Goal: Task Accomplishment & Management: Manage account settings

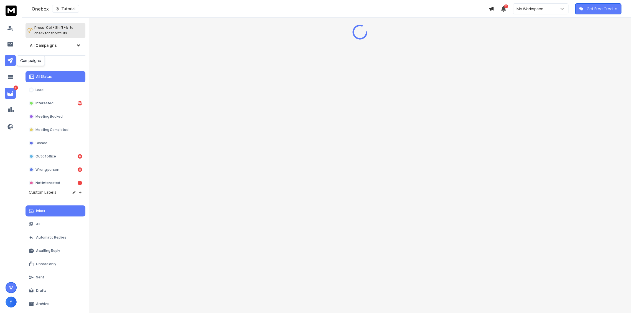
click at [12, 58] on icon at bounding box center [10, 60] width 7 height 7
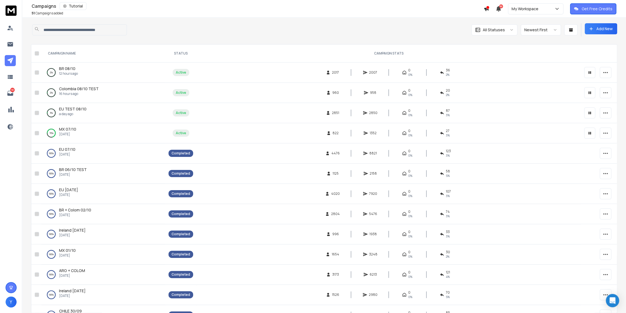
click at [10, 50] on div at bounding box center [11, 45] width 13 height 13
click at [10, 47] on icon at bounding box center [10, 44] width 7 height 7
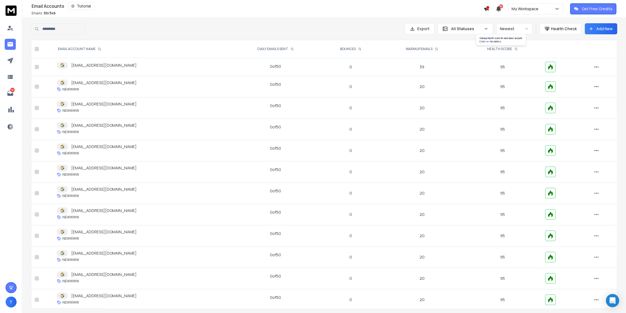
click at [503, 51] on p "HEALTH SCORE" at bounding box center [499, 49] width 25 height 4
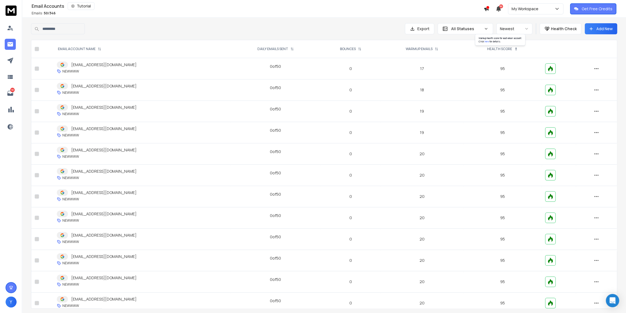
click at [503, 51] on p "HEALTH SCORE" at bounding box center [499, 49] width 25 height 4
click at [428, 50] on p "WARMUP EMAILS" at bounding box center [419, 49] width 27 height 4
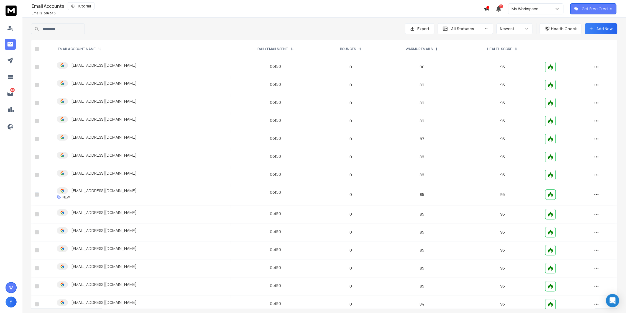
click at [507, 53] on th "HEALTH SCORE" at bounding box center [502, 49] width 78 height 18
click at [507, 50] on p "HEALTH SCORE" at bounding box center [499, 49] width 25 height 4
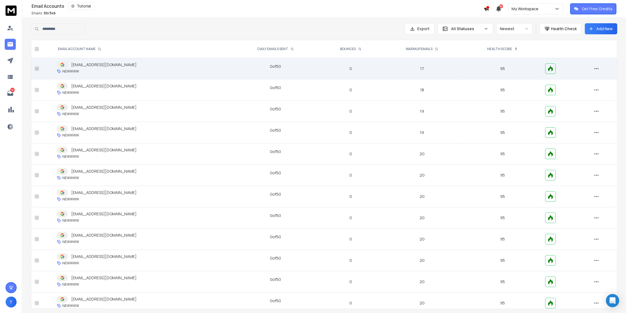
click at [474, 67] on td "95" at bounding box center [502, 68] width 78 height 21
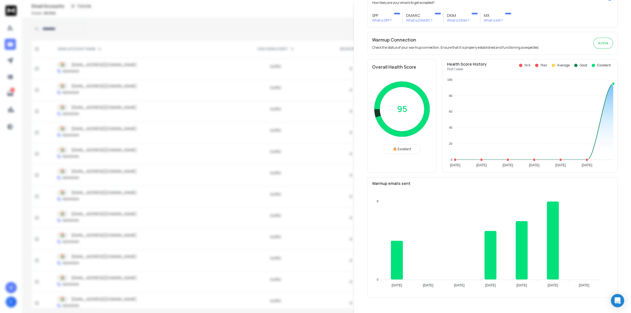
click at [310, 151] on div at bounding box center [315, 156] width 631 height 313
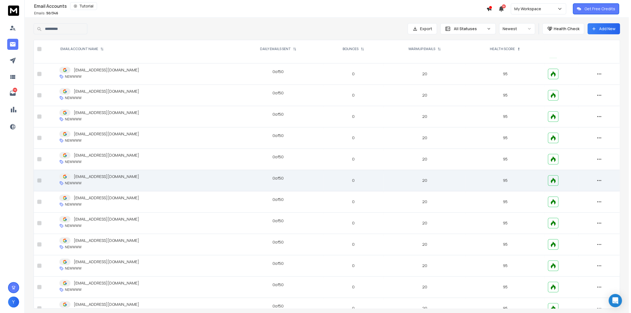
scroll to position [554, 0]
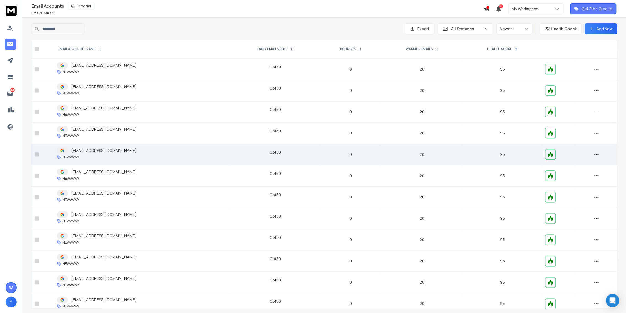
click at [476, 151] on td "95" at bounding box center [502, 154] width 78 height 21
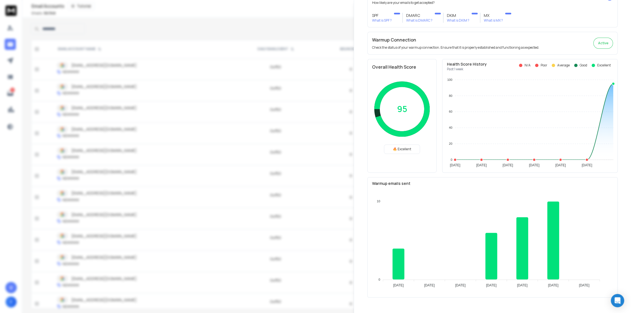
click at [344, 182] on div at bounding box center [315, 156] width 631 height 313
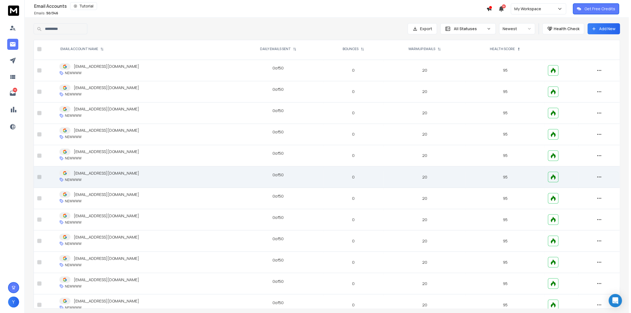
scroll to position [828, 0]
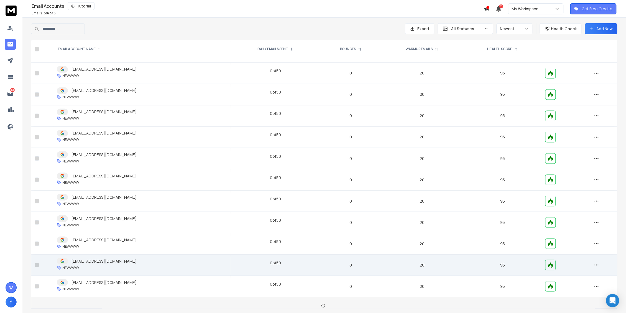
click at [424, 273] on td "20" at bounding box center [422, 265] width 82 height 21
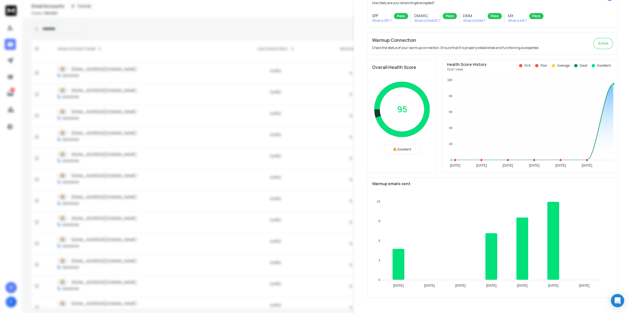
click at [301, 177] on div at bounding box center [315, 156] width 631 height 313
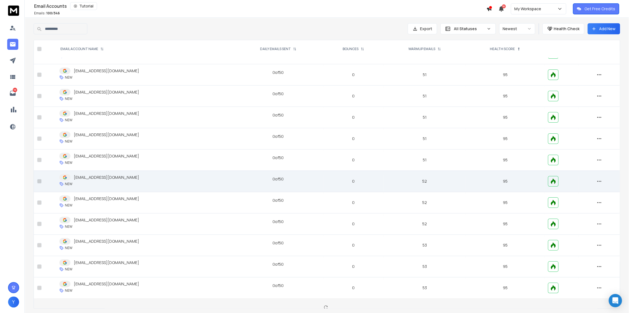
scroll to position [1890, 0]
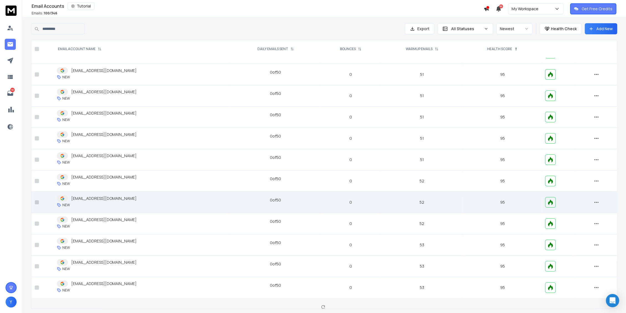
click at [372, 205] on td "0" at bounding box center [351, 202] width 60 height 21
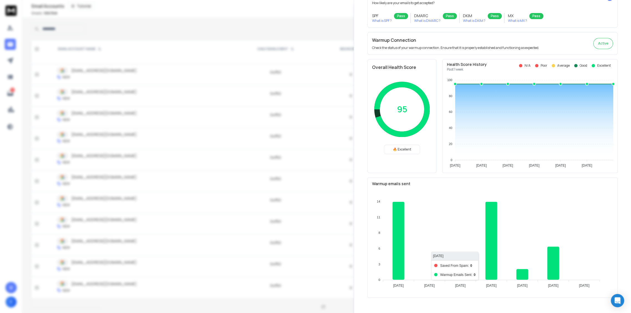
click at [282, 182] on div at bounding box center [315, 156] width 631 height 313
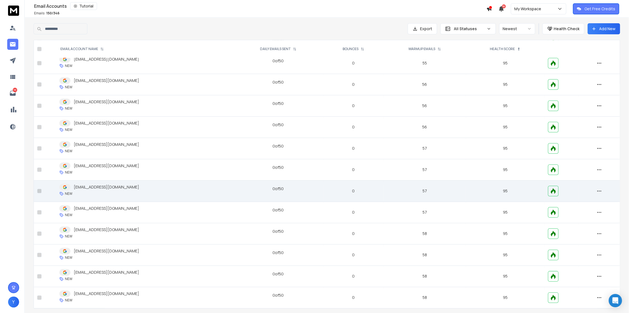
scroll to position [2352, 0]
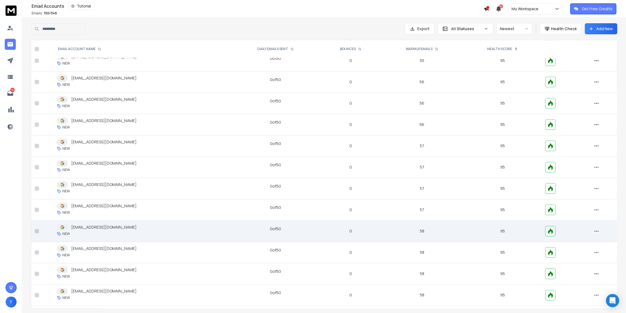
click at [317, 221] on td "0 of 50" at bounding box center [275, 228] width 90 height 14
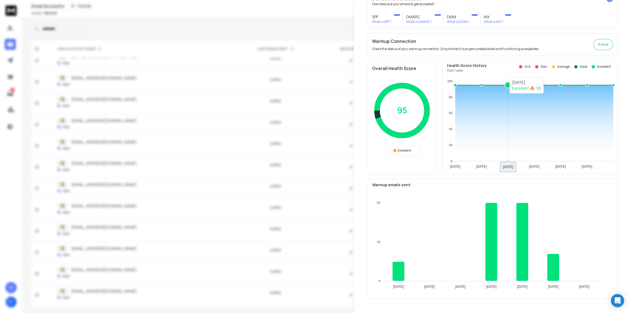
scroll to position [141, 0]
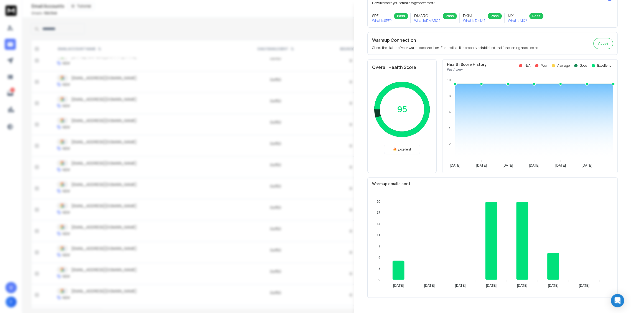
click at [304, 187] on div at bounding box center [315, 156] width 631 height 313
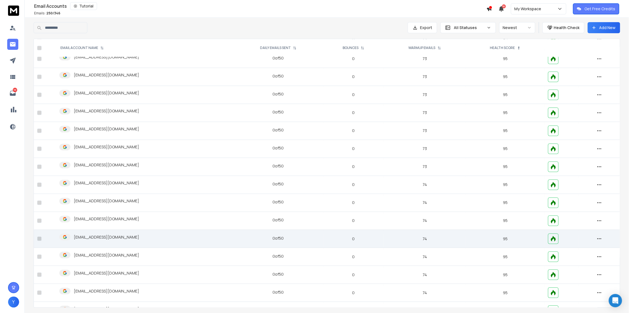
scroll to position [4497, 0]
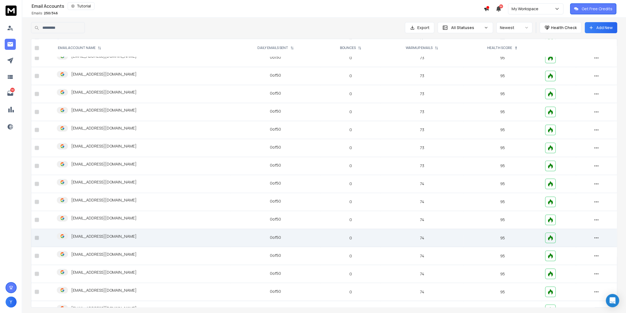
click at [365, 233] on td "0" at bounding box center [351, 238] width 60 height 18
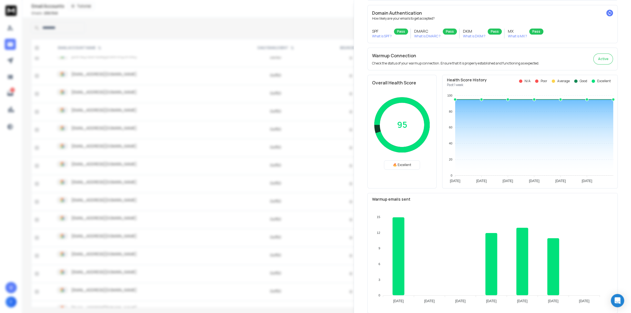
scroll to position [141, 0]
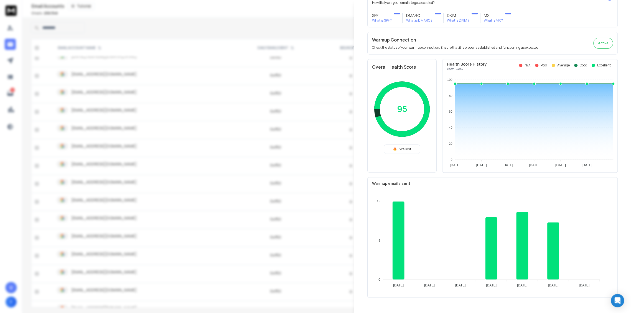
click at [301, 229] on div at bounding box center [315, 156] width 631 height 313
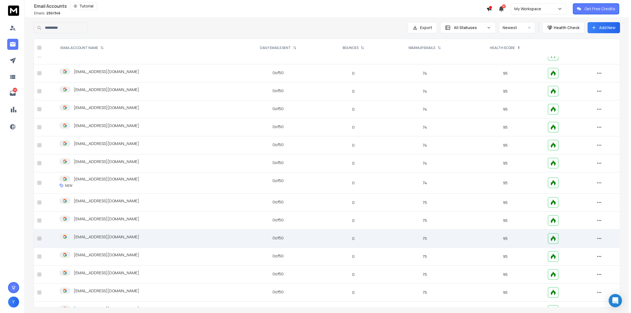
scroll to position [4770, 0]
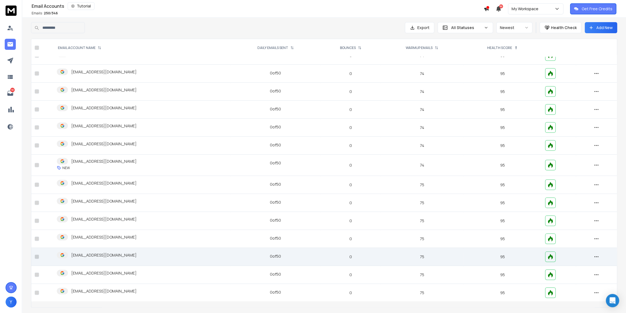
click at [400, 248] on td "75" at bounding box center [422, 257] width 82 height 18
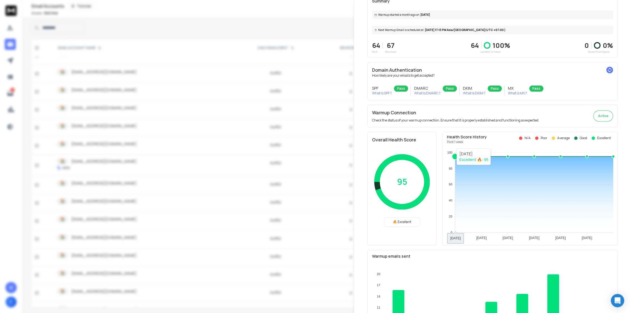
scroll to position [141, 0]
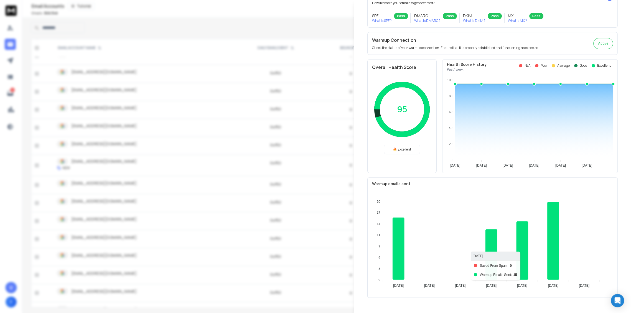
click at [302, 212] on div at bounding box center [315, 156] width 631 height 313
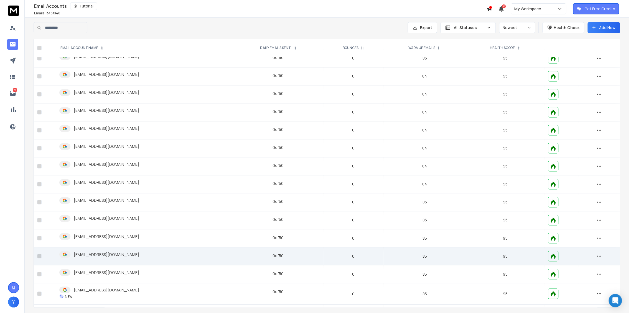
scroll to position [6504, 0]
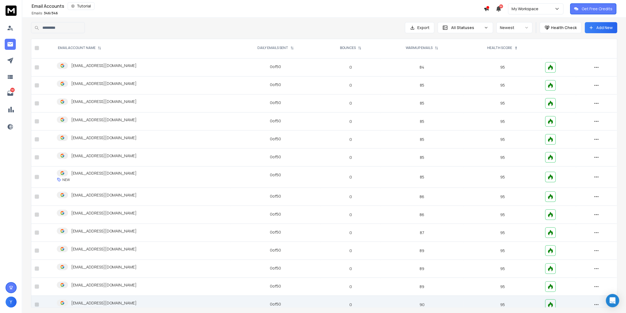
click at [431, 297] on td "90" at bounding box center [422, 305] width 82 height 18
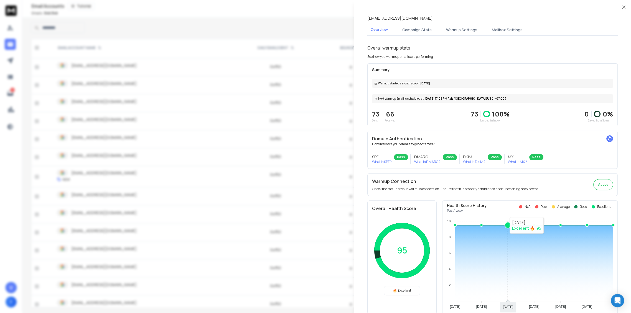
scroll to position [141, 0]
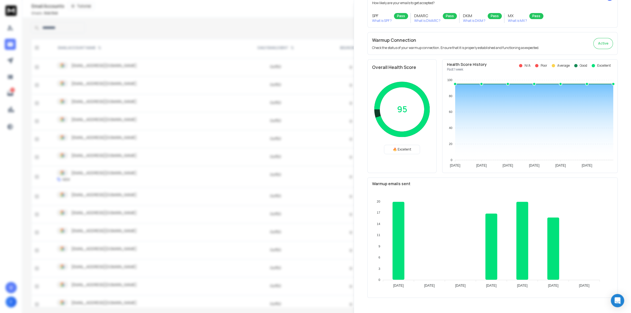
click at [293, 211] on div at bounding box center [315, 156] width 631 height 313
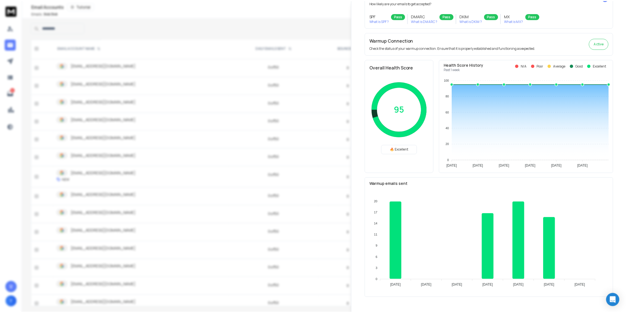
scroll to position [126, 0]
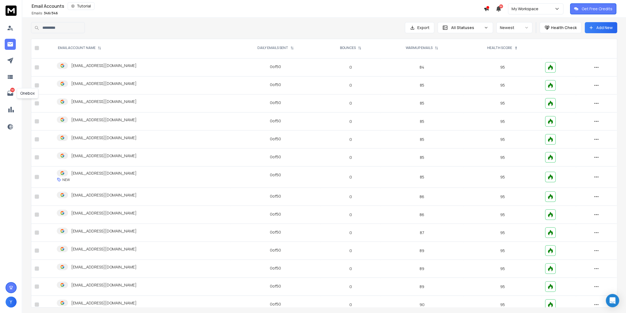
click at [16, 96] on div "191" at bounding box center [11, 94] width 13 height 13
click at [16, 95] on link "191" at bounding box center [10, 93] width 11 height 11
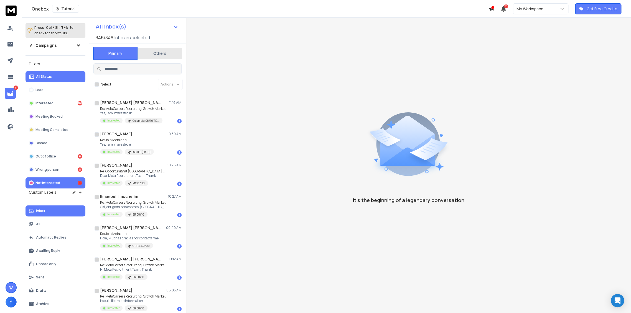
click at [61, 182] on button "Not Interested 16" at bounding box center [55, 183] width 60 height 11
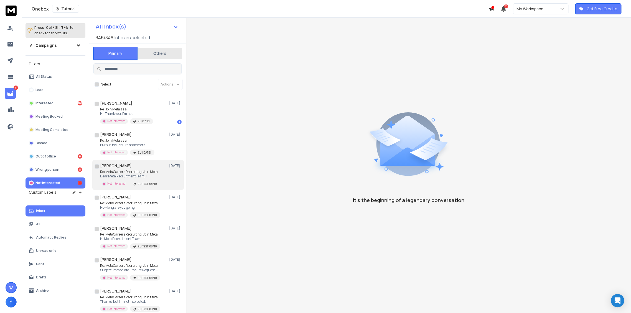
scroll to position [523, 0]
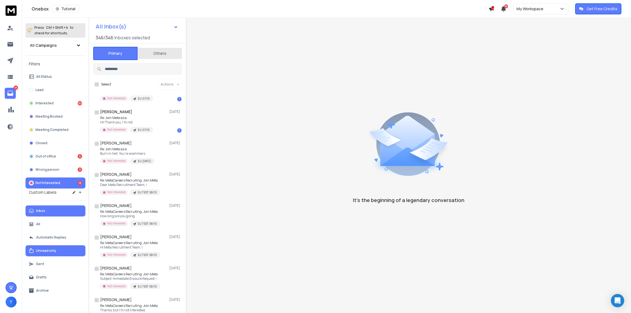
click at [61, 248] on button "Unread only" at bounding box center [55, 251] width 60 height 11
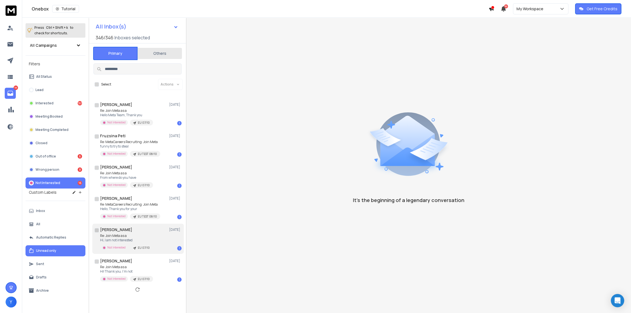
scroll to position [306, 0]
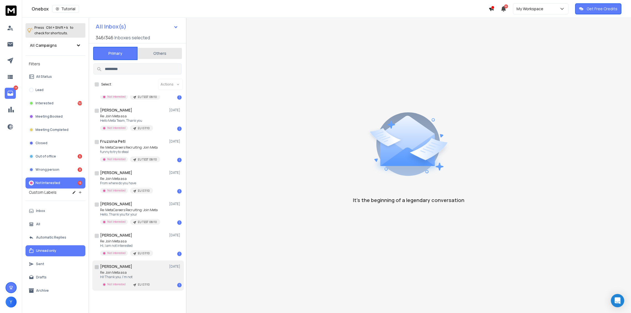
click at [142, 279] on p "Hi! Thank you. I'm not" at bounding box center [126, 277] width 53 height 4
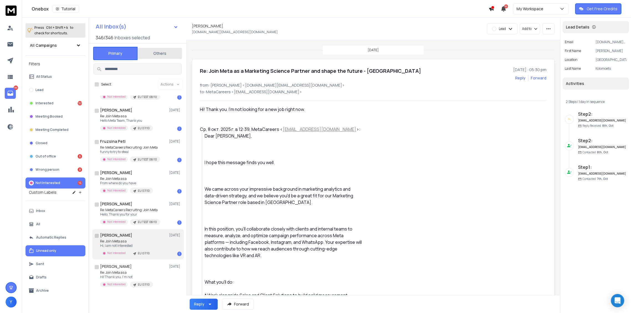
click at [150, 253] on div "EU 07/10" at bounding box center [141, 253] width 23 height 6
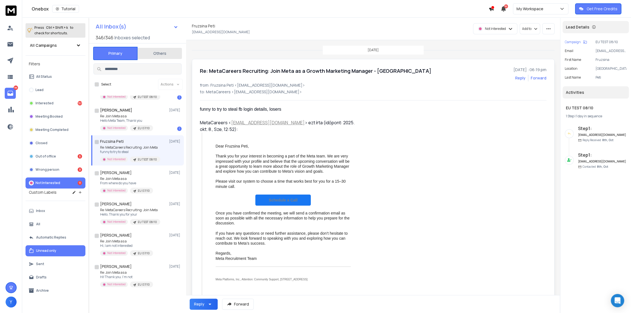
click at [239, 84] on p "from: Fruzsina Peti <[EMAIL_ADDRESS][DOMAIN_NAME]>" at bounding box center [373, 86] width 346 height 6
drag, startPoint x: 239, startPoint y: 84, endPoint x: 270, endPoint y: 84, distance: 31.0
click at [270, 84] on p "from: Fruzsina Peti <[EMAIL_ADDRESS][DOMAIN_NAME]>" at bounding box center [373, 86] width 346 height 6
copy p "[EMAIL_ADDRESS][DOMAIN_NAME]"
click at [147, 120] on p "Hello Meta Team, Thank you" at bounding box center [126, 121] width 53 height 4
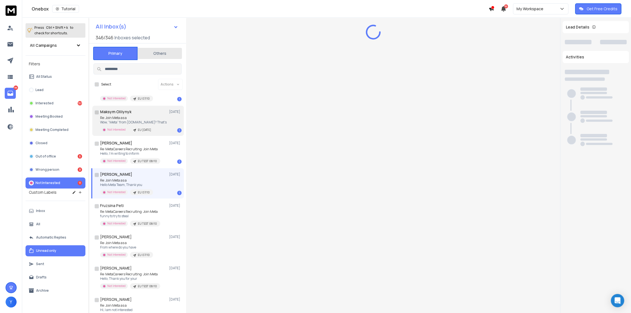
scroll to position [213, 0]
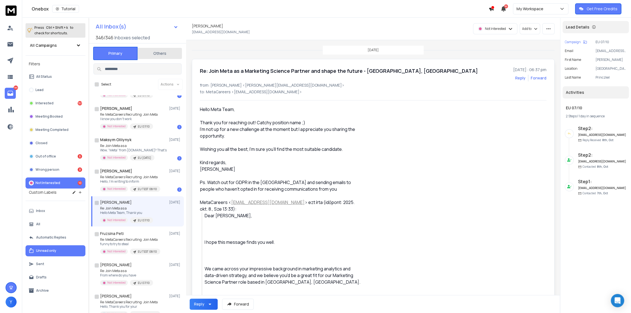
click at [150, 164] on div "[PERSON_NAME] [PERSON_NAME] 04:54 AM Re: MetaCareers Recruiting: Growth Marketi…" at bounding box center [137, 212] width 97 height 232
click at [149, 172] on div "[PERSON_NAME] [DATE]" at bounding box center [140, 171] width 81 height 6
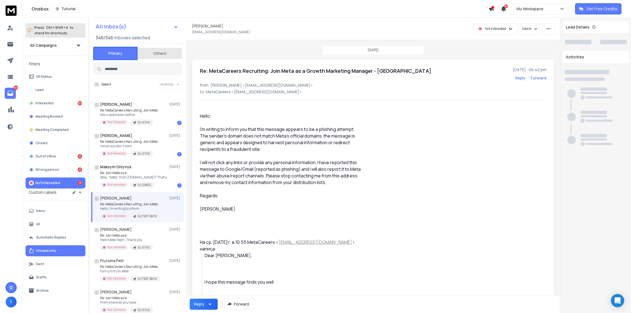
scroll to position [183, 0]
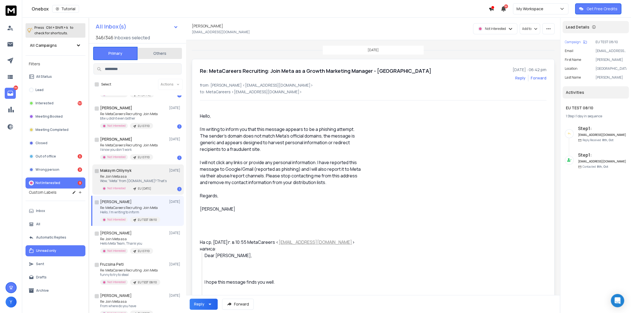
click at [155, 176] on p "Re: Join Meta as a" at bounding box center [133, 177] width 67 height 4
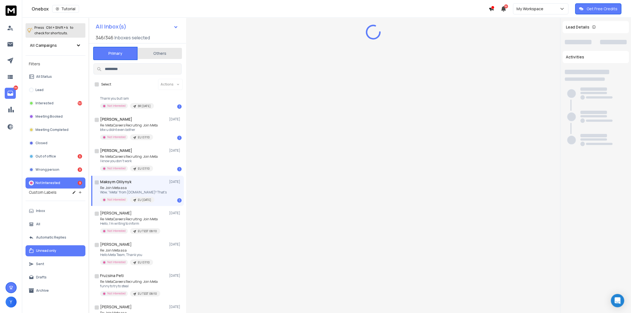
scroll to position [152, 0]
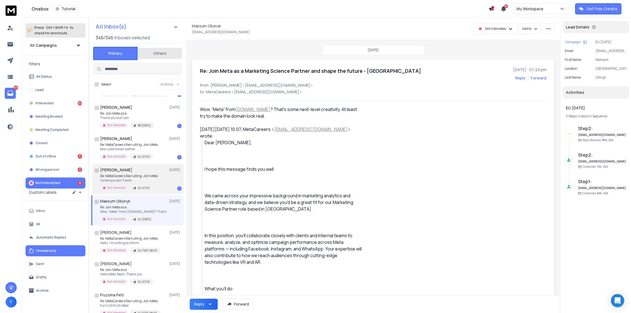
click at [155, 178] on p "Re: MetaCareers Recruiting: Join Meta" at bounding box center [129, 176] width 58 height 4
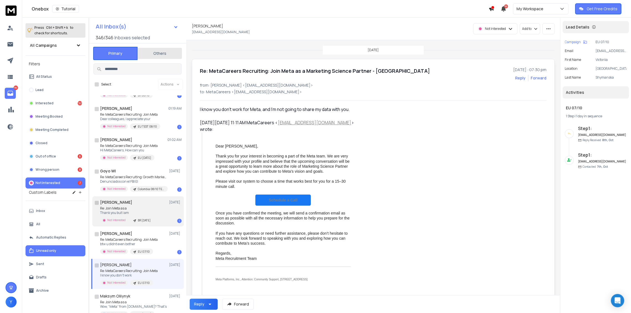
scroll to position [60, 0]
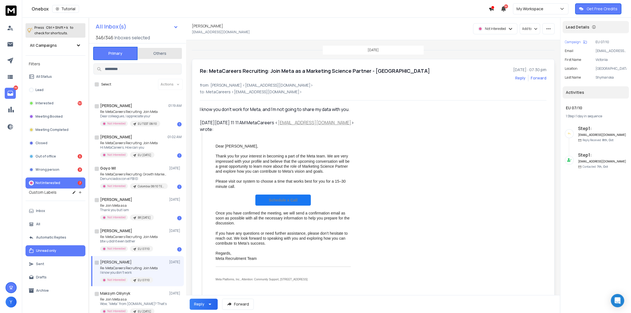
click at [211, 32] on p "[EMAIL_ADDRESS][DOMAIN_NAME]" at bounding box center [221, 32] width 58 height 4
click at [156, 224] on div "[PERSON_NAME] [PERSON_NAME] 04:54 AM Re: MetaCareers Recruiting: Growth Marketi…" at bounding box center [137, 212] width 97 height 232
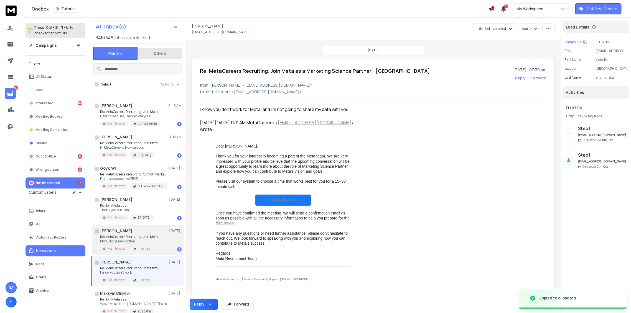
click at [159, 232] on div "[PERSON_NAME] [DATE]" at bounding box center [140, 231] width 81 height 6
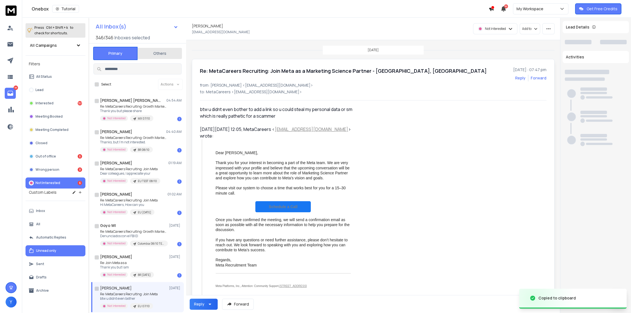
scroll to position [0, 0]
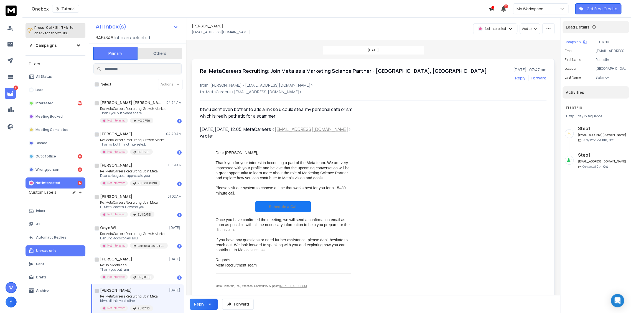
click at [223, 32] on p "[EMAIL_ADDRESS][DOMAIN_NAME]" at bounding box center [221, 32] width 58 height 4
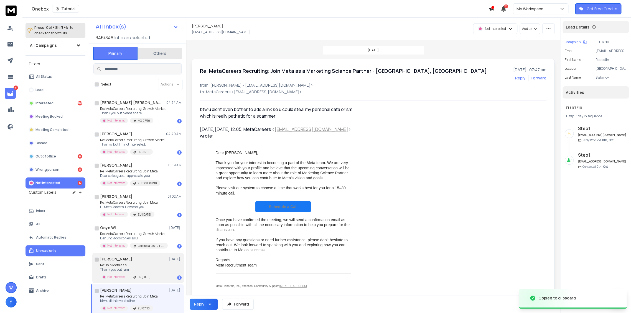
click at [140, 255] on div "[PERSON_NAME] [DATE] Re: Join Meta as a Thank you but I am Not Interested BR [D…" at bounding box center [137, 268] width 91 height 30
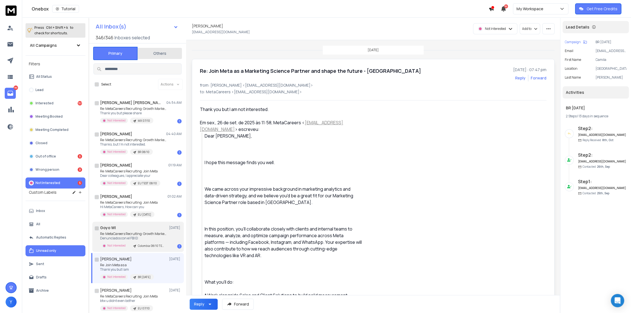
click at [151, 231] on div "Goyo WI [DATE] Re: MetaCareers Recruiting: Growth Marketing Denunciados con el …" at bounding box center [140, 237] width 81 height 24
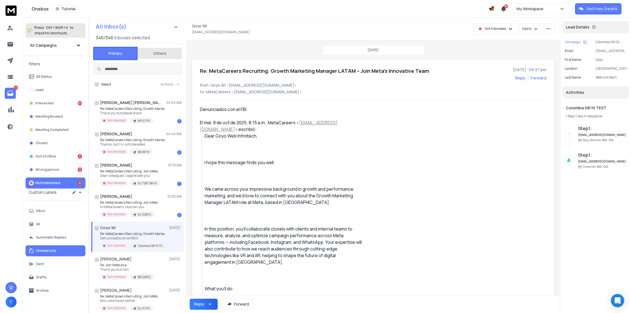
click at [213, 108] on div "Denunciados con el FBI" at bounding box center [281, 109] width 162 height 7
click at [129, 216] on div "Not Interested EU [DATE]" at bounding box center [129, 215] width 58 height 6
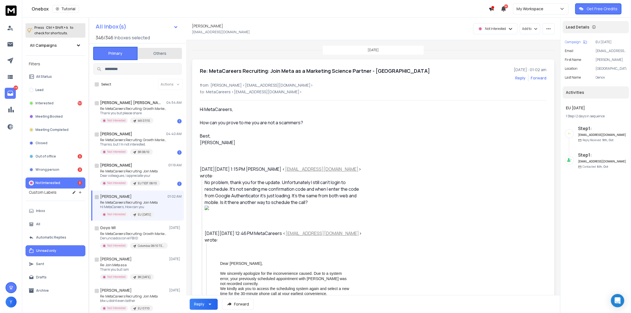
click at [217, 34] on p "[EMAIL_ADDRESS][DOMAIN_NAME]" at bounding box center [221, 32] width 58 height 4
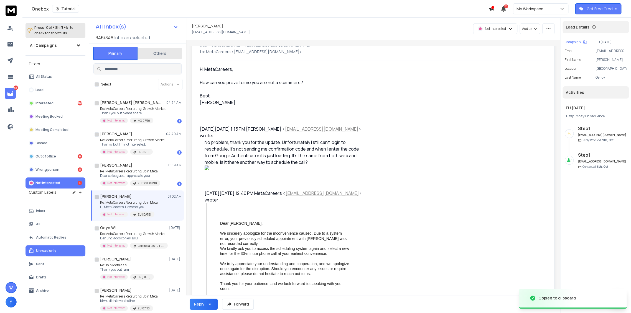
scroll to position [62, 0]
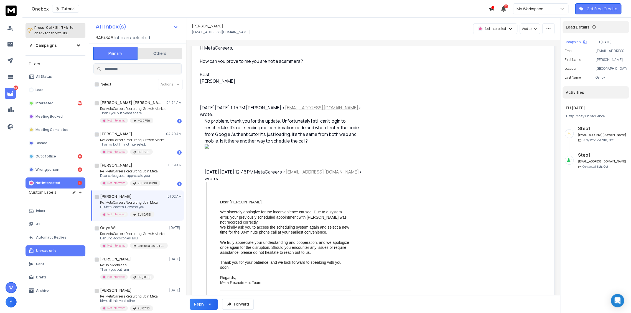
click at [203, 63] on div "How can you prove to me you are not a scammers?" at bounding box center [281, 61] width 162 height 7
drag, startPoint x: 203, startPoint y: 63, endPoint x: 295, endPoint y: 63, distance: 91.7
click at [295, 63] on div "How can you prove to me you are not a scammers?" at bounding box center [281, 61] width 162 height 7
click at [284, 144] on img at bounding box center [283, 146] width 157 height 4
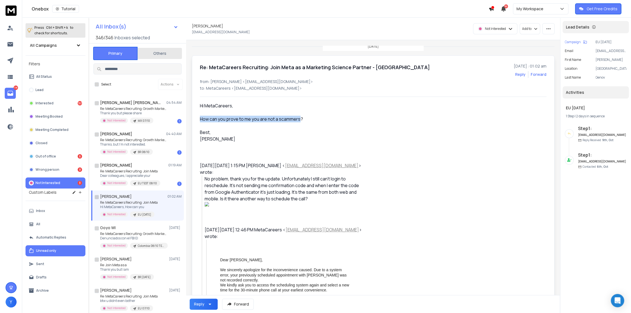
scroll to position [0, 0]
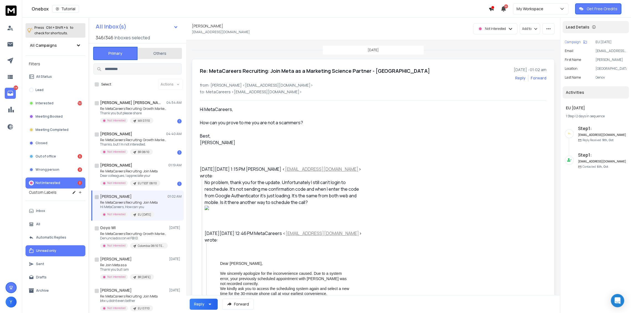
click at [201, 108] on div "Hi MetaCareers, How can you prove to me you are not a scammers? [PERSON_NAME]" at bounding box center [281, 132] width 162 height 53
drag, startPoint x: 201, startPoint y: 108, endPoint x: 306, endPoint y: 124, distance: 106.8
click at [306, 124] on div "Hi MetaCareers, How can you prove to me you are not a scammers? [PERSON_NAME]" at bounding box center [281, 132] width 162 height 53
copy div "Hi MetaCareers, How can you prove to me you are not a scammers?"
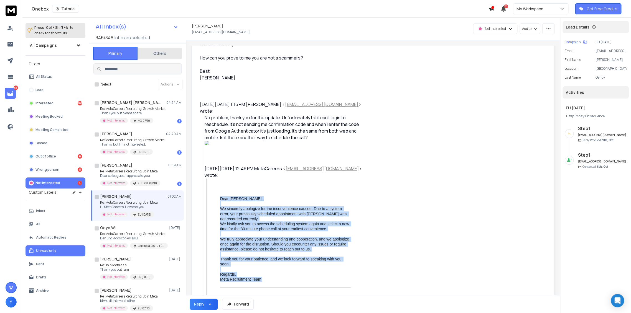
scroll to position [92, 0]
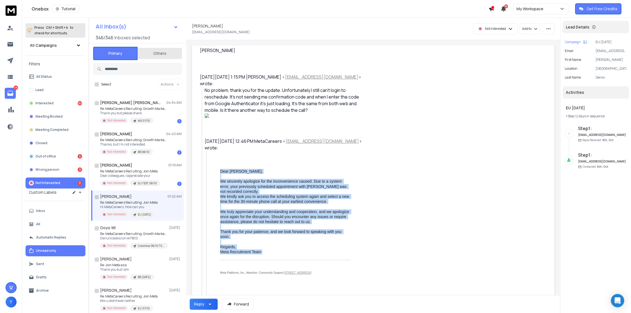
drag, startPoint x: 221, startPoint y: 256, endPoint x: 342, endPoint y: 253, distance: 120.6
click at [342, 253] on td "Dear [PERSON_NAME], We sincerely apologize for the inconvenience caused. Due to…" at bounding box center [285, 217] width 142 height 108
copy div "Dear [PERSON_NAME], We sincerely apologize for the inconvenience caused. Due to…"
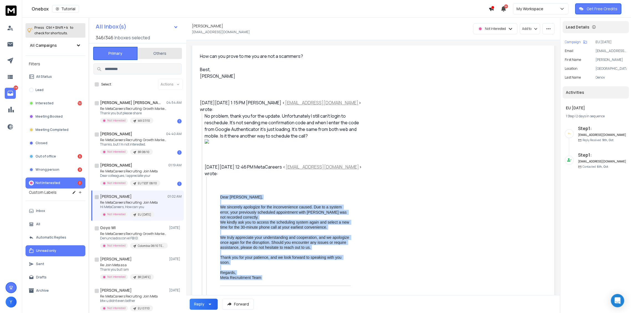
scroll to position [0, 0]
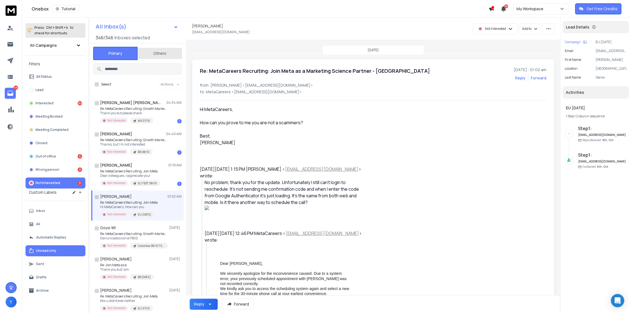
click at [238, 96] on div "Re: MetaCareers Recruiting: Join Meta as a Marketing Science Partner - [GEOGRAP…" at bounding box center [373, 265] width 346 height 397
click at [237, 93] on p "to: MetaCareers <[EMAIL_ADDRESS][DOMAIN_NAME]>" at bounding box center [373, 92] width 346 height 6
drag, startPoint x: 238, startPoint y: 93, endPoint x: 298, endPoint y: 93, distance: 60.7
click at [298, 93] on p "to: MetaCareers <[EMAIL_ADDRESS][DOMAIN_NAME]>" at bounding box center [373, 92] width 346 height 6
copy p "[EMAIL_ADDRESS][DOMAIN_NAME]"
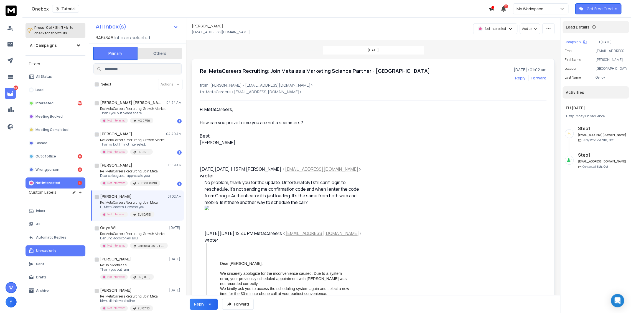
click at [259, 91] on p "to: MetaCareers <[EMAIL_ADDRESS][DOMAIN_NAME]>" at bounding box center [373, 92] width 346 height 6
drag, startPoint x: 259, startPoint y: 91, endPoint x: 298, endPoint y: 93, distance: 38.8
click at [298, 93] on p "to: MetaCareers <[EMAIL_ADDRESS][DOMAIN_NAME]>" at bounding box center [373, 92] width 346 height 6
click at [200, 300] on button "Reply" at bounding box center [204, 304] width 28 height 11
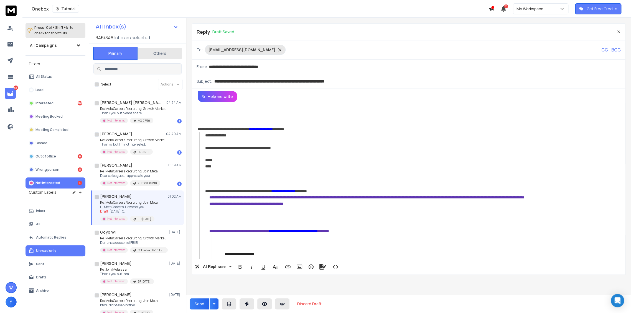
click at [529, 129] on div "**********" at bounding box center [406, 129] width 416 height 6
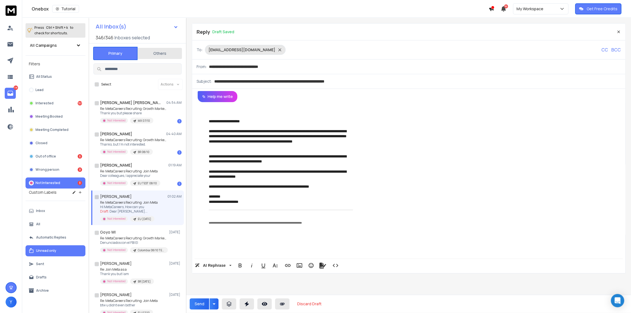
copy h1 "[PERSON_NAME]"
drag, startPoint x: 129, startPoint y: 198, endPoint x: 278, endPoint y: 113, distance: 171.5
click at [278, 113] on div "All Inbox(s) 346 / 346 Inboxes selected Primary Others Select Actions [PERSON_N…" at bounding box center [360, 174] width 542 height 313
click at [153, 63] on div at bounding box center [137, 67] width 93 height 13
click at [152, 66] on input at bounding box center [137, 68] width 88 height 11
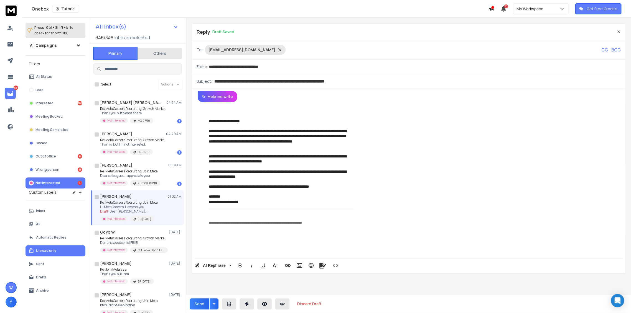
paste input "**********"
type input "**********"
click at [229, 119] on div "**********" at bounding box center [281, 121] width 144 height 5
drag, startPoint x: 229, startPoint y: 119, endPoint x: 242, endPoint y: 119, distance: 12.7
click at [242, 119] on div "**********" at bounding box center [281, 121] width 144 height 5
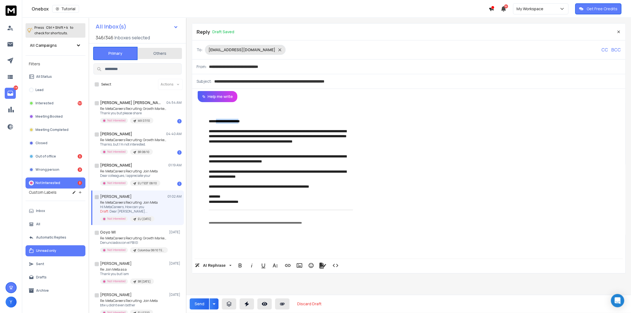
paste div
click at [218, 120] on div "**********" at bounding box center [281, 121] width 144 height 5
click at [219, 120] on div "**********" at bounding box center [281, 121] width 144 height 5
click at [235, 121] on div "**********" at bounding box center [281, 121] width 144 height 5
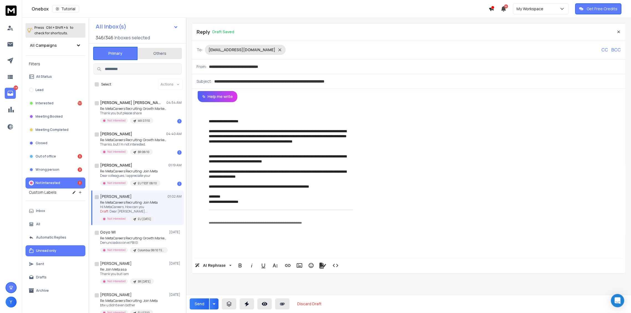
click at [219, 133] on div "**********" at bounding box center [281, 139] width 144 height 20
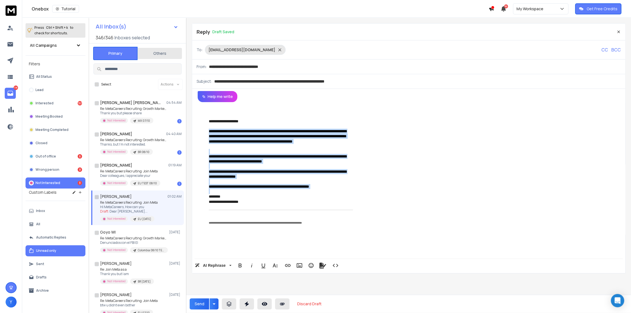
drag, startPoint x: 219, startPoint y: 134, endPoint x: 344, endPoint y: 188, distance: 136.4
click at [344, 188] on div "**********" at bounding box center [281, 162] width 144 height 86
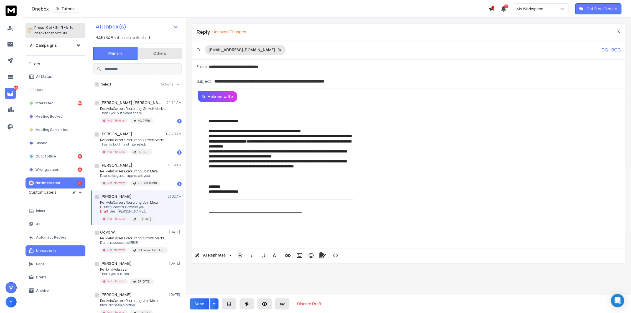
click at [256, 180] on div at bounding box center [281, 181] width 144 height 5
click at [244, 166] on p "**********" at bounding box center [281, 166] width 144 height 15
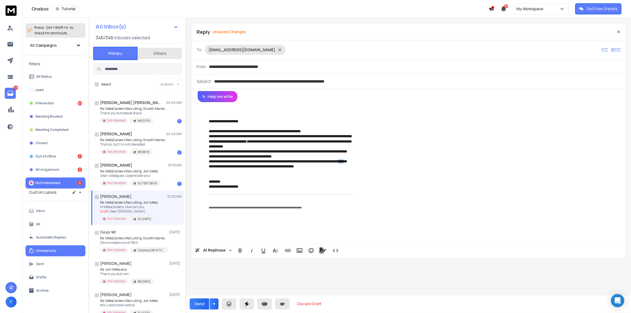
click at [244, 166] on p "**********" at bounding box center [281, 166] width 144 height 15
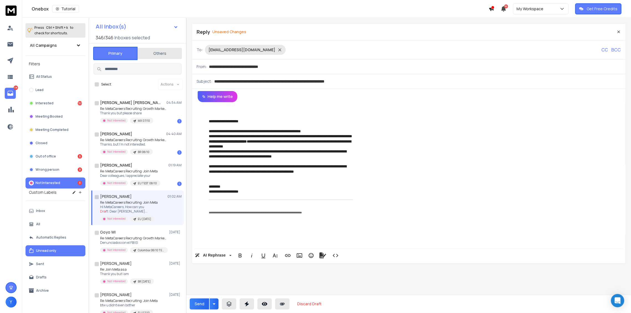
click at [248, 151] on p "**********" at bounding box center [281, 154] width 144 height 10
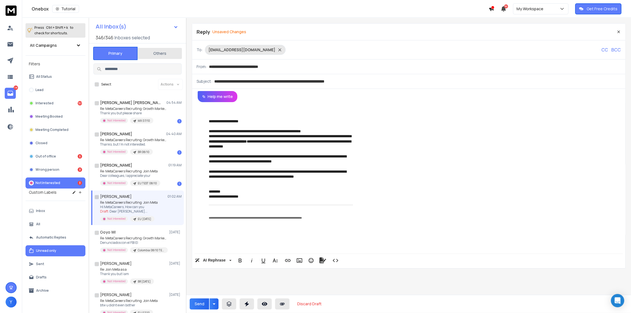
click at [239, 142] on p "**********" at bounding box center [281, 141] width 144 height 15
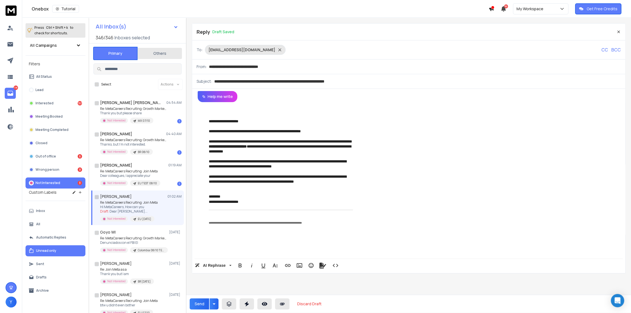
click at [247, 147] on strong "**********" at bounding box center [228, 147] width 38 height 4
click at [190, 299] on button "Send" at bounding box center [199, 304] width 19 height 11
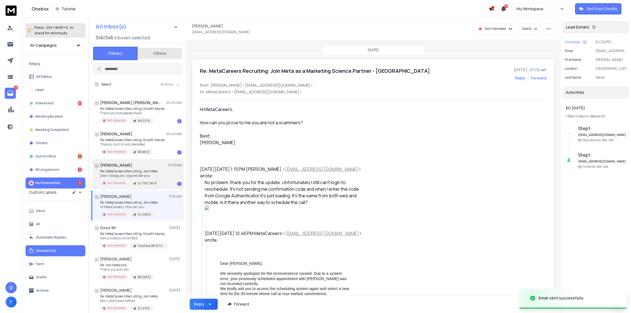
click at [166, 171] on div "Re: MetaCareers Recruiting: Join Meta Dear colleagues, I appreciate your Not In…" at bounding box center [140, 177] width 81 height 17
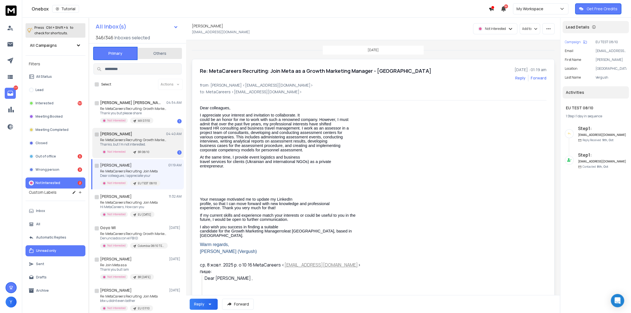
click at [146, 139] on p "Re: MetaCareers Recruiting: Growth Marketing" at bounding box center [133, 140] width 67 height 4
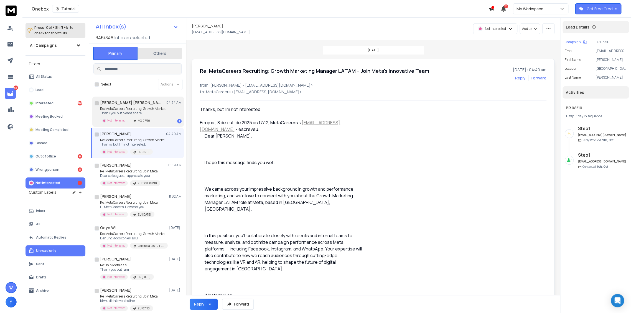
click at [168, 111] on div "Re: MetaCareers Recruiting: Growth Marketing Thank you but please share Not Int…" at bounding box center [140, 115] width 81 height 17
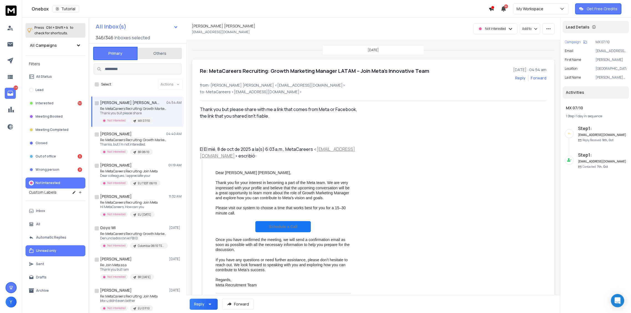
click at [259, 111] on div "Thank you but please share with me a link that comes from Meta or Facebook, the…" at bounding box center [281, 112] width 162 height 13
click at [285, 118] on div "Thank you but please share with me a link that comes from Meta or Facebook, the…" at bounding box center [281, 112] width 162 height 13
click at [70, 166] on button "Wrong person 8" at bounding box center [55, 169] width 60 height 11
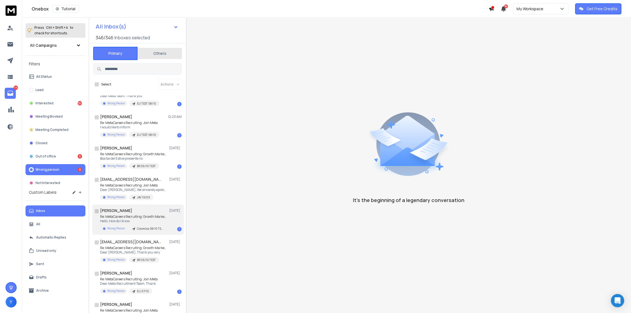
scroll to position [123, 0]
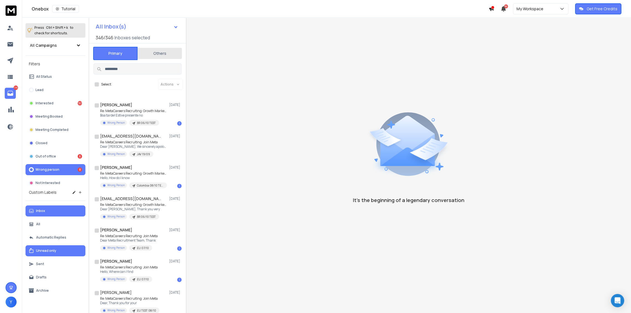
click at [51, 252] on p "Unread only" at bounding box center [46, 251] width 20 height 4
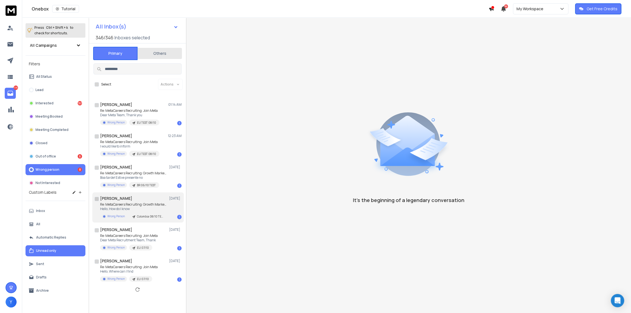
scroll to position [55, 0]
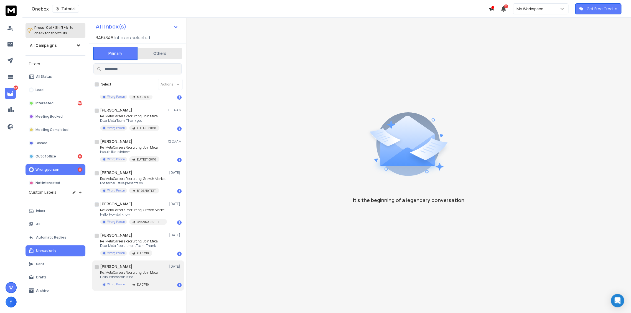
click at [151, 271] on p "Re: MetaCareers Recruiting: Join Meta" at bounding box center [129, 273] width 58 height 4
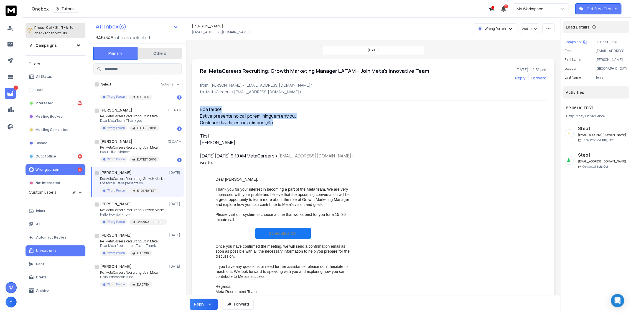
drag, startPoint x: 268, startPoint y: 126, endPoint x: 200, endPoint y: 108, distance: 71.0
click at [200, 108] on div "Re: MetaCareers Recruiting: Growth Marketing Manager LATAM – Join Meta’s Innova…" at bounding box center [373, 228] width 362 height 338
click at [210, 174] on td "Dear [PERSON_NAME], Thank you for your interest in becoming a part of the Meta …" at bounding box center [283, 242] width 146 height 140
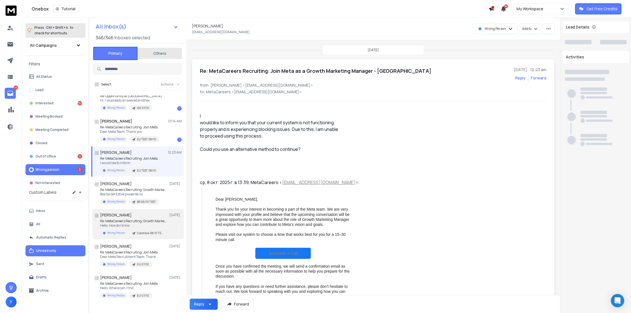
scroll to position [0, 0]
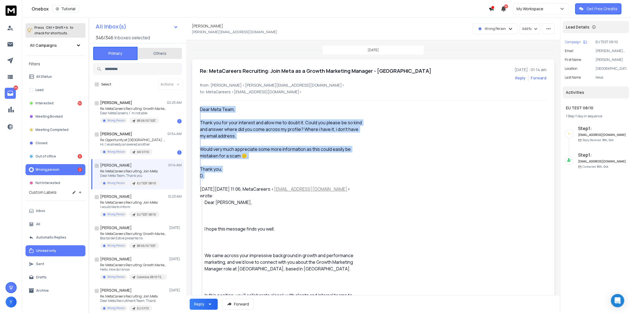
drag, startPoint x: 232, startPoint y: 181, endPoint x: 191, endPoint y: 102, distance: 89.0
copy div "Dear Meta Team, Thank you for your interest and allow me to doubt it. Could you…"
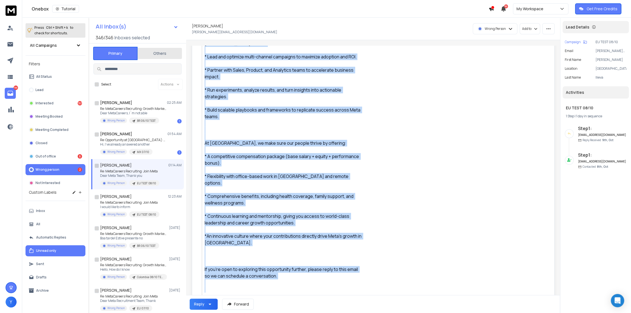
scroll to position [369, 0]
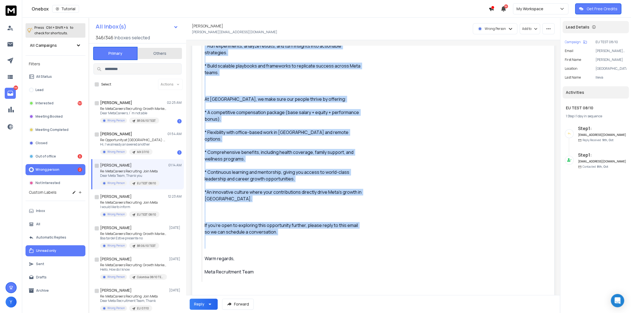
drag, startPoint x: 205, startPoint y: 203, endPoint x: 352, endPoint y: 255, distance: 156.4
click at [352, 255] on blockquote "Dear [PERSON_NAME], I hope this message finds you well. We came across your imp…" at bounding box center [282, 56] width 160 height 452
copy blockquote "Lore Ipsumdo Sitame, C adip elit seddoei tempo inc utla. Et dolo magnaa enim ad…"
click at [200, 304] on div "Reply" at bounding box center [199, 305] width 10 height 6
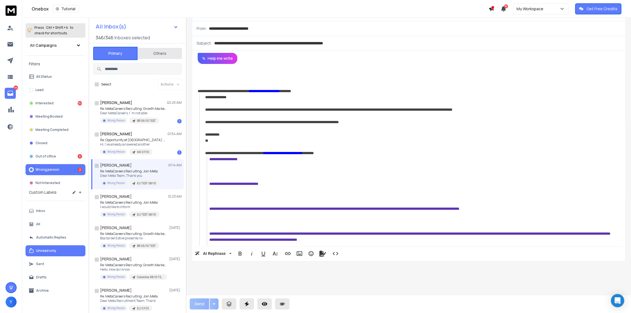
scroll to position [0, 0]
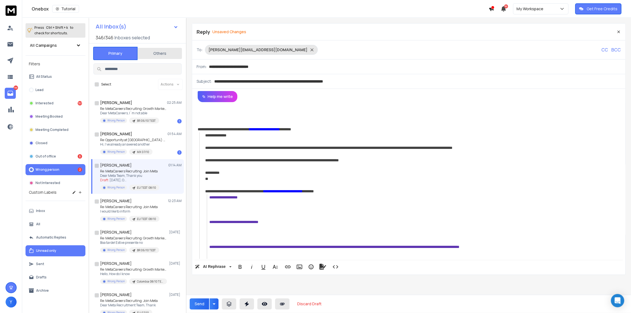
click at [514, 165] on div at bounding box center [412, 166] width 414 height 6
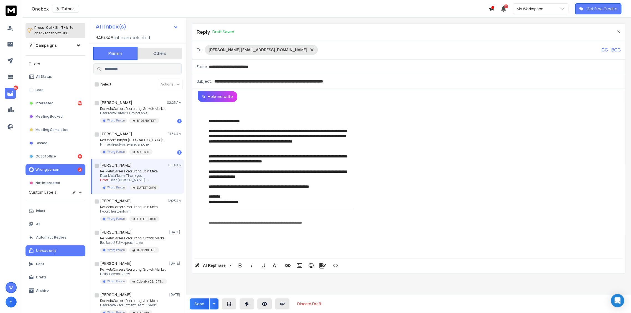
click at [216, 131] on div "**********" at bounding box center [281, 139] width 144 height 20
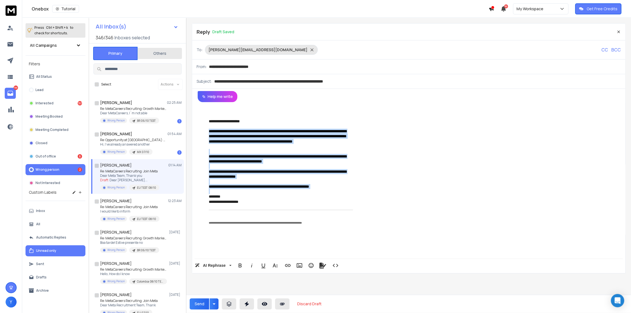
drag, startPoint x: 216, startPoint y: 131, endPoint x: 352, endPoint y: 185, distance: 146.4
click at [352, 185] on div "**********" at bounding box center [281, 162] width 144 height 86
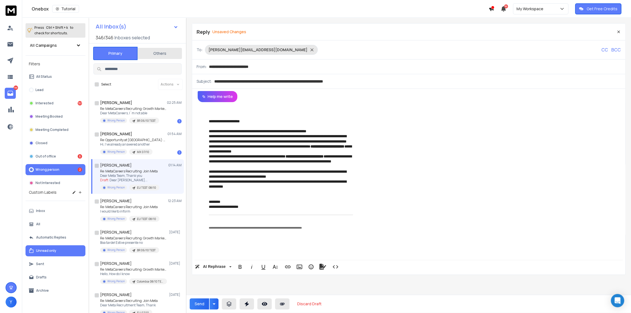
click at [270, 190] on div at bounding box center [281, 191] width 144 height 5
click at [244, 184] on p "**********" at bounding box center [281, 184] width 144 height 10
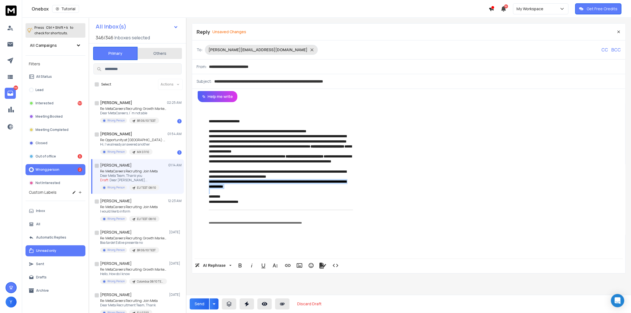
click at [244, 184] on p "**********" at bounding box center [281, 184] width 144 height 10
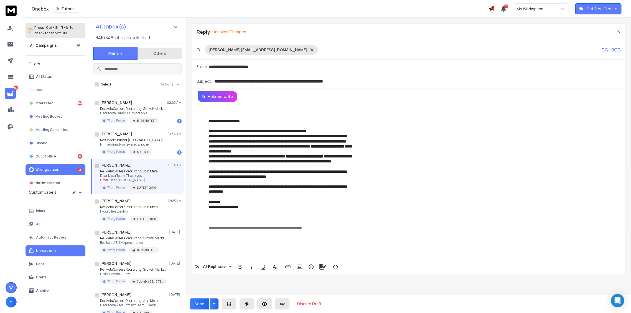
click at [242, 173] on p "**********" at bounding box center [281, 174] width 144 height 10
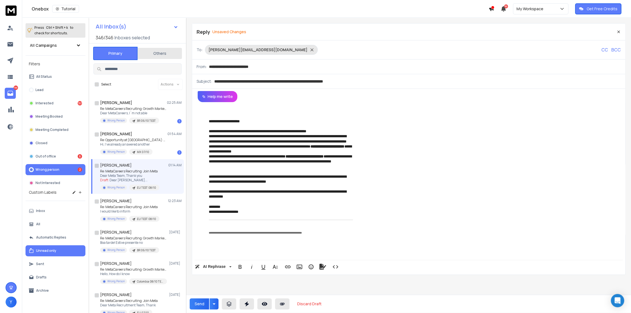
click at [285, 159] on strong "**********" at bounding box center [304, 157] width 38 height 4
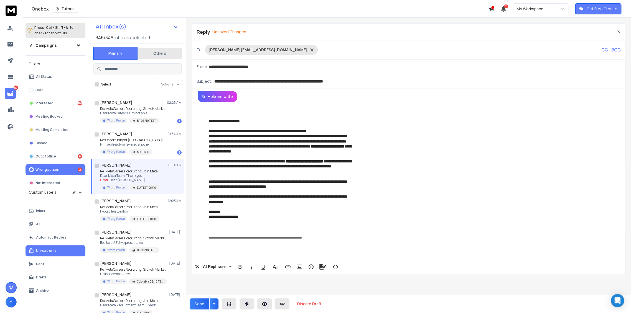
click at [236, 148] on p "**********" at bounding box center [281, 144] width 144 height 20
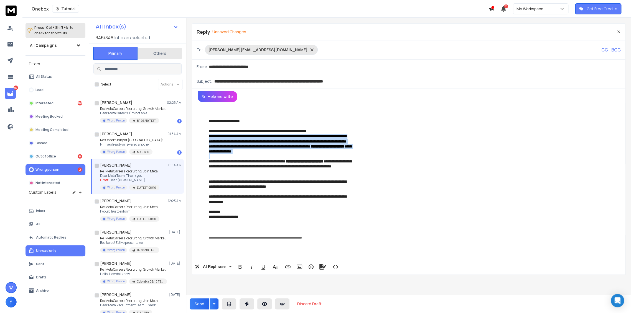
click at [236, 148] on p "**********" at bounding box center [281, 144] width 144 height 20
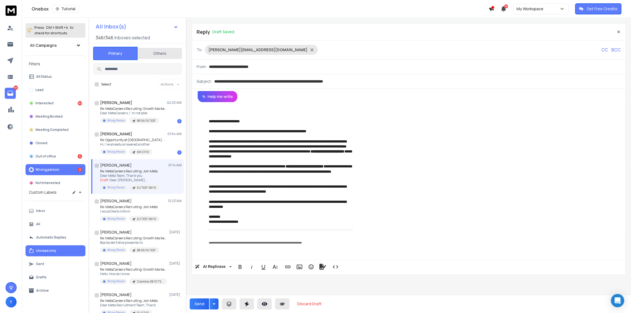
drag, startPoint x: 216, startPoint y: 67, endPoint x: 285, endPoint y: 71, distance: 69.4
click at [285, 71] on div "**********" at bounding box center [408, 67] width 433 height 14
click at [285, 168] on strong "**********" at bounding box center [304, 167] width 38 height 4
drag, startPoint x: 217, startPoint y: 173, endPoint x: 262, endPoint y: 171, distance: 44.6
click at [285, 168] on strong "**********" at bounding box center [304, 167] width 38 height 4
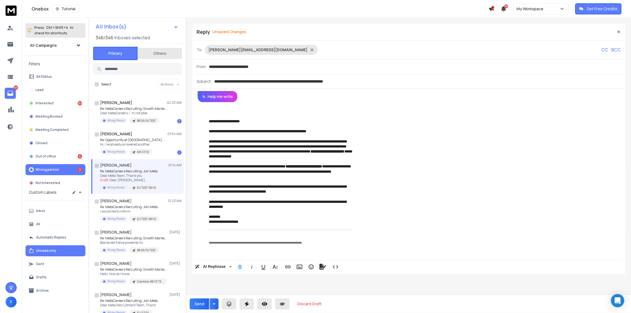
click at [285, 168] on strong "**********" at bounding box center [303, 167] width 37 height 4
click at [190, 299] on button "Send" at bounding box center [199, 304] width 19 height 11
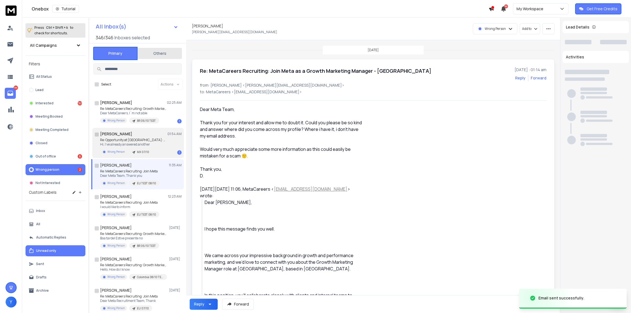
click at [167, 150] on div "Re: Opportunity at Meta: Growth Hi, I've already answered another Wrong Person …" at bounding box center [140, 146] width 81 height 17
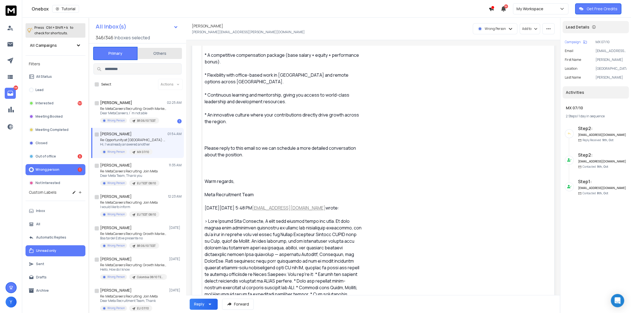
scroll to position [534, 0]
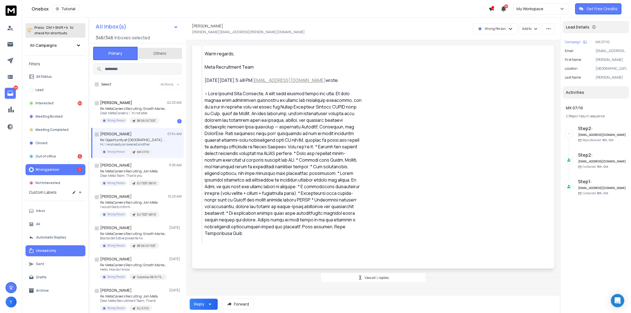
click at [385, 276] on p "View all 2 replies" at bounding box center [376, 278] width 24 height 4
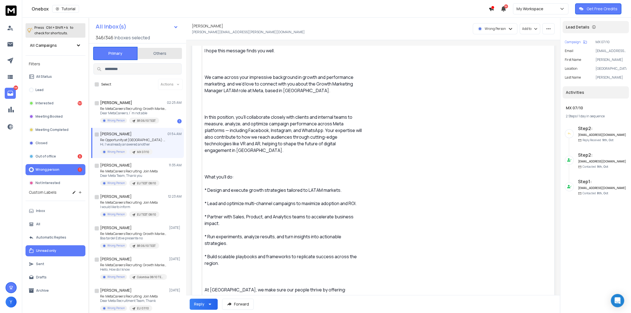
scroll to position [0, 0]
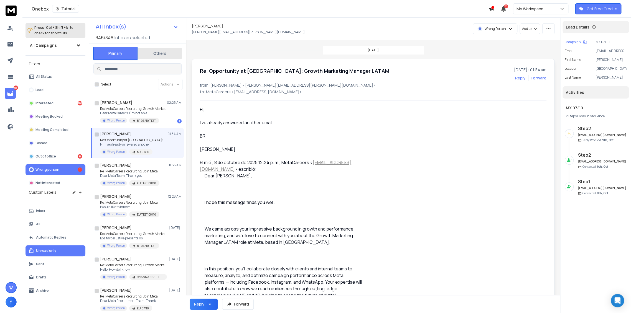
click at [252, 85] on p "from: [PERSON_NAME] <[PERSON_NAME][EMAIL_ADDRESS][PERSON_NAME][DOMAIN_NAME]>" at bounding box center [373, 86] width 346 height 6
drag, startPoint x: 252, startPoint y: 85, endPoint x: 298, endPoint y: 86, distance: 46.8
click at [298, 86] on p "from: [PERSON_NAME] <[PERSON_NAME][EMAIL_ADDRESS][PERSON_NAME][DOMAIN_NAME]>" at bounding box center [373, 86] width 346 height 6
copy p "[PERSON_NAME][EMAIL_ADDRESS][PERSON_NAME][DOMAIN_NAME]"
click at [235, 93] on p "to: MetaCareers <[EMAIL_ADDRESS][DOMAIN_NAME]>" at bounding box center [373, 92] width 346 height 6
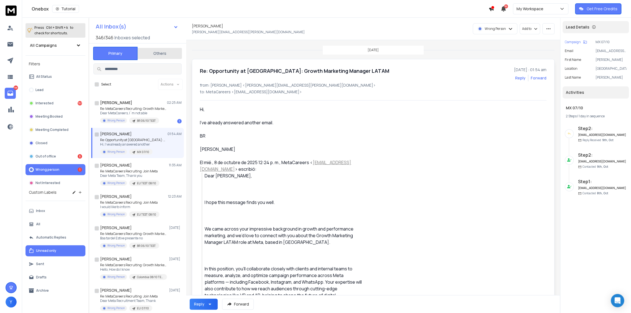
drag, startPoint x: 235, startPoint y: 93, endPoint x: 295, endPoint y: 93, distance: 60.4
click at [295, 93] on p "to: MetaCareers <[EMAIL_ADDRESS][DOMAIN_NAME]>" at bounding box center [373, 92] width 346 height 6
copy p "[EMAIL_ADDRESS][DOMAIN_NAME]"
click at [150, 117] on div "Re: MetaCareers Recruiting: Growth Marketing Dear MetaCareers, I´m not able Wro…" at bounding box center [133, 115] width 67 height 17
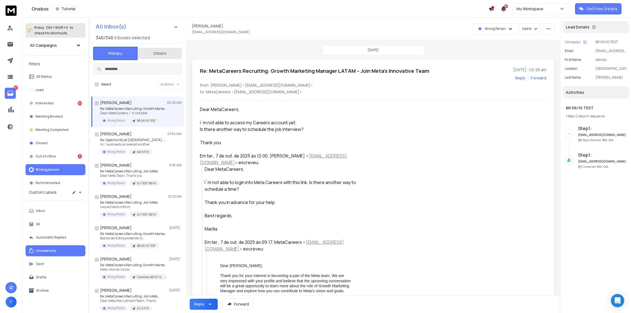
click at [155, 71] on input at bounding box center [137, 68] width 88 height 11
click at [254, 83] on p "from: [PERSON_NAME] <[EMAIL_ADDRESS][DOMAIN_NAME]>" at bounding box center [373, 86] width 346 height 6
drag, startPoint x: 263, startPoint y: 83, endPoint x: 288, endPoint y: 83, distance: 25.5
click at [288, 83] on p "from: [PERSON_NAME] <[EMAIL_ADDRESS][DOMAIN_NAME]>" at bounding box center [373, 86] width 346 height 6
copy p "[EMAIL_ADDRESS][DOMAIN_NAME]"
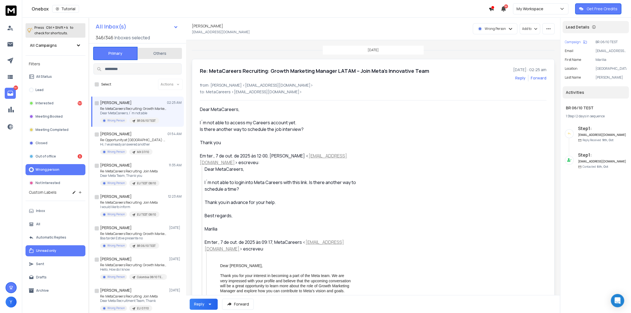
click at [151, 63] on div at bounding box center [137, 67] width 93 height 13
click at [53, 74] on button "All Status" at bounding box center [55, 76] width 60 height 11
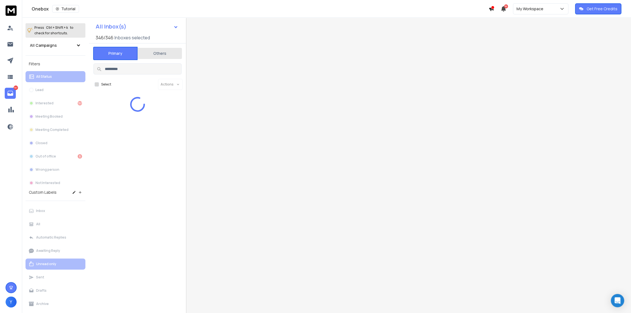
click at [52, 204] on div "Press Ctrl + Shift + k to check for shortcuts. All Campaigns All Campaigns Filt…" at bounding box center [55, 174] width 67 height 313
click at [49, 207] on div "Inbox All Automatic Replies Awaiting Reply Unread only Sent Drafts Archive" at bounding box center [55, 258] width 60 height 104
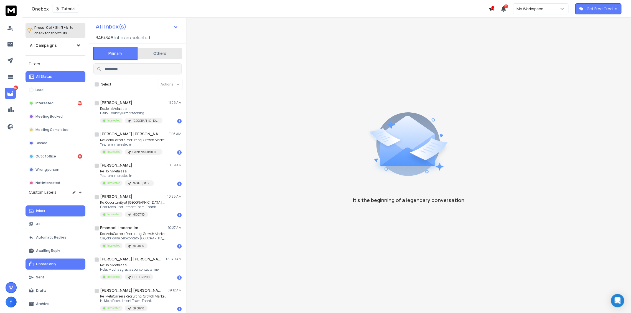
click at [49, 209] on button "Inbox" at bounding box center [55, 211] width 60 height 11
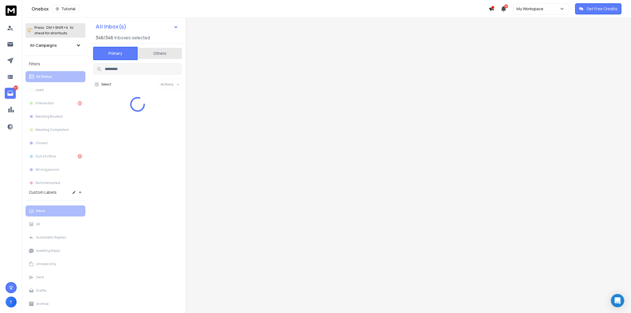
click at [131, 66] on input at bounding box center [137, 68] width 88 height 11
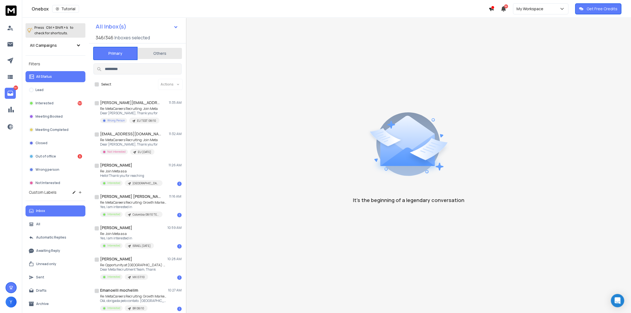
paste input "**********"
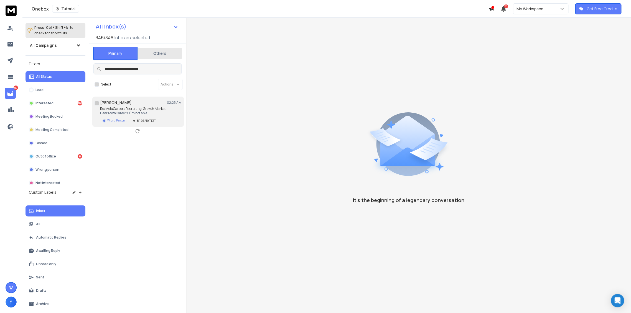
click at [148, 116] on div "Re: MetaCareers Recruiting: Growth Marketing Dear MetaCareers, I´m not able Wro…" at bounding box center [133, 115] width 67 height 17
click at [170, 112] on div "Re: MetaCareers Recruiting: Growth Marketing Dear MetaCareers, I´m not able Wro…" at bounding box center [140, 115] width 81 height 17
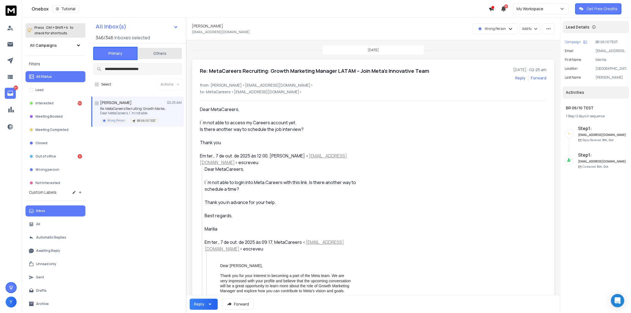
click at [164, 109] on p "Re: MetaCareers Recruiting: Growth Marketing" at bounding box center [133, 109] width 67 height 4
click at [165, 66] on input "**********" at bounding box center [137, 68] width 88 height 11
paste input "***"
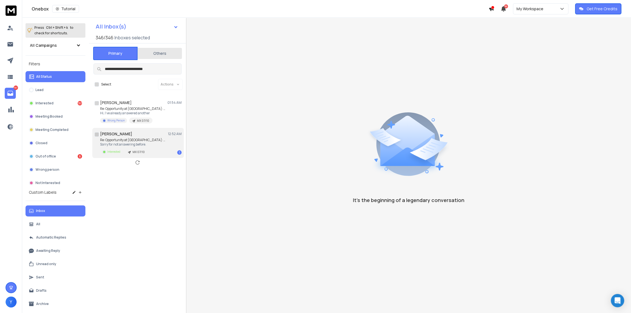
type input "**********"
click at [155, 140] on div "Re: Opportunity at Meta: Growth Sorry for not answering before. Interested MX 0…" at bounding box center [140, 146] width 81 height 17
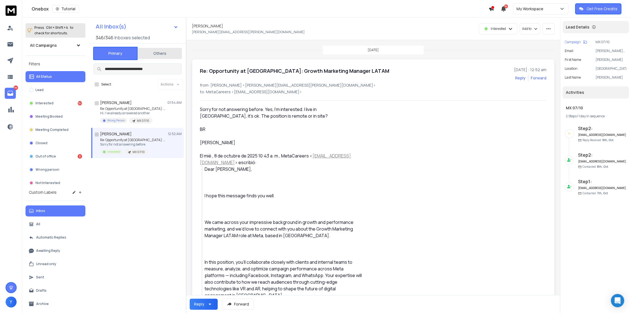
click at [226, 32] on p "[PERSON_NAME][EMAIL_ADDRESS][PERSON_NAME][DOMAIN_NAME]" at bounding box center [248, 32] width 113 height 4
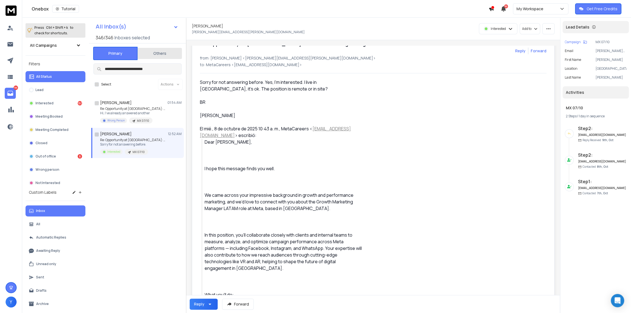
scroll to position [31, 0]
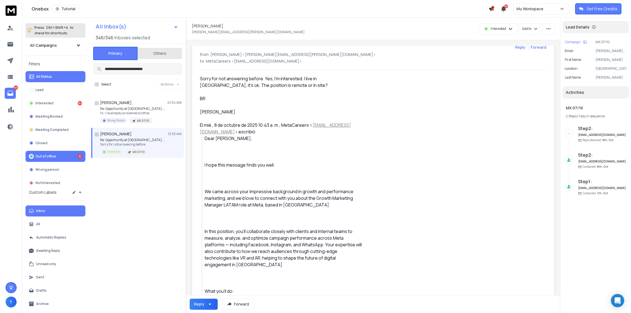
click at [59, 154] on button "Out of office 6" at bounding box center [55, 156] width 60 height 11
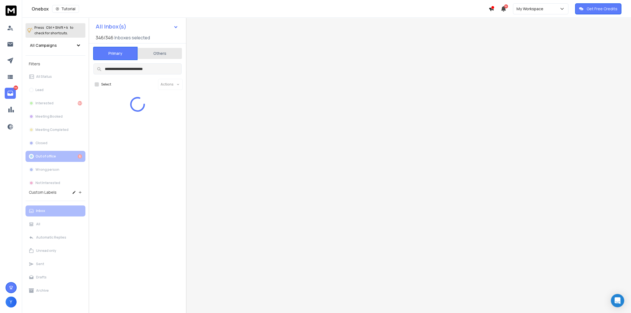
scroll to position [0, 0]
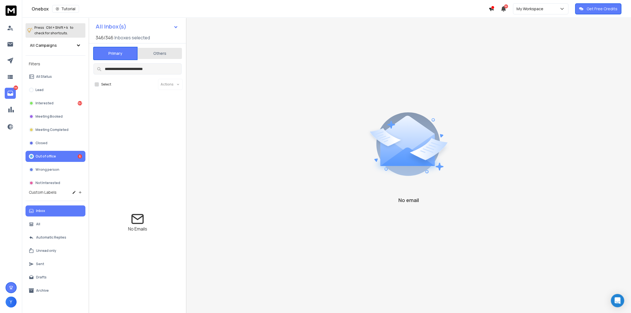
click at [142, 71] on input "**********" at bounding box center [137, 68] width 88 height 11
click at [48, 254] on button "Unread only" at bounding box center [55, 251] width 60 height 11
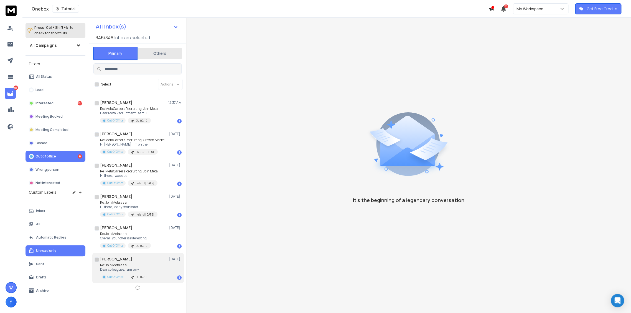
click at [124, 275] on div "Out Of Office" at bounding box center [112, 277] width 25 height 5
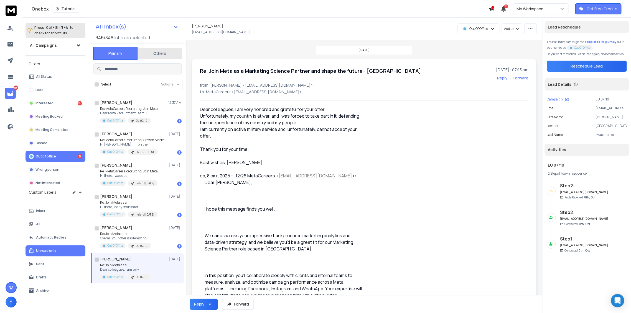
click at [293, 116] on div "Unfortunately, my country is at war, and I was forced to take part in it, defen…" at bounding box center [281, 119] width 162 height 13
click at [307, 130] on div "I am currently on active military service and, unfortunately, cannot accept you…" at bounding box center [281, 132] width 162 height 13
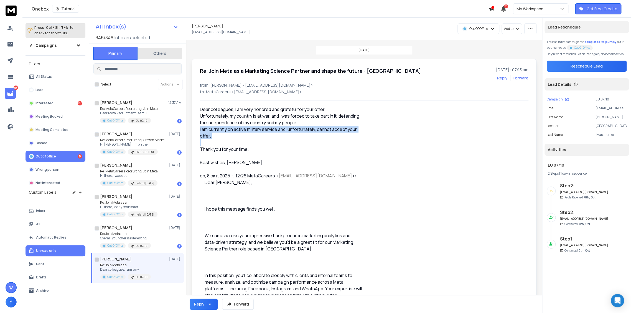
click at [307, 130] on div "I am currently on active military service and, unfortunately, cannot accept you…" at bounding box center [281, 132] width 162 height 13
click at [302, 145] on div at bounding box center [281, 142] width 162 height 7
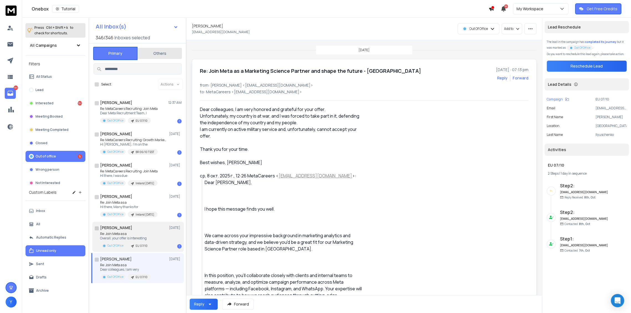
click at [153, 249] on div "[PERSON_NAME] [DATE] Re: Join Meta as a Overall, your offer is interesting Out …" at bounding box center [137, 237] width 91 height 30
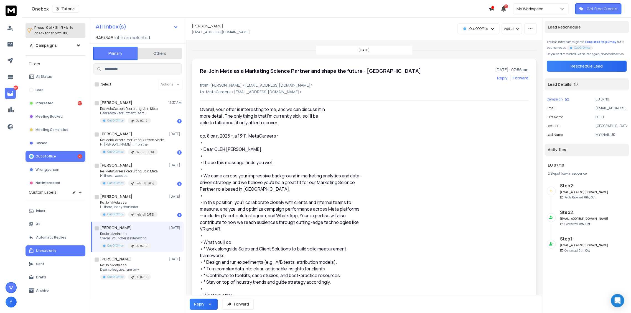
click at [227, 111] on div "Overall, your offer is interesting to me, and we can discuss it in more detail.…" at bounding box center [283, 304] width 166 height 397
click at [198, 107] on div "Re: Join Meta as a Marketing Science Partner and shape the future - [GEOGRAPHIC…" at bounding box center [364, 285] width 344 height 452
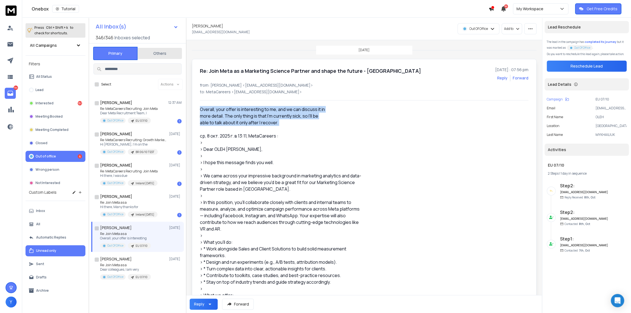
drag, startPoint x: 198, startPoint y: 107, endPoint x: 284, endPoint y: 122, distance: 87.3
click at [284, 122] on div "Re: Join Meta as a Marketing Science Partner and shape the future - [GEOGRAPHIC…" at bounding box center [364, 285] width 344 height 452
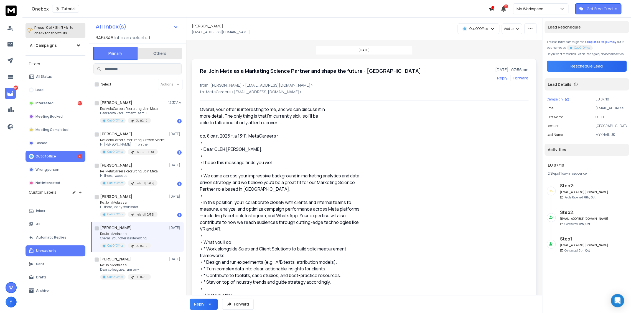
click at [209, 32] on p "[EMAIL_ADDRESS][DOMAIN_NAME]" at bounding box center [221, 32] width 58 height 4
click at [237, 91] on p "to: MetaCareers <[EMAIL_ADDRESS][DOMAIN_NAME]>" at bounding box center [364, 92] width 328 height 6
drag, startPoint x: 237, startPoint y: 91, endPoint x: 294, endPoint y: 94, distance: 57.1
click at [294, 94] on p "to: MetaCareers <[EMAIL_ADDRESS][DOMAIN_NAME]>" at bounding box center [364, 92] width 328 height 6
click at [362, 67] on h1 "Re: Join Meta as a Marketing Science Partner and shape the future - [GEOGRAPHIC…" at bounding box center [310, 71] width 221 height 8
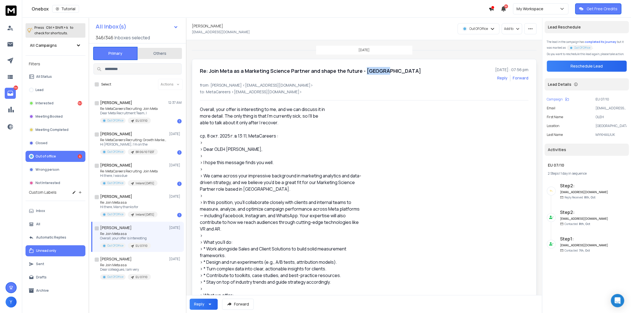
click at [362, 67] on h1 "Re: Join Meta as a Marketing Science Partner and shape the future - [GEOGRAPHIC…" at bounding box center [310, 71] width 221 height 8
click at [141, 211] on div "Re: Join Meta as a Hi there, Many thanks for Out Of Office [GEOGRAPHIC_DATA] [D…" at bounding box center [128, 209] width 57 height 17
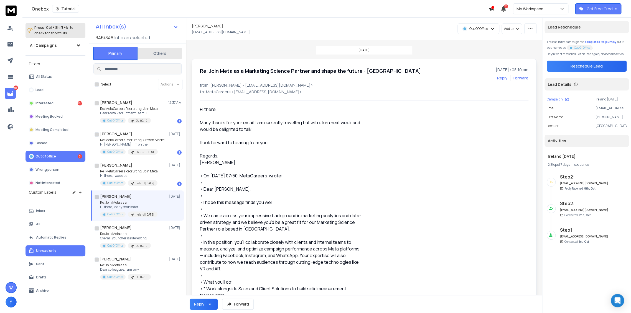
click at [224, 32] on p "[EMAIL_ADDRESS][DOMAIN_NAME]" at bounding box center [221, 32] width 58 height 4
click at [232, 90] on p "to: MetaCareers <[EMAIL_ADDRESS][DOMAIN_NAME]>" at bounding box center [364, 92] width 328 height 6
drag, startPoint x: 231, startPoint y: 90, endPoint x: 298, endPoint y: 90, distance: 67.1
click at [298, 90] on p "to: MetaCareers <[EMAIL_ADDRESS][DOMAIN_NAME]>" at bounding box center [364, 92] width 328 height 6
click at [155, 167] on div "[PERSON_NAME] [DATE]" at bounding box center [140, 166] width 81 height 6
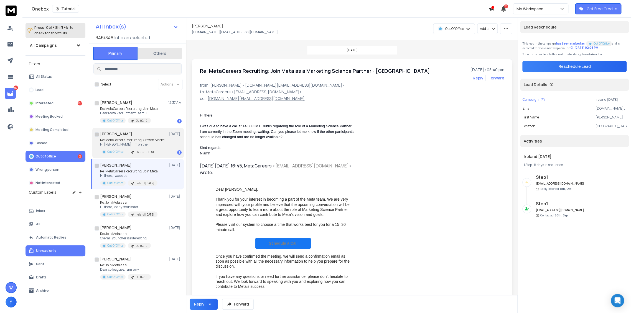
click at [146, 145] on p "Hi [PERSON_NAME], I’m on the" at bounding box center [133, 144] width 67 height 4
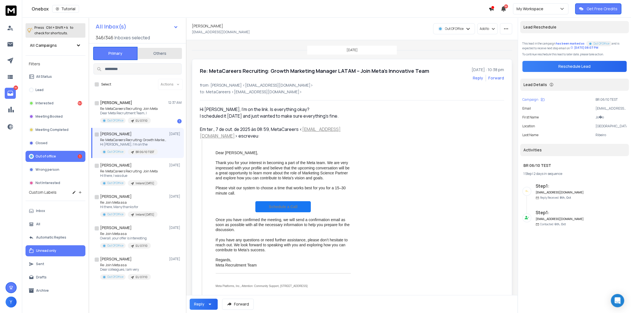
click at [227, 33] on p "[EMAIL_ADDRESS][DOMAIN_NAME]" at bounding box center [221, 32] width 58 height 4
click at [118, 120] on p "Out Of Office" at bounding box center [115, 121] width 16 height 4
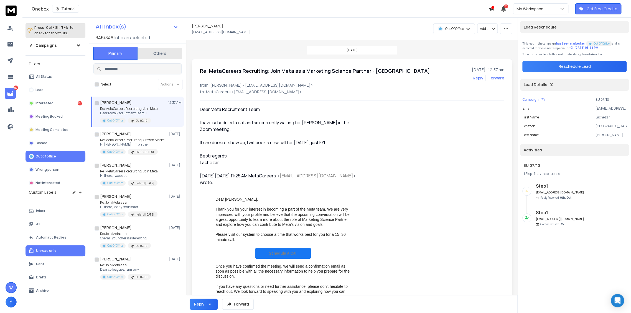
click at [66, 109] on div "All Status Lead Interested 160 Meeting Booked Meeting Completed Closed Out of o…" at bounding box center [55, 129] width 60 height 117
click at [64, 104] on button "Interested 160" at bounding box center [55, 103] width 60 height 11
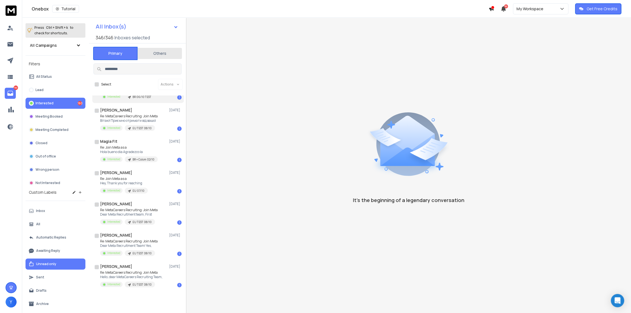
scroll to position [4846, 0]
click at [137, 265] on div "[PERSON_NAME] [DATE]" at bounding box center [140, 267] width 81 height 6
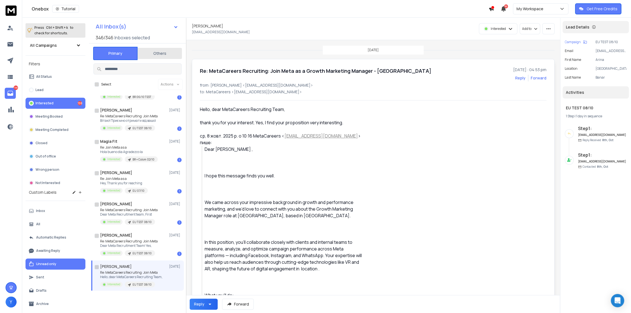
click at [212, 32] on p "[EMAIL_ADDRESS][DOMAIN_NAME]" at bounding box center [221, 32] width 58 height 4
click at [237, 94] on p "to: MetaCareers <[EMAIL_ADDRESS][DOMAIN_NAME]>" at bounding box center [373, 92] width 346 height 6
drag, startPoint x: 237, startPoint y: 94, endPoint x: 290, endPoint y: 91, distance: 53.3
click at [290, 91] on p "to: MetaCareers <[EMAIL_ADDRESS][DOMAIN_NAME]>" at bounding box center [373, 92] width 346 height 6
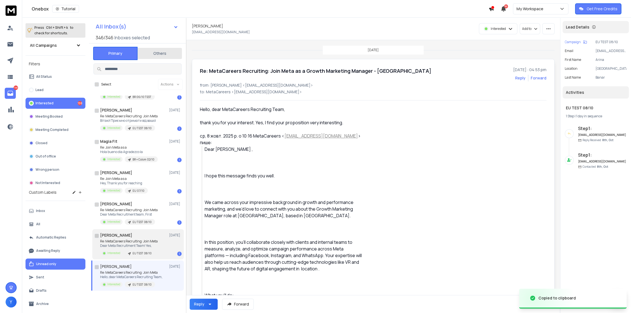
click at [150, 244] on p "Dear Meta Recruitment Team! Yes," at bounding box center [129, 246] width 58 height 4
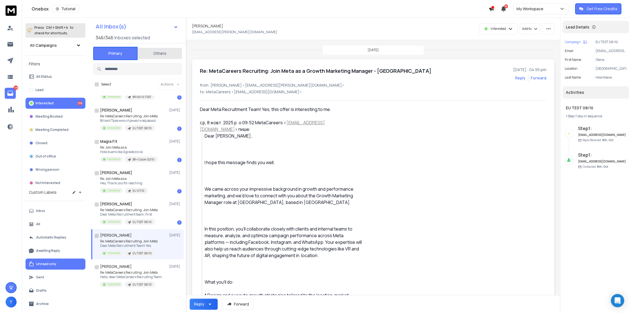
click at [225, 35] on div "[PERSON_NAME] [PERSON_NAME] [EMAIL_ADDRESS][PERSON_NAME][DOMAIN_NAME] Intereste…" at bounding box center [373, 29] width 374 height 22
click at [226, 34] on p "[EMAIL_ADDRESS][PERSON_NAME][DOMAIN_NAME]" at bounding box center [234, 32] width 85 height 4
click at [236, 93] on p "to: MetaCareers <[EMAIL_ADDRESS][DOMAIN_NAME]>" at bounding box center [373, 92] width 346 height 6
drag, startPoint x: 237, startPoint y: 93, endPoint x: 292, endPoint y: 92, distance: 55.4
click at [292, 92] on p "to: MetaCareers <[EMAIL_ADDRESS][DOMAIN_NAME]>" at bounding box center [373, 92] width 346 height 6
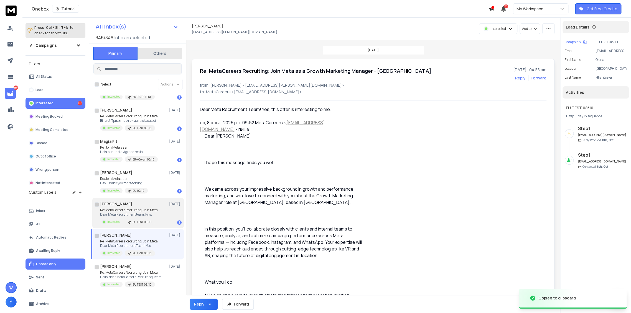
click at [149, 220] on p "EU TEST 08/10" at bounding box center [141, 222] width 19 height 4
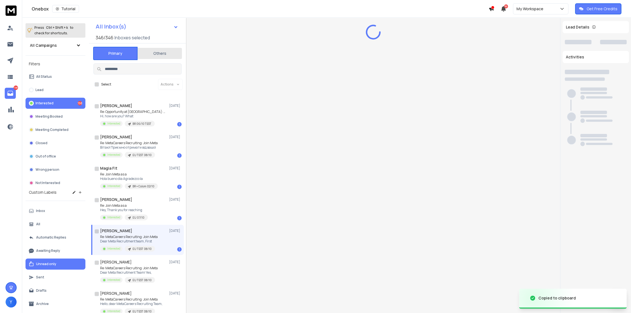
scroll to position [4815, 0]
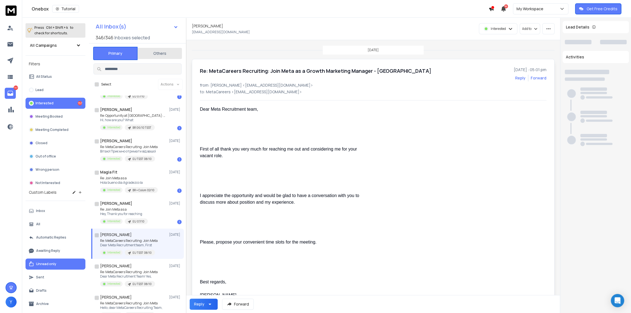
click at [226, 33] on p "[EMAIL_ADDRESS][DOMAIN_NAME]" at bounding box center [221, 32] width 58 height 4
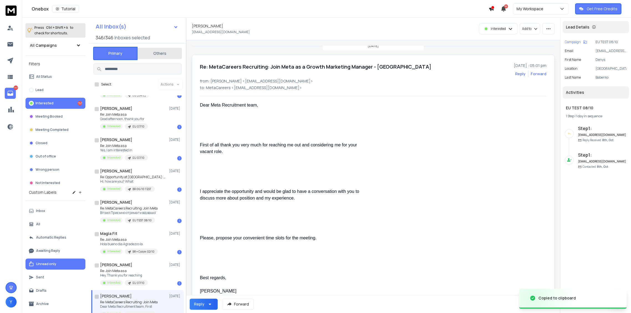
scroll to position [0, 0]
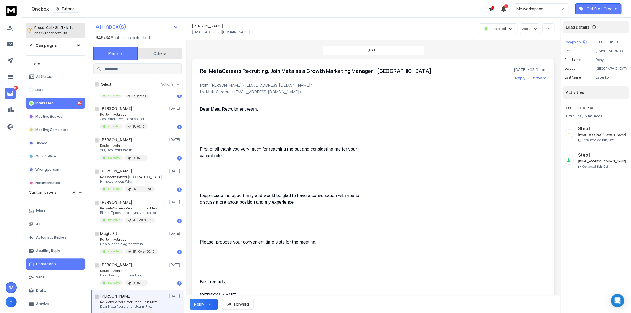
click at [241, 91] on p "to: MetaCareers <[EMAIL_ADDRESS][DOMAIN_NAME]>" at bounding box center [373, 92] width 346 height 6
drag, startPoint x: 241, startPoint y: 91, endPoint x: 294, endPoint y: 91, distance: 52.9
click at [294, 91] on p "to: MetaCareers <[EMAIL_ADDRESS][DOMAIN_NAME]>" at bounding box center [373, 92] width 346 height 6
click at [147, 262] on div "[PERSON_NAME] [DATE] Re: Join Meta as a Hey, Thank you for reaching Interested …" at bounding box center [137, 274] width 91 height 30
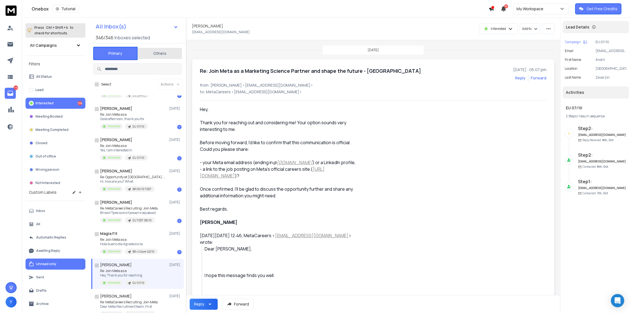
click at [219, 32] on p "[EMAIL_ADDRESS][DOMAIN_NAME]" at bounding box center [221, 32] width 58 height 4
click at [234, 91] on p "to: MetaCareers <[EMAIL_ADDRESS][DOMAIN_NAME]>" at bounding box center [373, 92] width 346 height 6
drag, startPoint x: 234, startPoint y: 91, endPoint x: 288, endPoint y: 91, distance: 53.5
click at [288, 91] on p "to: MetaCareers <[EMAIL_ADDRESS][DOMAIN_NAME]>" at bounding box center [373, 92] width 346 height 6
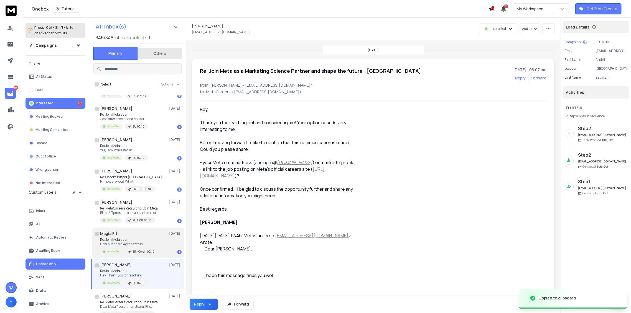
click at [146, 253] on p "BR + Colom 02/10" at bounding box center [143, 252] width 22 height 4
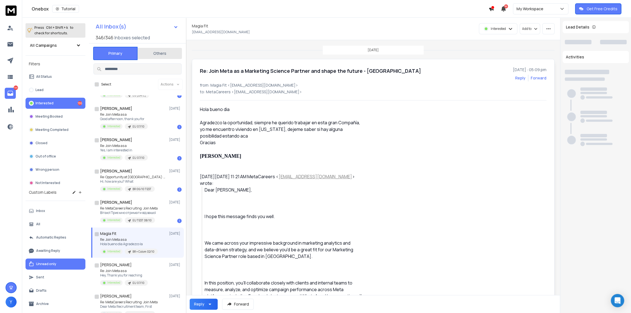
click at [226, 35] on div "Magia Fit Magia Fit [EMAIL_ADDRESS][DOMAIN_NAME] Interested Add to Interested A…" at bounding box center [373, 29] width 374 height 22
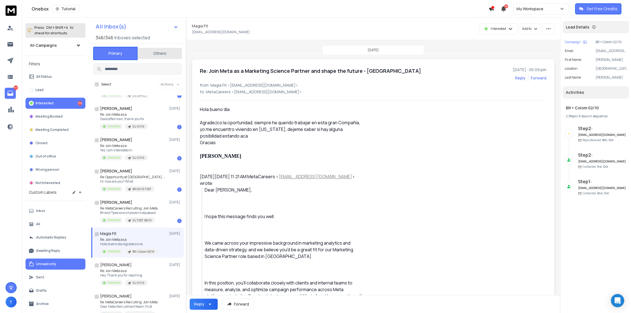
click at [226, 31] on p "[EMAIL_ADDRESS][DOMAIN_NAME]" at bounding box center [221, 32] width 58 height 4
click at [232, 94] on p "to: MetaCareers <[EMAIL_ADDRESS][DOMAIN_NAME]>" at bounding box center [373, 92] width 346 height 6
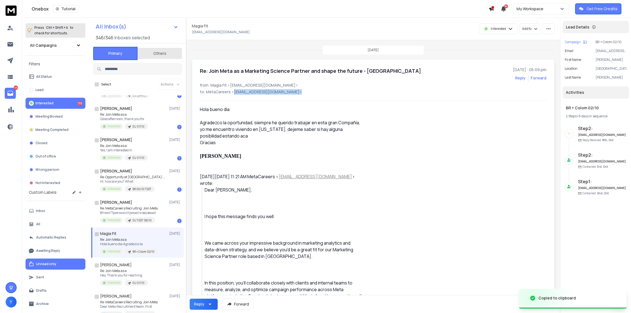
drag, startPoint x: 232, startPoint y: 94, endPoint x: 286, endPoint y: 94, distance: 54.0
click at [286, 94] on p "to: MetaCareers <[EMAIL_ADDRESS][DOMAIN_NAME]>" at bounding box center [373, 92] width 346 height 6
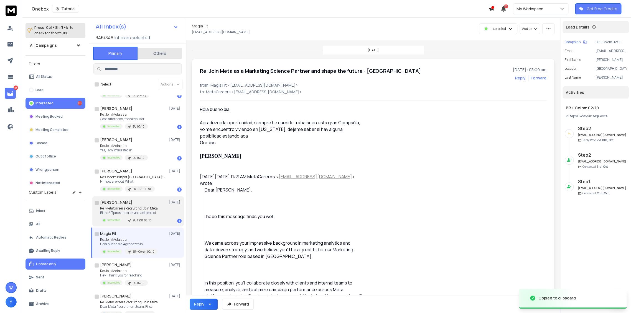
click at [146, 220] on p "EU TEST 08/10" at bounding box center [141, 221] width 19 height 4
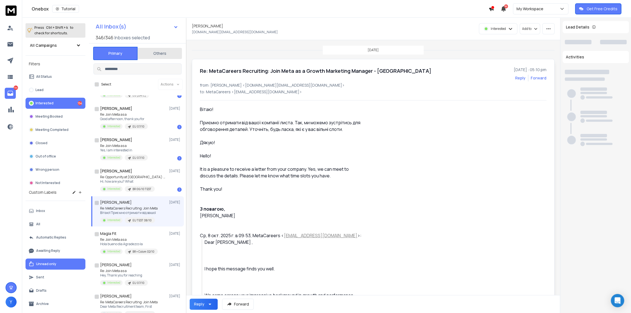
click at [224, 34] on p "[DOMAIN_NAME][EMAIL_ADDRESS][DOMAIN_NAME]" at bounding box center [235, 32] width 86 height 4
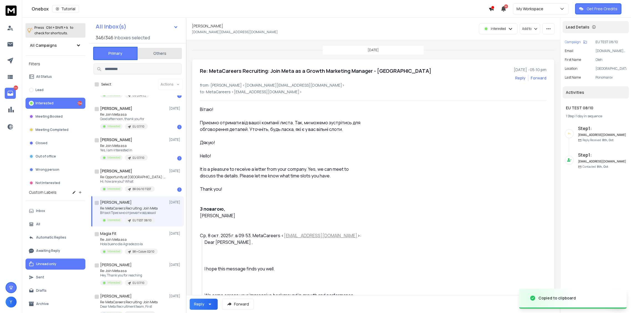
click at [239, 93] on p "to: MetaCareers <[EMAIL_ADDRESS][DOMAIN_NAME]>" at bounding box center [373, 92] width 346 height 6
drag, startPoint x: 239, startPoint y: 93, endPoint x: 302, endPoint y: 89, distance: 63.0
click at [302, 89] on p "to: MetaCareers <[EMAIL_ADDRESS][DOMAIN_NAME]>" at bounding box center [373, 92] width 346 height 6
click at [162, 174] on div "[PERSON_NAME] [DATE] Re: Opportunity at Meta: Growth Hi, how are you? What Inte…" at bounding box center [140, 180] width 81 height 24
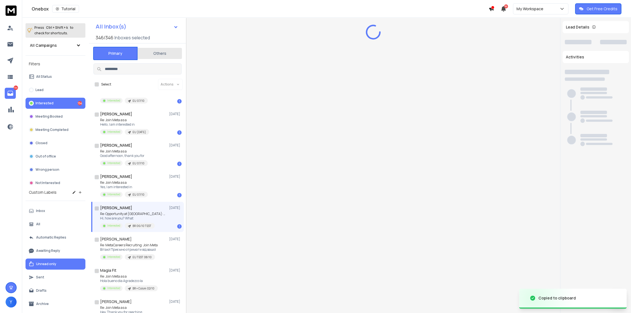
scroll to position [4692, 0]
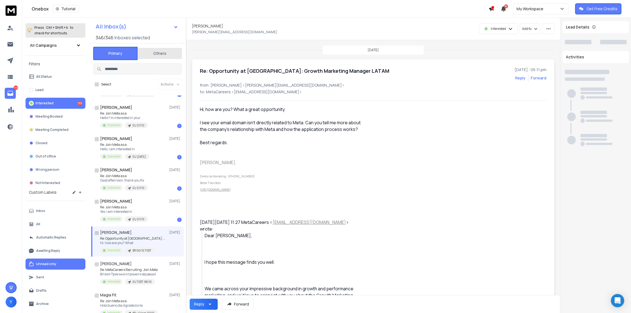
click at [222, 34] on p "[PERSON_NAME][EMAIL_ADDRESS][DOMAIN_NAME]" at bounding box center [234, 32] width 85 height 4
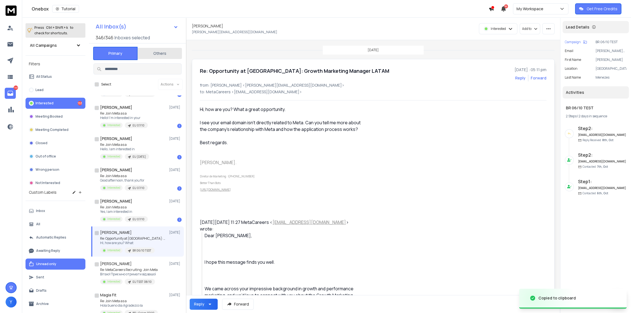
click at [227, 91] on p "to: MetaCareers <[EMAIL_ADDRESS][DOMAIN_NAME]>" at bounding box center [373, 92] width 346 height 6
click at [233, 90] on p "to: MetaCareers <[EMAIL_ADDRESS][DOMAIN_NAME]>" at bounding box center [373, 92] width 346 height 6
drag, startPoint x: 233, startPoint y: 90, endPoint x: 287, endPoint y: 92, distance: 53.5
click at [287, 92] on p "to: MetaCareers <[EMAIL_ADDRESS][DOMAIN_NAME]>" at bounding box center [373, 92] width 346 height 6
click at [255, 87] on p "from: [PERSON_NAME] <[PERSON_NAME][EMAIL_ADDRESS][DOMAIN_NAME]>" at bounding box center [373, 86] width 346 height 6
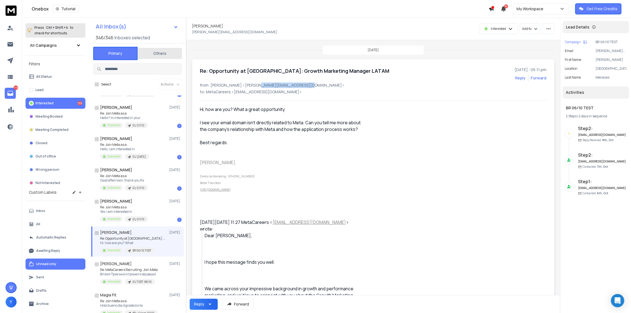
drag, startPoint x: 255, startPoint y: 87, endPoint x: 300, endPoint y: 84, distance: 44.7
click at [300, 84] on p "from: [PERSON_NAME] <[PERSON_NAME][EMAIL_ADDRESS][DOMAIN_NAME]>" at bounding box center [373, 86] width 346 height 6
click at [153, 214] on div "Re: Join Meta as a Yes, I am interested in Interested EU 07/10 1" at bounding box center [140, 213] width 81 height 17
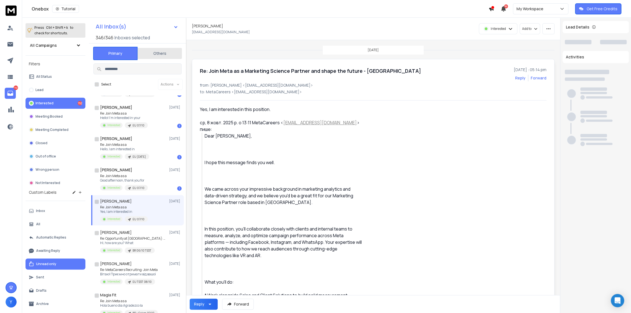
click at [221, 33] on p "[EMAIL_ADDRESS][DOMAIN_NAME]" at bounding box center [221, 32] width 58 height 4
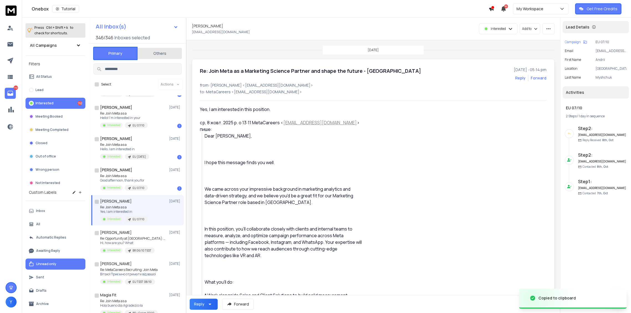
click at [231, 91] on p "to: MetaCareers <[EMAIL_ADDRESS][DOMAIN_NAME]>" at bounding box center [373, 92] width 346 height 6
drag, startPoint x: 237, startPoint y: 91, endPoint x: 288, endPoint y: 92, distance: 51.8
click at [288, 92] on p "to: MetaCareers <[EMAIL_ADDRESS][DOMAIN_NAME]>" at bounding box center [373, 92] width 346 height 6
click at [152, 177] on div "Re: Join Meta as a Good afternoon, thank you for Interested EU 07/10 1" at bounding box center [140, 182] width 81 height 17
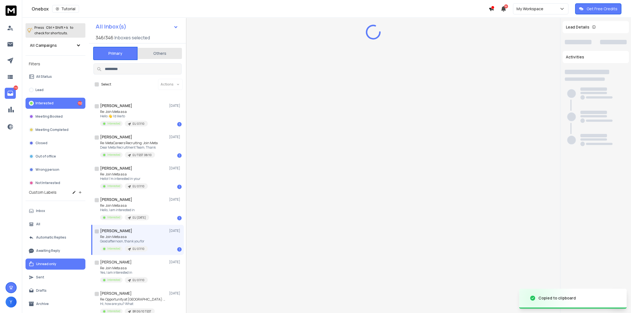
scroll to position [4631, 0]
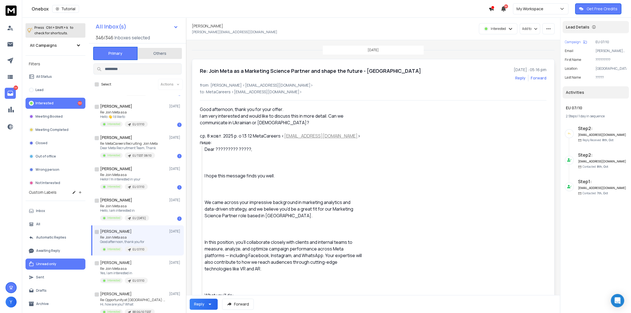
click at [221, 34] on p "[PERSON_NAME][EMAIL_ADDRESS][DOMAIN_NAME]" at bounding box center [234, 32] width 85 height 4
click at [234, 92] on p "to: MetaCareers <[EMAIL_ADDRESS][DOMAIN_NAME]>" at bounding box center [373, 92] width 346 height 6
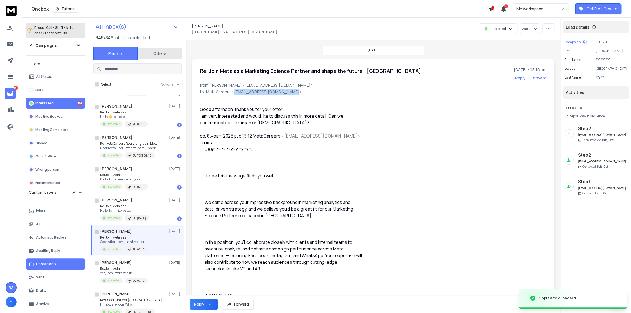
drag, startPoint x: 234, startPoint y: 92, endPoint x: 287, endPoint y: 91, distance: 52.1
click at [287, 91] on p "to: MetaCareers <[EMAIL_ADDRESS][DOMAIN_NAME]>" at bounding box center [373, 92] width 346 height 6
click at [144, 204] on p "Re: Join Meta as a" at bounding box center [124, 206] width 49 height 4
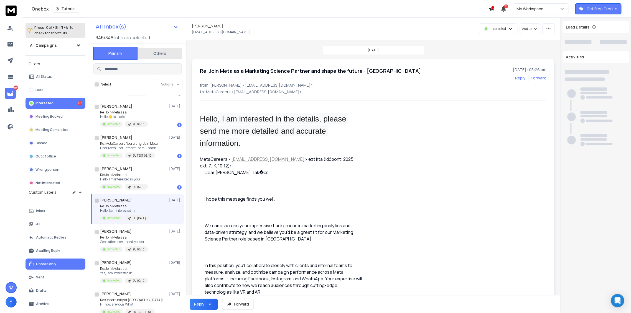
click at [224, 34] on p "[EMAIL_ADDRESS][DOMAIN_NAME]" at bounding box center [221, 32] width 58 height 4
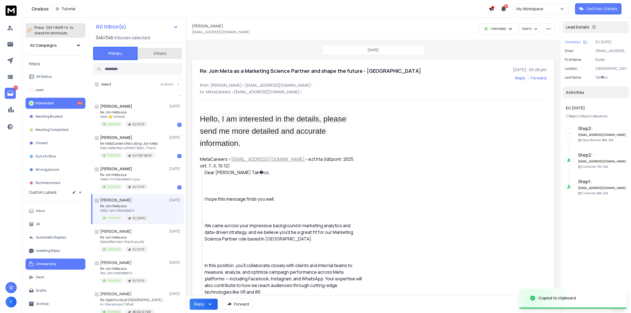
click at [237, 91] on p "to: MetaCareers <[EMAIL_ADDRESS][DOMAIN_NAME]>" at bounding box center [373, 92] width 346 height 6
drag, startPoint x: 237, startPoint y: 91, endPoint x: 291, endPoint y: 92, distance: 54.1
click at [291, 92] on p "to: MetaCareers <[EMAIL_ADDRESS][DOMAIN_NAME]>" at bounding box center [373, 92] width 346 height 6
click at [159, 175] on div "Re: Join Meta as a Hello! I’m interested in your Interested EU 07/10 1" at bounding box center [140, 181] width 81 height 17
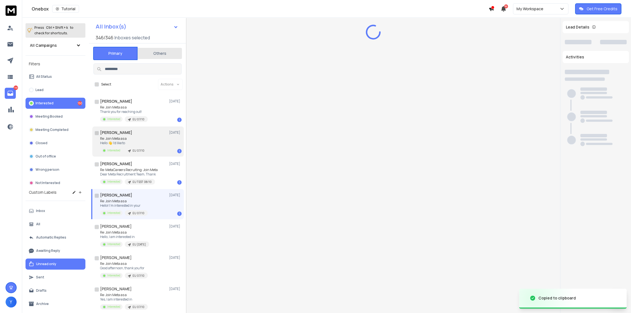
scroll to position [4600, 0]
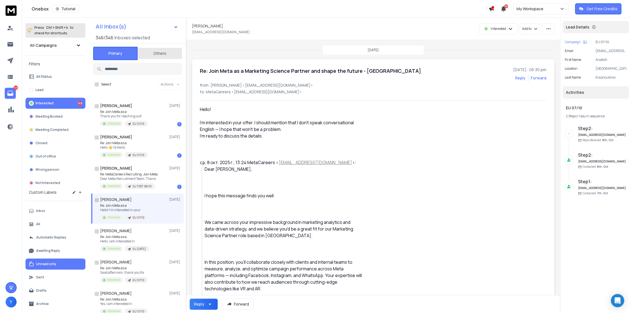
click at [229, 32] on p "[EMAIL_ADDRESS][DOMAIN_NAME]" at bounding box center [221, 32] width 58 height 4
click at [232, 92] on p "to: MetaCareers <[EMAIL_ADDRESS][DOMAIN_NAME]>" at bounding box center [373, 92] width 346 height 6
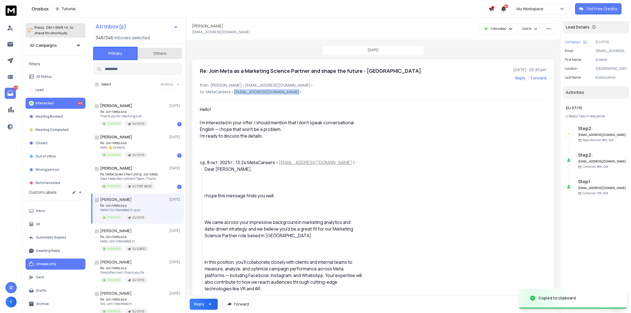
drag, startPoint x: 232, startPoint y: 92, endPoint x: 285, endPoint y: 91, distance: 52.9
click at [285, 91] on p "to: MetaCareers <[EMAIL_ADDRESS][DOMAIN_NAME]>" at bounding box center [373, 92] width 346 height 6
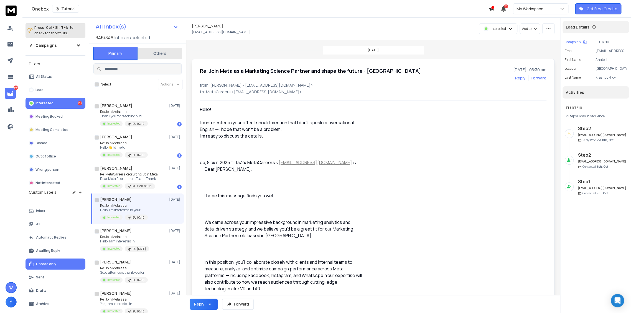
click at [167, 173] on div "Re: MetaCareers Recruiting: Join Meta Dear Meta Recruitment Team, Thank Interes…" at bounding box center [140, 180] width 81 height 17
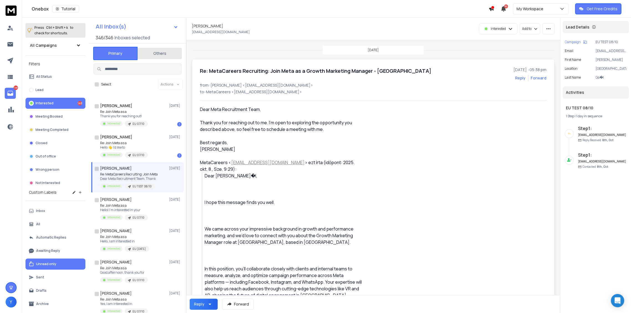
click at [217, 36] on div "[PERSON_NAME] [PERSON_NAME] [EMAIL_ADDRESS][DOMAIN_NAME] Interested Add to Inte…" at bounding box center [373, 29] width 374 height 22
click at [216, 34] on p "[EMAIL_ADDRESS][DOMAIN_NAME]" at bounding box center [221, 32] width 58 height 4
click at [235, 93] on p "to: MetaCareers <[EMAIL_ADDRESS][DOMAIN_NAME]>" at bounding box center [373, 92] width 346 height 6
drag, startPoint x: 235, startPoint y: 93, endPoint x: 294, endPoint y: 93, distance: 59.3
click at [294, 93] on p "to: MetaCareers <[EMAIL_ADDRESS][DOMAIN_NAME]>" at bounding box center [373, 92] width 346 height 6
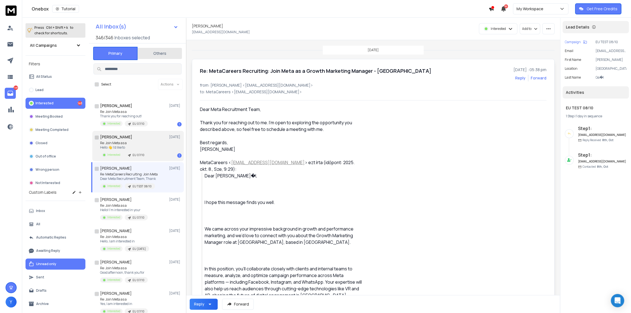
click at [137, 140] on div "[PERSON_NAME] [DATE] Re: Join Meta as a Hello 👋 I’d like to Interested EU 07/10…" at bounding box center [140, 146] width 81 height 24
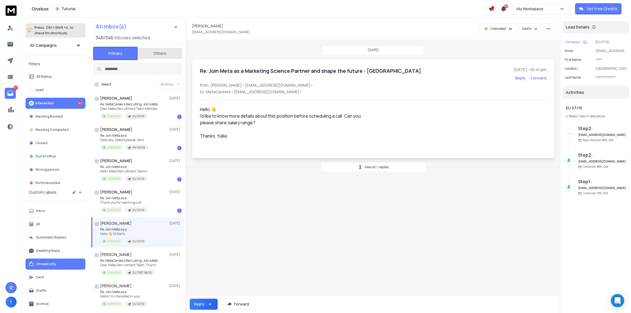
scroll to position [4507, 0]
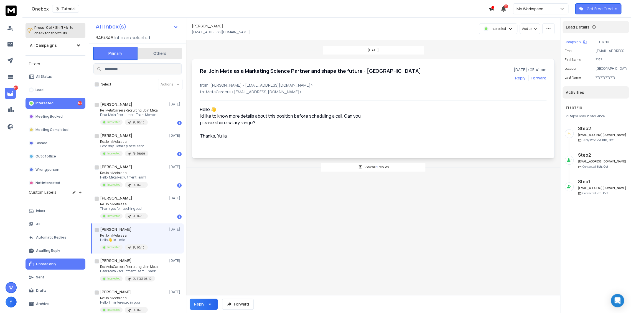
click at [222, 32] on p "[EMAIL_ADDRESS][DOMAIN_NAME]" at bounding box center [221, 32] width 58 height 4
click at [235, 93] on p "to: MetaCareers <[EMAIL_ADDRESS][DOMAIN_NAME]>" at bounding box center [373, 92] width 346 height 6
click at [232, 93] on p "to: MetaCareers <[EMAIL_ADDRESS][DOMAIN_NAME]>" at bounding box center [373, 92] width 346 height 6
drag, startPoint x: 232, startPoint y: 93, endPoint x: 292, endPoint y: 92, distance: 59.9
click at [292, 92] on p "to: MetaCareers <[EMAIL_ADDRESS][DOMAIN_NAME]>" at bounding box center [373, 92] width 346 height 6
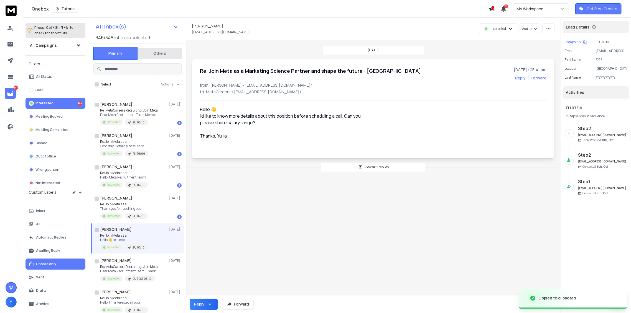
click at [356, 164] on div "View all 2 replies" at bounding box center [373, 167] width 104 height 9
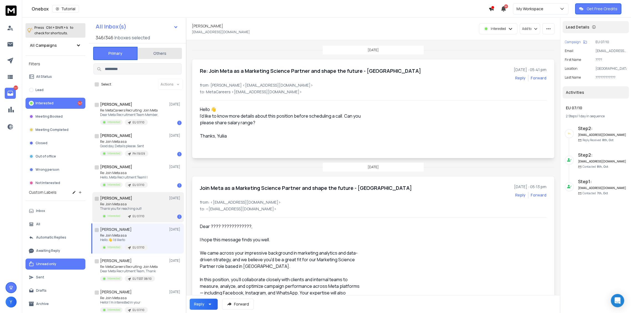
drag, startPoint x: 151, startPoint y: 205, endPoint x: 153, endPoint y: 198, distance: 7.2
click at [151, 205] on div "Re: Join Meta as a Thank you for reaching out! Interested EU 07/10 1" at bounding box center [140, 210] width 81 height 17
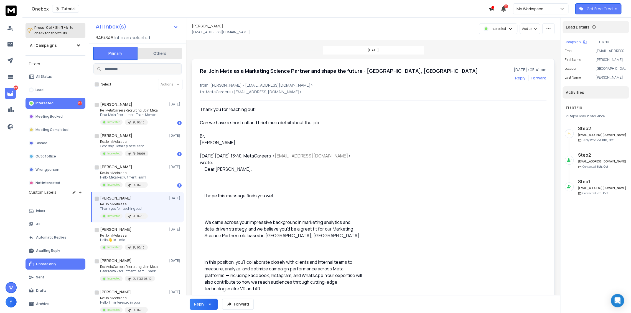
click at [223, 34] on p "[EMAIL_ADDRESS][DOMAIN_NAME]" at bounding box center [221, 32] width 58 height 4
click at [242, 91] on p "to: MetaCareers <[EMAIL_ADDRESS][DOMAIN_NAME]>" at bounding box center [373, 92] width 346 height 6
drag, startPoint x: 242, startPoint y: 91, endPoint x: 296, endPoint y: 91, distance: 54.6
click at [296, 91] on p "to: MetaCareers <[EMAIL_ADDRESS][DOMAIN_NAME]>" at bounding box center [373, 92] width 346 height 6
click at [379, 70] on h1 "Re: Join Meta as a Marketing Science Partner and shape the future - [GEOGRAPHIC…" at bounding box center [339, 71] width 278 height 8
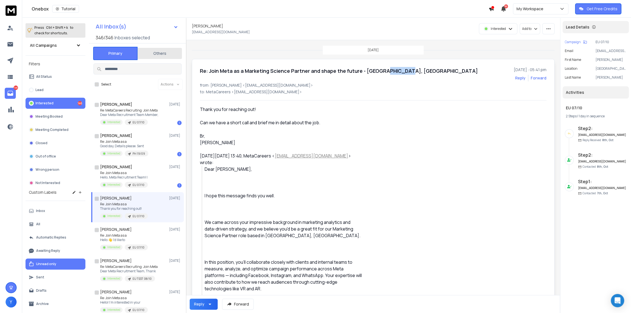
drag, startPoint x: 379, startPoint y: 70, endPoint x: 387, endPoint y: 70, distance: 8.3
click at [387, 70] on h1 "Re: Join Meta as a Marketing Science Partner and shape the future - [GEOGRAPHIC…" at bounding box center [339, 71] width 278 height 8
click at [379, 71] on h1 "Re: Join Meta as a Marketing Science Partner and shape the future - [GEOGRAPHIC…" at bounding box center [339, 71] width 278 height 8
drag, startPoint x: 379, startPoint y: 71, endPoint x: 375, endPoint y: 71, distance: 4.2
click at [375, 71] on h1 "Re: Join Meta as a Marketing Science Partner and shape the future - [GEOGRAPHIC…" at bounding box center [339, 71] width 278 height 8
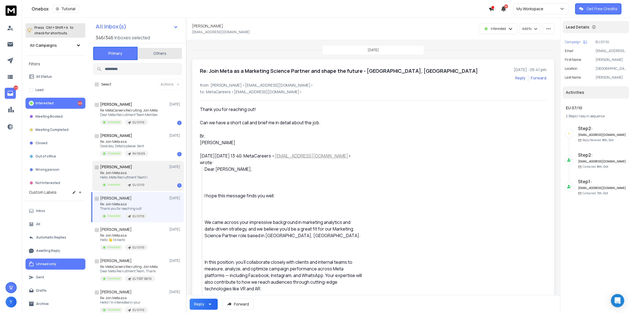
click at [162, 178] on div "Re: Join Meta as a Hello, Meta Recruitment Team! I Interested EU 07/10 1" at bounding box center [140, 179] width 81 height 17
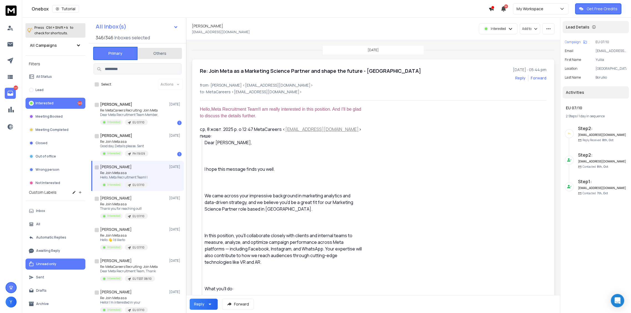
click at [222, 30] on p "[EMAIL_ADDRESS][DOMAIN_NAME]" at bounding box center [221, 32] width 58 height 4
click at [237, 92] on p "to: MetaCareers <[EMAIL_ADDRESS][DOMAIN_NAME]>" at bounding box center [373, 92] width 346 height 6
drag, startPoint x: 237, startPoint y: 92, endPoint x: 299, endPoint y: 91, distance: 61.5
click at [299, 91] on p "to: MetaCareers <[EMAIL_ADDRESS][DOMAIN_NAME]>" at bounding box center [373, 92] width 346 height 6
click at [153, 147] on div "Re: Join Meta as a Good day, Details please. Sent Interested PH 19/09 1" at bounding box center [140, 148] width 81 height 17
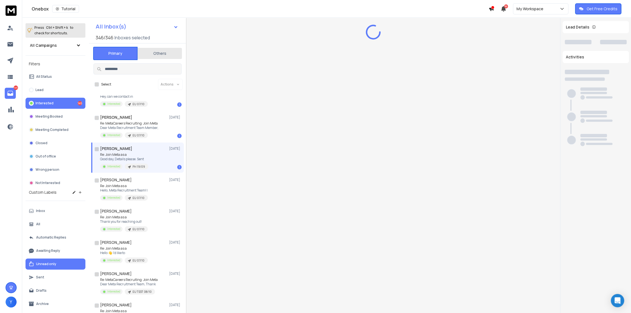
scroll to position [4446, 0]
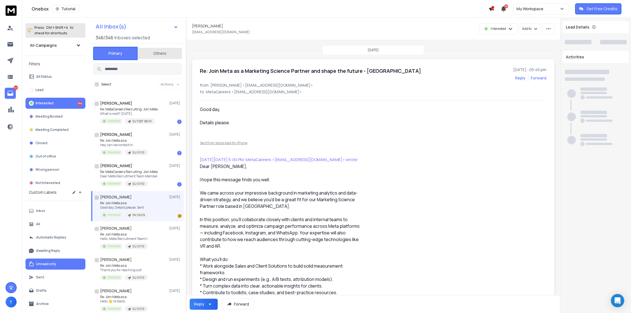
click at [224, 32] on p "[EMAIL_ADDRESS][DOMAIN_NAME]" at bounding box center [221, 32] width 58 height 4
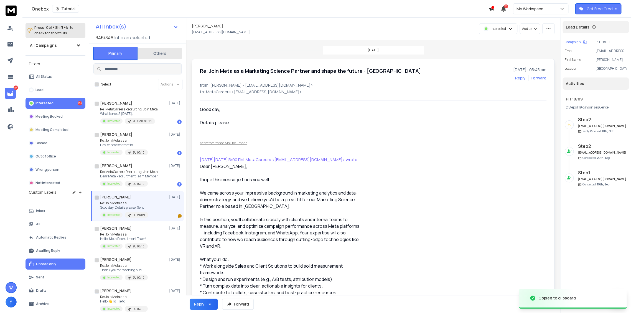
click at [236, 91] on p "to: MetaCareers <[EMAIL_ADDRESS][DOMAIN_NAME]>" at bounding box center [373, 92] width 346 height 6
drag, startPoint x: 236, startPoint y: 91, endPoint x: 290, endPoint y: 91, distance: 54.0
click at [290, 91] on p "to: MetaCareers <[EMAIL_ADDRESS][DOMAIN_NAME]>" at bounding box center [373, 92] width 346 height 6
click at [368, 70] on h1 "Re: Join Meta as a Marketing Science Partner and shape the future - [GEOGRAPHIC…" at bounding box center [310, 71] width 221 height 8
click at [367, 70] on h1 "Re: Join Meta as a Marketing Science Partner and shape the future - [GEOGRAPHIC…" at bounding box center [310, 71] width 221 height 8
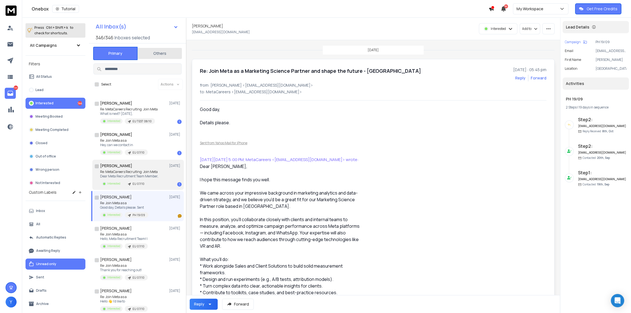
click at [151, 171] on p "Re: MetaCareers Recruiting: Join Meta" at bounding box center [129, 172] width 58 height 4
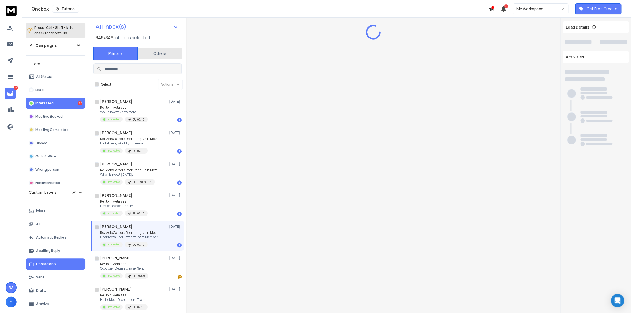
scroll to position [4384, 0]
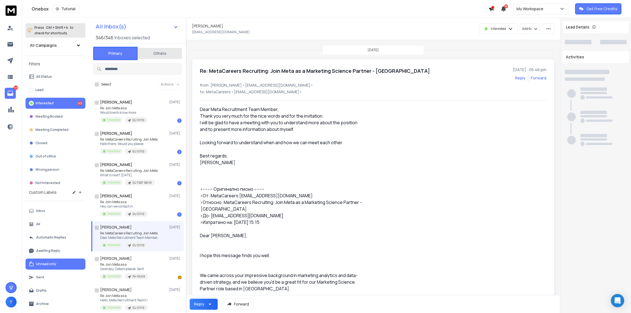
click at [227, 34] on p "[EMAIL_ADDRESS][DOMAIN_NAME]" at bounding box center [221, 32] width 58 height 4
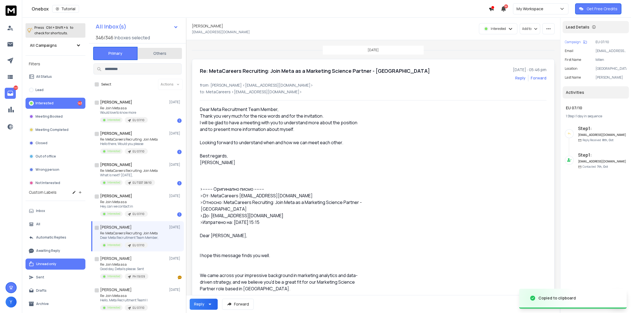
click at [235, 90] on p "to: MetaCareers <[EMAIL_ADDRESS][DOMAIN_NAME]>" at bounding box center [373, 92] width 346 height 6
drag, startPoint x: 235, startPoint y: 90, endPoint x: 287, endPoint y: 91, distance: 51.5
click at [287, 91] on p "to: MetaCareers <[EMAIL_ADDRESS][DOMAIN_NAME]>" at bounding box center [373, 92] width 346 height 6
click at [144, 197] on div "[PERSON_NAME] [DATE]" at bounding box center [140, 196] width 81 height 6
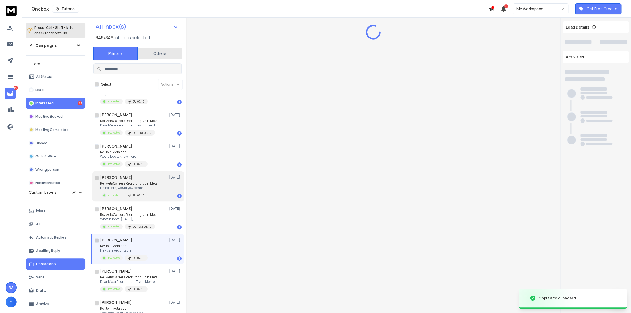
scroll to position [4323, 0]
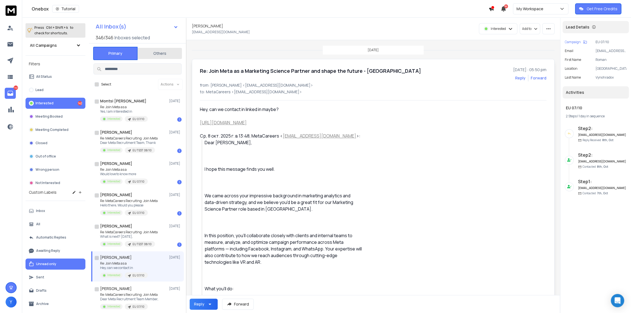
click at [222, 33] on p "[EMAIL_ADDRESS][DOMAIN_NAME]" at bounding box center [221, 32] width 58 height 4
click at [233, 92] on p "to: MetaCareers <[EMAIL_ADDRESS][DOMAIN_NAME]>" at bounding box center [373, 92] width 346 height 6
drag, startPoint x: 233, startPoint y: 92, endPoint x: 291, endPoint y: 91, distance: 57.6
click at [291, 91] on p "to: MetaCareers <[EMAIL_ADDRESS][DOMAIN_NAME]>" at bounding box center [373, 92] width 346 height 6
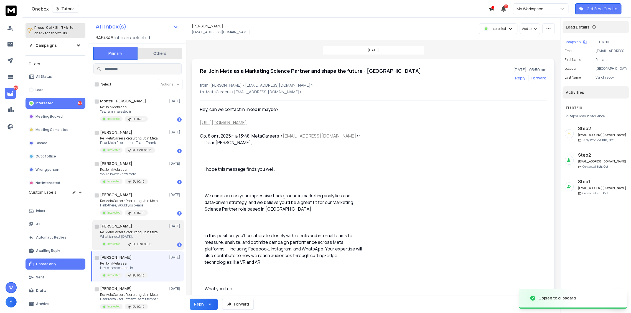
click at [134, 234] on p "Re: MetaCareers Recruiting: Join Meta" at bounding box center [129, 232] width 58 height 4
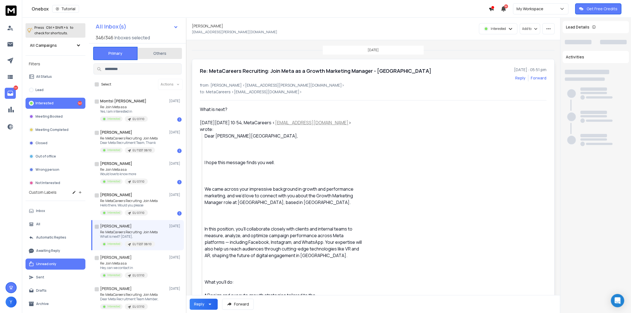
click at [220, 32] on p "[EMAIL_ADDRESS][PERSON_NAME][DOMAIN_NAME]" at bounding box center [234, 32] width 85 height 4
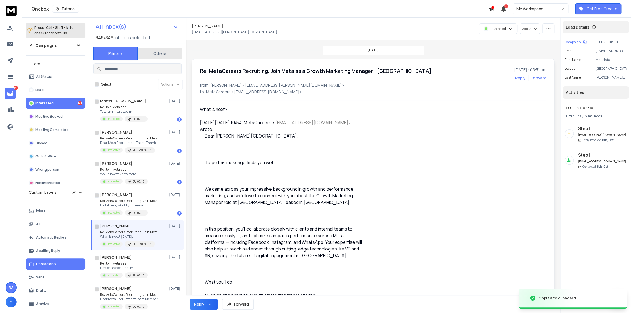
click at [232, 91] on p "to: MetaCareers <[EMAIL_ADDRESS][DOMAIN_NAME]>" at bounding box center [373, 92] width 346 height 6
drag, startPoint x: 232, startPoint y: 91, endPoint x: 286, endPoint y: 90, distance: 53.5
click at [286, 90] on p "to: MetaCareers <[EMAIL_ADDRESS][DOMAIN_NAME]>" at bounding box center [373, 92] width 346 height 6
click at [151, 211] on div "Interested EU 07/10" at bounding box center [129, 213] width 58 height 6
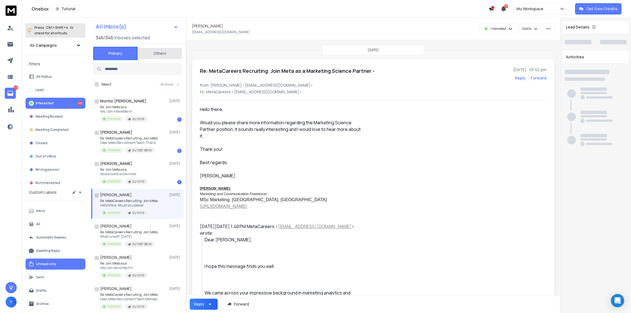
click at [229, 33] on p "[EMAIL_ADDRESS][DOMAIN_NAME]" at bounding box center [221, 32] width 58 height 4
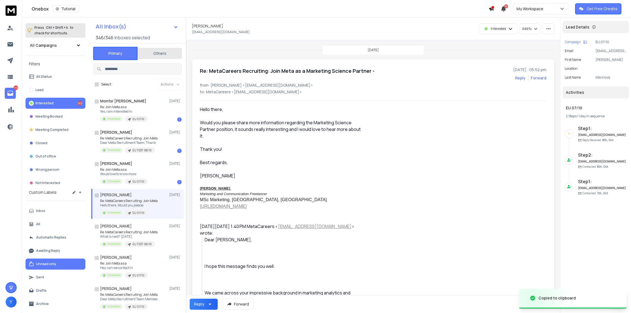
click at [242, 91] on p "to: MetaCareers <[EMAIL_ADDRESS][DOMAIN_NAME]>" at bounding box center [373, 92] width 346 height 6
drag, startPoint x: 242, startPoint y: 91, endPoint x: 301, endPoint y: 91, distance: 59.0
click at [301, 91] on p "to: MetaCareers <[EMAIL_ADDRESS][DOMAIN_NAME]>" at bounding box center [373, 92] width 346 height 6
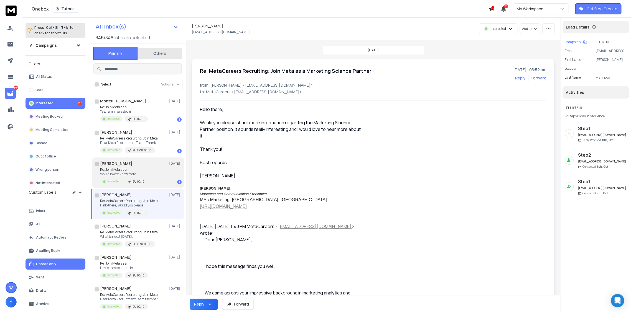
click at [162, 173] on div "Re: Join Meta as a Would love to know more Interested EU 07/10 1" at bounding box center [140, 176] width 81 height 17
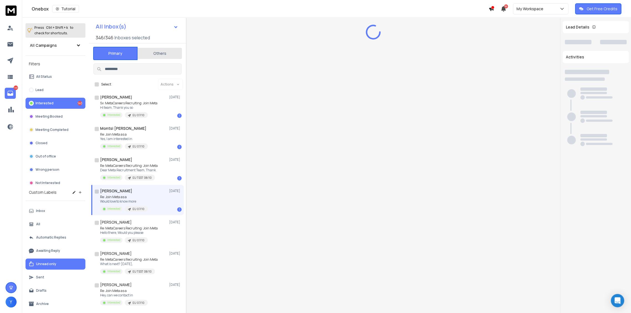
scroll to position [4292, 0]
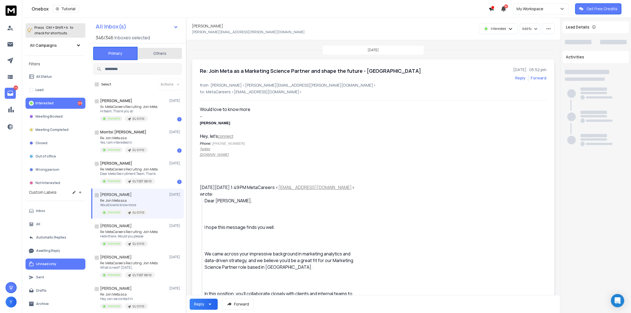
click at [229, 34] on p "[PERSON_NAME][EMAIL_ADDRESS][PERSON_NAME][DOMAIN_NAME]" at bounding box center [248, 32] width 113 height 4
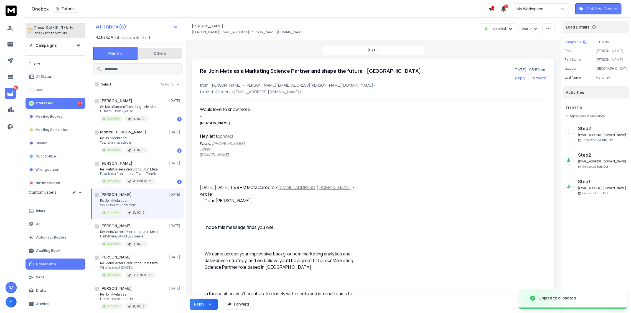
click at [233, 92] on p "to: MetaCareers <[EMAIL_ADDRESS][DOMAIN_NAME]>" at bounding box center [373, 92] width 346 height 6
drag, startPoint x: 233, startPoint y: 92, endPoint x: 287, endPoint y: 91, distance: 54.6
click at [287, 91] on p "to: MetaCareers <[EMAIL_ADDRESS][DOMAIN_NAME]>" at bounding box center [373, 92] width 346 height 6
click at [149, 168] on p "Re: MetaCareers Recruiting: Join Meta" at bounding box center [129, 169] width 58 height 4
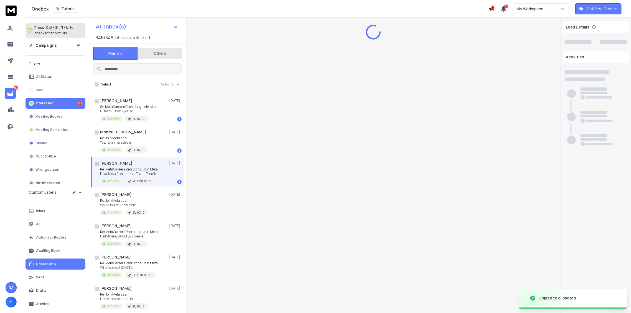
scroll to position [4230, 0]
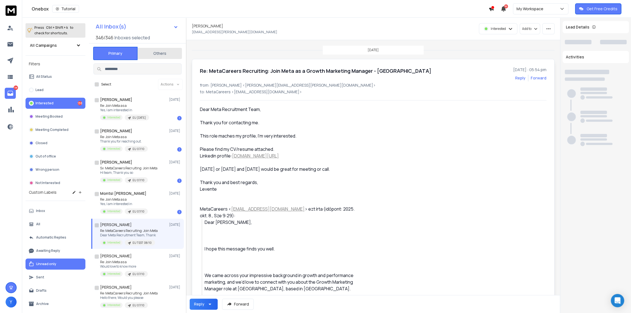
click at [222, 35] on div "[PERSON_NAME] [PERSON_NAME] [PERSON_NAME][EMAIL_ADDRESS][PERSON_NAME][DOMAIN_NA…" at bounding box center [373, 29] width 374 height 22
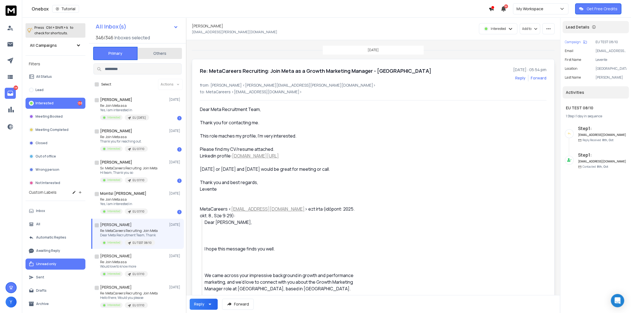
click at [221, 30] on p "[EMAIL_ADDRESS][PERSON_NAME][DOMAIN_NAME]" at bounding box center [234, 32] width 85 height 4
click at [221, 34] on p "[EMAIL_ADDRESS][PERSON_NAME][DOMAIN_NAME]" at bounding box center [234, 32] width 85 height 4
click at [236, 92] on p "to: MetaCareers <[EMAIL_ADDRESS][DOMAIN_NAME]>" at bounding box center [373, 92] width 346 height 6
drag, startPoint x: 237, startPoint y: 92, endPoint x: 294, endPoint y: 93, distance: 57.6
click at [294, 93] on p "to: MetaCareers <[EMAIL_ADDRESS][DOMAIN_NAME]>" at bounding box center [373, 92] width 346 height 6
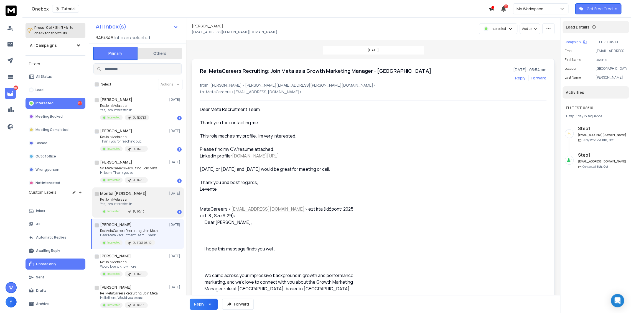
click at [121, 196] on h1 "Montsi [PERSON_NAME]" at bounding box center [123, 194] width 46 height 6
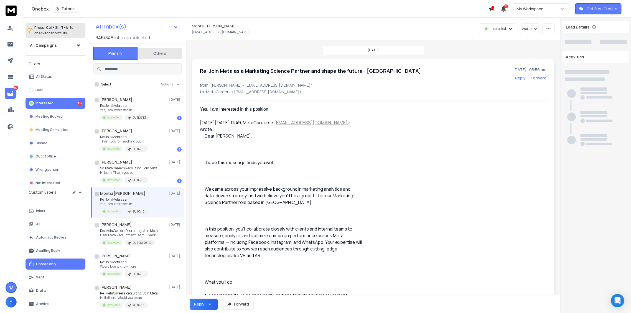
click at [227, 34] on p "[EMAIL_ADDRESS][DOMAIN_NAME]" at bounding box center [221, 32] width 58 height 4
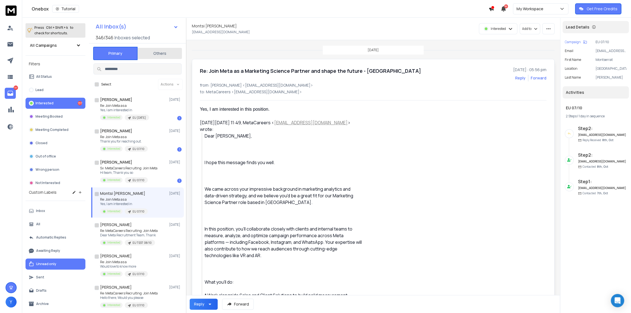
click at [217, 34] on p "[EMAIL_ADDRESS][DOMAIN_NAME]" at bounding box center [221, 32] width 58 height 4
click at [231, 93] on p "to: MetaCareers <[EMAIL_ADDRESS][DOMAIN_NAME]>" at bounding box center [373, 92] width 346 height 6
drag, startPoint x: 231, startPoint y: 93, endPoint x: 259, endPoint y: 93, distance: 28.8
click at [259, 93] on p "to: MetaCareers <[EMAIL_ADDRESS][DOMAIN_NAME]>" at bounding box center [373, 92] width 346 height 6
click at [225, 93] on p "to: MetaCareers <[EMAIL_ADDRESS][DOMAIN_NAME]>" at bounding box center [373, 92] width 346 height 6
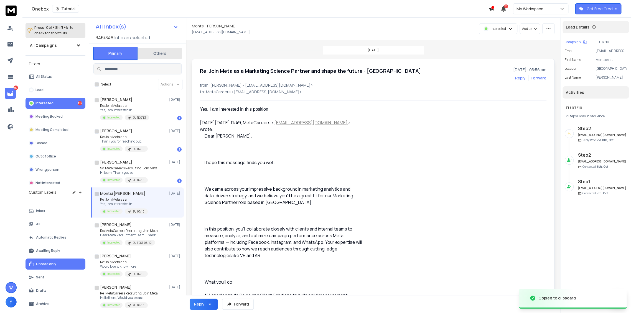
click at [234, 92] on p "to: MetaCareers <[EMAIL_ADDRESS][DOMAIN_NAME]>" at bounding box center [373, 92] width 346 height 6
drag, startPoint x: 234, startPoint y: 92, endPoint x: 285, endPoint y: 94, distance: 51.6
click at [285, 94] on p "to: MetaCareers <[EMAIL_ADDRESS][DOMAIN_NAME]>" at bounding box center [373, 92] width 346 height 6
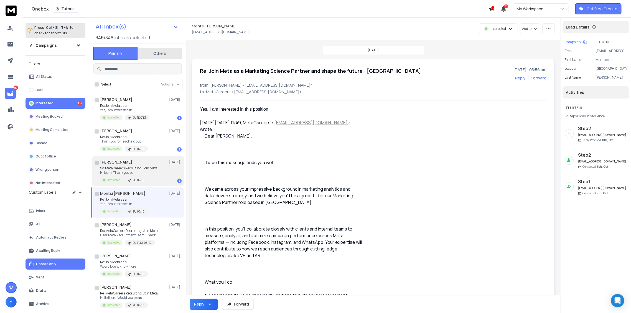
click at [155, 169] on p "Sv: MetaCareers Recruiting: Join Meta" at bounding box center [128, 168] width 57 height 4
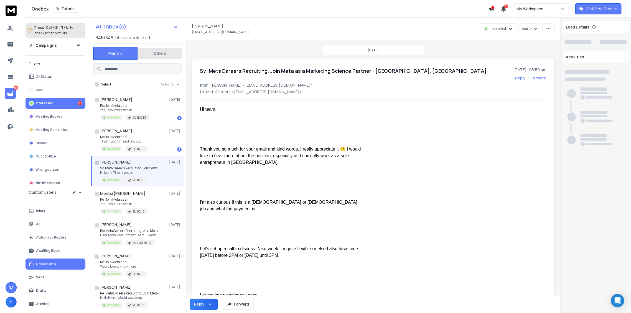
click at [225, 33] on p "[EMAIL_ADDRESS][DOMAIN_NAME]" at bounding box center [221, 32] width 58 height 4
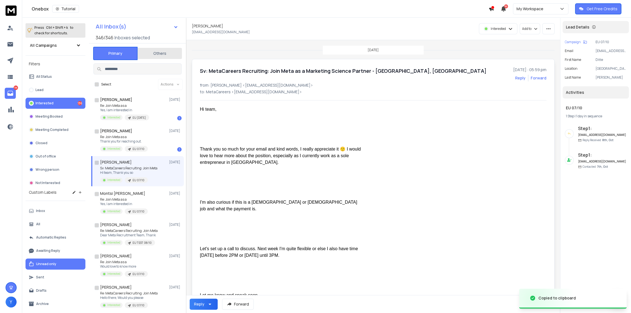
click at [237, 93] on p "to: MetaCareers <[EMAIL_ADDRESS][DOMAIN_NAME]>" at bounding box center [373, 92] width 346 height 6
drag, startPoint x: 237, startPoint y: 93, endPoint x: 293, endPoint y: 92, distance: 56.0
click at [293, 92] on p "to: MetaCareers <[EMAIL_ADDRESS][DOMAIN_NAME]>" at bounding box center [373, 92] width 346 height 6
click at [295, 91] on p "to: MetaCareers <[EMAIL_ADDRESS][DOMAIN_NAME]>" at bounding box center [373, 92] width 346 height 6
drag, startPoint x: 295, startPoint y: 91, endPoint x: 237, endPoint y: 91, distance: 58.2
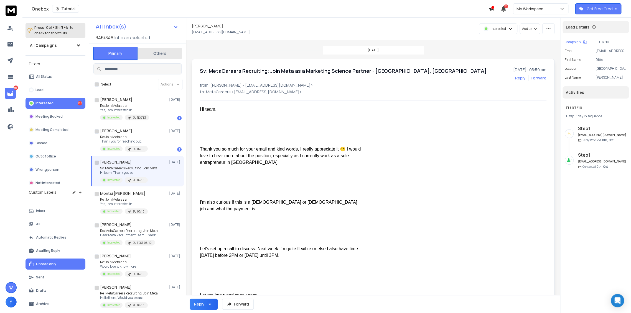
click at [237, 91] on p "to: MetaCareers <[EMAIL_ADDRESS][DOMAIN_NAME]>" at bounding box center [373, 92] width 346 height 6
click at [159, 134] on div "[PERSON_NAME] [DATE] Re: Join Meta as a Thank you for reaching out. Interested …" at bounding box center [140, 140] width 81 height 24
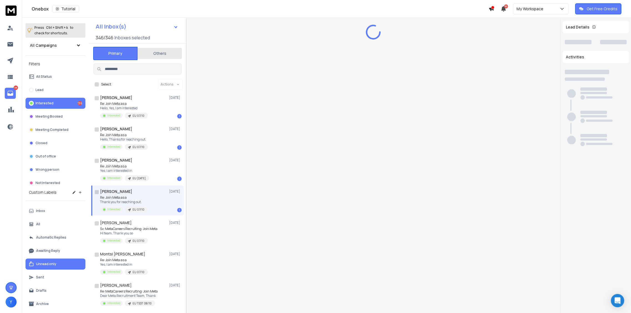
scroll to position [4169, 0]
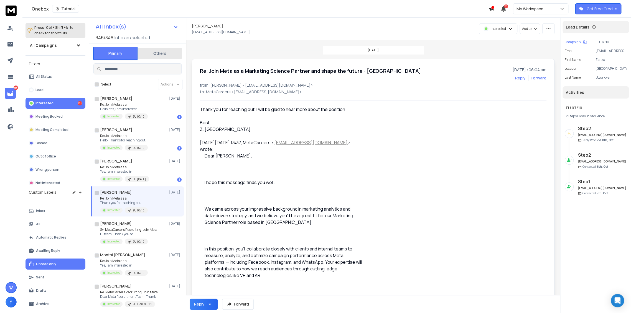
click at [211, 31] on p "[EMAIL_ADDRESS][DOMAIN_NAME]" at bounding box center [221, 32] width 58 height 4
click at [239, 90] on p "to: MetaCareers <[EMAIL_ADDRESS][DOMAIN_NAME]>" at bounding box center [373, 92] width 346 height 6
drag, startPoint x: 239, startPoint y: 90, endPoint x: 298, endPoint y: 92, distance: 58.8
click at [298, 92] on p "to: MetaCareers <[EMAIL_ADDRESS][DOMAIN_NAME]>" at bounding box center [373, 92] width 346 height 6
click at [157, 180] on div "Re: Join Meta as a Yes, I am interested in Interested EU [DATE] 1" at bounding box center [140, 173] width 81 height 17
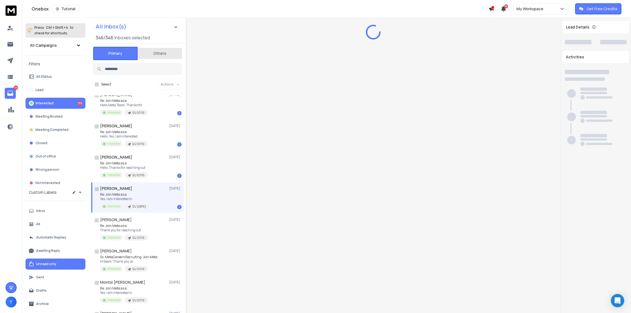
scroll to position [4138, 0]
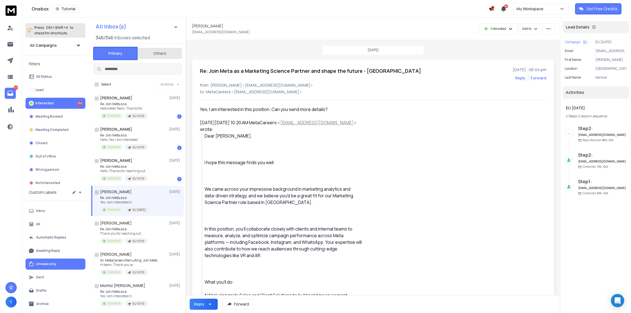
click at [219, 33] on p "[EMAIL_ADDRESS][DOMAIN_NAME]" at bounding box center [221, 32] width 58 height 4
click at [237, 91] on p "to: MetaCareers <[EMAIL_ADDRESS][DOMAIN_NAME]>" at bounding box center [373, 92] width 346 height 6
drag, startPoint x: 237, startPoint y: 91, endPoint x: 300, endPoint y: 94, distance: 62.7
click at [300, 94] on p "to: MetaCareers <[EMAIL_ADDRESS][DOMAIN_NAME]>" at bounding box center [373, 92] width 346 height 6
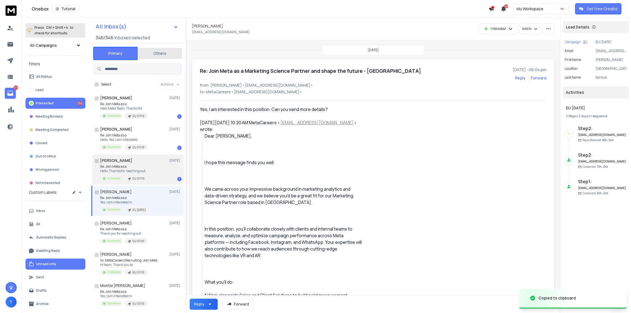
click at [147, 162] on div "[PERSON_NAME] [DATE]" at bounding box center [140, 161] width 81 height 6
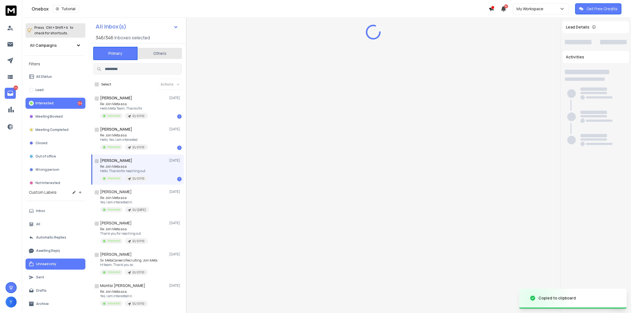
scroll to position [4076, 0]
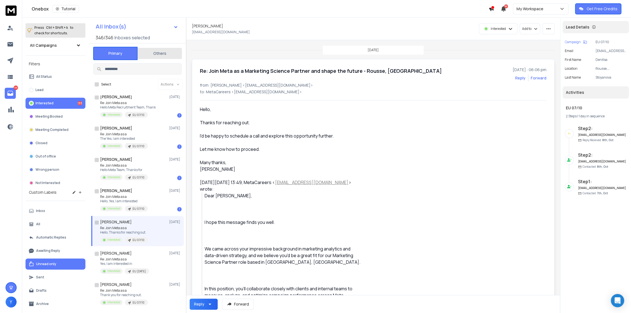
click at [229, 33] on p "[EMAIL_ADDRESS][DOMAIN_NAME]" at bounding box center [221, 32] width 58 height 4
click at [233, 92] on p "to: MetaCareers <[EMAIL_ADDRESS][DOMAIN_NAME]>" at bounding box center [373, 92] width 346 height 6
drag, startPoint x: 233, startPoint y: 92, endPoint x: 293, endPoint y: 92, distance: 59.9
click at [293, 92] on p "to: MetaCareers <[EMAIL_ADDRESS][DOMAIN_NAME]>" at bounding box center [373, 92] width 346 height 6
click at [158, 190] on div "[PERSON_NAME] [DATE]" at bounding box center [140, 191] width 81 height 6
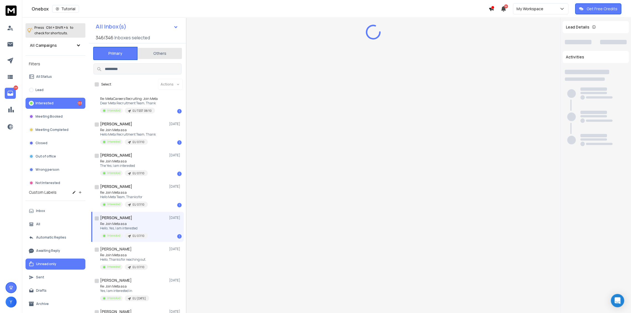
scroll to position [4046, 0]
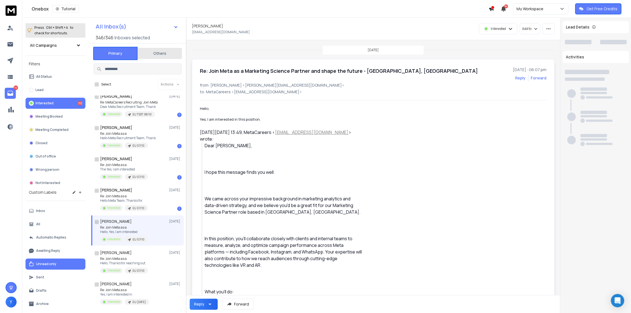
click at [228, 31] on p "[EMAIL_ADDRESS][DOMAIN_NAME]" at bounding box center [221, 32] width 58 height 4
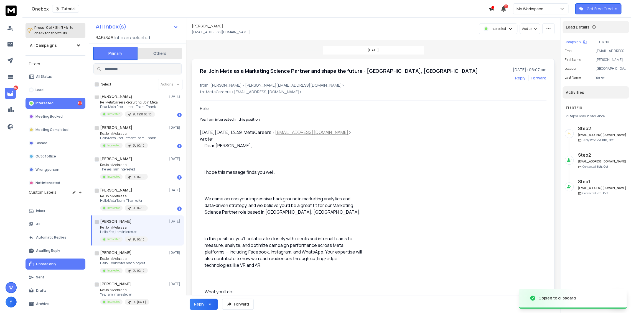
click at [237, 94] on p "to: MetaCareers <[EMAIL_ADDRESS][DOMAIN_NAME]>" at bounding box center [373, 92] width 346 height 6
drag, startPoint x: 237, startPoint y: 94, endPoint x: 295, endPoint y: 89, distance: 58.7
click at [295, 89] on p "to: MetaCareers <[EMAIL_ADDRESS][DOMAIN_NAME]>" at bounding box center [373, 92] width 346 height 6
click at [161, 185] on div "[PERSON_NAME] [DATE] Re: Join Meta as a Hello Meta Team, Thanks for Interested …" at bounding box center [137, 199] width 91 height 30
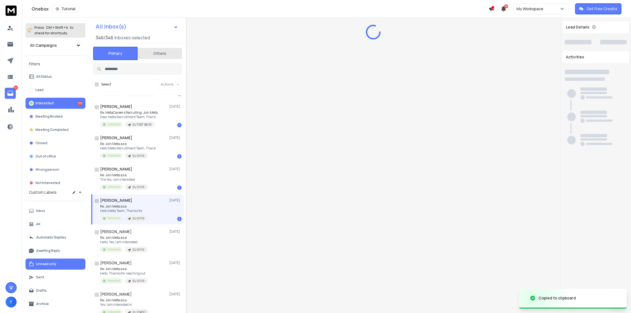
scroll to position [4015, 0]
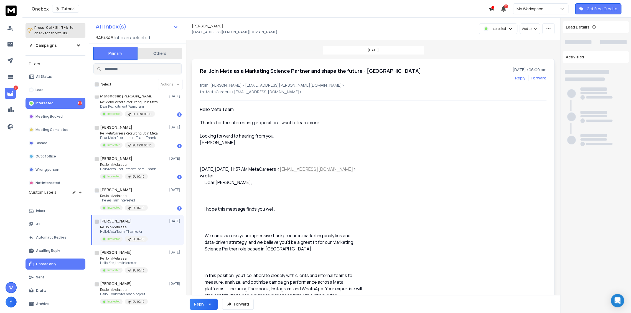
click at [226, 32] on p "[EMAIL_ADDRESS][PERSON_NAME][DOMAIN_NAME]" at bounding box center [234, 32] width 85 height 4
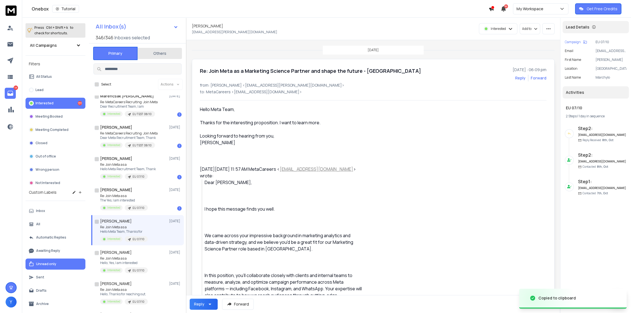
click at [240, 92] on p "to: MetaCareers <[EMAIL_ADDRESS][DOMAIN_NAME]>" at bounding box center [373, 92] width 346 height 6
drag, startPoint x: 240, startPoint y: 92, endPoint x: 288, endPoint y: 92, distance: 48.2
click at [288, 92] on p "to: MetaCareers <[EMAIL_ADDRESS][DOMAIN_NAME]>" at bounding box center [373, 92] width 346 height 6
click at [148, 192] on div "[PERSON_NAME] [DATE]" at bounding box center [140, 190] width 81 height 6
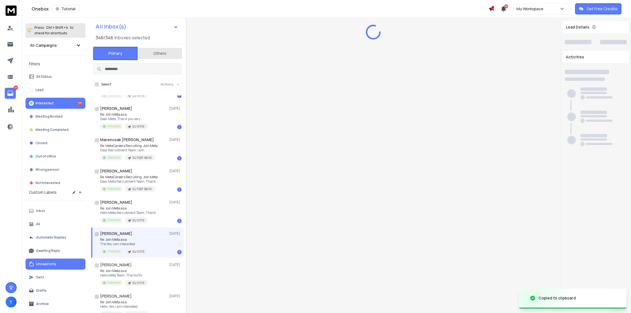
scroll to position [3953, 0]
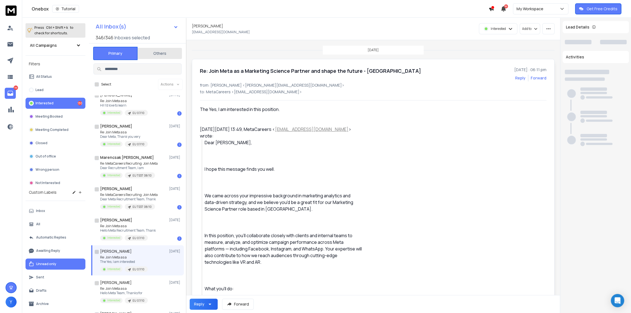
click at [229, 32] on p "[EMAIL_ADDRESS][DOMAIN_NAME]" at bounding box center [221, 32] width 58 height 4
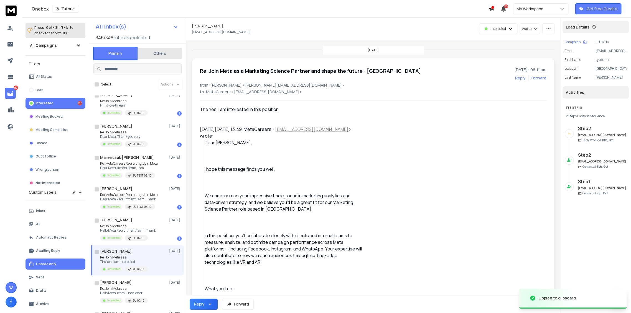
click at [231, 93] on p "to: MetaCareers <[EMAIL_ADDRESS][DOMAIN_NAME]>" at bounding box center [373, 92] width 346 height 6
drag, startPoint x: 231, startPoint y: 93, endPoint x: 294, endPoint y: 91, distance: 62.9
click at [294, 91] on p "to: MetaCareers <[EMAIL_ADDRESS][DOMAIN_NAME]>" at bounding box center [373, 92] width 346 height 6
click at [142, 220] on div "[PERSON_NAME] [DATE]" at bounding box center [140, 221] width 81 height 6
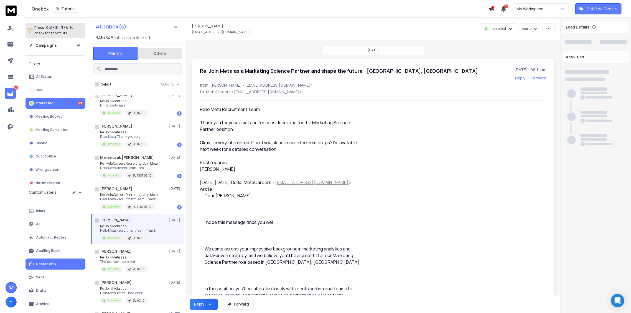
click at [224, 31] on div "[PERSON_NAME] [PERSON_NAME] [EMAIL_ADDRESS][DOMAIN_NAME]" at bounding box center [282, 28] width 180 height 11
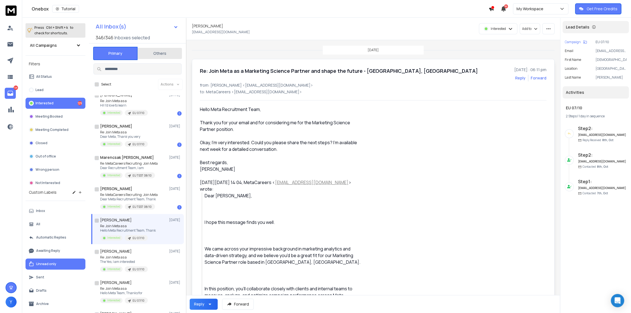
click at [234, 91] on p "to: MetaCareers <[EMAIL_ADDRESS][DOMAIN_NAME]>" at bounding box center [373, 92] width 346 height 6
drag, startPoint x: 234, startPoint y: 91, endPoint x: 295, endPoint y: 91, distance: 61.2
click at [295, 91] on p "to: MetaCareers <[EMAIL_ADDRESS][DOMAIN_NAME]>" at bounding box center [373, 92] width 346 height 6
click at [239, 83] on p "from: [PERSON_NAME] <[EMAIL_ADDRESS][DOMAIN_NAME]>" at bounding box center [373, 86] width 346 height 6
drag, startPoint x: 239, startPoint y: 83, endPoint x: 269, endPoint y: 83, distance: 29.9
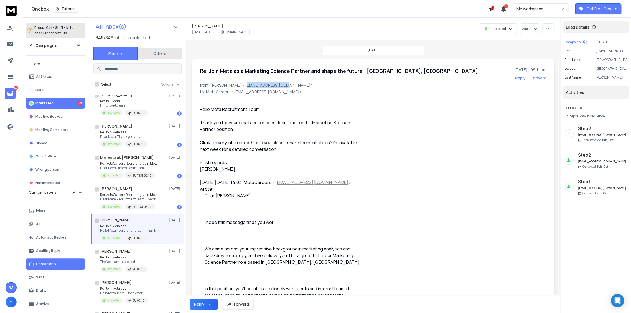
click at [269, 83] on p "from: [PERSON_NAME] <[EMAIL_ADDRESS][DOMAIN_NAME]>" at bounding box center [373, 86] width 346 height 6
click at [160, 190] on div "[PERSON_NAME] [DATE]" at bounding box center [140, 189] width 81 height 6
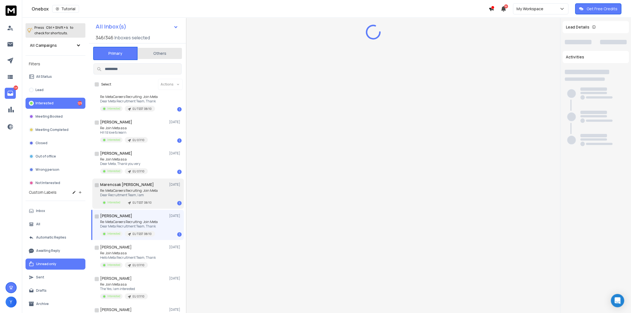
scroll to position [3922, 0]
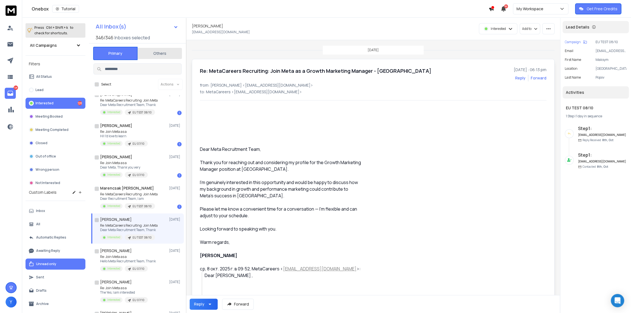
click at [226, 32] on p "[EMAIL_ADDRESS][DOMAIN_NAME]" at bounding box center [221, 32] width 58 height 4
click at [230, 93] on p "to: MetaCareers <[EMAIL_ADDRESS][DOMAIN_NAME]>" at bounding box center [373, 92] width 346 height 6
click at [235, 93] on p "to: MetaCareers <[EMAIL_ADDRESS][DOMAIN_NAME]>" at bounding box center [373, 92] width 346 height 6
drag, startPoint x: 235, startPoint y: 93, endPoint x: 304, endPoint y: 94, distance: 68.7
click at [304, 94] on p "to: MetaCareers <[EMAIL_ADDRESS][DOMAIN_NAME]>" at bounding box center [373, 92] width 346 height 6
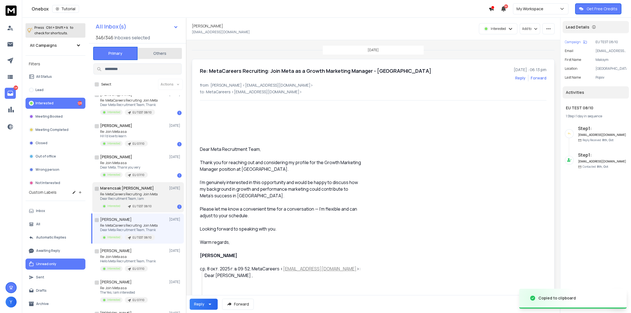
click at [145, 195] on p "Re: MetaCareers Recruiting: Join Meta" at bounding box center [129, 194] width 58 height 4
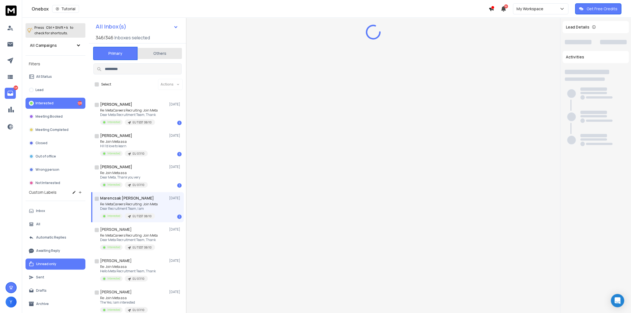
scroll to position [3892, 0]
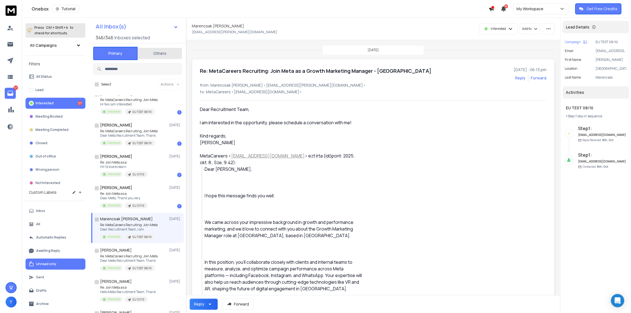
click at [222, 34] on p "[EMAIL_ADDRESS][PERSON_NAME][DOMAIN_NAME]" at bounding box center [234, 32] width 85 height 4
click at [236, 93] on p "to: MetaCareers <[EMAIL_ADDRESS][DOMAIN_NAME]>" at bounding box center [373, 92] width 346 height 6
drag, startPoint x: 236, startPoint y: 93, endPoint x: 288, endPoint y: 91, distance: 51.9
click at [288, 91] on p "to: MetaCareers <[EMAIL_ADDRESS][DOMAIN_NAME]>" at bounding box center [373, 92] width 346 height 6
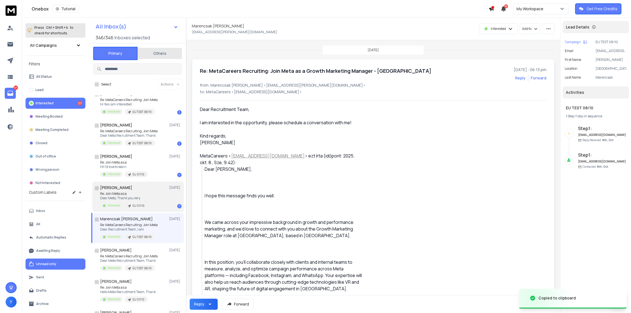
click at [154, 193] on div "Re: Join Meta as a Dear Meta, Thank you very Interested EU 07/10 1" at bounding box center [140, 200] width 81 height 17
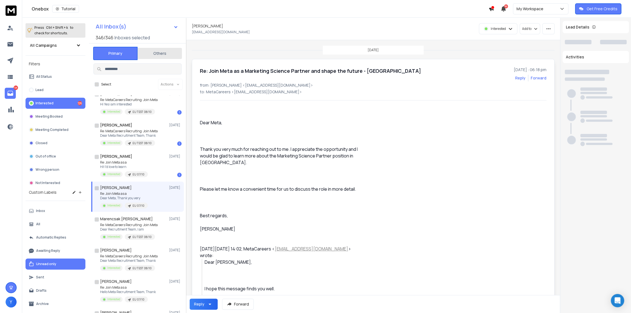
click at [222, 35] on div "[PERSON_NAME] [PERSON_NAME] [EMAIL_ADDRESS][DOMAIN_NAME] Interested Add to Inte…" at bounding box center [373, 29] width 374 height 22
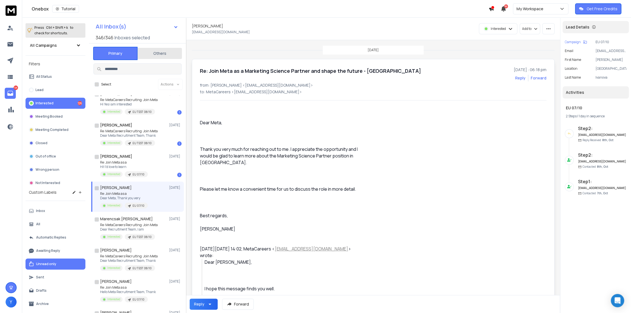
click at [222, 33] on p "[EMAIL_ADDRESS][DOMAIN_NAME]" at bounding box center [221, 32] width 58 height 4
click at [232, 94] on p "to: MetaCareers <[EMAIL_ADDRESS][DOMAIN_NAME]>" at bounding box center [373, 92] width 346 height 6
drag, startPoint x: 232, startPoint y: 94, endPoint x: 291, endPoint y: 93, distance: 58.5
click at [291, 93] on p "to: MetaCareers <[EMAIL_ADDRESS][DOMAIN_NAME]>" at bounding box center [373, 92] width 346 height 6
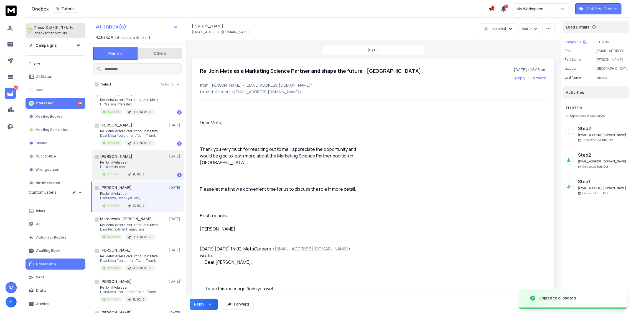
click at [150, 178] on div "[PERSON_NAME] [DATE] Re: Join Meta as a Hi! I'd love to learn Interested EU 07/…" at bounding box center [137, 165] width 91 height 30
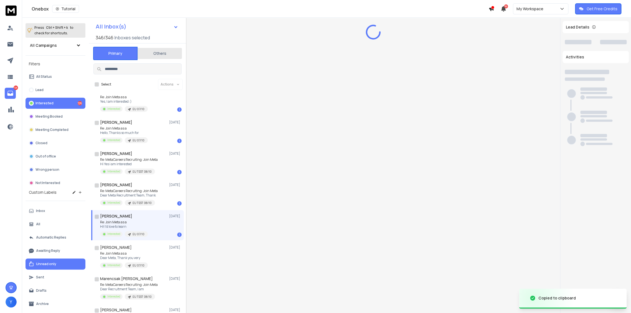
scroll to position [3830, 0]
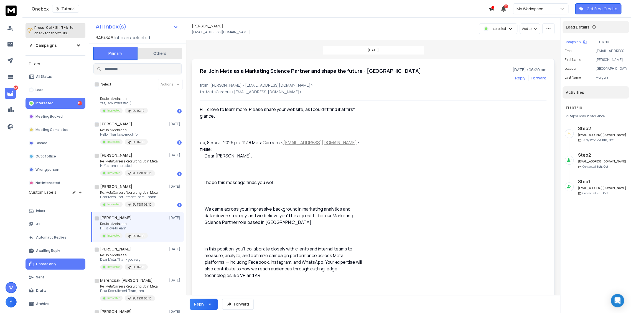
click at [223, 32] on p "[EMAIL_ADDRESS][DOMAIN_NAME]" at bounding box center [221, 32] width 58 height 4
click at [235, 92] on p "to: MetaCareers <[EMAIL_ADDRESS][DOMAIN_NAME]>" at bounding box center [373, 92] width 346 height 6
drag, startPoint x: 235, startPoint y: 92, endPoint x: 294, endPoint y: 93, distance: 59.0
click at [294, 93] on p "to: MetaCareers <[EMAIL_ADDRESS][DOMAIN_NAME]>" at bounding box center [373, 92] width 346 height 6
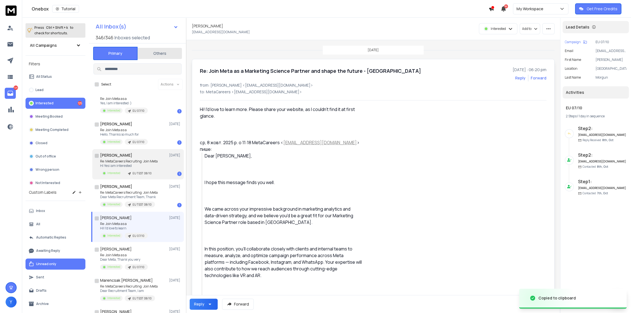
click at [158, 189] on div "[PERSON_NAME] [DATE] Re: MetaCareers Recruiting: Join Meta Dear Meta Recruitmen…" at bounding box center [140, 196] width 81 height 24
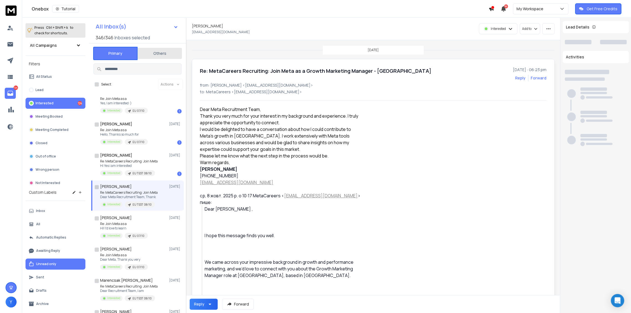
click at [224, 32] on p "[EMAIL_ADDRESS][DOMAIN_NAME]" at bounding box center [221, 32] width 58 height 4
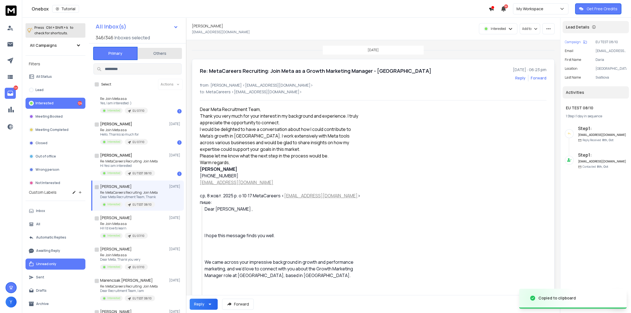
click at [231, 92] on p "to: MetaCareers <[EMAIL_ADDRESS][DOMAIN_NAME]>" at bounding box center [373, 92] width 346 height 6
drag, startPoint x: 231, startPoint y: 92, endPoint x: 287, endPoint y: 91, distance: 55.7
click at [287, 91] on p "to: MetaCareers <[EMAIL_ADDRESS][DOMAIN_NAME]>" at bounding box center [373, 92] width 346 height 6
click at [158, 169] on div "Re: MetaCareers Recruiting: Join Meta Hi Yes i am interested Interested EU TEST…" at bounding box center [129, 167] width 58 height 17
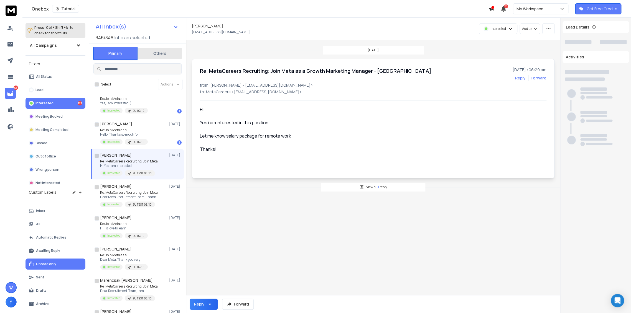
click at [221, 32] on p "[EMAIL_ADDRESS][DOMAIN_NAME]" at bounding box center [221, 32] width 58 height 4
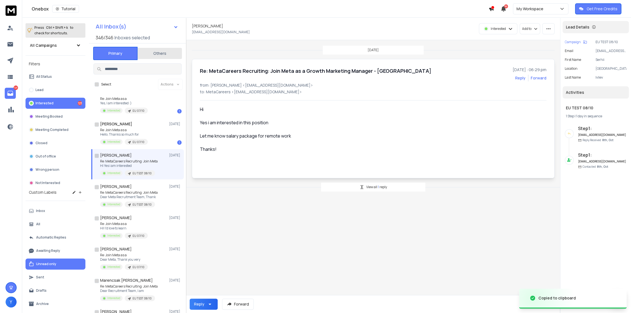
click at [237, 91] on p "to: MetaCareers <[EMAIL_ADDRESS][DOMAIN_NAME]>" at bounding box center [373, 92] width 346 height 6
drag, startPoint x: 237, startPoint y: 91, endPoint x: 296, endPoint y: 90, distance: 59.9
click at [296, 90] on p "to: MetaCareers <[EMAIL_ADDRESS][DOMAIN_NAME]>" at bounding box center [373, 92] width 346 height 6
click at [157, 136] on div "Re: Join Meta as a Hello, Thanks so much for Interested EU 07/10 1" at bounding box center [140, 136] width 81 height 17
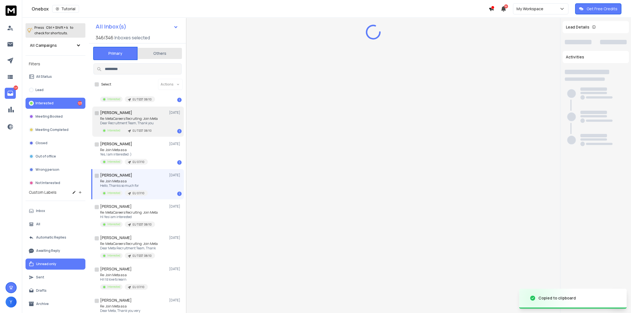
scroll to position [3769, 0]
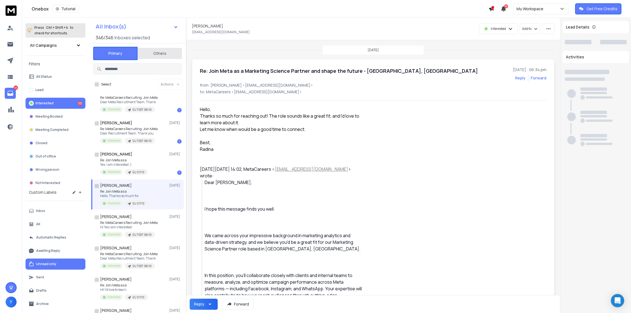
click at [228, 38] on div "[PERSON_NAME] [PERSON_NAME] [EMAIL_ADDRESS][DOMAIN_NAME] Interested Add to Inte…" at bounding box center [373, 29] width 374 height 22
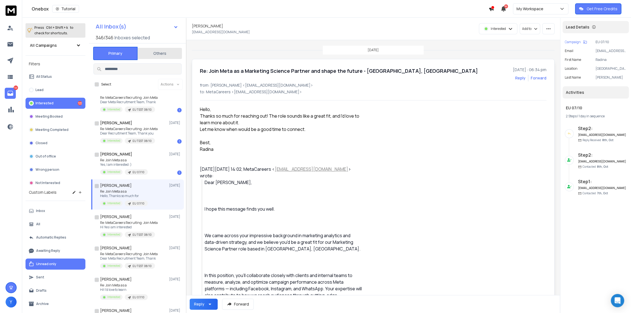
click at [229, 34] on div "[PERSON_NAME] [PERSON_NAME] [EMAIL_ADDRESS][DOMAIN_NAME] Interested Add to Inte…" at bounding box center [373, 29] width 374 height 22
click at [229, 34] on p "[EMAIL_ADDRESS][DOMAIN_NAME]" at bounding box center [221, 32] width 58 height 4
click at [230, 33] on p "[EMAIL_ADDRESS][DOMAIN_NAME]" at bounding box center [221, 32] width 58 height 4
click at [243, 92] on p "to: MetaCareers <[EMAIL_ADDRESS][DOMAIN_NAME]>" at bounding box center [373, 92] width 346 height 6
drag, startPoint x: 243, startPoint y: 92, endPoint x: 295, endPoint y: 91, distance: 52.1
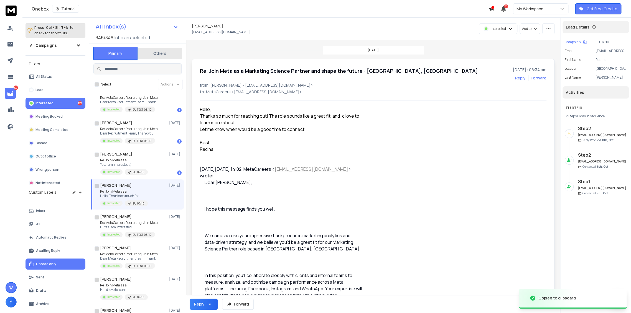
click at [295, 91] on p "to: MetaCareers <[EMAIL_ADDRESS][DOMAIN_NAME]>" at bounding box center [373, 92] width 346 height 6
click at [128, 168] on div "Re: Join Meta as a Yes, I am interested :) Interested EU 07/10" at bounding box center [124, 166] width 48 height 17
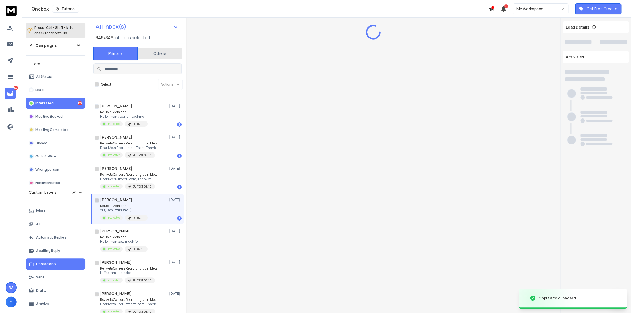
scroll to position [3707, 0]
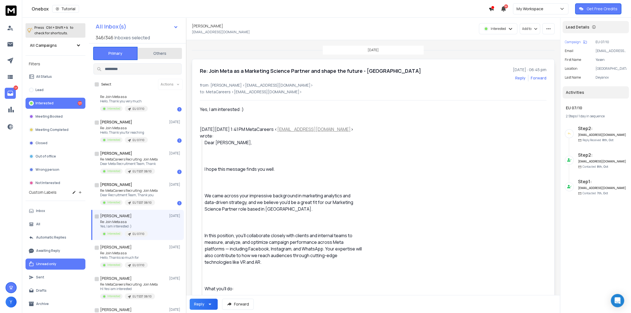
click at [224, 32] on p "[EMAIL_ADDRESS][DOMAIN_NAME]" at bounding box center [221, 32] width 58 height 4
click at [237, 91] on p "to: MetaCareers <[EMAIL_ADDRESS][DOMAIN_NAME]>" at bounding box center [373, 92] width 346 height 6
drag, startPoint x: 237, startPoint y: 91, endPoint x: 291, endPoint y: 93, distance: 53.8
click at [291, 93] on p "to: MetaCareers <[EMAIL_ADDRESS][DOMAIN_NAME]>" at bounding box center [373, 92] width 346 height 6
click at [129, 183] on h1 "[PERSON_NAME]" at bounding box center [116, 185] width 32 height 6
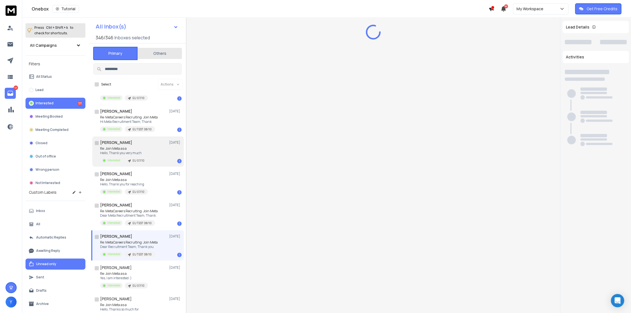
scroll to position [3645, 0]
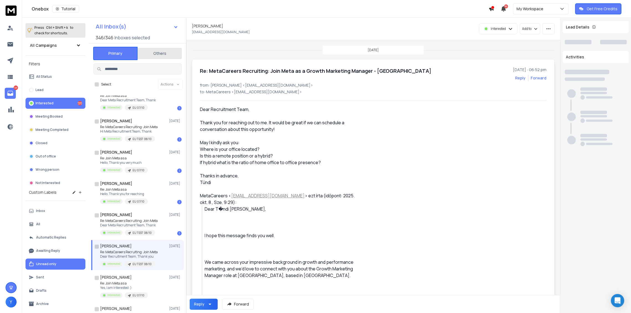
click at [230, 33] on p "[EMAIL_ADDRESS][DOMAIN_NAME]" at bounding box center [221, 32] width 58 height 4
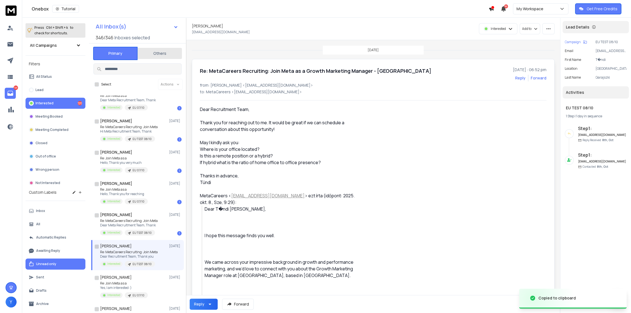
click at [242, 93] on p "to: MetaCareers <[EMAIL_ADDRESS][DOMAIN_NAME]>" at bounding box center [373, 92] width 346 height 6
drag, startPoint x: 242, startPoint y: 93, endPoint x: 295, endPoint y: 90, distance: 52.8
click at [295, 90] on p "to: MetaCareers <[EMAIL_ADDRESS][DOMAIN_NAME]>" at bounding box center [373, 92] width 346 height 6
click at [153, 220] on p "Re: MetaCareers Recruiting: Join Meta" at bounding box center [129, 221] width 58 height 4
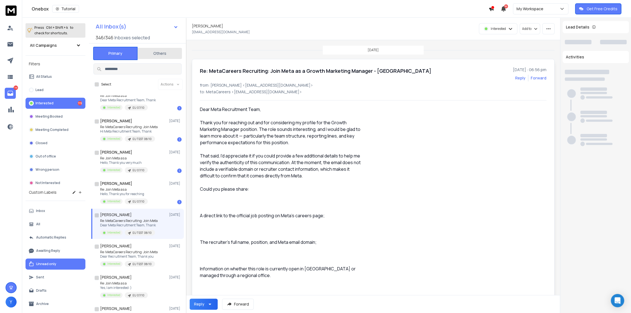
click at [226, 34] on p "[EMAIL_ADDRESS][DOMAIN_NAME]" at bounding box center [221, 32] width 58 height 4
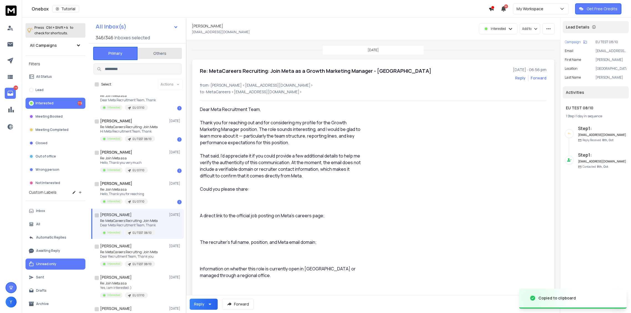
click at [234, 92] on p "to: MetaCareers <[EMAIL_ADDRESS][DOMAIN_NAME]>" at bounding box center [373, 92] width 346 height 6
drag, startPoint x: 234, startPoint y: 92, endPoint x: 299, endPoint y: 91, distance: 64.3
click at [299, 91] on p "to: MetaCareers <[EMAIL_ADDRESS][DOMAIN_NAME]>" at bounding box center [373, 92] width 346 height 6
click at [143, 183] on div "[PERSON_NAME] [DATE]" at bounding box center [140, 184] width 81 height 6
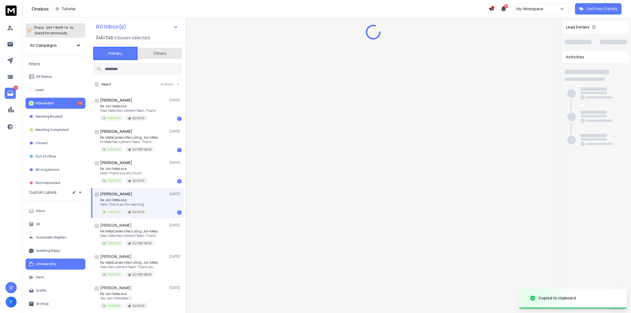
scroll to position [3584, 0]
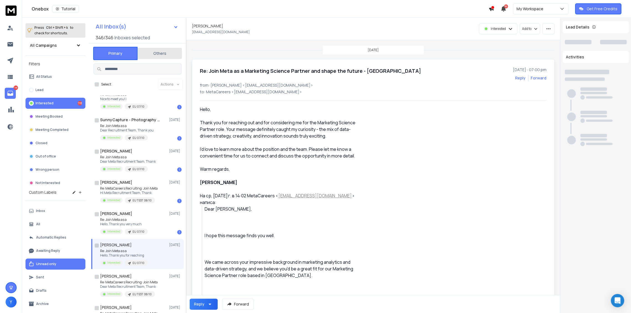
click at [219, 32] on p "[EMAIL_ADDRESS][DOMAIN_NAME]" at bounding box center [221, 32] width 58 height 4
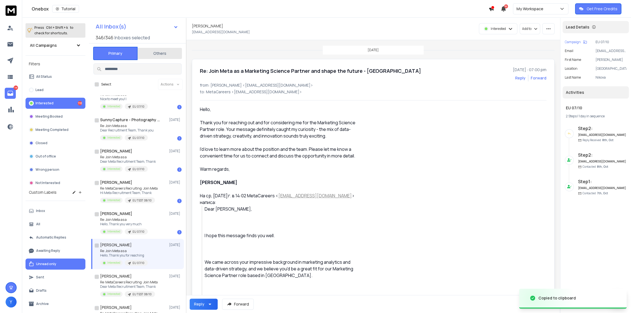
click at [236, 91] on p "to: MetaCareers <[EMAIL_ADDRESS][DOMAIN_NAME]>" at bounding box center [373, 92] width 346 height 6
drag, startPoint x: 236, startPoint y: 91, endPoint x: 296, endPoint y: 90, distance: 60.1
click at [296, 90] on p "to: MetaCareers <[EMAIL_ADDRESS][DOMAIN_NAME]>" at bounding box center [373, 92] width 346 height 6
click at [154, 213] on div "[PERSON_NAME] [DATE]" at bounding box center [140, 214] width 81 height 6
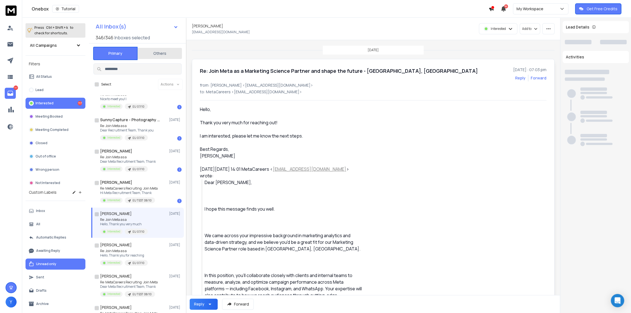
click at [226, 32] on p "[EMAIL_ADDRESS][DOMAIN_NAME]" at bounding box center [221, 32] width 58 height 4
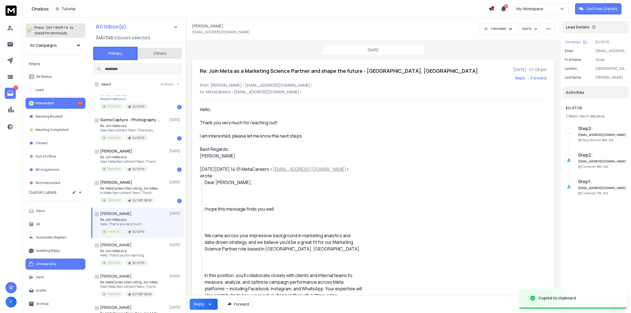
click at [239, 90] on p "to: MetaCareers <[EMAIL_ADDRESS][DOMAIN_NAME]>" at bounding box center [373, 92] width 346 height 6
drag, startPoint x: 239, startPoint y: 90, endPoint x: 292, endPoint y: 93, distance: 53.8
click at [292, 93] on p "to: MetaCareers <[EMAIL_ADDRESS][DOMAIN_NAME]>" at bounding box center [373, 92] width 346 height 6
click at [155, 185] on div "[PERSON_NAME] [DATE]" at bounding box center [140, 183] width 81 height 6
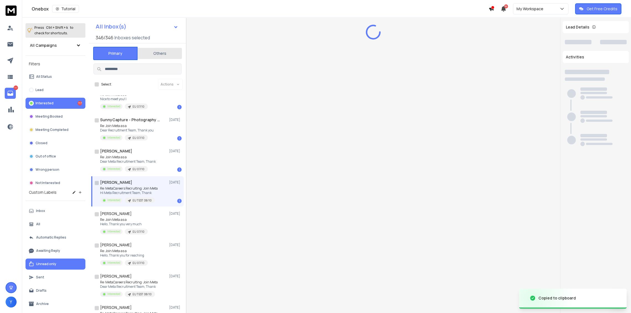
scroll to position [3553, 0]
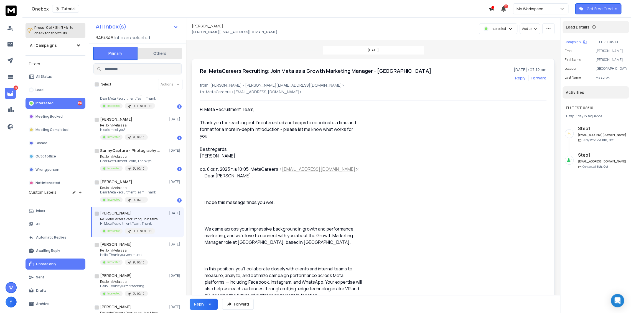
click at [224, 34] on p "[PERSON_NAME][EMAIL_ADDRESS][DOMAIN_NAME]" at bounding box center [234, 32] width 85 height 4
click at [232, 94] on p "to: MetaCareers <[EMAIL_ADDRESS][DOMAIN_NAME]>" at bounding box center [373, 92] width 346 height 6
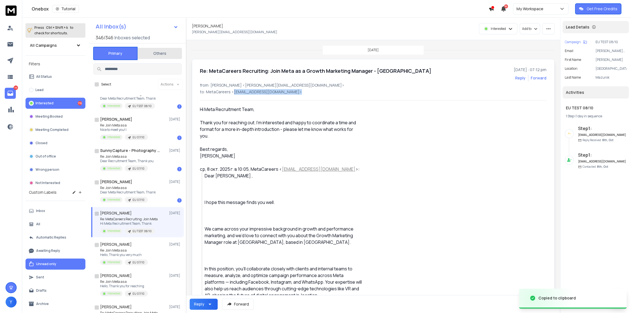
drag, startPoint x: 232, startPoint y: 94, endPoint x: 284, endPoint y: 91, distance: 51.9
click at [284, 91] on p "to: MetaCareers <[EMAIL_ADDRESS][DOMAIN_NAME]>" at bounding box center [373, 92] width 346 height 6
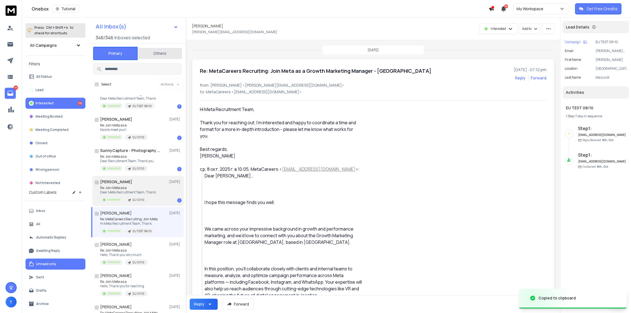
click at [145, 180] on div "Дмитрий [DATE]" at bounding box center [140, 182] width 81 height 6
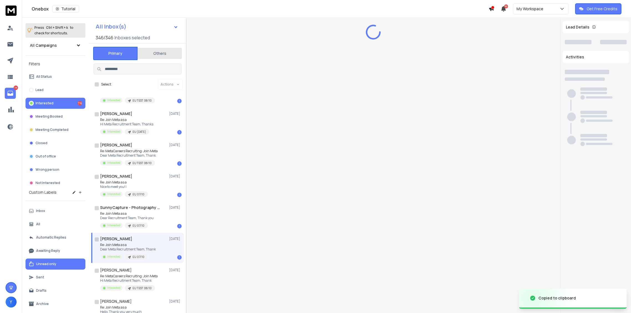
scroll to position [3491, 0]
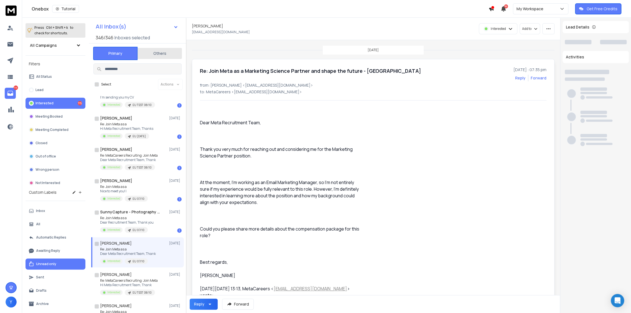
click at [209, 33] on p "[EMAIL_ADDRESS][DOMAIN_NAME]" at bounding box center [221, 32] width 58 height 4
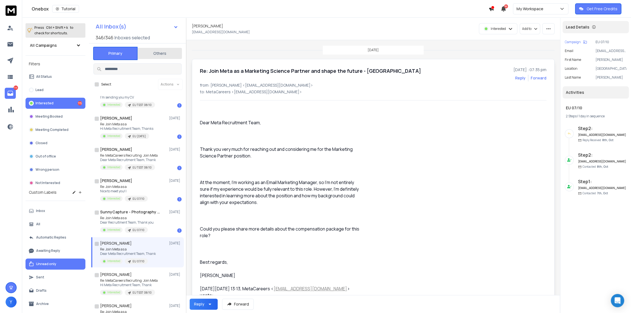
click at [235, 91] on p "to: MetaCareers <[EMAIL_ADDRESS][DOMAIN_NAME]>" at bounding box center [373, 92] width 346 height 6
drag, startPoint x: 235, startPoint y: 91, endPoint x: 286, endPoint y: 93, distance: 50.7
click at [286, 93] on p "to: MetaCareers <[EMAIL_ADDRESS][DOMAIN_NAME]>" at bounding box center [373, 92] width 346 height 6
click at [138, 213] on h1 "SunnyCapture - Photography - Marketing" at bounding box center [130, 212] width 61 height 6
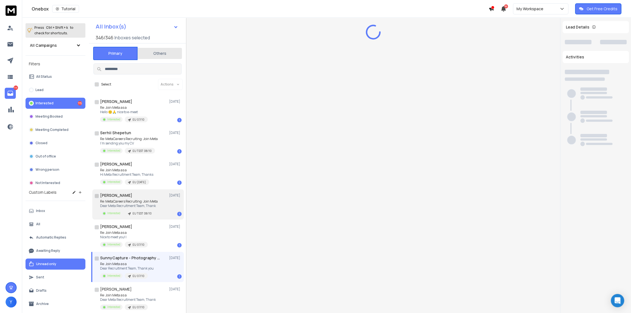
scroll to position [3430, 0]
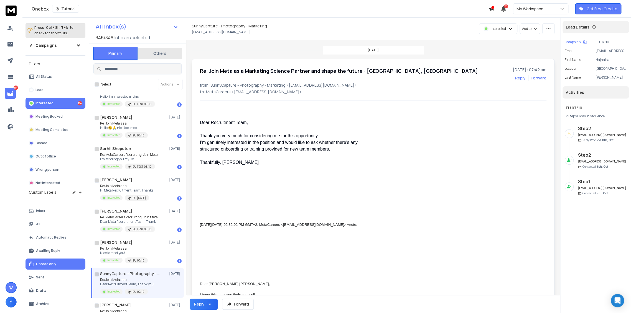
click at [222, 33] on p "[EMAIL_ADDRESS][DOMAIN_NAME]" at bounding box center [221, 32] width 58 height 4
click at [233, 92] on p "to: MetaCareers <[EMAIL_ADDRESS][DOMAIN_NAME]>" at bounding box center [373, 92] width 346 height 6
drag, startPoint x: 233, startPoint y: 92, endPoint x: 290, endPoint y: 93, distance: 57.6
click at [290, 93] on p "to: MetaCareers <[EMAIL_ADDRESS][DOMAIN_NAME]>" at bounding box center [373, 92] width 346 height 6
click at [277, 159] on div at bounding box center [281, 156] width 162 height 7
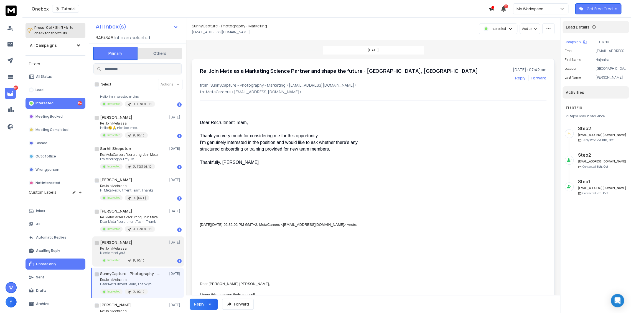
click at [143, 242] on div "[PERSON_NAME] [DATE]" at bounding box center [140, 243] width 81 height 6
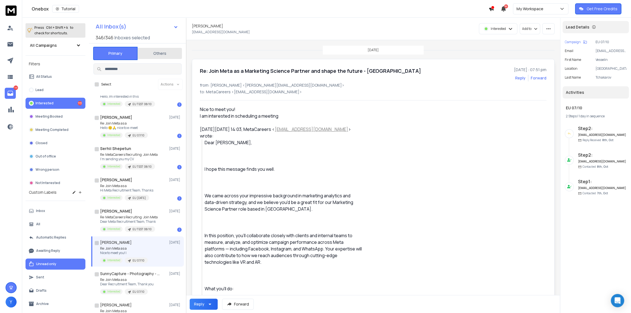
click at [230, 32] on p "[EMAIL_ADDRESS][DOMAIN_NAME]" at bounding box center [221, 32] width 58 height 4
click at [234, 93] on p "to: MetaCareers <[EMAIL_ADDRESS][DOMAIN_NAME]>" at bounding box center [373, 92] width 346 height 6
drag, startPoint x: 234, startPoint y: 93, endPoint x: 297, endPoint y: 94, distance: 62.4
click at [297, 94] on p "to: MetaCareers <[EMAIL_ADDRESS][DOMAIN_NAME]>" at bounding box center [373, 92] width 346 height 6
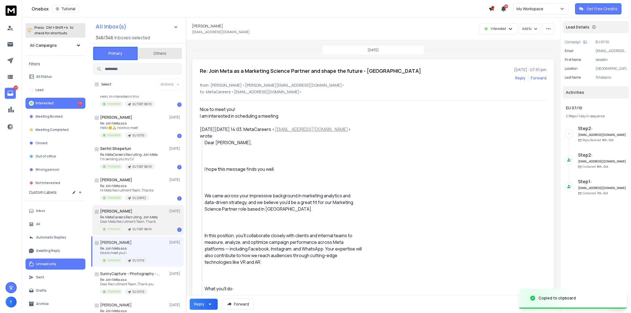
click at [154, 211] on div "[PERSON_NAME] [DATE]" at bounding box center [140, 212] width 81 height 6
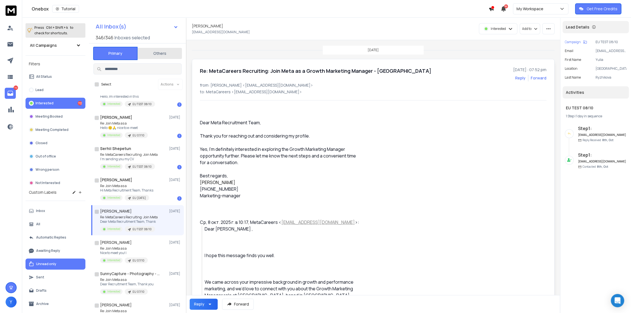
click at [221, 33] on p "[EMAIL_ADDRESS][DOMAIN_NAME]" at bounding box center [221, 32] width 58 height 4
click at [234, 92] on p "to: MetaCareers <[EMAIL_ADDRESS][DOMAIN_NAME]>" at bounding box center [373, 92] width 346 height 6
drag, startPoint x: 234, startPoint y: 92, endPoint x: 289, endPoint y: 92, distance: 54.9
click at [289, 92] on p "to: MetaCareers <[EMAIL_ADDRESS][DOMAIN_NAME]>" at bounding box center [373, 92] width 346 height 6
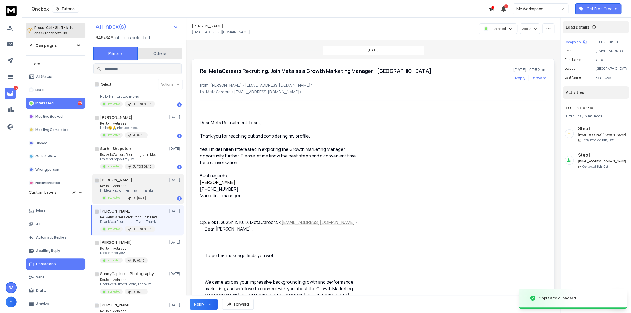
click at [153, 182] on div "[PERSON_NAME] [DATE]" at bounding box center [140, 180] width 81 height 6
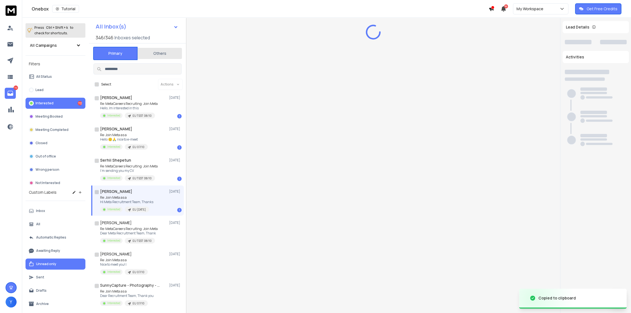
scroll to position [3368, 0]
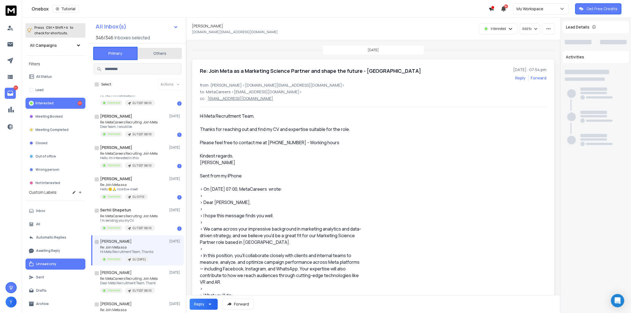
click at [217, 32] on p "[DOMAIN_NAME][EMAIL_ADDRESS][DOMAIN_NAME]" at bounding box center [235, 32] width 86 height 4
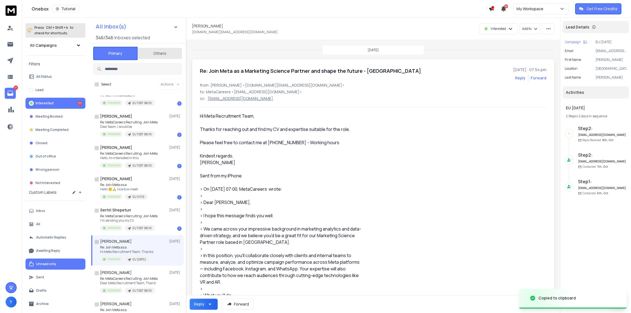
click at [236, 91] on p "to: MetaCareers <[EMAIL_ADDRESS][DOMAIN_NAME]>" at bounding box center [373, 92] width 346 height 6
drag, startPoint x: 267, startPoint y: 94, endPoint x: 305, endPoint y: 92, distance: 38.6
click at [305, 92] on p "to: MetaCareers <[EMAIL_ADDRESS][DOMAIN_NAME]>" at bounding box center [373, 92] width 346 height 6
drag, startPoint x: 245, startPoint y: 100, endPoint x: 203, endPoint y: 105, distance: 42.7
click at [203, 105] on div "Re: Join Meta as a Marketing Science Partner and shape the future - [GEOGRAPHIC…" at bounding box center [373, 311] width 346 height 489
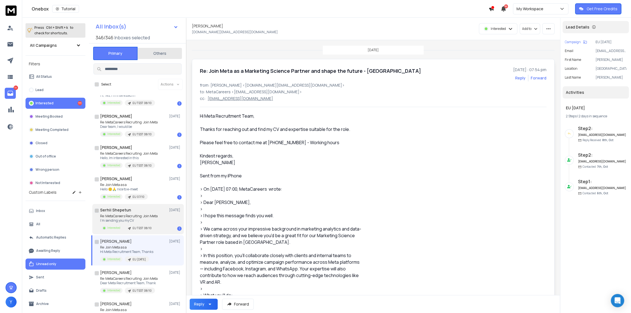
click at [144, 215] on p "Re: MetaCareers Recruiting: Join Meta" at bounding box center [129, 216] width 58 height 4
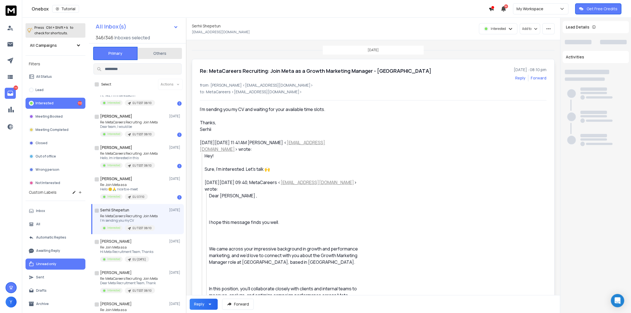
click at [221, 34] on p "[EMAIL_ADDRESS][DOMAIN_NAME]" at bounding box center [221, 32] width 58 height 4
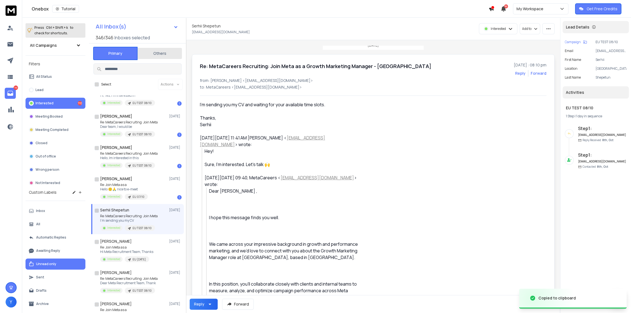
scroll to position [0, 0]
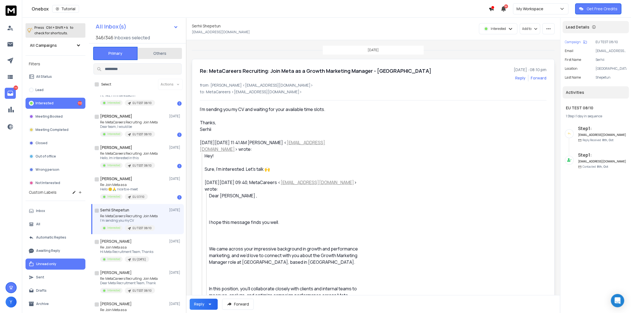
click at [233, 91] on p "to: MetaCareers <[EMAIL_ADDRESS][DOMAIN_NAME]>" at bounding box center [373, 92] width 346 height 6
drag, startPoint x: 233, startPoint y: 91, endPoint x: 282, endPoint y: 92, distance: 48.8
click at [282, 92] on p "to: MetaCareers <[EMAIL_ADDRESS][DOMAIN_NAME]>" at bounding box center [373, 92] width 346 height 6
click at [145, 177] on div "[PERSON_NAME] [DATE]" at bounding box center [140, 179] width 81 height 6
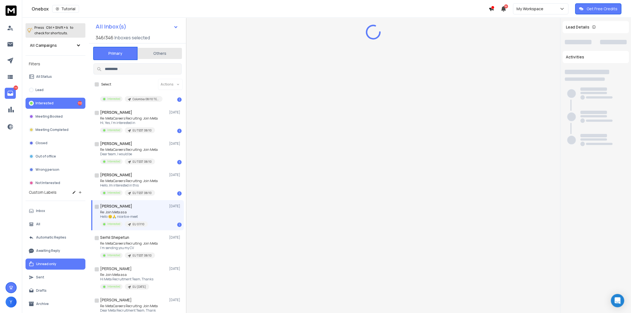
scroll to position [3337, 0]
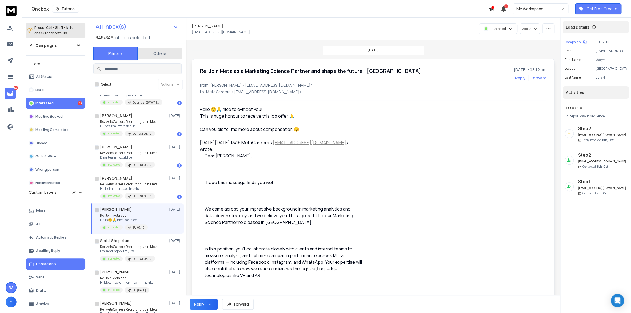
click at [214, 33] on p "[EMAIL_ADDRESS][DOMAIN_NAME]" at bounding box center [221, 32] width 58 height 4
click at [230, 92] on p "to: MetaCareers <[EMAIL_ADDRESS][DOMAIN_NAME]>" at bounding box center [373, 92] width 346 height 6
click at [232, 92] on p "to: MetaCareers <[EMAIL_ADDRESS][DOMAIN_NAME]>" at bounding box center [373, 92] width 346 height 6
drag, startPoint x: 232, startPoint y: 92, endPoint x: 290, endPoint y: 91, distance: 57.9
click at [290, 91] on p "to: MetaCareers <[EMAIL_ADDRESS][DOMAIN_NAME]>" at bounding box center [373, 92] width 346 height 6
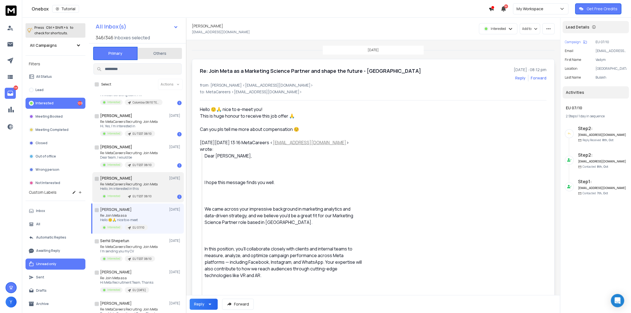
click at [153, 174] on div "[PERSON_NAME] [DATE] Re: MetaCareers Recruiting: Join Meta Hello, Im interested…" at bounding box center [137, 187] width 91 height 30
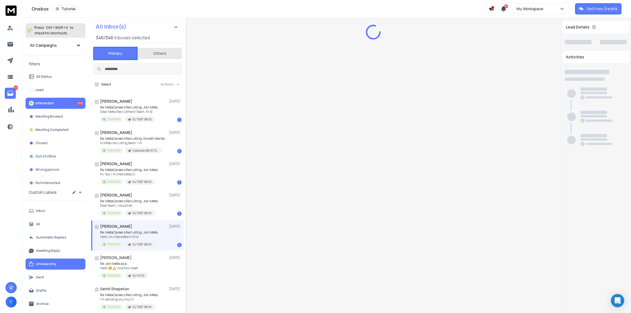
scroll to position [3276, 0]
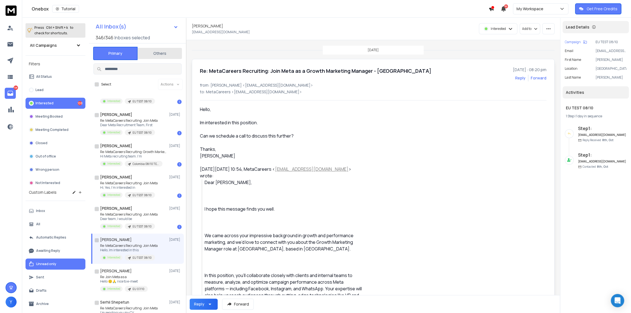
click at [224, 32] on p "[EMAIL_ADDRESS][DOMAIN_NAME]" at bounding box center [221, 32] width 58 height 4
click at [239, 93] on p "to: MetaCareers <[EMAIL_ADDRESS][DOMAIN_NAME]>" at bounding box center [373, 92] width 346 height 6
drag, startPoint x: 239, startPoint y: 93, endPoint x: 298, endPoint y: 92, distance: 59.3
click at [298, 92] on p "to: MetaCareers <[EMAIL_ADDRESS][DOMAIN_NAME]>" at bounding box center [373, 92] width 346 height 6
click at [150, 209] on div "[PERSON_NAME] [DATE]" at bounding box center [140, 209] width 81 height 6
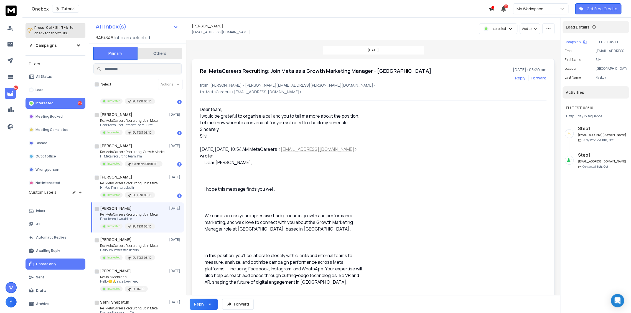
click at [226, 33] on p "[EMAIL_ADDRESS][DOMAIN_NAME]" at bounding box center [221, 32] width 58 height 4
click at [235, 90] on p "to: MetaCareers <[EMAIL_ADDRESS][DOMAIN_NAME]>" at bounding box center [373, 92] width 346 height 6
drag, startPoint x: 235, startPoint y: 90, endPoint x: 298, endPoint y: 91, distance: 63.2
click at [298, 91] on p "to: MetaCareers <[EMAIL_ADDRESS][DOMAIN_NAME]>" at bounding box center [373, 92] width 346 height 6
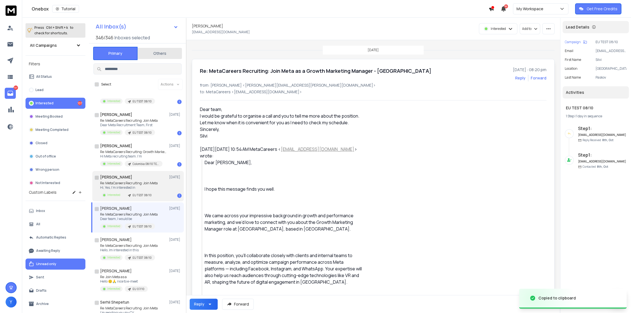
click at [147, 184] on p "Re: MetaCareers Recruiting: Join Meta" at bounding box center [129, 183] width 58 height 4
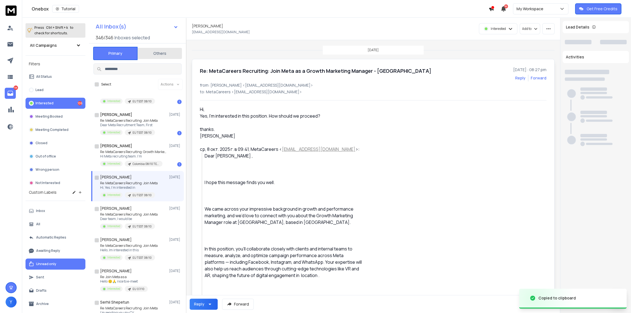
click at [232, 32] on p "[EMAIL_ADDRESS][DOMAIN_NAME]" at bounding box center [221, 32] width 58 height 4
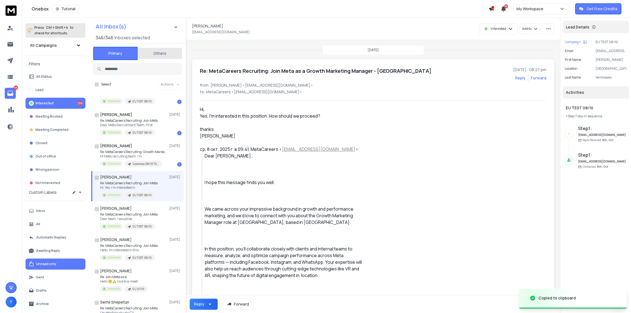
click at [232, 92] on p "to: MetaCareers <[EMAIL_ADDRESS][DOMAIN_NAME]>" at bounding box center [373, 92] width 346 height 6
drag, startPoint x: 267, startPoint y: 90, endPoint x: 288, endPoint y: 91, distance: 21.1
click at [288, 91] on p "to: MetaCareers <[EMAIL_ADDRESS][DOMAIN_NAME]>" at bounding box center [373, 92] width 346 height 6
click at [160, 155] on p "Hi Meta recruiting team. I’m" at bounding box center [133, 156] width 67 height 4
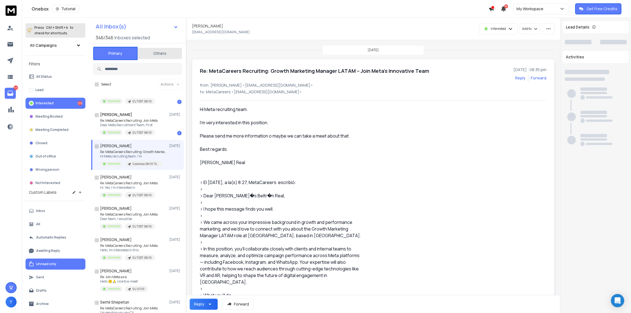
click at [223, 32] on p "[EMAIL_ADDRESS][DOMAIN_NAME]" at bounding box center [221, 32] width 58 height 4
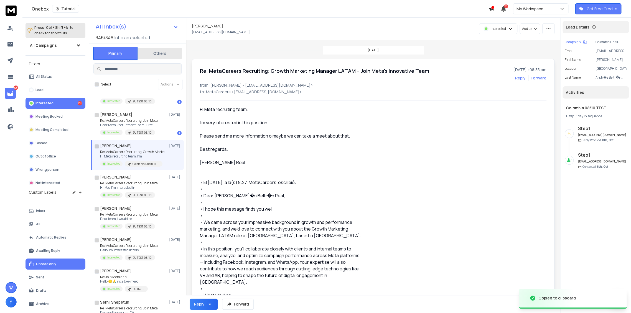
click at [232, 90] on p "to: MetaCareers <[EMAIL_ADDRESS][DOMAIN_NAME]>" at bounding box center [373, 92] width 346 height 6
drag, startPoint x: 231, startPoint y: 90, endPoint x: 308, endPoint y: 91, distance: 77.1
click at [308, 91] on p "to: MetaCareers <[EMAIL_ADDRESS][DOMAIN_NAME]>" at bounding box center [373, 92] width 346 height 6
click at [158, 150] on p "Re: MetaCareers Recruiting: Growth Marketing" at bounding box center [133, 152] width 67 height 4
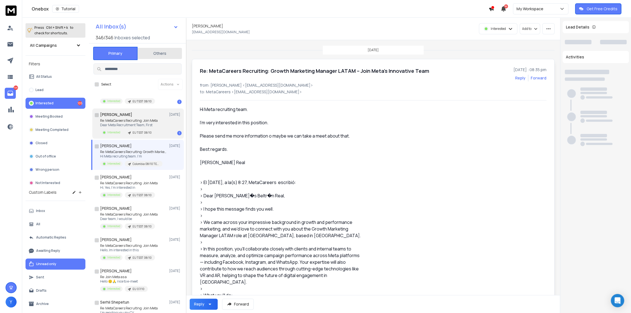
click at [164, 124] on div "Re: MetaCareers Recruiting: Join Meta Dear Meta Recruitment Team, First Interes…" at bounding box center [140, 127] width 81 height 17
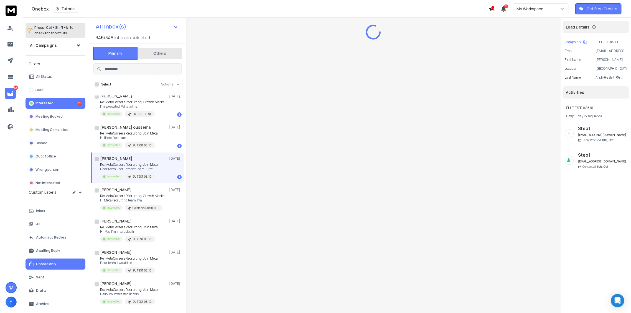
scroll to position [3214, 0]
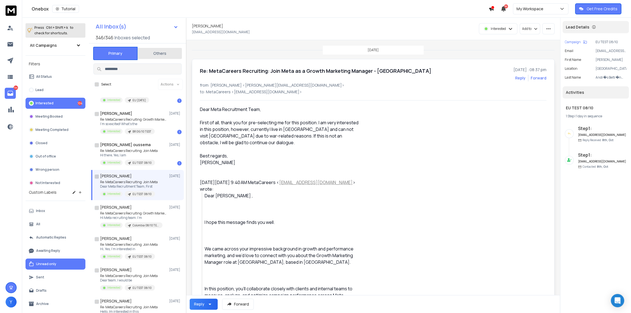
click at [226, 32] on p "[EMAIL_ADDRESS][DOMAIN_NAME]" at bounding box center [221, 32] width 58 height 4
click at [237, 90] on p "to: MetaCareers <[EMAIL_ADDRESS][DOMAIN_NAME]>" at bounding box center [373, 92] width 346 height 6
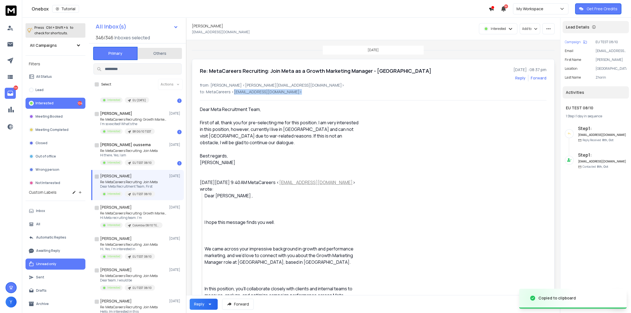
drag, startPoint x: 237, startPoint y: 90, endPoint x: 305, endPoint y: 92, distance: 67.9
click at [305, 92] on p "to: MetaCareers <[EMAIL_ADDRESS][DOMAIN_NAME]>" at bounding box center [373, 92] width 346 height 6
click at [301, 93] on p "to: MetaCareers <[EMAIL_ADDRESS][DOMAIN_NAME]>" at bounding box center [373, 92] width 346 height 6
drag, startPoint x: 302, startPoint y: 93, endPoint x: 296, endPoint y: 94, distance: 6.2
click at [296, 94] on p "to: MetaCareers <[EMAIL_ADDRESS][DOMAIN_NAME]>" at bounding box center [373, 92] width 346 height 6
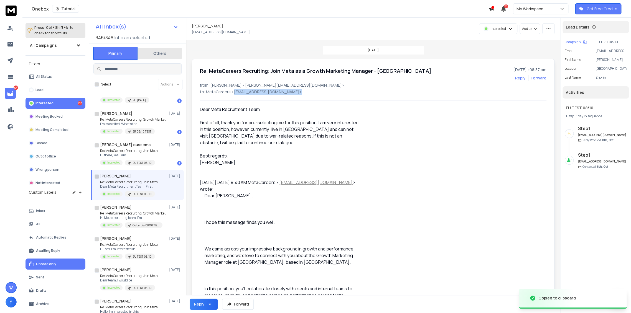
click at [297, 93] on p "to: MetaCareers <[EMAIL_ADDRESS][DOMAIN_NAME]>" at bounding box center [373, 92] width 346 height 6
drag, startPoint x: 297, startPoint y: 93, endPoint x: 237, endPoint y: 93, distance: 59.6
click at [237, 93] on p "to: MetaCareers <[EMAIL_ADDRESS][DOMAIN_NAME]>" at bounding box center [373, 92] width 346 height 6
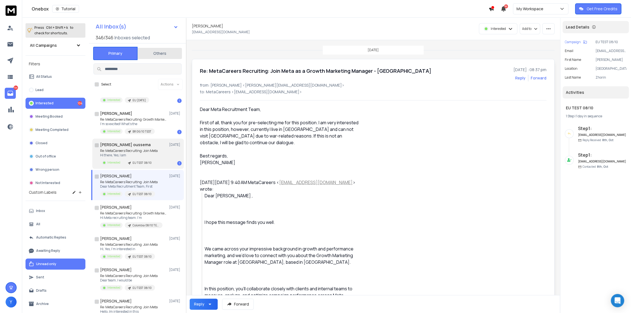
click at [146, 156] on p "Hi there, Yes, I am" at bounding box center [129, 155] width 58 height 4
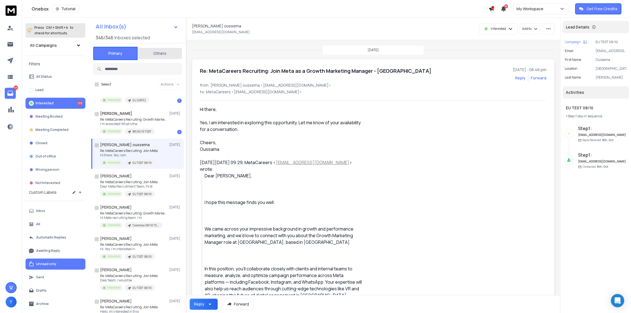
click at [225, 32] on p "[EMAIL_ADDRESS][DOMAIN_NAME]" at bounding box center [221, 32] width 58 height 4
click at [234, 94] on p "to: MetaCareers <[EMAIL_ADDRESS][DOMAIN_NAME]>" at bounding box center [373, 92] width 346 height 6
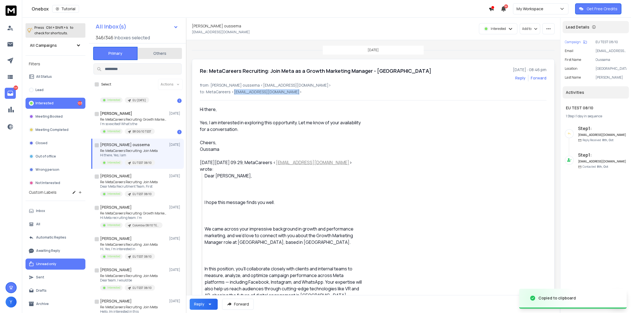
drag, startPoint x: 234, startPoint y: 94, endPoint x: 285, endPoint y: 91, distance: 51.6
click at [285, 91] on p "to: MetaCareers <[EMAIL_ADDRESS][DOMAIN_NAME]>" at bounding box center [373, 92] width 346 height 6
click at [157, 125] on p "I'm so excited! What's the" at bounding box center [133, 124] width 67 height 4
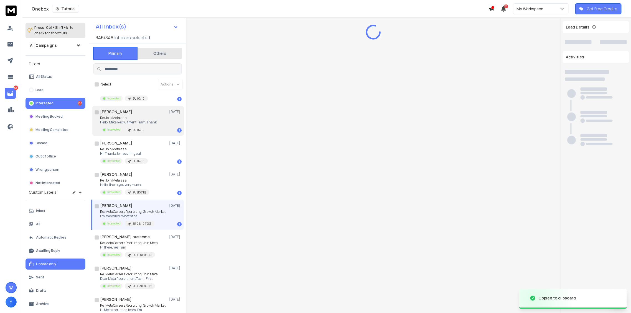
scroll to position [3122, 0]
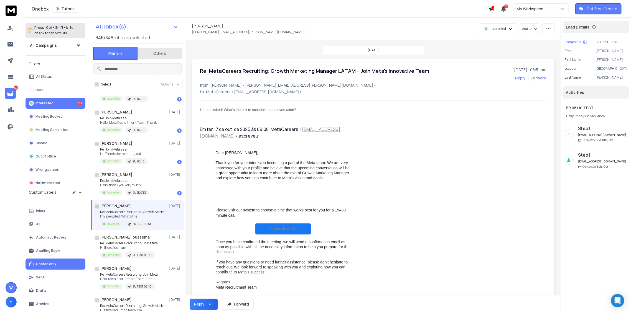
click at [218, 33] on p "[PERSON_NAME][EMAIL_ADDRESS][PERSON_NAME][DOMAIN_NAME]" at bounding box center [248, 32] width 113 height 4
click at [212, 109] on span "I'm so excited! What's the link to schedule the conversation?" at bounding box center [248, 110] width 96 height 4
drag, startPoint x: 212, startPoint y: 109, endPoint x: 232, endPoint y: 108, distance: 19.4
click at [232, 108] on span "I'm so excited! What's the link to schedule the conversation?" at bounding box center [248, 110] width 96 height 4
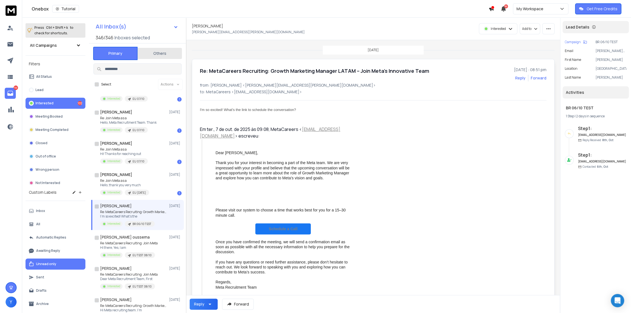
click at [206, 107] on div "I'm so excited! What's the link to schedule the conversation?" at bounding box center [281, 109] width 162 height 7
drag, startPoint x: 206, startPoint y: 107, endPoint x: 256, endPoint y: 107, distance: 49.9
click at [256, 107] on div "I'm so excited! What's the link to schedule the conversation?" at bounding box center [281, 109] width 162 height 7
click at [208, 108] on span "I'm so excited! What's the link to schedule the conversation?" at bounding box center [248, 110] width 96 height 4
click at [200, 111] on span "I'm so excited! What's the link to schedule the conversation?" at bounding box center [248, 110] width 96 height 4
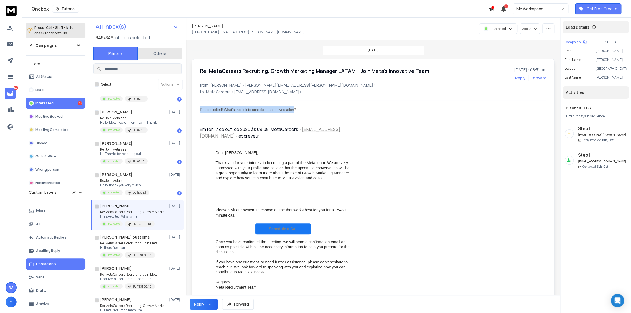
drag, startPoint x: 200, startPoint y: 111, endPoint x: 284, endPoint y: 109, distance: 83.7
click at [284, 109] on span "I'm so excited! What's the link to schedule the conversation?" at bounding box center [248, 110] width 96 height 4
click at [328, 136] on div "Em ter., 7 de out. de 2025 às 09:08, MetaCareers < [EMAIL_ADDRESS][DOMAIN_NAME]…" at bounding box center [281, 132] width 162 height 13
click at [230, 34] on p "[PERSON_NAME][EMAIL_ADDRESS][PERSON_NAME][DOMAIN_NAME]" at bounding box center [248, 32] width 113 height 4
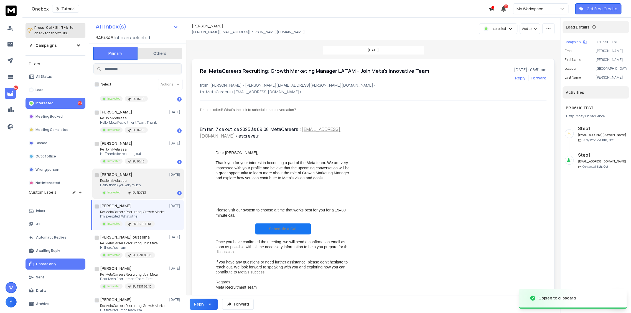
click at [158, 176] on div "[PERSON_NAME] [DATE]" at bounding box center [140, 175] width 81 height 6
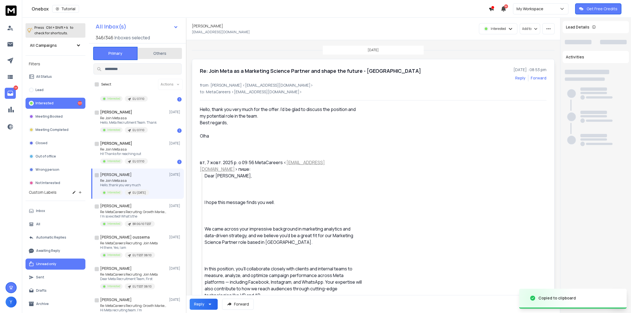
click at [228, 33] on p "[EMAIL_ADDRESS][DOMAIN_NAME]" at bounding box center [221, 32] width 58 height 4
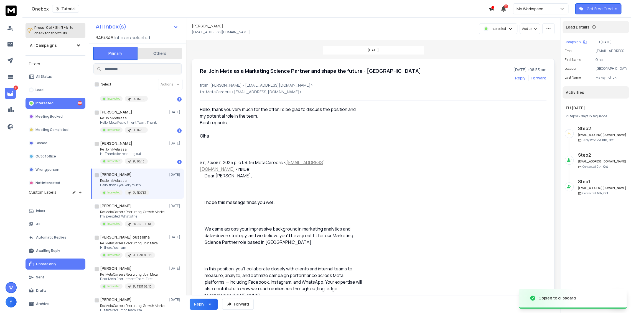
click at [240, 90] on p "to: MetaCareers <[EMAIL_ADDRESS][DOMAIN_NAME]>" at bounding box center [373, 92] width 346 height 6
drag, startPoint x: 240, startPoint y: 90, endPoint x: 303, endPoint y: 90, distance: 63.2
click at [303, 90] on p "to: MetaCareers <[EMAIL_ADDRESS][DOMAIN_NAME]>" at bounding box center [373, 92] width 346 height 6
click at [154, 153] on div "Re: Join Meta as a Hi! Thanks for reaching out Interested EU 07/10 1" at bounding box center [140, 155] width 81 height 17
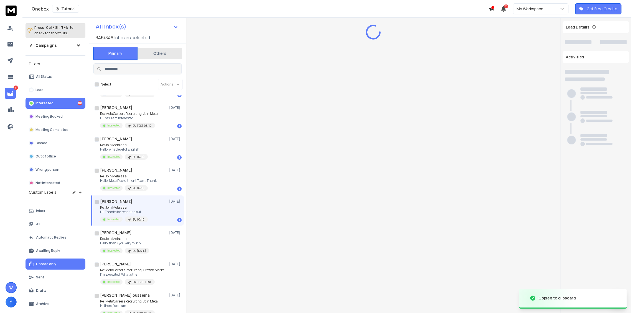
scroll to position [3060, 0]
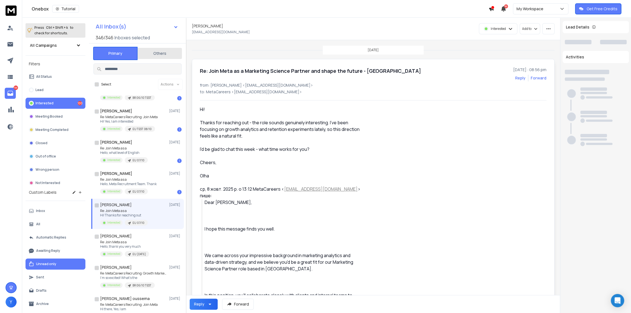
click at [224, 32] on p "[EMAIL_ADDRESS][DOMAIN_NAME]" at bounding box center [221, 32] width 58 height 4
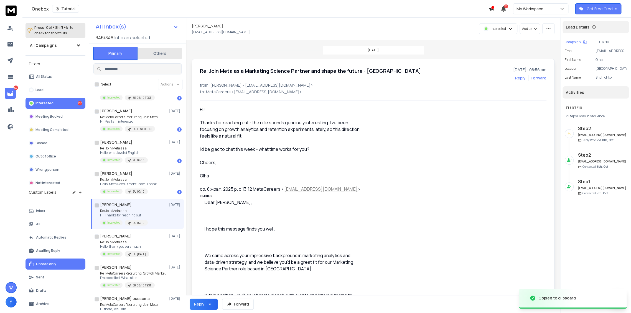
click at [238, 92] on p "to: MetaCareers <[EMAIL_ADDRESS][DOMAIN_NAME]>" at bounding box center [373, 92] width 346 height 6
drag, startPoint x: 238, startPoint y: 92, endPoint x: 305, endPoint y: 91, distance: 67.1
click at [305, 91] on p "to: MetaCareers <[EMAIL_ADDRESS][DOMAIN_NAME]>" at bounding box center [373, 92] width 346 height 6
click at [143, 173] on div "[PERSON_NAME] [DATE]" at bounding box center [140, 174] width 81 height 6
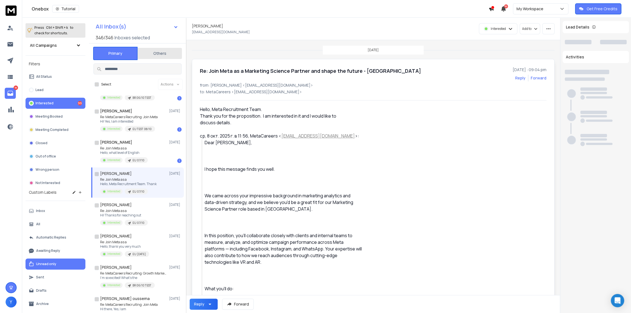
click at [219, 31] on p "[EMAIL_ADDRESS][DOMAIN_NAME]" at bounding box center [221, 32] width 58 height 4
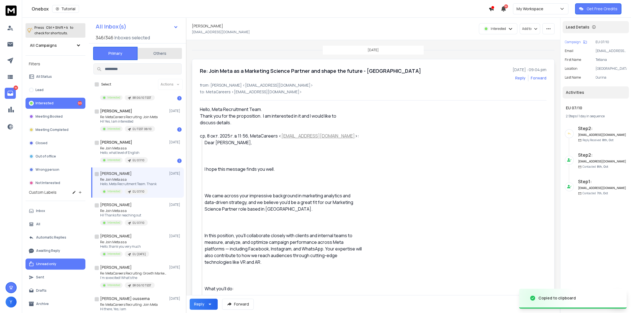
click at [235, 92] on p "to: MetaCareers <[EMAIL_ADDRESS][DOMAIN_NAME]>" at bounding box center [373, 92] width 346 height 6
click at [233, 92] on p "to: MetaCareers <[EMAIL_ADDRESS][DOMAIN_NAME]>" at bounding box center [373, 92] width 346 height 6
drag, startPoint x: 233, startPoint y: 92, endPoint x: 285, endPoint y: 91, distance: 52.4
click at [285, 91] on p "to: MetaCareers <[EMAIL_ADDRESS][DOMAIN_NAME]>" at bounding box center [373, 92] width 346 height 6
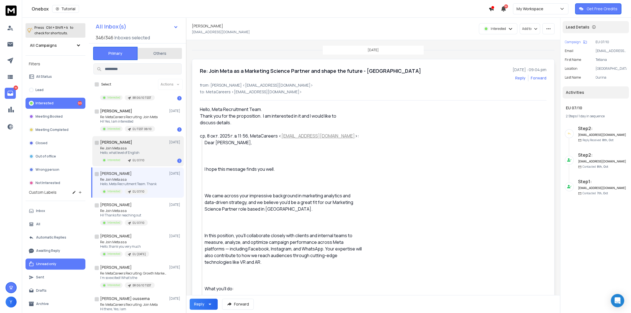
click at [157, 147] on div "Re: Join Meta as a Hello, what level of English Interested EU 07/10 1" at bounding box center [140, 154] width 81 height 17
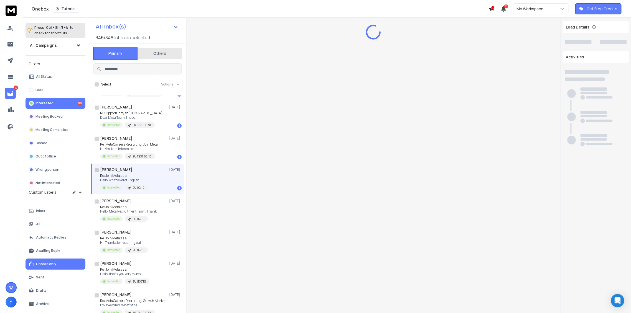
scroll to position [3030, 0]
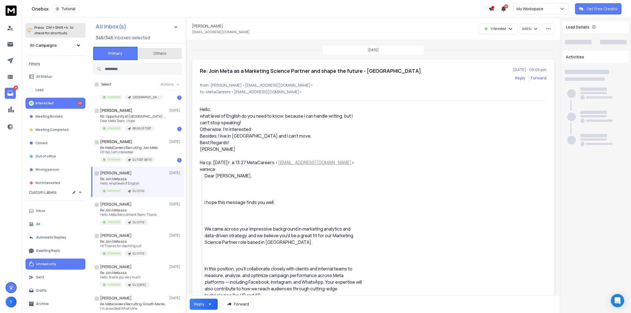
click at [220, 34] on div "[PERSON_NAME] [PERSON_NAME] [EMAIL_ADDRESS][DOMAIN_NAME] Interested Add to Inte…" at bounding box center [373, 29] width 374 height 22
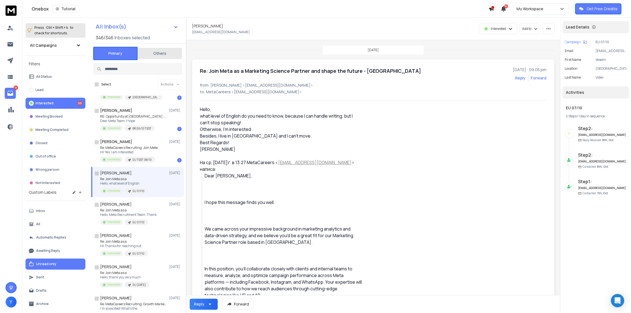
click at [218, 32] on p "[EMAIL_ADDRESS][DOMAIN_NAME]" at bounding box center [221, 32] width 58 height 4
click at [234, 93] on p "to: MetaCareers <[EMAIL_ADDRESS][DOMAIN_NAME]>" at bounding box center [373, 92] width 346 height 6
drag, startPoint x: 234, startPoint y: 93, endPoint x: 297, endPoint y: 92, distance: 63.2
click at [297, 92] on p "to: MetaCareers <[EMAIL_ADDRESS][DOMAIN_NAME]>" at bounding box center [373, 92] width 346 height 6
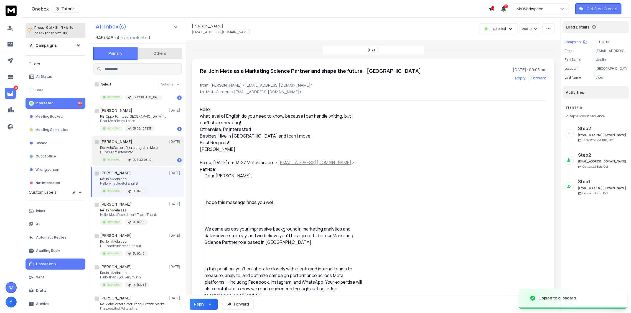
click at [150, 153] on p "Hi! Yes, I am interested" at bounding box center [129, 152] width 58 height 4
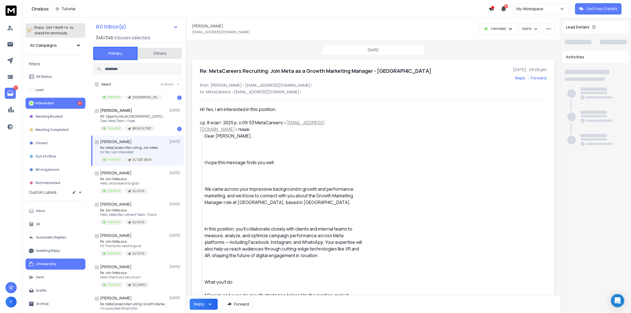
click at [221, 32] on p "[EMAIL_ADDRESS][DOMAIN_NAME]" at bounding box center [221, 32] width 58 height 4
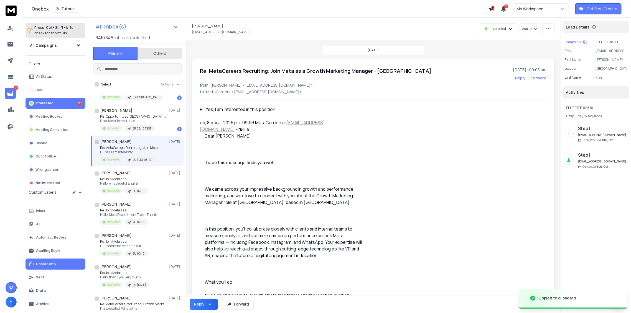
click at [236, 94] on p "to: MetaCareers <[EMAIL_ADDRESS][DOMAIN_NAME]>" at bounding box center [373, 92] width 346 height 6
click at [232, 93] on p "to: MetaCareers <[EMAIL_ADDRESS][DOMAIN_NAME]>" at bounding box center [373, 92] width 346 height 6
drag, startPoint x: 232, startPoint y: 93, endPoint x: 283, endPoint y: 94, distance: 51.3
click at [283, 94] on p "to: MetaCareers <[EMAIL_ADDRESS][DOMAIN_NAME]>" at bounding box center [373, 92] width 346 height 6
click at [151, 120] on p "Dear Meta Team, I hope" at bounding box center [133, 121] width 67 height 4
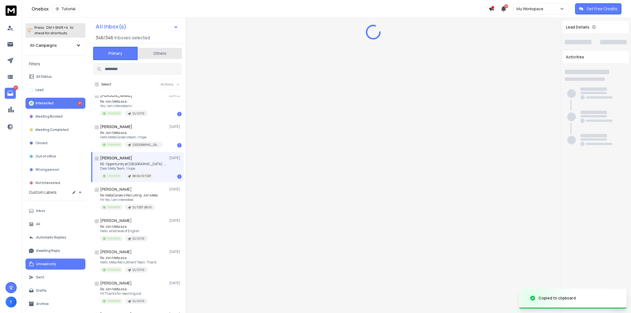
scroll to position [2968, 0]
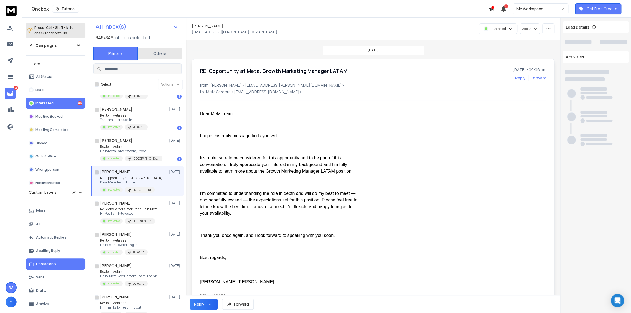
click at [212, 30] on p "[EMAIL_ADDRESS][PERSON_NAME][DOMAIN_NAME]" at bounding box center [234, 32] width 85 height 4
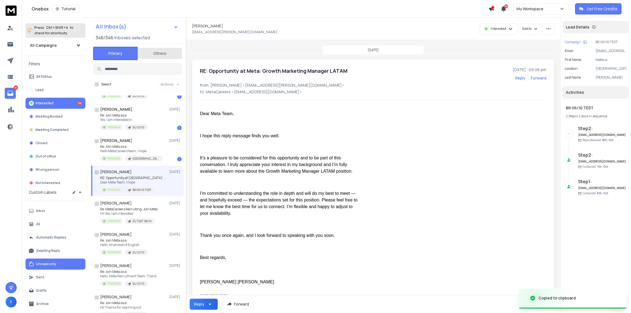
click at [236, 93] on p "to: MetaCareers <[EMAIL_ADDRESS][DOMAIN_NAME]>" at bounding box center [373, 92] width 346 height 6
drag, startPoint x: 236, startPoint y: 93, endPoint x: 305, endPoint y: 91, distance: 68.2
click at [305, 91] on p "to: MetaCareers <[EMAIL_ADDRESS][DOMAIN_NAME]>" at bounding box center [373, 92] width 346 height 6
click at [150, 151] on p "Hello MetaCareers team, I hope" at bounding box center [131, 151] width 62 height 4
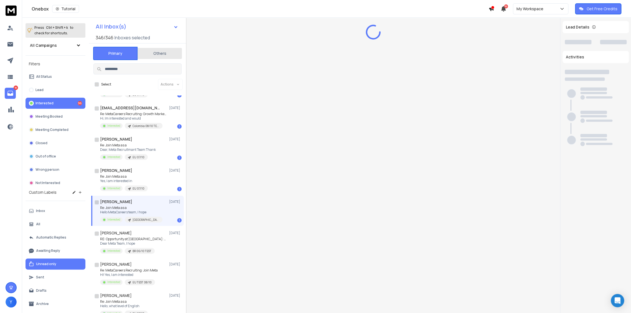
scroll to position [2906, 0]
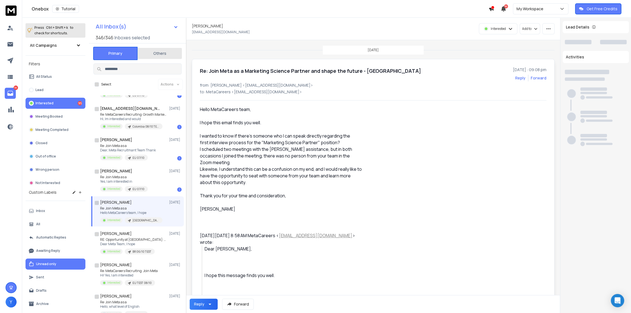
click at [216, 34] on p "[EMAIL_ADDRESS][DOMAIN_NAME]" at bounding box center [221, 32] width 58 height 4
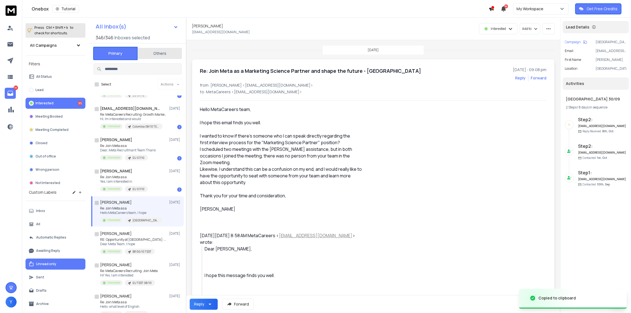
click at [235, 91] on p "to: MetaCareers <[EMAIL_ADDRESS][DOMAIN_NAME]>" at bounding box center [373, 92] width 346 height 6
drag, startPoint x: 235, startPoint y: 91, endPoint x: 293, endPoint y: 91, distance: 58.5
click at [293, 91] on p "to: MetaCareers <[EMAIL_ADDRESS][DOMAIN_NAME]>" at bounding box center [373, 92] width 346 height 6
click at [155, 169] on div "Paun Redzhev [DATE]" at bounding box center [140, 171] width 81 height 6
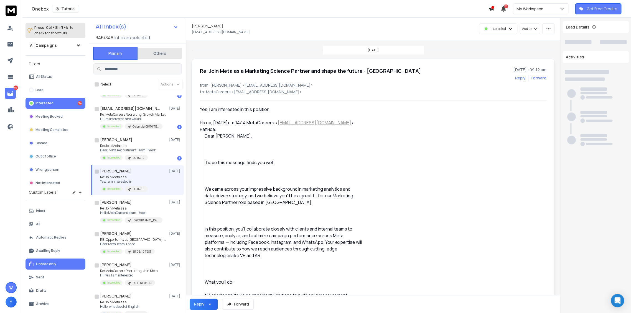
click at [223, 32] on div "Paun Redzhev Paun Redzhev [EMAIL_ADDRESS][DOMAIN_NAME]" at bounding box center [282, 28] width 180 height 11
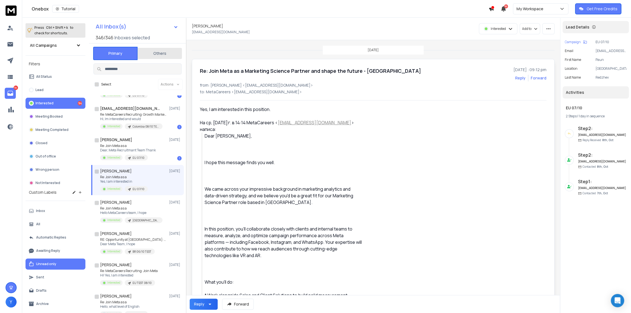
click at [204, 33] on p "[EMAIL_ADDRESS][DOMAIN_NAME]" at bounding box center [221, 32] width 58 height 4
click at [231, 90] on p "to: MetaCareers <[EMAIL_ADDRESS][DOMAIN_NAME]>" at bounding box center [373, 92] width 346 height 6
drag, startPoint x: 231, startPoint y: 90, endPoint x: 288, endPoint y: 91, distance: 57.4
click at [288, 91] on p "to: MetaCareers <[EMAIL_ADDRESS][DOMAIN_NAME]>" at bounding box center [373, 92] width 346 height 6
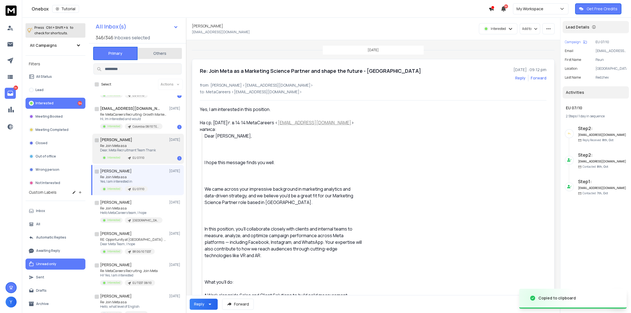
click at [146, 145] on p "Re: Join Meta as a" at bounding box center [128, 146] width 56 height 4
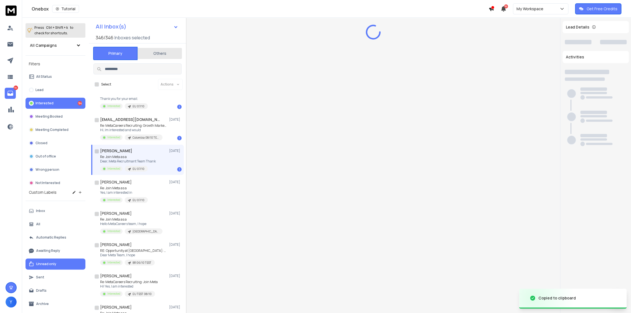
scroll to position [2845, 0]
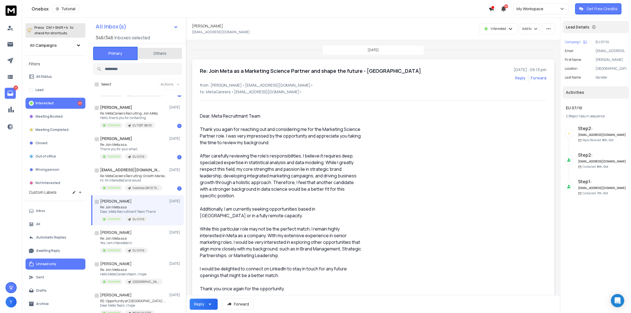
click at [216, 33] on p "[EMAIL_ADDRESS][DOMAIN_NAME]" at bounding box center [221, 32] width 58 height 4
click at [237, 91] on p "to: MetaCareers <[EMAIL_ADDRESS][DOMAIN_NAME]>" at bounding box center [373, 92] width 346 height 6
drag, startPoint x: 238, startPoint y: 91, endPoint x: 299, endPoint y: 91, distance: 61.2
click at [299, 91] on p "to: MetaCareers <[EMAIL_ADDRESS][DOMAIN_NAME]>" at bounding box center [373, 92] width 346 height 6
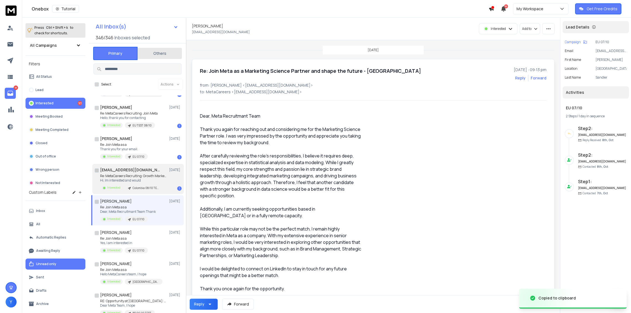
click at [148, 179] on p "Hi, Im interested and would" at bounding box center [133, 180] width 67 height 4
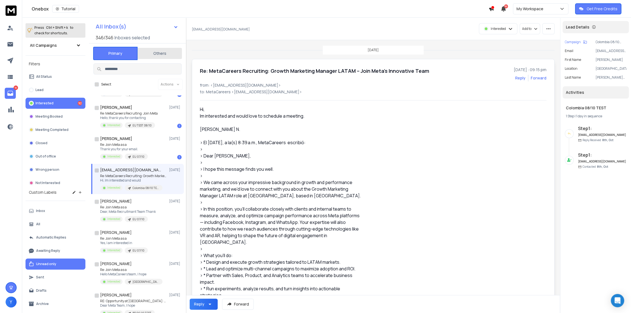
click at [223, 30] on p "[EMAIL_ADDRESS][DOMAIN_NAME]" at bounding box center [221, 29] width 58 height 4
click at [235, 93] on p "to: MetaCareers <[EMAIL_ADDRESS][DOMAIN_NAME]>" at bounding box center [373, 92] width 346 height 6
drag, startPoint x: 235, startPoint y: 93, endPoint x: 296, endPoint y: 92, distance: 61.0
click at [296, 92] on p "to: MetaCareers <[EMAIL_ADDRESS][DOMAIN_NAME]>" at bounding box center [373, 92] width 346 height 6
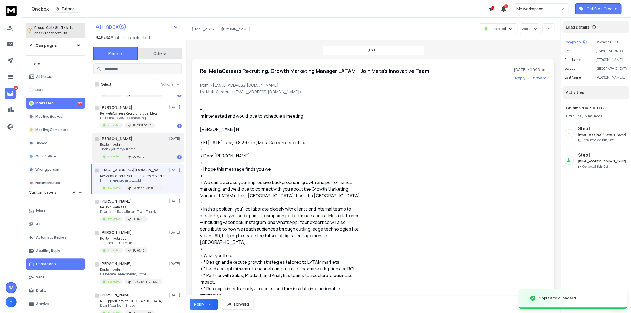
click at [161, 145] on div "Re: Join Meta as a Thank you for your email. Interested EU 07/10 1" at bounding box center [140, 151] width 81 height 17
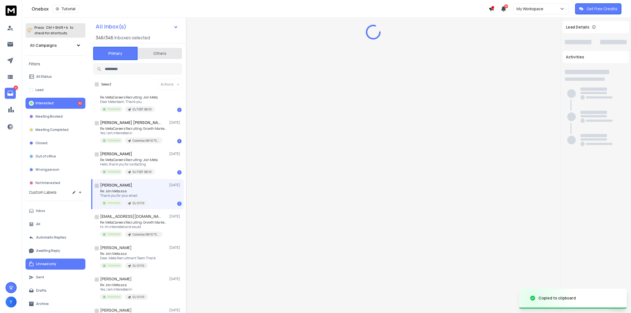
scroll to position [2783, 0]
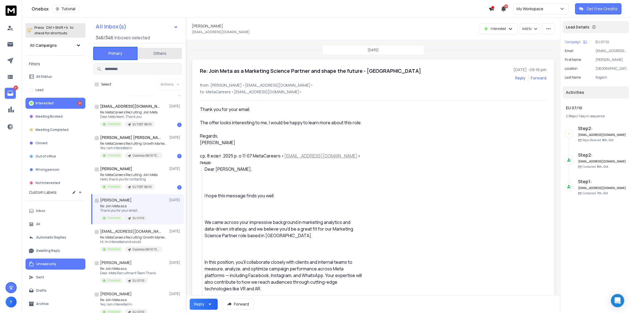
click at [223, 34] on div "[PERSON_NAME] [PERSON_NAME] [EMAIL_ADDRESS][DOMAIN_NAME] Interested Add to Inte…" at bounding box center [373, 29] width 374 height 22
click at [224, 32] on p "[EMAIL_ADDRESS][DOMAIN_NAME]" at bounding box center [221, 32] width 58 height 4
click at [230, 90] on p "to: MetaCareers <[EMAIL_ADDRESS][DOMAIN_NAME]>" at bounding box center [373, 92] width 346 height 6
drag, startPoint x: 230, startPoint y: 90, endPoint x: 266, endPoint y: 91, distance: 36.3
click at [269, 91] on p "to: MetaCareers <[EMAIL_ADDRESS][DOMAIN_NAME]>" at bounding box center [373, 92] width 346 height 6
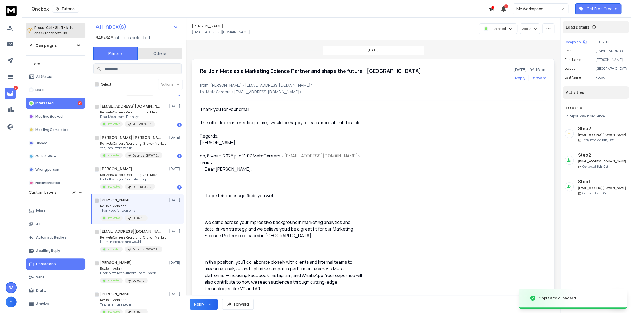
click at [233, 93] on p "to: MetaCareers <[EMAIL_ADDRESS][DOMAIN_NAME]>" at bounding box center [373, 92] width 346 height 6
drag, startPoint x: 233, startPoint y: 93, endPoint x: 300, endPoint y: 91, distance: 67.1
click at [300, 91] on p "to: MetaCareers <[EMAIL_ADDRESS][DOMAIN_NAME]>" at bounding box center [373, 92] width 346 height 6
click at [159, 169] on div "[PERSON_NAME] [DATE]" at bounding box center [140, 169] width 81 height 6
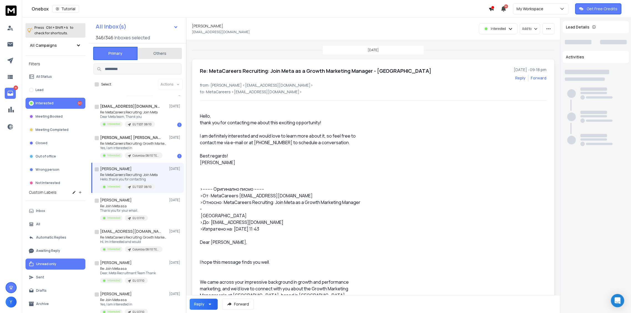
click at [221, 33] on p "[EMAIL_ADDRESS][DOMAIN_NAME]" at bounding box center [221, 32] width 58 height 4
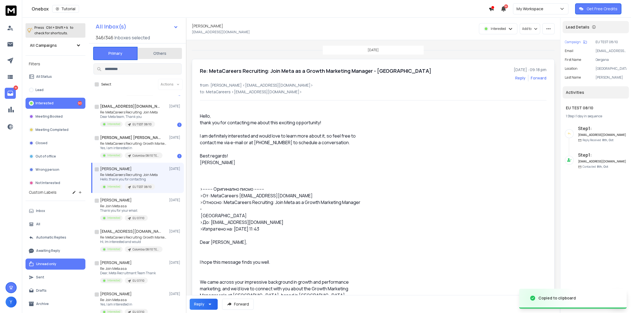
click at [234, 93] on p "to: MetaCareers <[EMAIL_ADDRESS][DOMAIN_NAME]>" at bounding box center [373, 92] width 346 height 6
drag, startPoint x: 234, startPoint y: 93, endPoint x: 291, endPoint y: 93, distance: 57.4
click at [291, 93] on p "to: MetaCareers <[EMAIL_ADDRESS][DOMAIN_NAME]>" at bounding box center [373, 92] width 346 height 6
click at [168, 145] on div "Re: MetaCareers Recruiting: Growth Marketing Yes, I am interested in Interested…" at bounding box center [140, 150] width 81 height 17
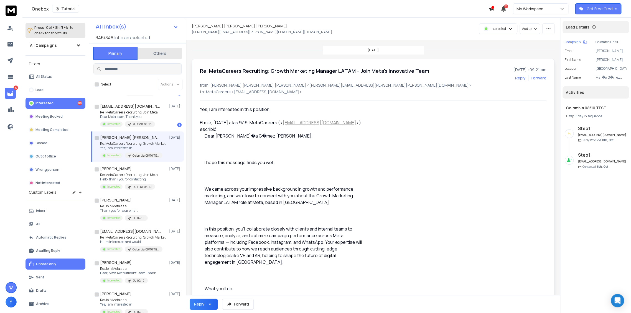
click at [215, 32] on p "[PERSON_NAME][EMAIL_ADDRESS][PERSON_NAME][PERSON_NAME][DOMAIN_NAME]" at bounding box center [262, 32] width 140 height 4
click at [233, 91] on p "to: MetaCareers <[EMAIL_ADDRESS][DOMAIN_NAME]>" at bounding box center [373, 92] width 346 height 6
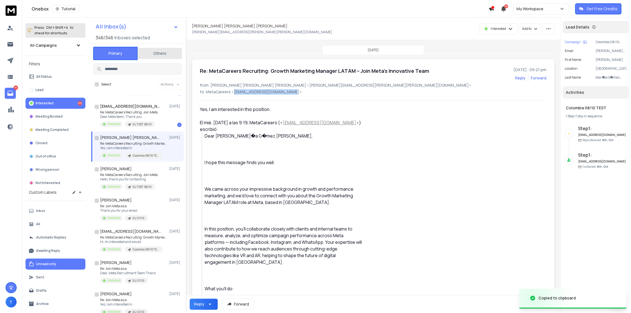
drag, startPoint x: 233, startPoint y: 91, endPoint x: 280, endPoint y: 91, distance: 46.8
click at [280, 91] on p "to: MetaCareers <[EMAIL_ADDRESS][DOMAIN_NAME]>" at bounding box center [373, 92] width 346 height 6
click at [161, 122] on div "Re: MetaCareers Recruiting: Join Meta Dear Meta team, Thank you Interested EU T…" at bounding box center [140, 118] width 81 height 17
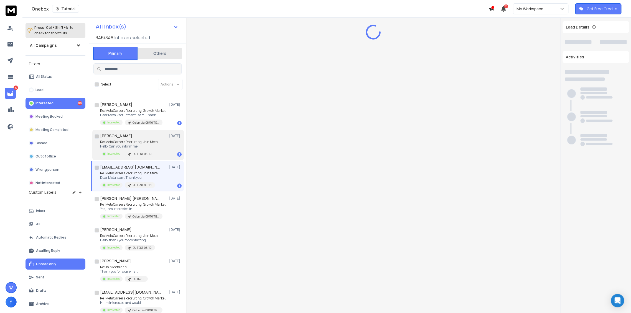
scroll to position [2722, 0]
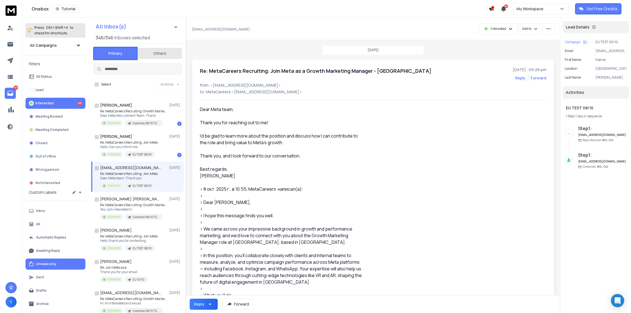
click at [226, 29] on p "[EMAIL_ADDRESS][DOMAIN_NAME]" at bounding box center [221, 29] width 58 height 4
click at [233, 91] on p "to: MetaCareers <[EMAIL_ADDRESS][DOMAIN_NAME]>" at bounding box center [373, 92] width 346 height 6
drag, startPoint x: 233, startPoint y: 91, endPoint x: 295, endPoint y: 90, distance: 62.3
click at [295, 90] on p "to: MetaCareers <[EMAIL_ADDRESS][DOMAIN_NAME]>" at bounding box center [373, 92] width 346 height 6
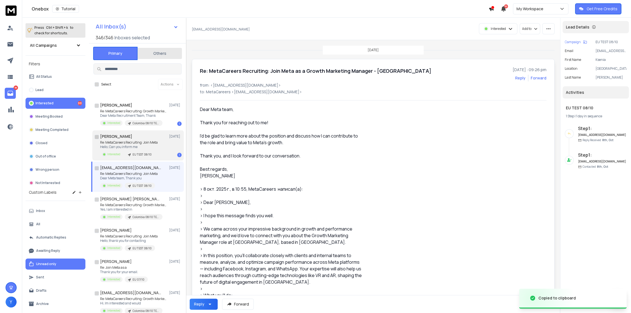
click at [159, 152] on div "Re: MetaCareers Recruiting: Join Meta Hello, Can you inform me Interested EU TE…" at bounding box center [140, 148] width 81 height 17
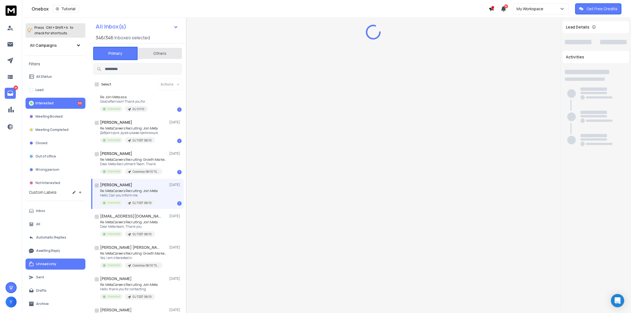
scroll to position [2660, 0]
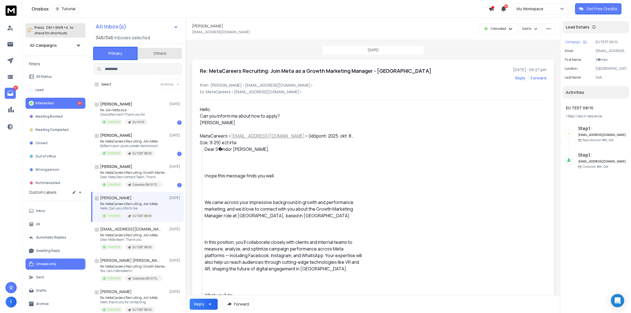
click at [223, 36] on div "[PERSON_NAME] [PERSON_NAME] [EMAIL_ADDRESS][DOMAIN_NAME] Interested Add to Inte…" at bounding box center [373, 29] width 374 height 22
click at [223, 34] on p "[EMAIL_ADDRESS][DOMAIN_NAME]" at bounding box center [221, 32] width 58 height 4
click at [234, 91] on p "to: MetaCareers <[EMAIL_ADDRESS][DOMAIN_NAME]>" at bounding box center [373, 92] width 346 height 6
drag, startPoint x: 234, startPoint y: 91, endPoint x: 286, endPoint y: 91, distance: 51.5
click at [286, 91] on p "to: MetaCareers <[EMAIL_ADDRESS][DOMAIN_NAME]>" at bounding box center [373, 92] width 346 height 6
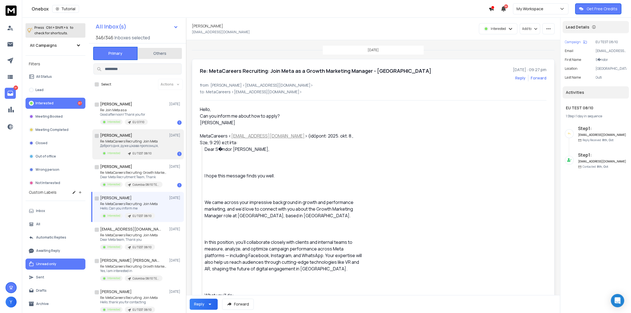
click at [142, 169] on div "[PERSON_NAME] [DATE]" at bounding box center [140, 167] width 81 height 6
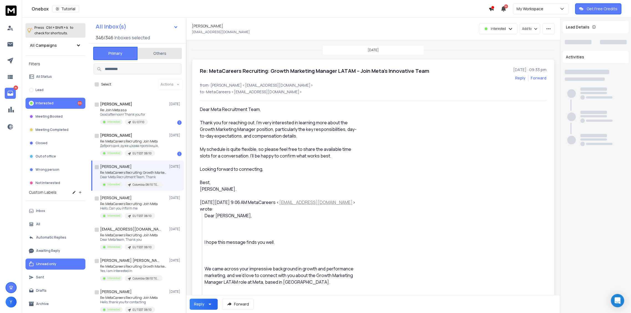
click at [220, 32] on p "[EMAIL_ADDRESS][DOMAIN_NAME]" at bounding box center [221, 32] width 58 height 4
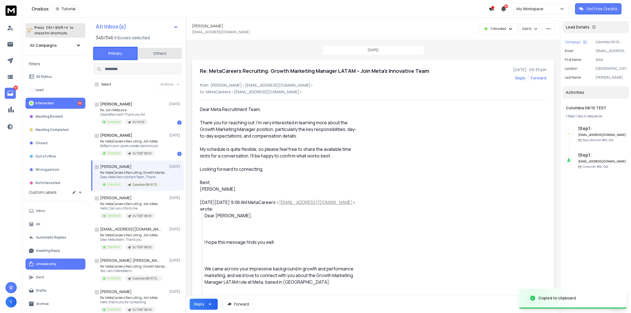
click at [233, 91] on p "to: MetaCareers <[EMAIL_ADDRESS][DOMAIN_NAME]>" at bounding box center [373, 92] width 346 height 6
drag, startPoint x: 233, startPoint y: 91, endPoint x: 283, endPoint y: 91, distance: 49.9
click at [283, 91] on p "to: MetaCareers <[EMAIL_ADDRESS][DOMAIN_NAME]>" at bounding box center [373, 92] width 346 height 6
click at [152, 141] on p "Re: MetaCareers Recruiting: Join Meta" at bounding box center [129, 141] width 58 height 4
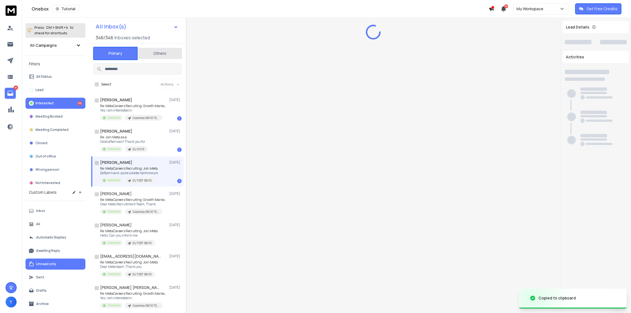
scroll to position [2629, 0]
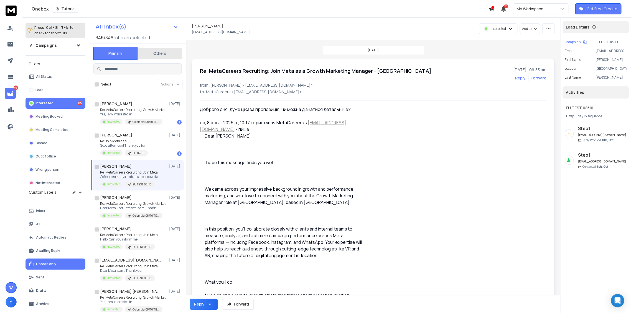
click at [222, 31] on p "[EMAIL_ADDRESS][DOMAIN_NAME]" at bounding box center [221, 32] width 58 height 4
click at [234, 91] on p "to: MetaCareers <[EMAIL_ADDRESS][DOMAIN_NAME]>" at bounding box center [373, 92] width 346 height 6
drag, startPoint x: 234, startPoint y: 91, endPoint x: 291, endPoint y: 91, distance: 57.1
click at [291, 91] on p "to: MetaCareers <[EMAIL_ADDRESS][DOMAIN_NAME]>" at bounding box center [373, 92] width 346 height 6
click at [264, 109] on div "Доброго дня, дуже цікава пропозиція, чи можна дізнатися детальніше?" at bounding box center [281, 109] width 162 height 7
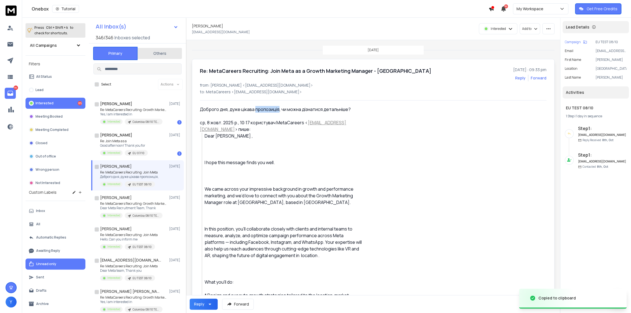
click at [264, 109] on div "Доброго дня, дуже цікава пропозиція, чи можна дізнатися детальніше?" at bounding box center [281, 109] width 162 height 7
click at [327, 86] on p "from: [PERSON_NAME] <[EMAIL_ADDRESS][DOMAIN_NAME]>" at bounding box center [373, 86] width 346 height 6
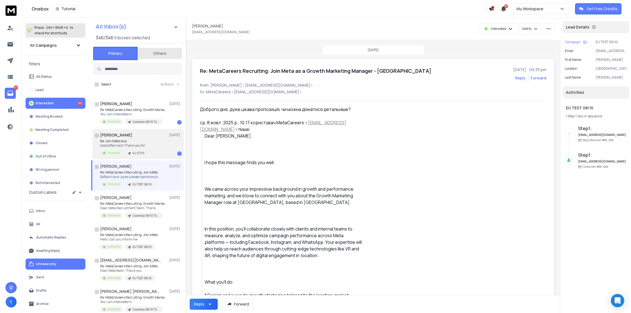
click at [142, 147] on p "Good afternoon! Thank you for" at bounding box center [124, 146] width 48 height 4
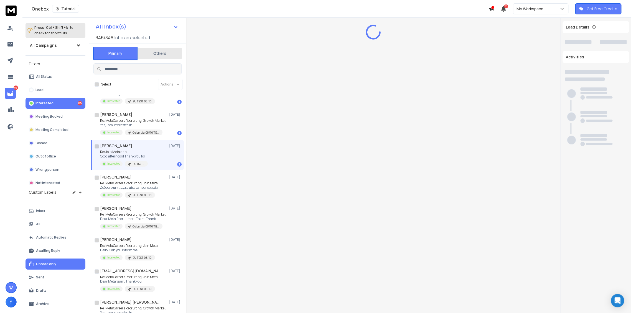
scroll to position [2568, 0]
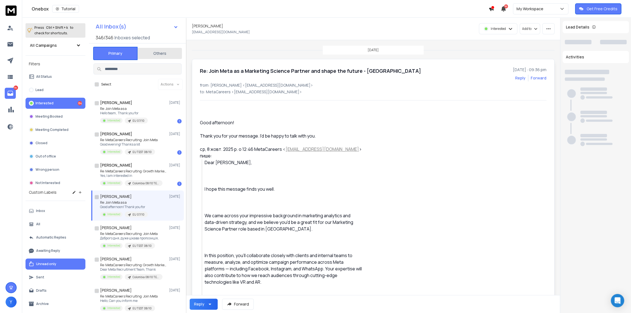
click at [218, 33] on p "[EMAIL_ADDRESS][DOMAIN_NAME]" at bounding box center [221, 32] width 58 height 4
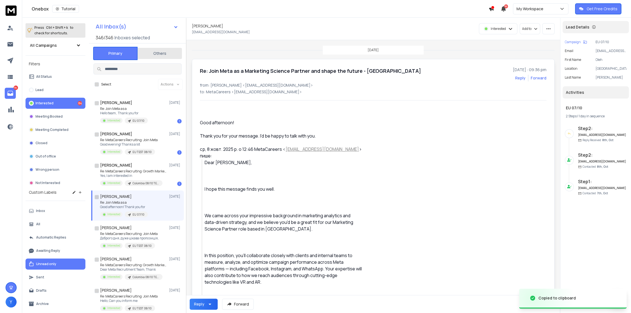
click at [231, 93] on p "to: MetaCareers <[EMAIL_ADDRESS][DOMAIN_NAME]>" at bounding box center [373, 92] width 346 height 6
drag, startPoint x: 231, startPoint y: 93, endPoint x: 279, endPoint y: 93, distance: 48.5
click at [279, 93] on p "to: MetaCareers <[EMAIL_ADDRESS][DOMAIN_NAME]>" at bounding box center [373, 92] width 346 height 6
click at [286, 92] on p "to: MetaCareers <[EMAIL_ADDRESS][DOMAIN_NAME]>" at bounding box center [373, 92] width 346 height 6
drag, startPoint x: 286, startPoint y: 92, endPoint x: 235, endPoint y: 96, distance: 50.8
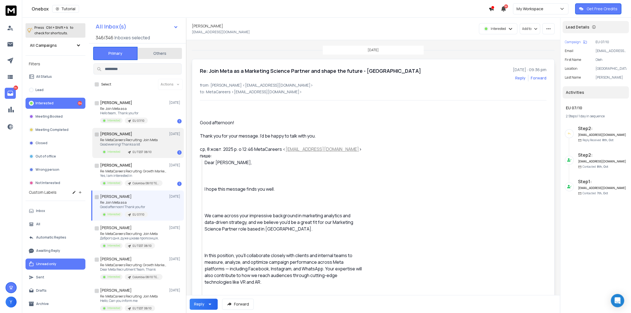
click at [154, 158] on div "[PERSON_NAME] [DATE] Re: MetaCareers Recruiting: Join Meta Good evening! Thanks…" at bounding box center [137, 143] width 91 height 30
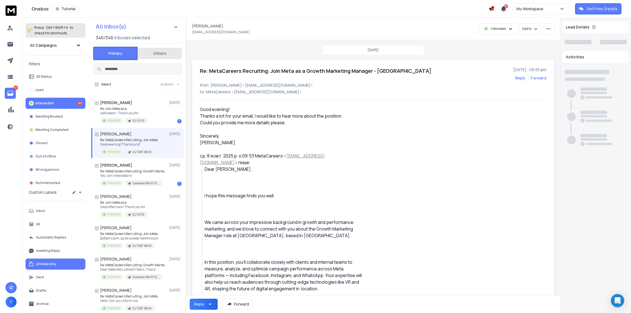
click at [227, 32] on p "[EMAIL_ADDRESS][DOMAIN_NAME]" at bounding box center [221, 32] width 58 height 4
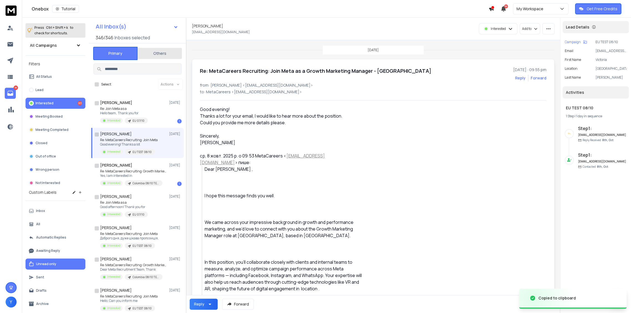
click at [236, 93] on p "to: MetaCareers <[EMAIL_ADDRESS][DOMAIN_NAME]>" at bounding box center [373, 92] width 346 height 6
drag, startPoint x: 236, startPoint y: 93, endPoint x: 297, endPoint y: 90, distance: 61.1
click at [297, 90] on p "to: MetaCareers <[EMAIL_ADDRESS][DOMAIN_NAME]>" at bounding box center [373, 92] width 346 height 6
click at [144, 174] on p "Yes, I am interested in" at bounding box center [133, 176] width 67 height 4
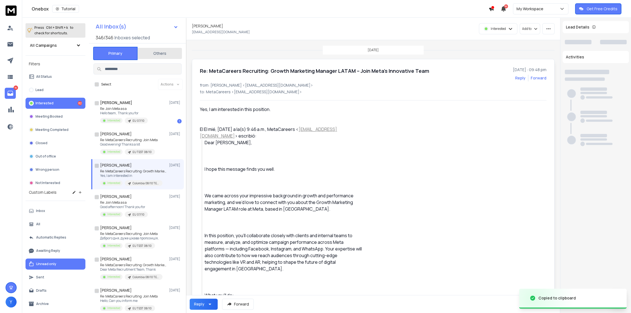
click at [217, 33] on p "[EMAIL_ADDRESS][DOMAIN_NAME]" at bounding box center [221, 32] width 58 height 4
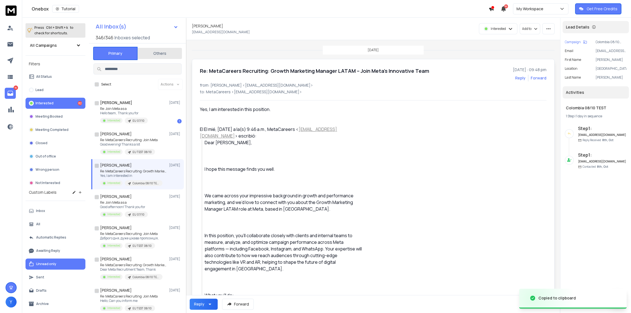
click at [235, 91] on p "to: MetaCareers <[EMAIL_ADDRESS][DOMAIN_NAME]>" at bounding box center [373, 92] width 346 height 6
drag, startPoint x: 235, startPoint y: 91, endPoint x: 286, endPoint y: 101, distance: 51.8
click at [303, 91] on p "to: MetaCareers <[EMAIL_ADDRESS][DOMAIN_NAME]>" at bounding box center [373, 92] width 346 height 6
click at [164, 114] on div "Re: Join Meta as a Hello team, Thank you for Interested EU 07/10 1" at bounding box center [140, 115] width 81 height 17
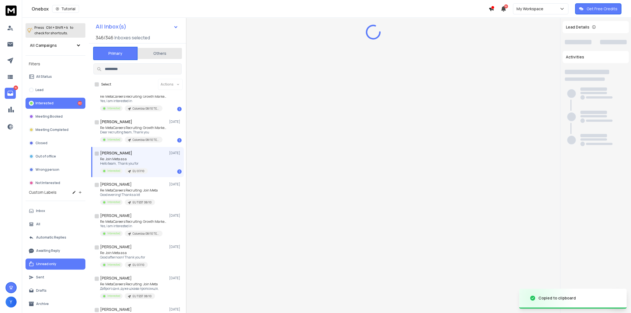
scroll to position [2506, 0]
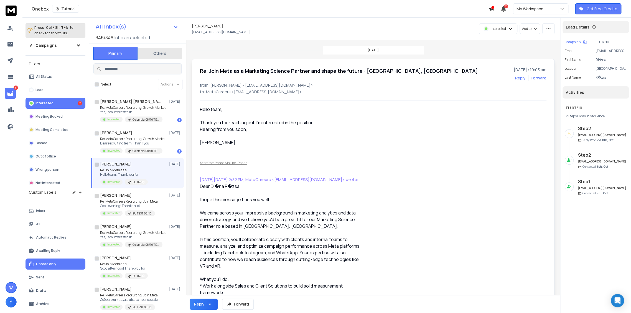
click at [219, 32] on p "[EMAIL_ADDRESS][DOMAIN_NAME]" at bounding box center [221, 32] width 58 height 4
click at [236, 91] on p "to: MetaCareers <[EMAIL_ADDRESS][DOMAIN_NAME]>" at bounding box center [373, 92] width 346 height 6
drag, startPoint x: 236, startPoint y: 91, endPoint x: 306, endPoint y: 93, distance: 70.4
click at [306, 93] on p "to: MetaCareers <[EMAIL_ADDRESS][DOMAIN_NAME]>" at bounding box center [373, 92] width 346 height 6
click at [142, 145] on p "Dear recruiting team, Thank you" at bounding box center [133, 143] width 67 height 4
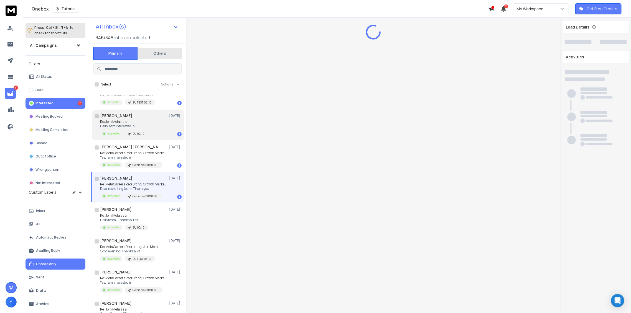
scroll to position [2445, 0]
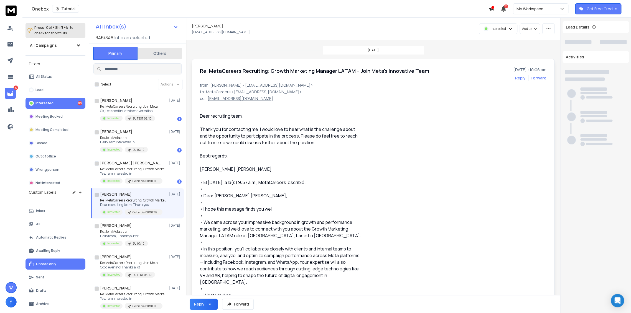
click at [211, 32] on p "[EMAIL_ADDRESS][DOMAIN_NAME]" at bounding box center [221, 32] width 58 height 4
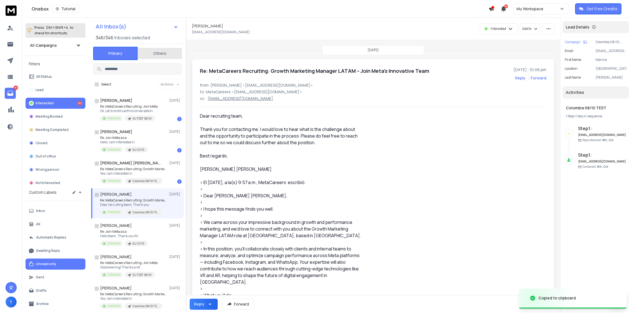
click at [239, 92] on p "to: MetaCareers <[EMAIL_ADDRESS][DOMAIN_NAME]>" at bounding box center [373, 92] width 346 height 6
drag, startPoint x: 239, startPoint y: 92, endPoint x: 297, endPoint y: 92, distance: 57.9
click at [297, 92] on p "to: MetaCareers <[EMAIL_ADDRESS][DOMAIN_NAME]>" at bounding box center [373, 92] width 346 height 6
click at [211, 99] on p "[EMAIL_ADDRESS][DOMAIN_NAME]" at bounding box center [240, 99] width 65 height 6
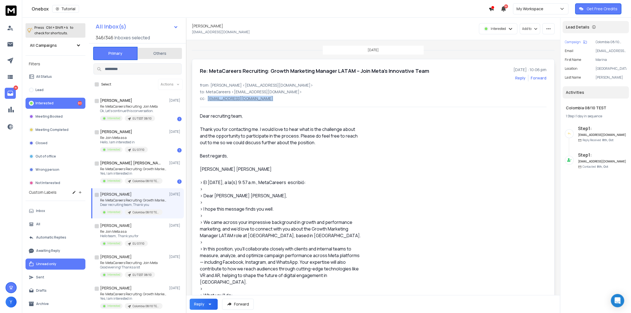
drag, startPoint x: 211, startPoint y: 99, endPoint x: 281, endPoint y: 107, distance: 70.8
click at [281, 107] on div "Re: MetaCareers Recruiting: Growth Marketing Manager LATAM – Join Meta’s Innova…" at bounding box center [373, 268] width 346 height 403
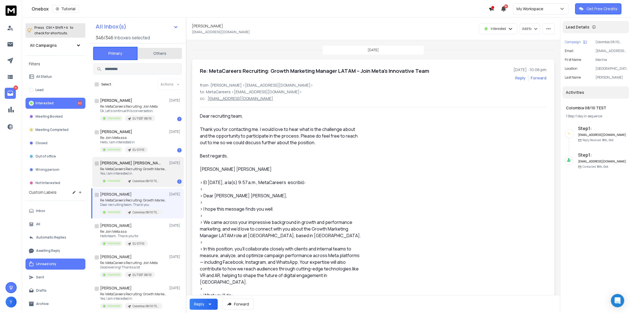
click at [169, 158] on div "[PERSON_NAME] [PERSON_NAME] [DATE] Re: MetaCareers Recruiting: Growth Marketing…" at bounding box center [137, 172] width 91 height 30
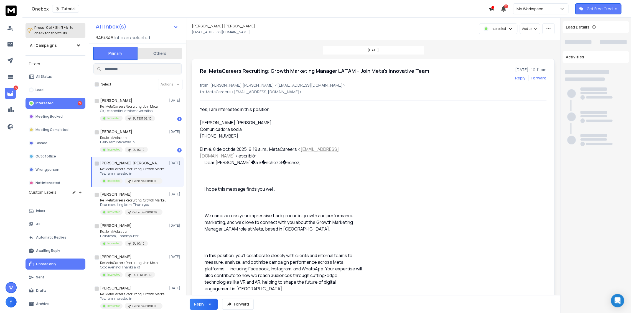
click at [231, 34] on p "[EMAIL_ADDRESS][DOMAIN_NAME]" at bounding box center [221, 32] width 58 height 4
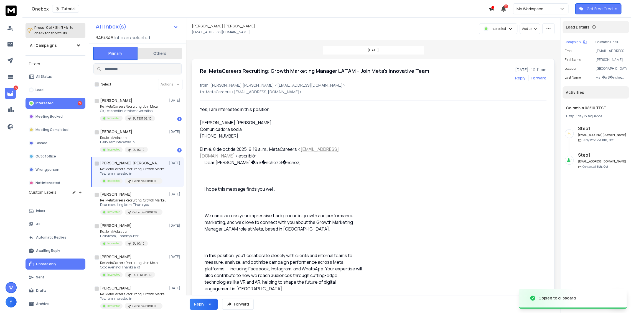
click at [236, 90] on p "to: MetaCareers <[EMAIL_ADDRESS][DOMAIN_NAME]>" at bounding box center [373, 92] width 346 height 6
drag, startPoint x: 236, startPoint y: 90, endPoint x: 292, endPoint y: 92, distance: 56.6
click at [292, 92] on p "to: MetaCareers <[EMAIL_ADDRESS][DOMAIN_NAME]>" at bounding box center [373, 92] width 346 height 6
click at [161, 135] on div "[PERSON_NAME] [DATE] Re: Join Meta as a Hello, I am interested in Interested EU…" at bounding box center [140, 141] width 81 height 24
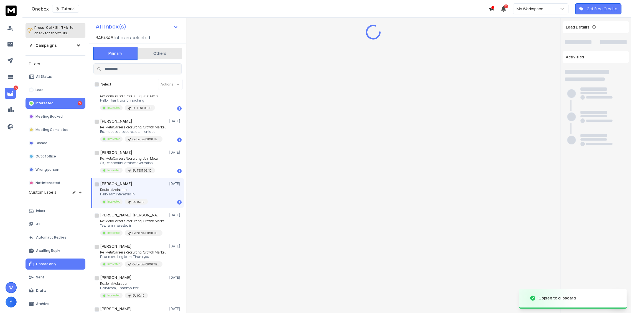
scroll to position [2383, 0]
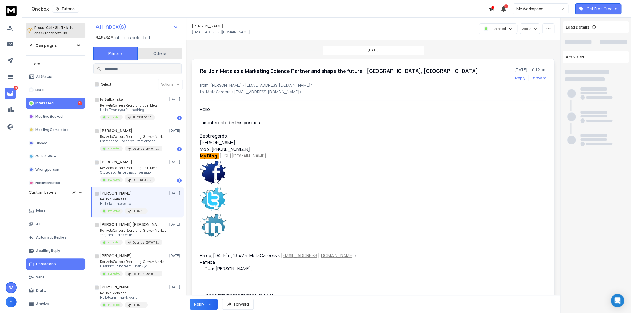
click at [217, 32] on p "[EMAIL_ADDRESS][DOMAIN_NAME]" at bounding box center [221, 32] width 58 height 4
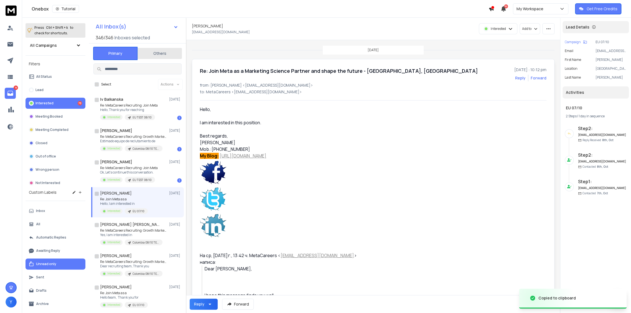
click at [235, 93] on p "to: MetaCareers <[EMAIL_ADDRESS][DOMAIN_NAME]>" at bounding box center [373, 92] width 346 height 6
click at [233, 92] on p "to: MetaCareers <[EMAIL_ADDRESS][DOMAIN_NAME]>" at bounding box center [373, 92] width 346 height 6
drag, startPoint x: 233, startPoint y: 92, endPoint x: 286, endPoint y: 94, distance: 53.2
click at [286, 94] on p "to: MetaCareers <[EMAIL_ADDRESS][DOMAIN_NAME]>" at bounding box center [373, 92] width 346 height 6
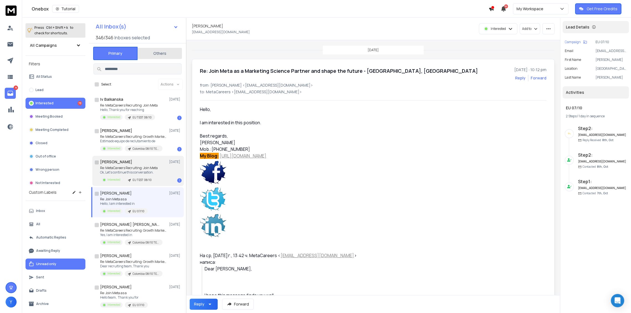
click at [150, 162] on div "[PERSON_NAME] [DATE]" at bounding box center [140, 162] width 81 height 6
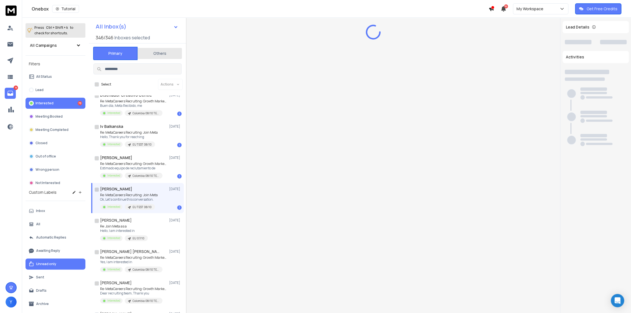
scroll to position [2352, 0]
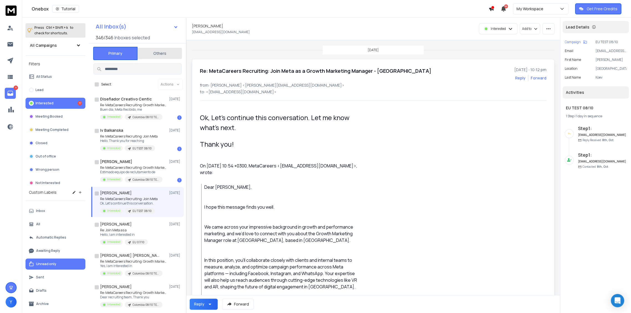
click at [227, 32] on p "[EMAIL_ADDRESS][DOMAIN_NAME]" at bounding box center [221, 32] width 58 height 4
click at [211, 92] on p "to: <[EMAIL_ADDRESS][DOMAIN_NAME]>" at bounding box center [373, 92] width 346 height 6
drag, startPoint x: 211, startPoint y: 92, endPoint x: 251, endPoint y: 94, distance: 39.7
click at [251, 94] on p "to: <[EMAIL_ADDRESS][DOMAIN_NAME]>" at bounding box center [373, 92] width 346 height 6
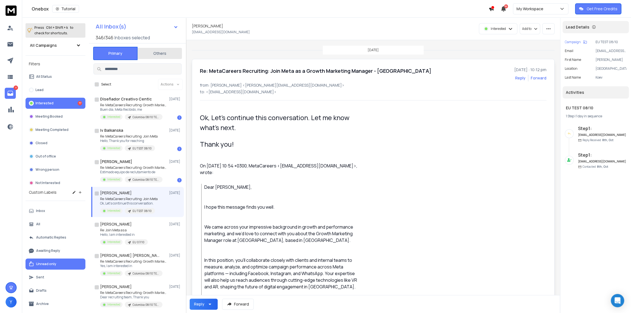
drag, startPoint x: 205, startPoint y: 175, endPoint x: 272, endPoint y: 173, distance: 66.8
click at [208, 91] on p "to: <[EMAIL_ADDRESS][DOMAIN_NAME]>" at bounding box center [373, 92] width 346 height 6
drag, startPoint x: 208, startPoint y: 91, endPoint x: 250, endPoint y: 92, distance: 42.4
click at [250, 92] on p "to: <[EMAIL_ADDRESS][DOMAIN_NAME]>" at bounding box center [373, 92] width 346 height 6
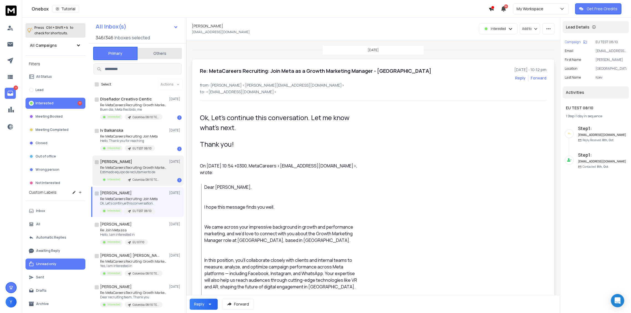
click at [132, 160] on div "[PERSON_NAME] [DATE]" at bounding box center [140, 162] width 81 height 6
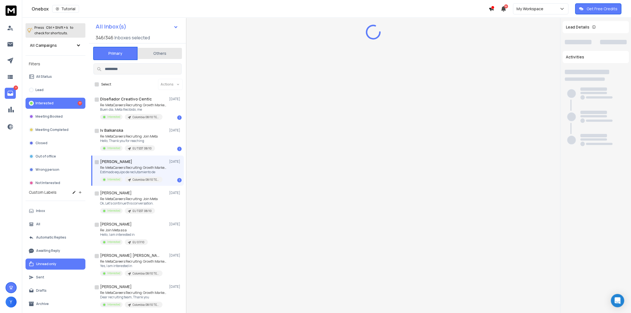
scroll to position [2321, 0]
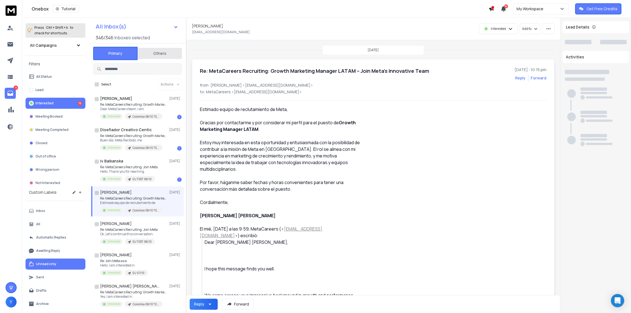
click at [223, 32] on p "[EMAIL_ADDRESS][DOMAIN_NAME]" at bounding box center [221, 32] width 58 height 4
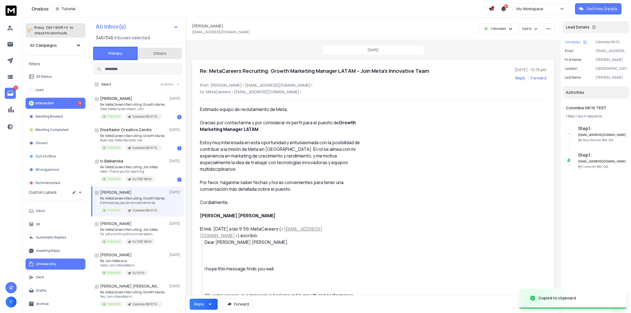
click at [237, 93] on p "to: MetaCareers <[EMAIL_ADDRESS][DOMAIN_NAME]>" at bounding box center [373, 92] width 346 height 6
click at [233, 93] on p "to: MetaCareers <[EMAIL_ADDRESS][DOMAIN_NAME]>" at bounding box center [373, 92] width 346 height 6
drag, startPoint x: 233, startPoint y: 93, endPoint x: 295, endPoint y: 94, distance: 61.8
click at [295, 94] on p "to: MetaCareers <[EMAIL_ADDRESS][DOMAIN_NAME]>" at bounding box center [373, 92] width 346 height 6
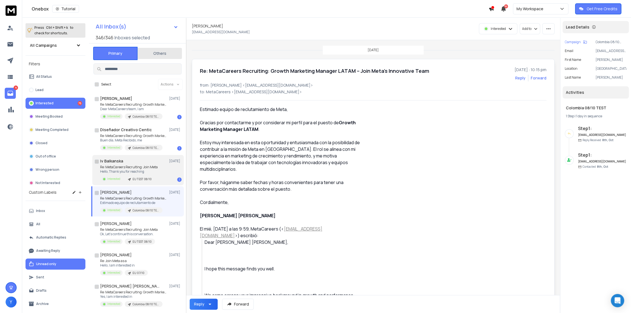
click at [158, 173] on p "Hello, Thank you for reaching" at bounding box center [129, 172] width 58 height 4
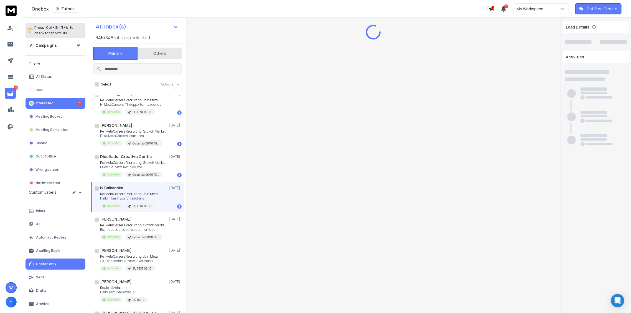
scroll to position [2291, 0]
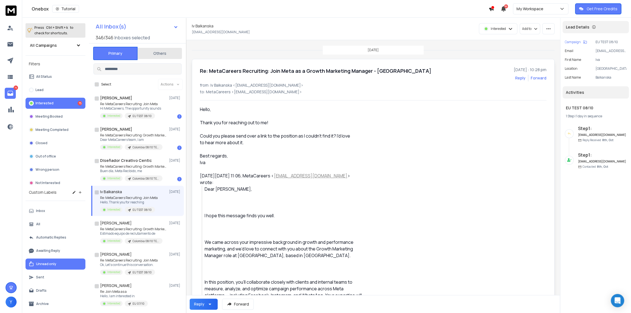
click at [223, 32] on p "[EMAIL_ADDRESS][DOMAIN_NAME]" at bounding box center [221, 32] width 58 height 4
click at [236, 92] on p "to: MetaCareers <[EMAIL_ADDRESS][DOMAIN_NAME]>" at bounding box center [373, 92] width 346 height 6
drag, startPoint x: 236, startPoint y: 92, endPoint x: 291, endPoint y: 94, distance: 55.2
click at [291, 94] on p "to: MetaCareers <[EMAIL_ADDRESS][DOMAIN_NAME]>" at bounding box center [373, 92] width 346 height 6
click at [117, 169] on p "Buen día, Meta Recibido, me" at bounding box center [133, 171] width 67 height 4
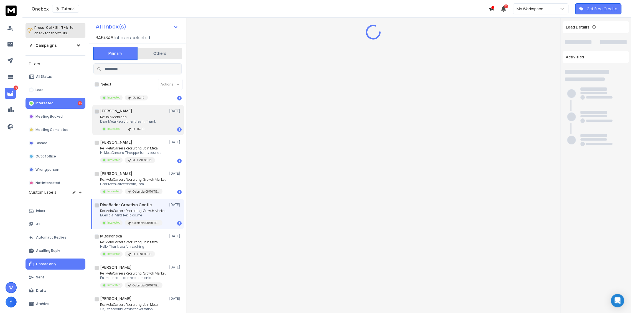
scroll to position [2229, 0]
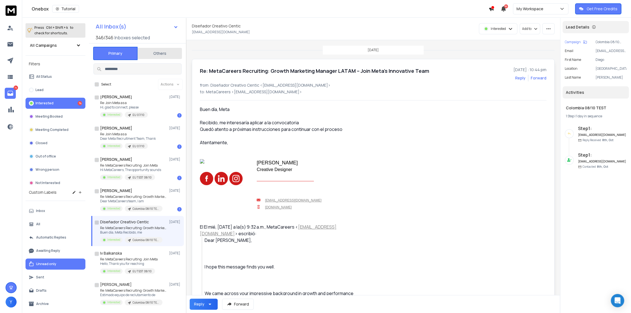
click at [233, 33] on p "[EMAIL_ADDRESS][DOMAIN_NAME]" at bounding box center [221, 32] width 58 height 4
click at [233, 94] on p "to: MetaCareers <[EMAIL_ADDRESS][DOMAIN_NAME]>" at bounding box center [373, 92] width 346 height 6
drag, startPoint x: 233, startPoint y: 94, endPoint x: 293, endPoint y: 95, distance: 60.1
click at [155, 196] on p "Re: MetaCareers Recruiting: Growth Marketing" at bounding box center [133, 197] width 67 height 4
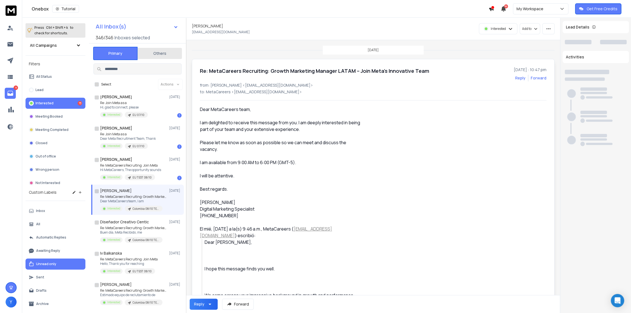
click at [227, 31] on p "[EMAIL_ADDRESS][DOMAIN_NAME]" at bounding box center [221, 32] width 58 height 4
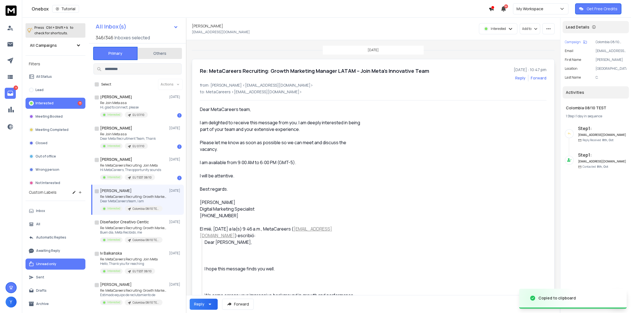
click at [224, 32] on p "[EMAIL_ADDRESS][DOMAIN_NAME]" at bounding box center [221, 32] width 58 height 4
click at [234, 92] on p "to: MetaCareers <[EMAIL_ADDRESS][DOMAIN_NAME]>" at bounding box center [373, 92] width 346 height 6
drag, startPoint x: 234, startPoint y: 92, endPoint x: 293, endPoint y: 93, distance: 59.3
click at [293, 93] on p "to: MetaCareers <[EMAIL_ADDRESS][DOMAIN_NAME]>" at bounding box center [373, 92] width 346 height 6
click at [158, 175] on div "Interested EU TEST 08/10" at bounding box center [130, 178] width 61 height 6
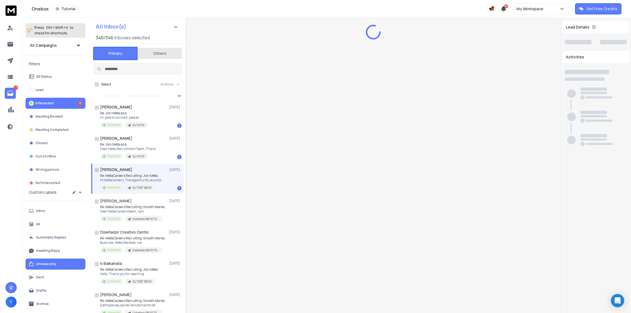
scroll to position [2198, 0]
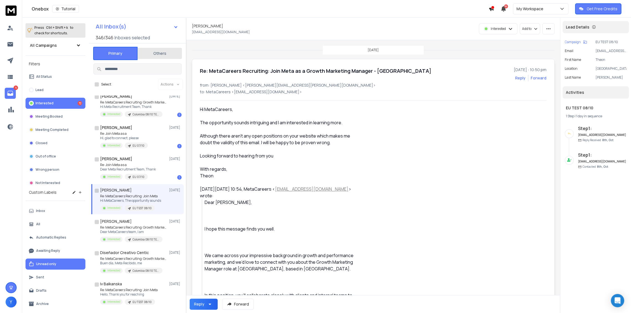
click at [226, 32] on p "[EMAIL_ADDRESS][DOMAIN_NAME]" at bounding box center [221, 32] width 58 height 4
click at [234, 93] on p "to: MetaCareers <[EMAIL_ADDRESS][DOMAIN_NAME]>" at bounding box center [373, 92] width 346 height 6
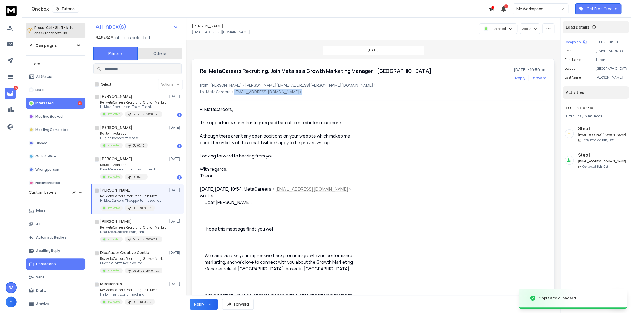
drag, startPoint x: 234, startPoint y: 93, endPoint x: 283, endPoint y: 93, distance: 49.3
click at [283, 93] on p "to: MetaCareers <[EMAIL_ADDRESS][DOMAIN_NAME]>" at bounding box center [373, 92] width 346 height 6
click at [152, 164] on p "Re: Join Meta as a" at bounding box center [128, 165] width 56 height 4
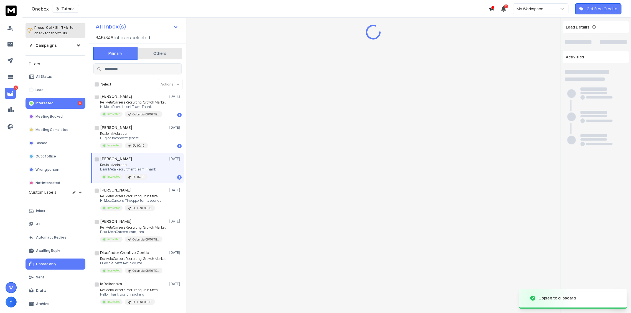
scroll to position [2167, 0]
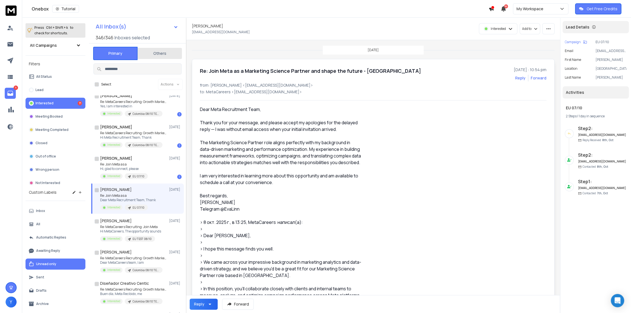
click at [218, 32] on p "[EMAIL_ADDRESS][DOMAIN_NAME]" at bounding box center [221, 32] width 58 height 4
click at [234, 95] on div "Re: Join Meta as a Marketing Science Partner and shape the future - [GEOGRAPHIC…" at bounding box center [373, 265] width 346 height 396
drag, startPoint x: 234, startPoint y: 95, endPoint x: 291, endPoint y: 93, distance: 57.7
click at [291, 93] on div "Re: Join Meta as a Marketing Science Partner and shape the future - [GEOGRAPHIC…" at bounding box center [373, 265] width 346 height 396
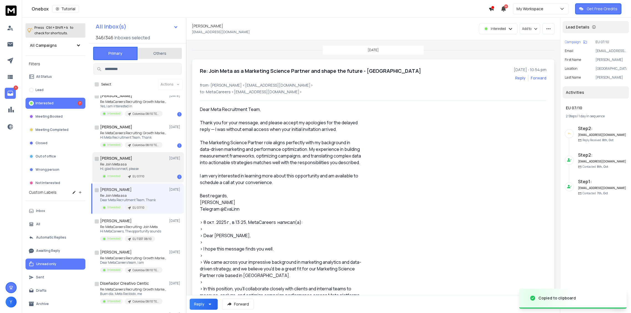
click at [120, 173] on div "Re: Join Meta as a Hi, glad to connect, please Interested EU 07/10" at bounding box center [124, 170] width 48 height 17
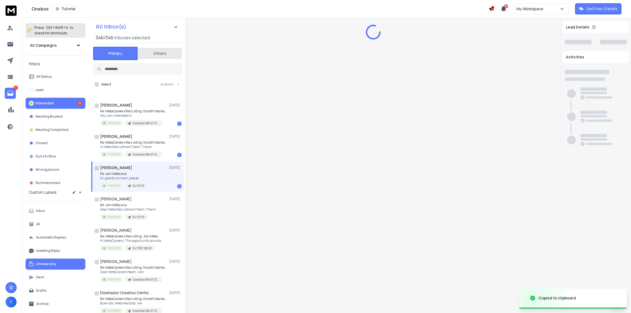
scroll to position [2106, 0]
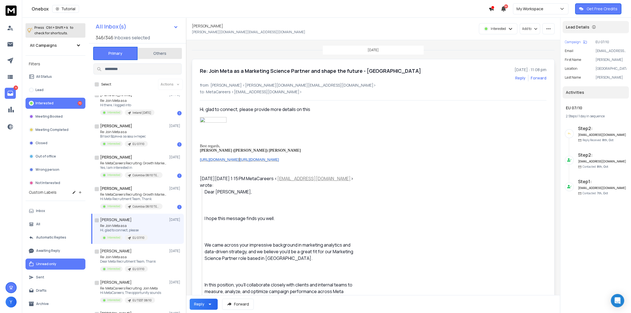
click at [217, 34] on p "[PERSON_NAME][DOMAIN_NAME][EMAIL_ADDRESS][DOMAIN_NAME]" at bounding box center [248, 32] width 113 height 4
click at [233, 92] on p "to: MetaCareers <[EMAIL_ADDRESS][DOMAIN_NAME]>" at bounding box center [373, 92] width 346 height 6
drag, startPoint x: 235, startPoint y: 92, endPoint x: 290, endPoint y: 93, distance: 55.1
click at [290, 93] on p "to: MetaCareers <[EMAIL_ADDRESS][DOMAIN_NAME]>" at bounding box center [373, 92] width 346 height 6
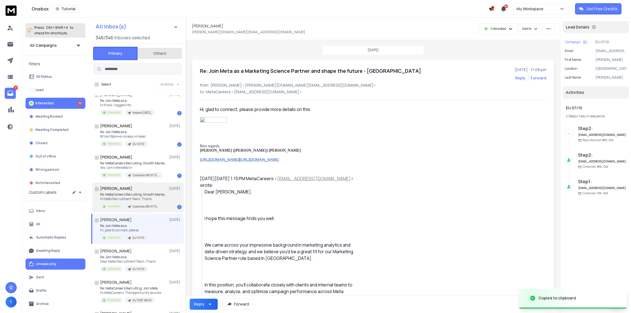
click at [152, 183] on div "[PERSON_NAME] [DATE] Re: MetaCareers Recruiting: Growth Marketing Hi Meta Recru…" at bounding box center [137, 198] width 91 height 30
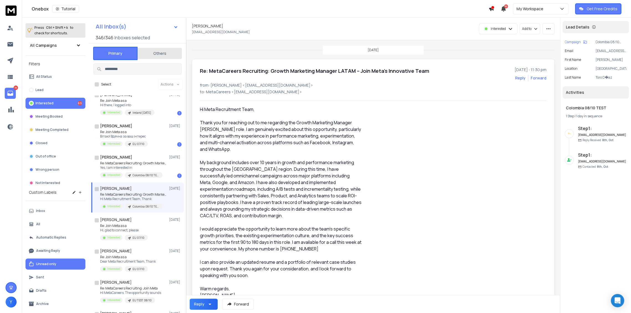
click at [220, 34] on p "[EMAIL_ADDRESS][DOMAIN_NAME]" at bounding box center [221, 32] width 58 height 4
click at [232, 92] on p "to: MetaCareers <[EMAIL_ADDRESS][DOMAIN_NAME]>" at bounding box center [373, 92] width 346 height 6
drag, startPoint x: 232, startPoint y: 92, endPoint x: 293, endPoint y: 91, distance: 61.0
click at [293, 91] on p "to: MetaCareers <[EMAIL_ADDRESS][DOMAIN_NAME]>" at bounding box center [373, 92] width 346 height 6
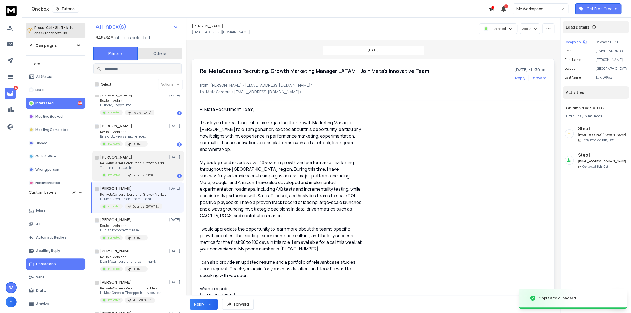
click at [170, 161] on div "Re: MetaCareers Recruiting: Growth Marketing Yes, I am interested in Interested…" at bounding box center [140, 169] width 81 height 17
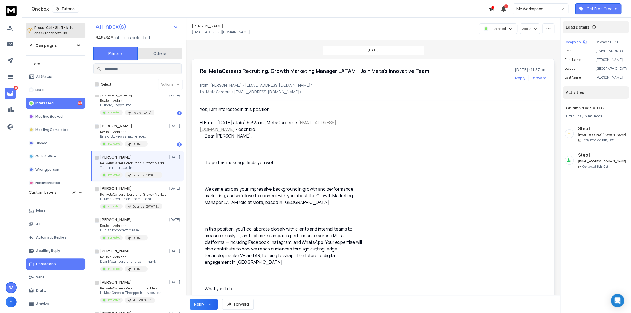
click at [233, 33] on p "[EMAIL_ADDRESS][DOMAIN_NAME]" at bounding box center [221, 32] width 58 height 4
click at [234, 91] on p "to: MetaCareers <[EMAIL_ADDRESS][DOMAIN_NAME]>" at bounding box center [373, 92] width 346 height 6
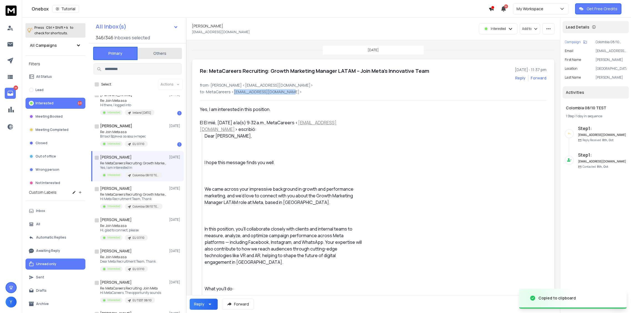
drag, startPoint x: 234, startPoint y: 91, endPoint x: 279, endPoint y: 91, distance: 44.9
click at [279, 91] on p "to: MetaCareers <[EMAIL_ADDRESS][DOMAIN_NAME]>" at bounding box center [373, 92] width 346 height 6
click at [155, 134] on div "Re: Join Meta as a Вітаю! Вдячна за ваш інтерес Interested EU 07/10 1" at bounding box center [140, 138] width 81 height 17
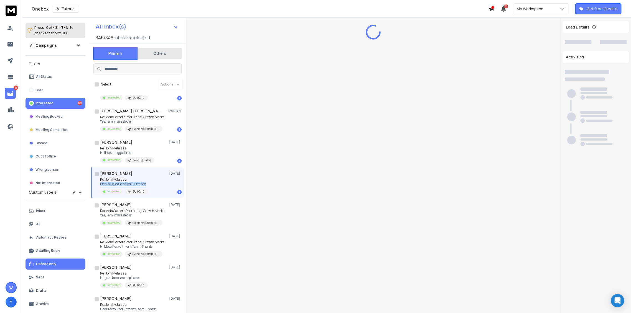
scroll to position [2044, 0]
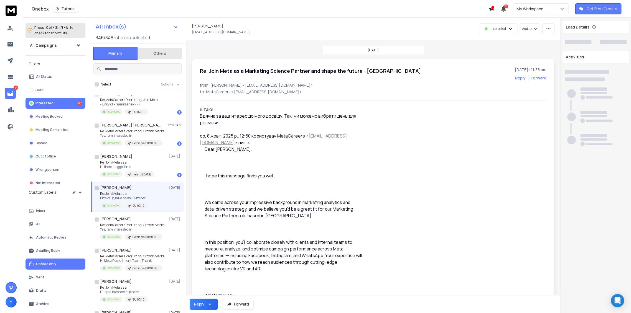
click at [225, 31] on p "[EMAIL_ADDRESS][DOMAIN_NAME]" at bounding box center [221, 32] width 58 height 4
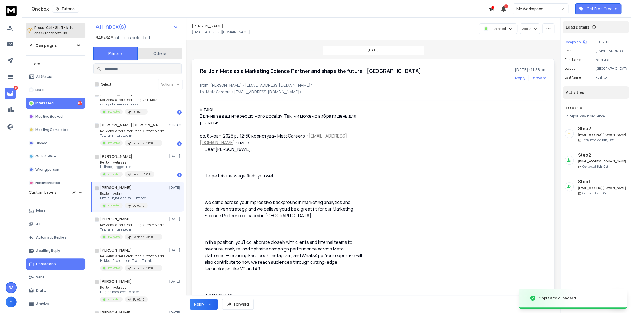
click at [237, 92] on p "to: MetaCareers <[EMAIL_ADDRESS][DOMAIN_NAME]>" at bounding box center [373, 92] width 346 height 6
drag, startPoint x: 236, startPoint y: 92, endPoint x: 304, endPoint y: 91, distance: 67.6
click at [304, 91] on p "to: MetaCareers <[EMAIL_ADDRESS][DOMAIN_NAME]>" at bounding box center [373, 92] width 346 height 6
click at [154, 167] on p "Hi there, I logged into" at bounding box center [127, 167] width 54 height 4
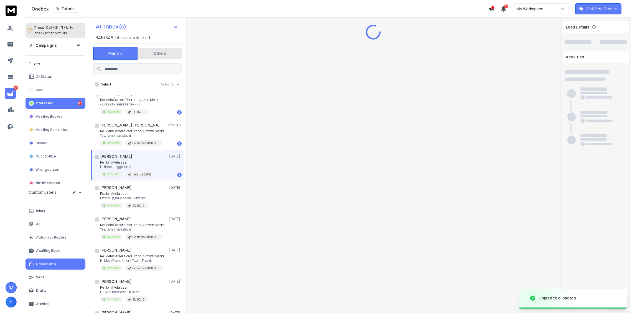
scroll to position [2013, 0]
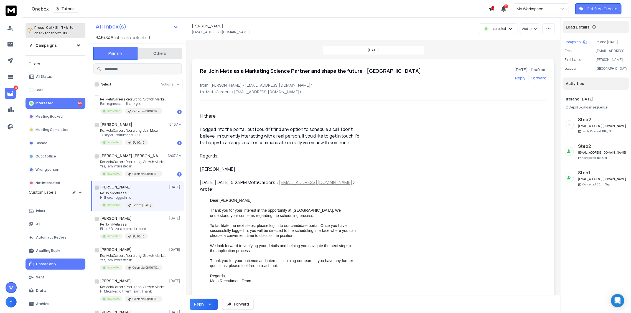
click at [230, 33] on p "[EMAIL_ADDRESS][DOMAIN_NAME]" at bounding box center [221, 32] width 58 height 4
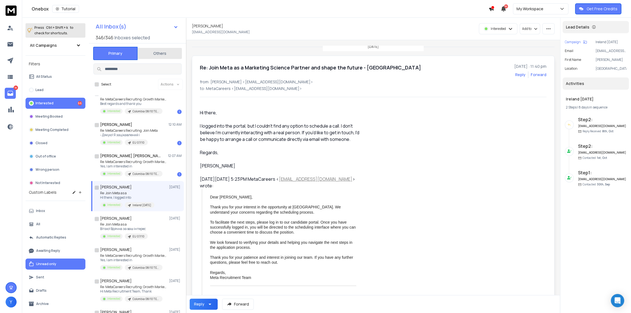
scroll to position [0, 0]
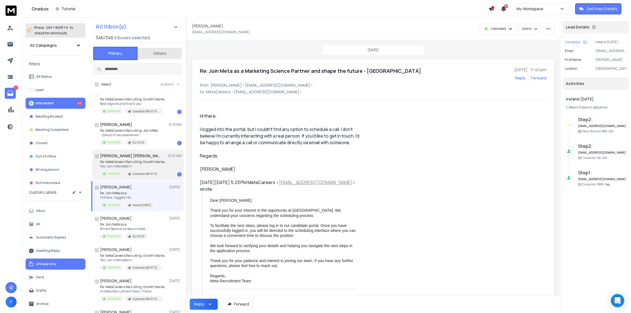
click at [156, 157] on div "[PERSON_NAME] [PERSON_NAME] 12:07 AM" at bounding box center [140, 156] width 81 height 6
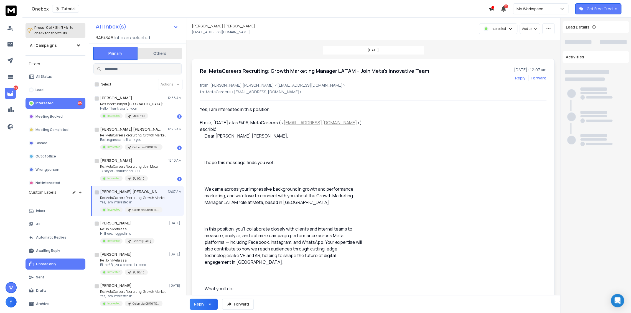
scroll to position [1952, 0]
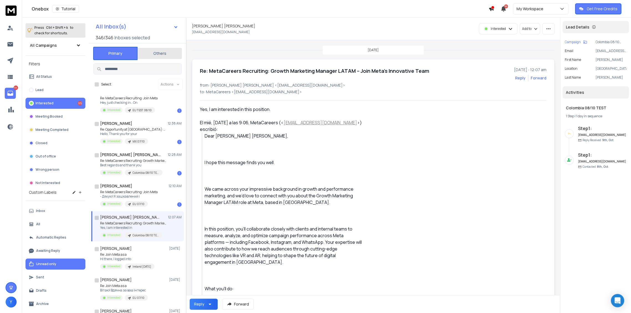
click at [231, 34] on p "[EMAIL_ADDRESS][DOMAIN_NAME]" at bounding box center [221, 32] width 58 height 4
click at [232, 91] on p "to: MetaCareers <[EMAIL_ADDRESS][DOMAIN_NAME]>" at bounding box center [373, 92] width 346 height 6
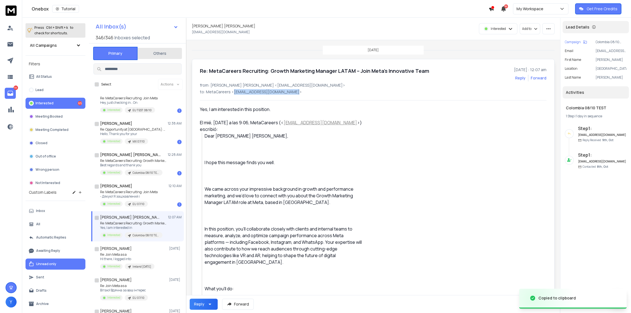
drag, startPoint x: 232, startPoint y: 91, endPoint x: 285, endPoint y: 91, distance: 52.1
click at [285, 91] on p "to: MetaCareers <[EMAIL_ADDRESS][DOMAIN_NAME]>" at bounding box center [373, 92] width 346 height 6
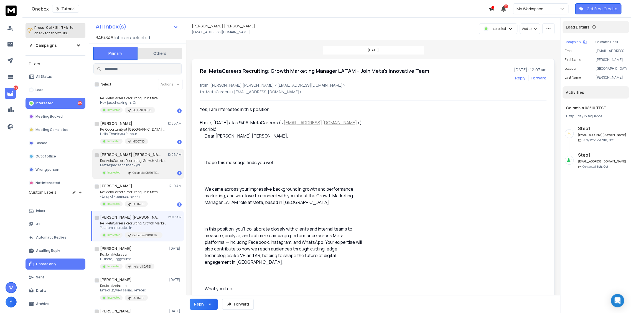
click at [147, 167] on p "Best regards and thank you" at bounding box center [133, 165] width 67 height 4
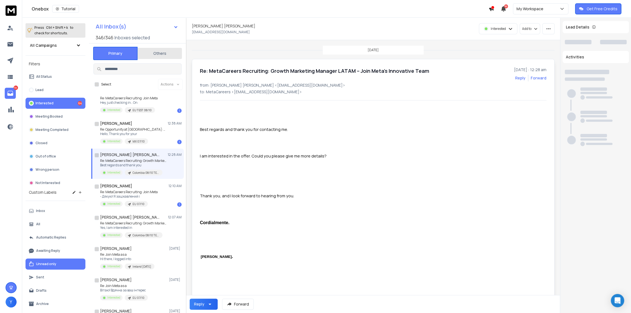
click at [226, 31] on p "[EMAIL_ADDRESS][DOMAIN_NAME]" at bounding box center [221, 32] width 58 height 4
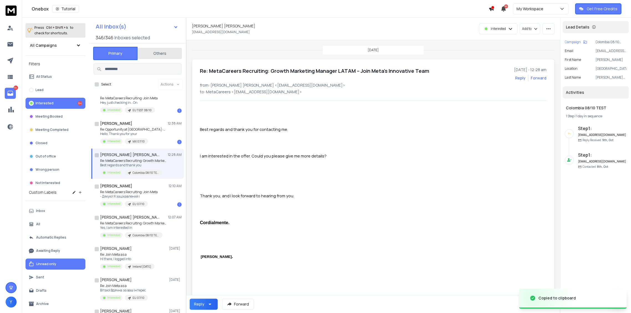
click at [237, 91] on p "to: MetaCareers <[EMAIL_ADDRESS][DOMAIN_NAME]>" at bounding box center [373, 92] width 346 height 6
drag, startPoint x: 237, startPoint y: 91, endPoint x: 300, endPoint y: 92, distance: 62.6
click at [300, 92] on p "to: MetaCareers <[EMAIL_ADDRESS][DOMAIN_NAME]>" at bounding box center [373, 92] width 346 height 6
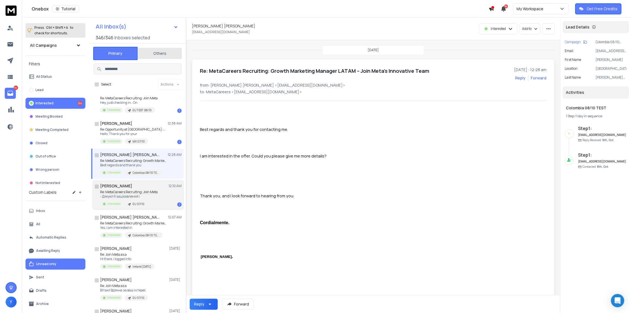
click at [161, 210] on div "[PERSON_NAME] 12:10 AM Re: MetaCareers Recruiting: Join Meta - Дякую! Я зацікав…" at bounding box center [137, 195] width 91 height 30
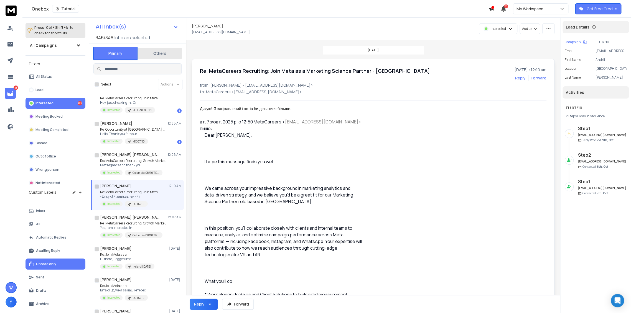
click at [217, 33] on p "[EMAIL_ADDRESS][DOMAIN_NAME]" at bounding box center [221, 32] width 58 height 4
click at [234, 92] on p "to: MetaCareers <[EMAIL_ADDRESS][DOMAIN_NAME]>" at bounding box center [373, 92] width 346 height 6
drag, startPoint x: 234, startPoint y: 92, endPoint x: 290, endPoint y: 92, distance: 55.7
click at [290, 92] on p "to: MetaCareers <[EMAIL_ADDRESS][DOMAIN_NAME]>" at bounding box center [373, 92] width 346 height 6
click at [228, 111] on li "Дякую! Я зацікавлений і хотів би дізнатися більше." at bounding box center [281, 109] width 162 height 6
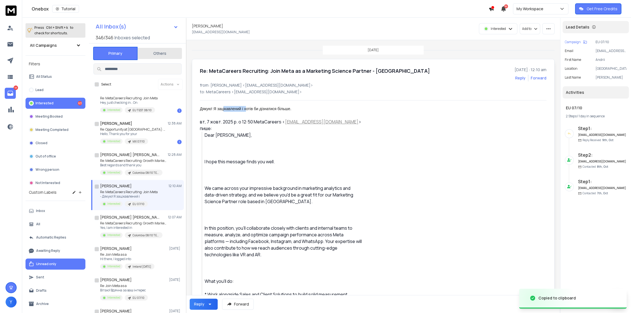
click at [228, 111] on li "Дякую! Я зацікавлений і хотів би дізнатися більше." at bounding box center [281, 109] width 162 height 6
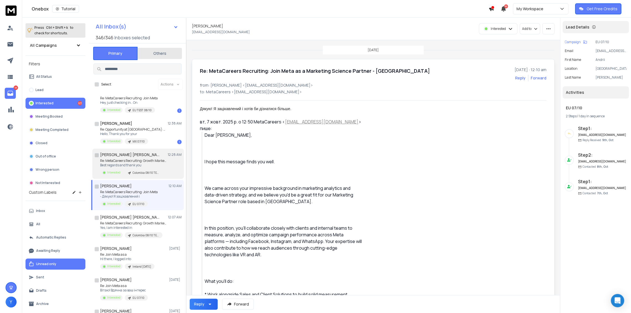
click at [147, 160] on p "Re: MetaCareers Recruiting: Growth Marketing" at bounding box center [133, 161] width 67 height 4
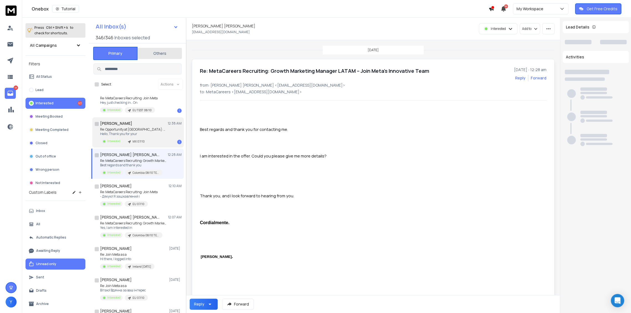
click at [161, 131] on div "Re: Opportunity at Meta: Growth Hello, Thank you for your Interested MX 07/10 1" at bounding box center [140, 135] width 81 height 17
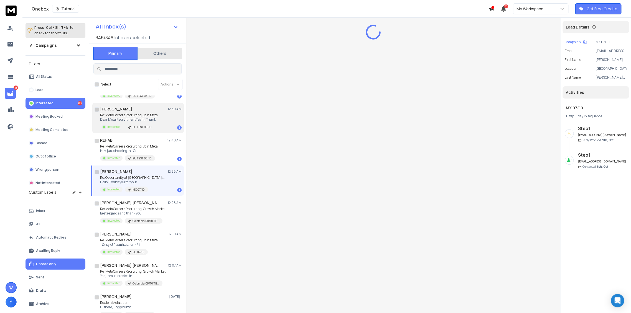
scroll to position [1890, 0]
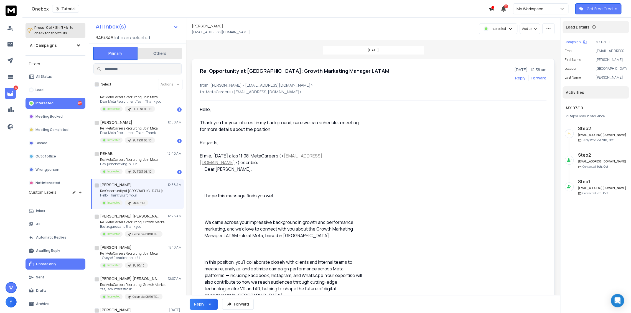
click at [225, 32] on p "[EMAIL_ADDRESS][DOMAIN_NAME]" at bounding box center [221, 32] width 58 height 4
click at [236, 93] on p "to: MetaCareers <[EMAIL_ADDRESS][DOMAIN_NAME]>" at bounding box center [373, 92] width 346 height 6
drag, startPoint x: 236, startPoint y: 93, endPoint x: 290, endPoint y: 92, distance: 54.3
click at [290, 92] on p "to: MetaCareers <[EMAIL_ADDRESS][DOMAIN_NAME]>" at bounding box center [373, 92] width 346 height 6
click at [144, 153] on div "REHAB 12:40 AM" at bounding box center [140, 154] width 81 height 6
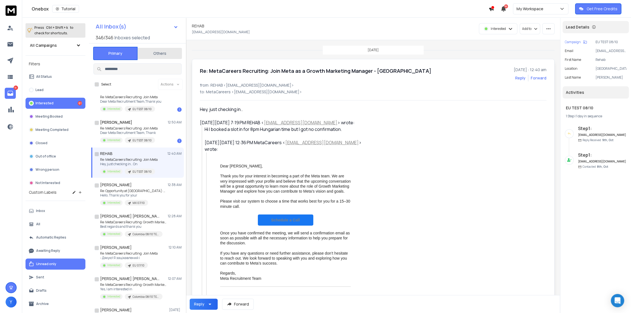
click at [218, 32] on p "[EMAIL_ADDRESS][DOMAIN_NAME]" at bounding box center [221, 32] width 58 height 4
click at [228, 86] on p "from: REHAB <[EMAIL_ADDRESS][DOMAIN_NAME]>" at bounding box center [373, 86] width 346 height 6
drag, startPoint x: 228, startPoint y: 86, endPoint x: 280, endPoint y: 84, distance: 51.6
click at [280, 84] on p "from: REHAB <[EMAIL_ADDRESS][DOMAIN_NAME]>" at bounding box center [373, 86] width 346 height 6
click at [162, 134] on div "Re: MetaCareers Recruiting: Join Meta Dear Meta Recruitment Team, Thank Interes…" at bounding box center [140, 134] width 81 height 17
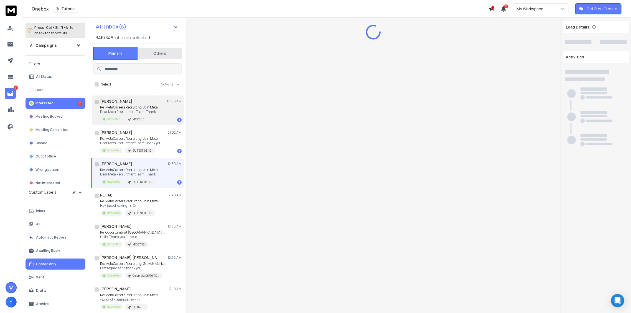
scroll to position [1829, 0]
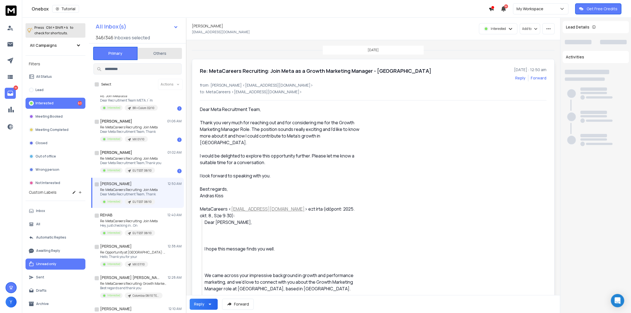
click at [225, 33] on p "[EMAIL_ADDRESS][DOMAIN_NAME]" at bounding box center [221, 32] width 58 height 4
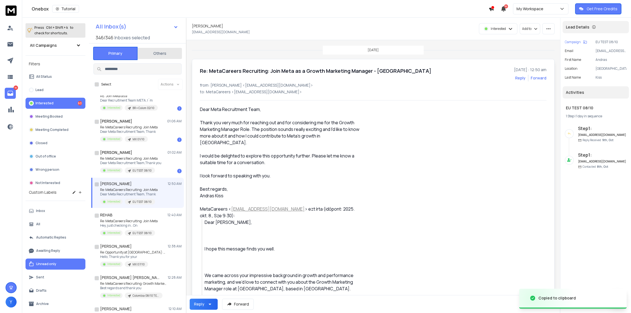
click at [232, 90] on p "to: MetaCareers <[EMAIL_ADDRESS][DOMAIN_NAME]>" at bounding box center [373, 92] width 346 height 6
drag, startPoint x: 232, startPoint y: 90, endPoint x: 286, endPoint y: 90, distance: 54.0
click at [286, 90] on p "to: MetaCareers <[EMAIL_ADDRESS][DOMAIN_NAME]>" at bounding box center [373, 92] width 346 height 6
click at [155, 164] on p "Dear Meta Recruitment Team,Thank you" at bounding box center [130, 163] width 61 height 4
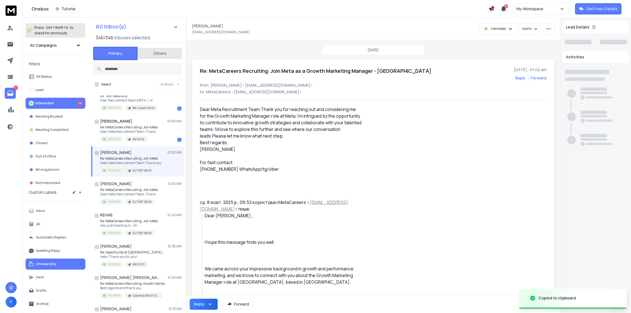
click at [217, 32] on p "[EMAIL_ADDRESS][DOMAIN_NAME]" at bounding box center [221, 32] width 58 height 4
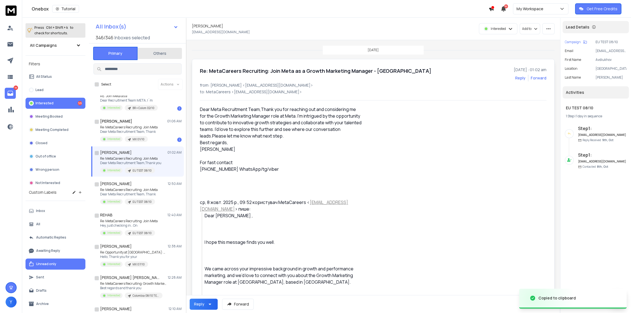
click at [237, 94] on p "to: MetaCareers <[EMAIL_ADDRESS][DOMAIN_NAME]>" at bounding box center [373, 92] width 346 height 6
drag, startPoint x: 237, startPoint y: 94, endPoint x: 296, endPoint y: 94, distance: 59.6
click at [296, 94] on p "to: MetaCareers <[EMAIL_ADDRESS][DOMAIN_NAME]>" at bounding box center [373, 92] width 346 height 6
click at [152, 126] on p "Re: MetaCareers Recruiting: Join Meta" at bounding box center [129, 127] width 58 height 4
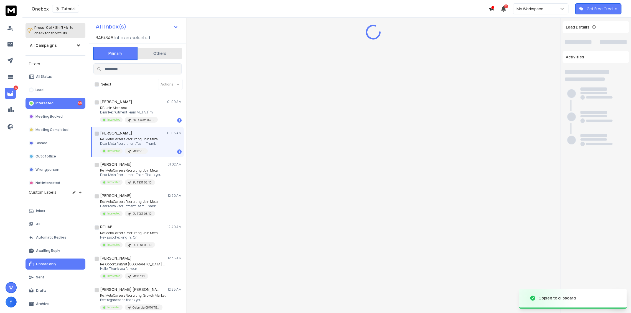
scroll to position [1767, 0]
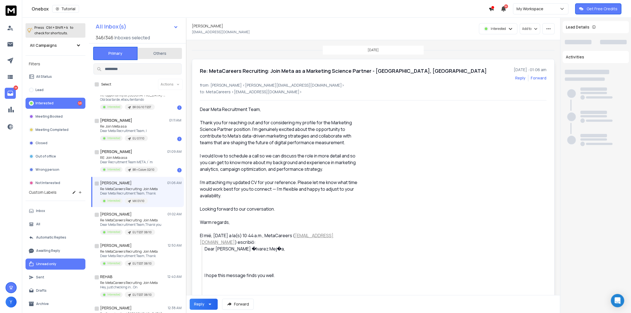
click at [219, 32] on p "[EMAIL_ADDRESS][DOMAIN_NAME]" at bounding box center [221, 32] width 58 height 4
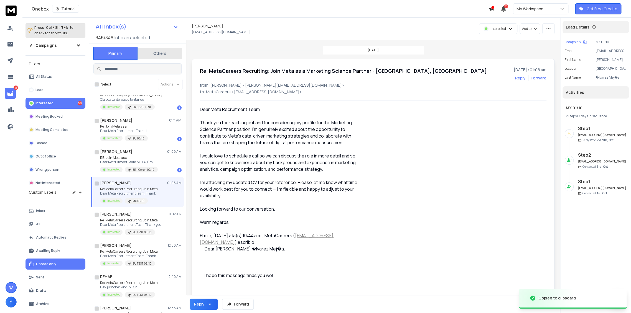
click at [234, 92] on p "to: MetaCareers <[EMAIL_ADDRESS][DOMAIN_NAME]>" at bounding box center [373, 92] width 346 height 6
drag, startPoint x: 234, startPoint y: 92, endPoint x: 291, endPoint y: 92, distance: 56.5
click at [291, 92] on p "to: MetaCareers <[EMAIL_ADDRESS][DOMAIN_NAME]>" at bounding box center [373, 92] width 346 height 6
click at [166, 159] on div "RE: Join Meta as a Dear Recruitment Team META, I´m Interested BR + Colom 02/10 1" at bounding box center [140, 164] width 81 height 17
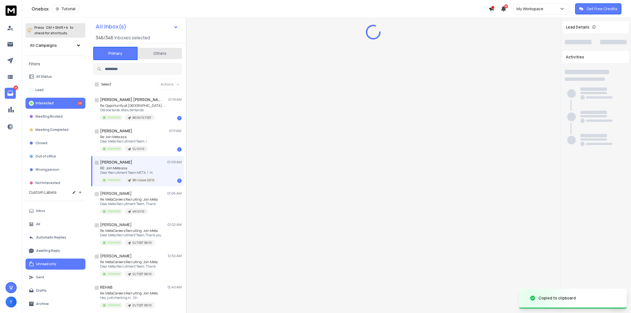
scroll to position [1706, 0]
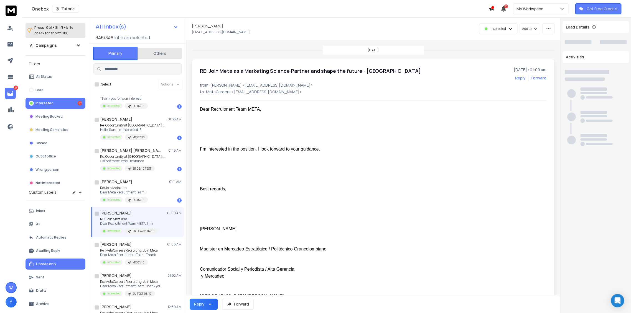
click at [220, 33] on p "[EMAIL_ADDRESS][DOMAIN_NAME]" at bounding box center [221, 32] width 58 height 4
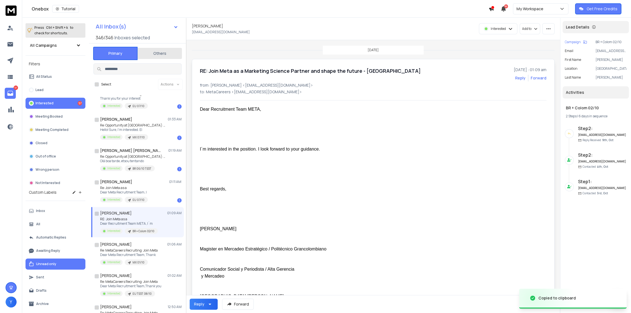
click at [232, 91] on p "to: MetaCareers <[EMAIL_ADDRESS][DOMAIN_NAME]>" at bounding box center [373, 92] width 346 height 6
drag, startPoint x: 232, startPoint y: 91, endPoint x: 294, endPoint y: 91, distance: 61.8
click at [294, 91] on p "to: MetaCareers <[EMAIL_ADDRESS][DOMAIN_NAME]>" at bounding box center [373, 92] width 346 height 6
click at [153, 182] on div "[PERSON_NAME] 01:11 AM" at bounding box center [140, 182] width 81 height 6
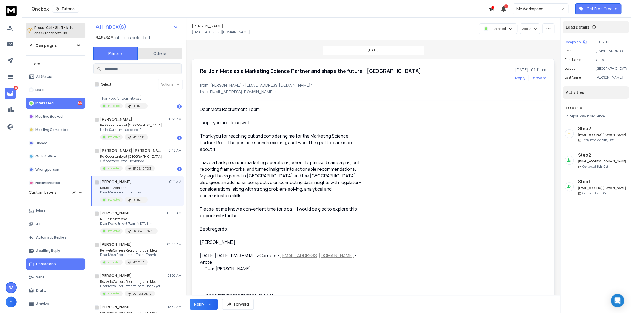
click at [223, 31] on p "[EMAIL_ADDRESS][DOMAIN_NAME]" at bounding box center [221, 32] width 58 height 4
click at [215, 92] on p "to: <[EMAIL_ADDRESS][DOMAIN_NAME]>" at bounding box center [373, 92] width 346 height 6
drag, startPoint x: 209, startPoint y: 92, endPoint x: 234, endPoint y: 91, distance: 25.2
click at [230, 91] on p "to: <[EMAIL_ADDRESS][DOMAIN_NAME]>" at bounding box center [373, 92] width 346 height 6
drag, startPoint x: 236, startPoint y: 91, endPoint x: 245, endPoint y: 92, distance: 8.6
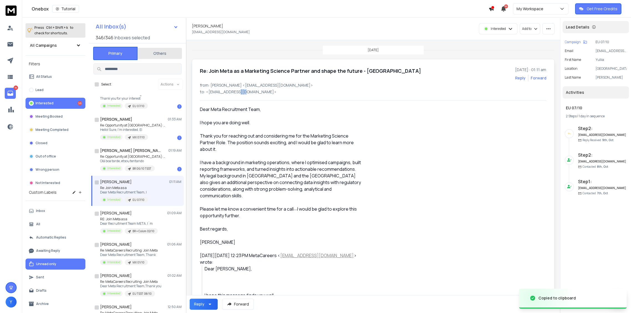
click at [245, 92] on p "to: <[EMAIL_ADDRESS][DOMAIN_NAME]>" at bounding box center [373, 92] width 346 height 6
click at [207, 92] on p "to: <[EMAIL_ADDRESS][DOMAIN_NAME]>" at bounding box center [373, 92] width 346 height 6
click at [209, 91] on p "to: <[EMAIL_ADDRESS][DOMAIN_NAME]>" at bounding box center [373, 92] width 346 height 6
drag, startPoint x: 209, startPoint y: 91, endPoint x: 262, endPoint y: 93, distance: 53.8
click at [262, 93] on p "to: <[EMAIL_ADDRESS][DOMAIN_NAME]>" at bounding box center [373, 92] width 346 height 6
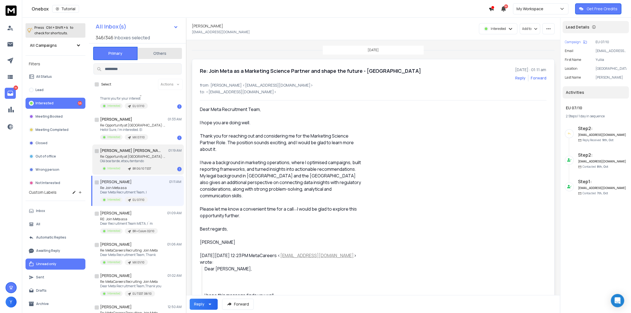
click at [157, 146] on div "[PERSON_NAME] [PERSON_NAME] 01:19 AM Re: Opportunity at [GEOGRAPHIC_DATA]: Grow…" at bounding box center [137, 160] width 91 height 30
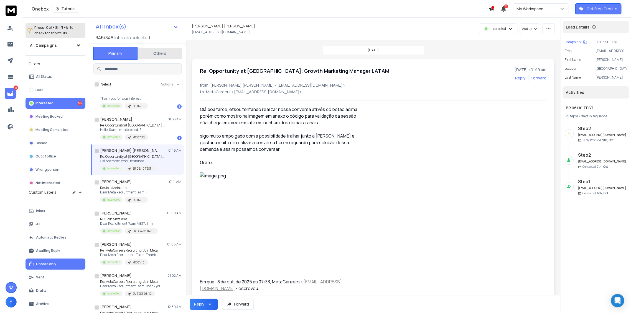
click at [222, 32] on p "[EMAIL_ADDRESS][DOMAIN_NAME]" at bounding box center [221, 32] width 58 height 4
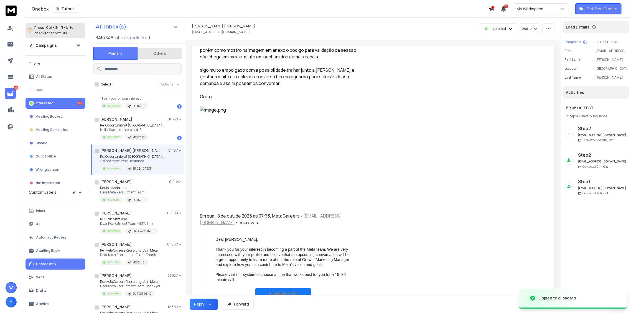
scroll to position [0, 0]
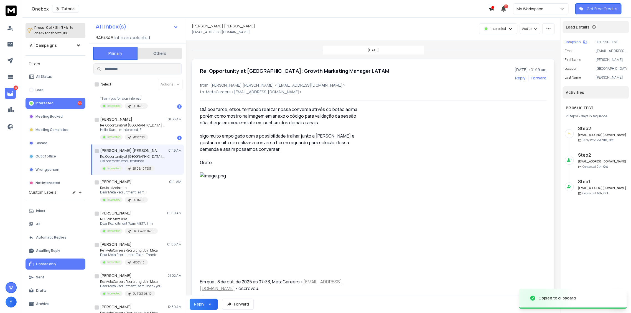
click at [203, 111] on div "Olá boa tarde, etsou tentando realizar nossa conversa atrvés do botão acima por…" at bounding box center [281, 136] width 162 height 60
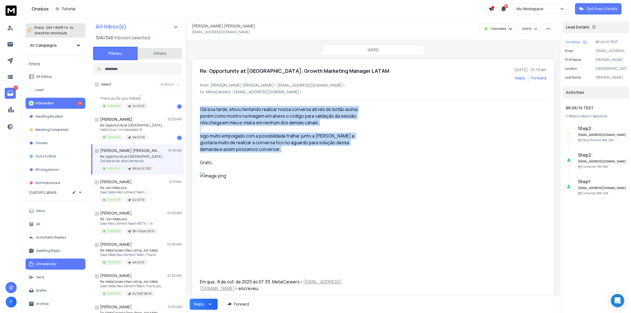
drag, startPoint x: 203, startPoint y: 111, endPoint x: 249, endPoint y: 147, distance: 57.9
click at [249, 147] on div "Olá boa tarde, etsou tentando realizar nossa conversa atrvés do botão acima por…" at bounding box center [281, 136] width 162 height 60
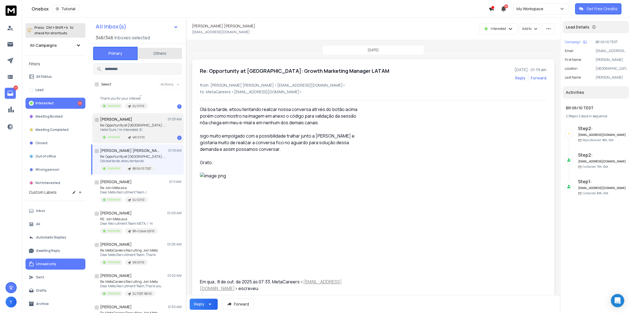
click at [162, 131] on div "Re: Opportunity at Meta: Growth Hello! Sure, I'm interested. El Interested MX 0…" at bounding box center [140, 131] width 81 height 17
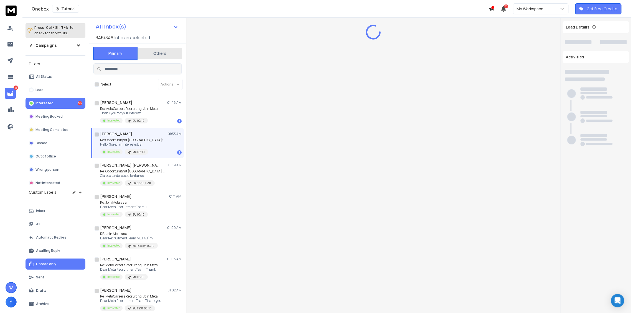
scroll to position [1644, 0]
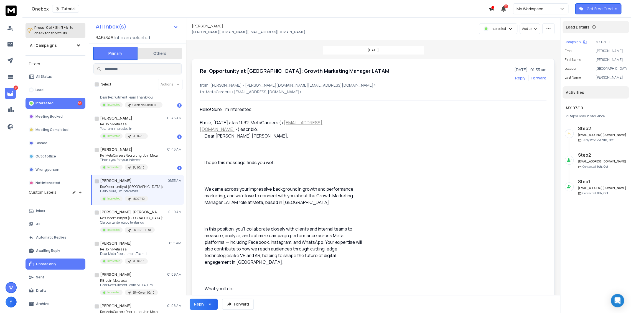
click at [225, 34] on p "[PERSON_NAME][DOMAIN_NAME][EMAIL_ADDRESS][DOMAIN_NAME]" at bounding box center [248, 32] width 113 height 4
click at [232, 91] on p "to: MetaCareers <[EMAIL_ADDRESS][DOMAIN_NAME]>" at bounding box center [373, 92] width 346 height 6
drag, startPoint x: 232, startPoint y: 91, endPoint x: 290, endPoint y: 91, distance: 57.1
click at [290, 91] on p "to: MetaCareers <[EMAIL_ADDRESS][DOMAIN_NAME]>" at bounding box center [373, 92] width 346 height 6
click at [153, 157] on p "Re: MetaCareers Recruiting: Join Meta" at bounding box center [129, 156] width 58 height 4
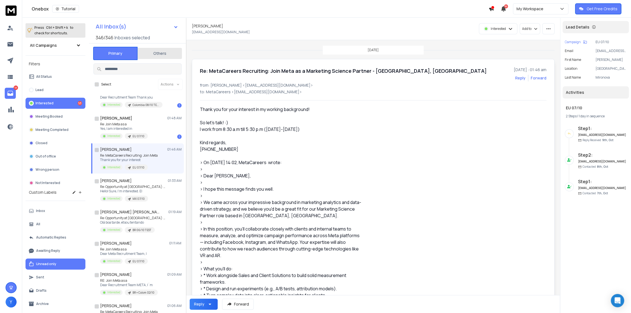
click at [230, 32] on p "[EMAIL_ADDRESS][DOMAIN_NAME]" at bounding box center [221, 32] width 58 height 4
click at [232, 91] on p "to: MetaCareers <[EMAIL_ADDRESS][DOMAIN_NAME]>" at bounding box center [373, 92] width 346 height 6
drag, startPoint x: 232, startPoint y: 91, endPoint x: 289, endPoint y: 90, distance: 56.8
click at [289, 90] on p "to: MetaCareers <[EMAIL_ADDRESS][DOMAIN_NAME]>" at bounding box center [373, 92] width 346 height 6
click at [143, 134] on div "EU 07/10" at bounding box center [136, 136] width 23 height 6
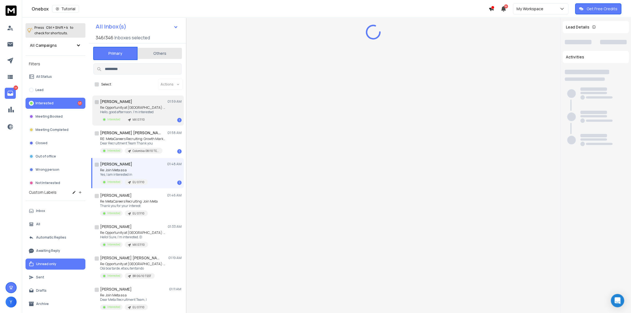
scroll to position [1583, 0]
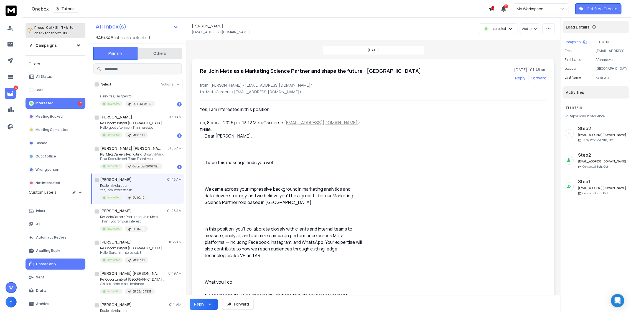
click at [224, 34] on p "[EMAIL_ADDRESS][DOMAIN_NAME]" at bounding box center [221, 32] width 58 height 4
click at [241, 93] on p "to: MetaCareers <[EMAIL_ADDRESS][DOMAIN_NAME]>" at bounding box center [373, 92] width 346 height 6
drag, startPoint x: 241, startPoint y: 93, endPoint x: 297, endPoint y: 91, distance: 56.3
click at [297, 91] on p "to: MetaCareers <[EMAIL_ADDRESS][DOMAIN_NAME]>" at bounding box center [373, 92] width 346 height 6
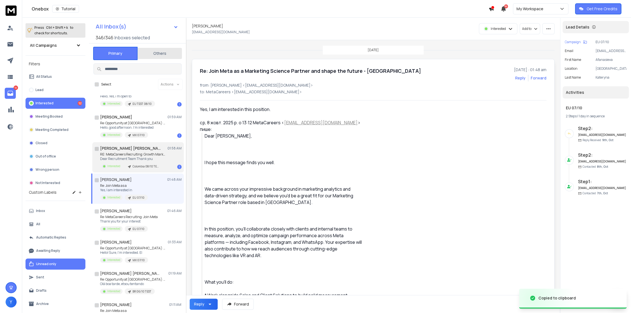
click at [174, 156] on div "RE: MetaCareers Recruiting: Growth Marketing Dear Recruitment Team Thank you In…" at bounding box center [140, 160] width 81 height 17
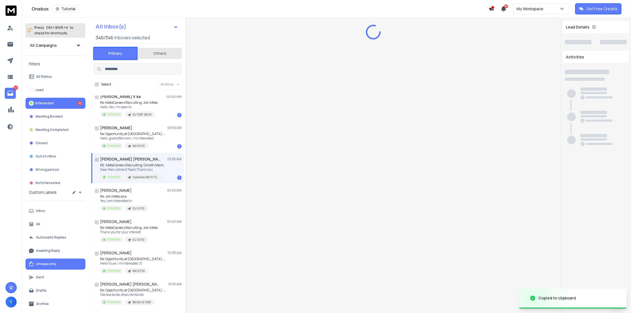
scroll to position [1521, 0]
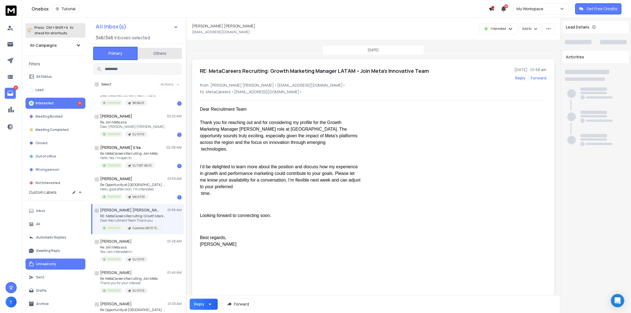
click at [221, 33] on p "[EMAIL_ADDRESS][DOMAIN_NAME]" at bounding box center [221, 32] width 58 height 4
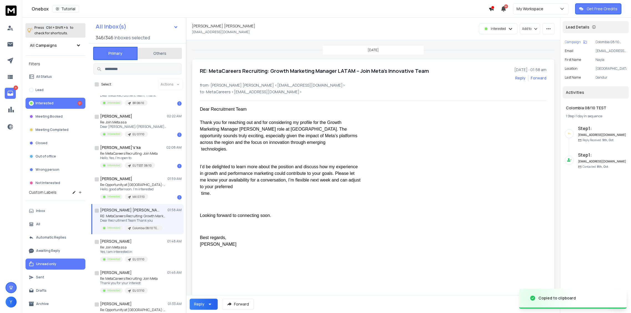
click at [233, 89] on p "to: MetaCareers <[EMAIL_ADDRESS][DOMAIN_NAME]>" at bounding box center [373, 92] width 346 height 6
drag, startPoint x: 233, startPoint y: 89, endPoint x: 288, endPoint y: 92, distance: 55.0
click at [288, 92] on p "to: MetaCareers <[EMAIL_ADDRESS][DOMAIN_NAME]>" at bounding box center [373, 92] width 346 height 6
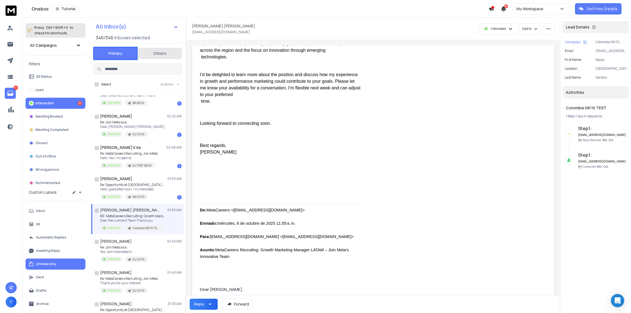
scroll to position [0, 0]
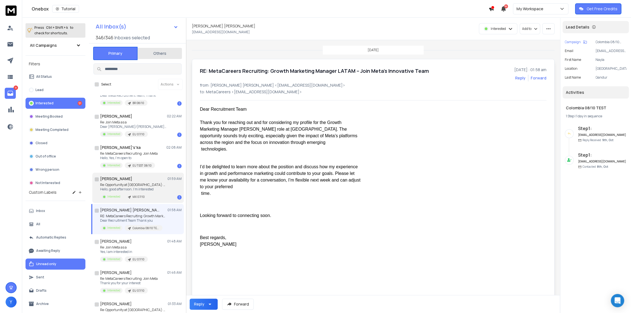
click at [152, 176] on div "[PERSON_NAME] 01:59 AM" at bounding box center [140, 179] width 81 height 6
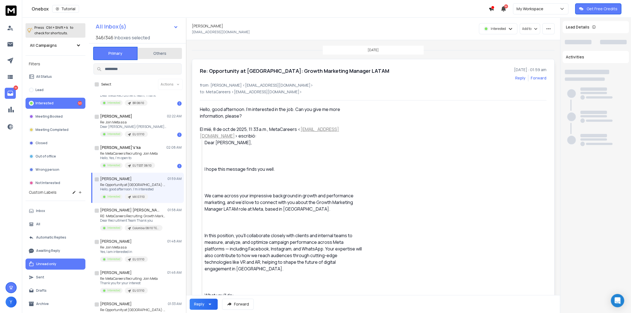
click at [217, 33] on p "[EMAIL_ADDRESS][DOMAIN_NAME]" at bounding box center [221, 32] width 58 height 4
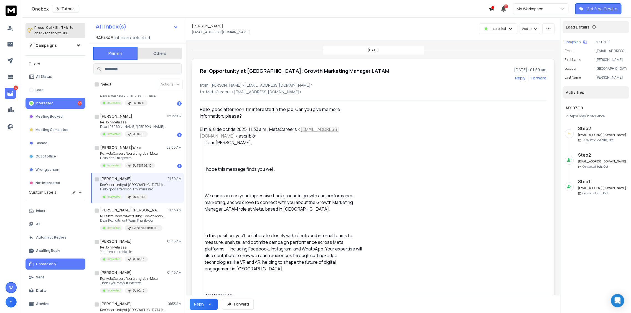
click at [230, 91] on p "to: MetaCareers <[EMAIL_ADDRESS][DOMAIN_NAME]>" at bounding box center [373, 92] width 346 height 6
click at [232, 91] on p "to: MetaCareers <[EMAIL_ADDRESS][DOMAIN_NAME]>" at bounding box center [373, 92] width 346 height 6
drag, startPoint x: 232, startPoint y: 91, endPoint x: 283, endPoint y: 91, distance: 50.2
click at [283, 91] on p "to: MetaCareers <[EMAIL_ADDRESS][DOMAIN_NAME]>" at bounding box center [373, 92] width 346 height 6
click at [152, 153] on p "Re: MetaCareers Recruiting: Join Meta" at bounding box center [129, 154] width 58 height 4
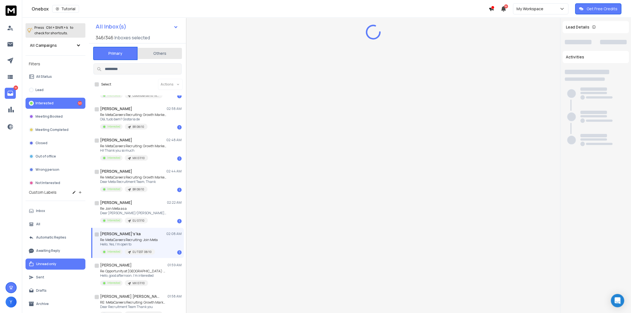
scroll to position [1428, 0]
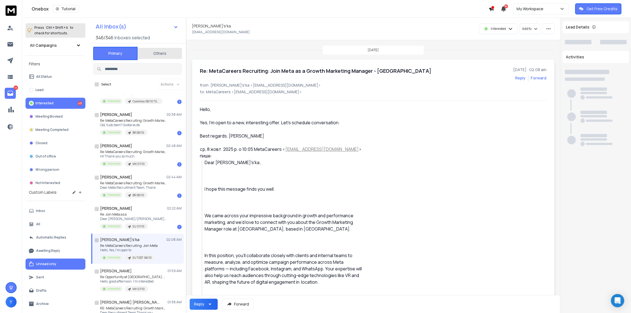
click at [223, 33] on p "[EMAIL_ADDRESS][DOMAIN_NAME]" at bounding box center [221, 32] width 58 height 4
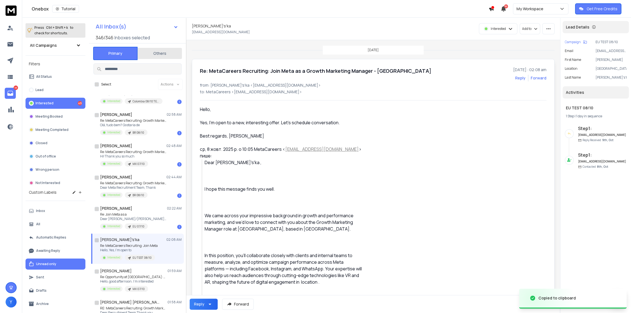
click at [232, 92] on p "to: MetaCareers <[EMAIL_ADDRESS][DOMAIN_NAME]>" at bounding box center [373, 92] width 346 height 6
drag, startPoint x: 232, startPoint y: 92, endPoint x: 300, endPoint y: 91, distance: 67.9
click at [300, 91] on p "to: MetaCareers <[EMAIL_ADDRESS][DOMAIN_NAME]>" at bounding box center [373, 92] width 346 height 6
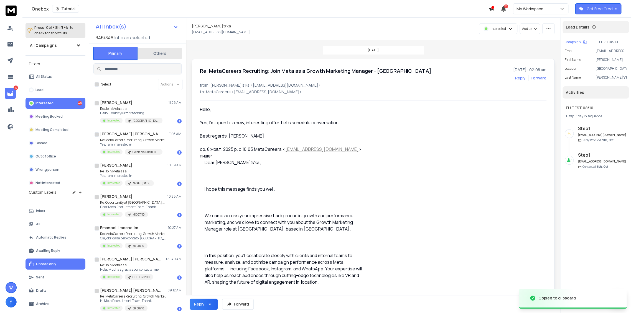
scroll to position [1428, 0]
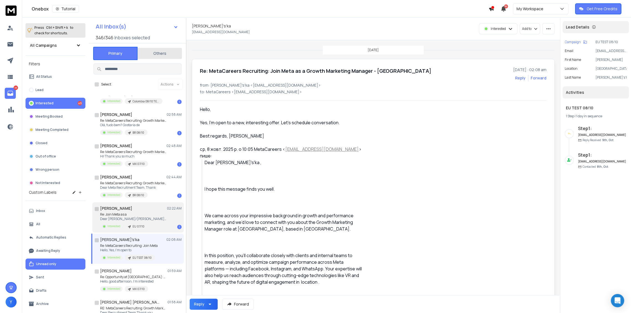
click at [165, 213] on div "Re: Join Meta as a Dear Sir/Madam, Thank you for Interested EU 07/10 1" at bounding box center [140, 221] width 81 height 17
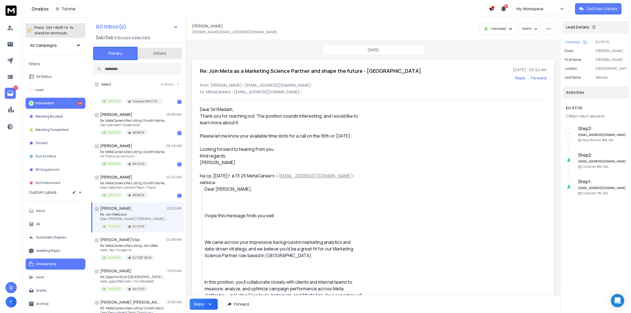
click at [229, 34] on p "adrianasemova@gmail.com" at bounding box center [234, 32] width 85 height 4
click at [242, 91] on p "to: MetaCareers <works@careersconnectsolutions.com>" at bounding box center [373, 92] width 346 height 6
drag, startPoint x: 242, startPoint y: 91, endPoint x: 280, endPoint y: 91, distance: 37.7
click at [280, 91] on p "to: MetaCareers <works@careersconnectsolutions.com>" at bounding box center [373, 92] width 346 height 6
click at [239, 94] on p "to: MetaCareers <works@careersconnectsolutions.com>" at bounding box center [373, 92] width 346 height 6
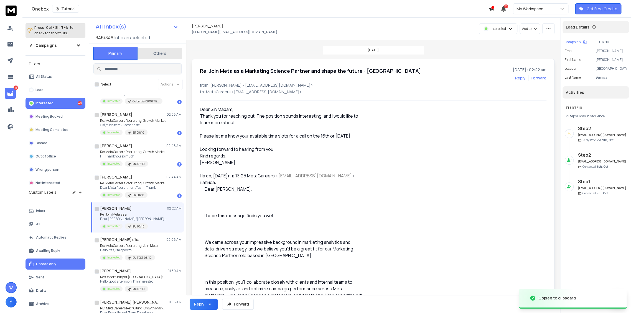
drag, startPoint x: 239, startPoint y: 94, endPoint x: 294, endPoint y: 94, distance: 54.9
click at [294, 94] on p "to: MetaCareers <works@careersconnectsolutions.com>" at bounding box center [373, 92] width 346 height 6
copy p "[EMAIL_ADDRESS][DOMAIN_NAME]"
click at [144, 176] on div "Paulo Ribeiro 02:44 AM" at bounding box center [140, 178] width 81 height 6
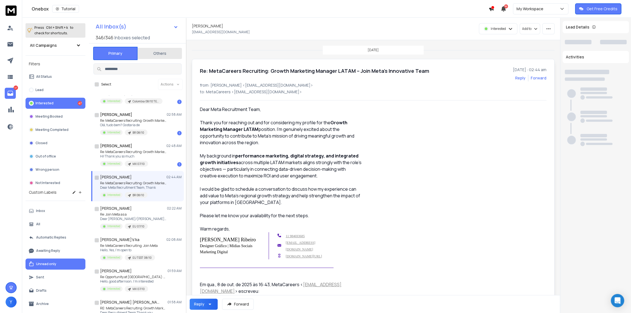
click at [215, 34] on p "ribeirohpaulo@gmail.com" at bounding box center [221, 32] width 58 height 4
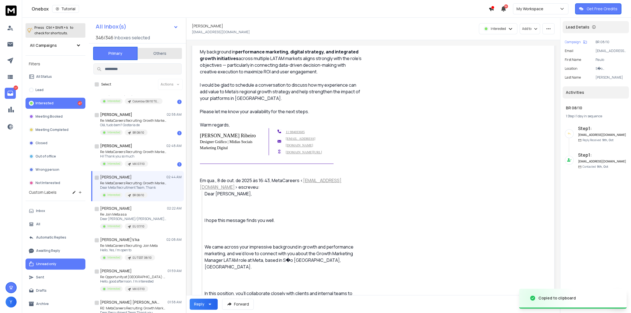
scroll to position [0, 0]
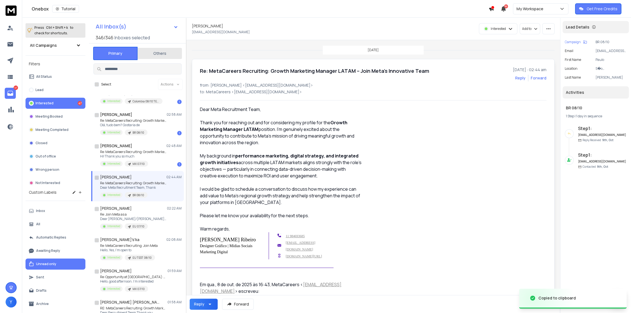
click at [236, 93] on p "to: MetaCareers <recruit@careersconnecthiringhub.com>" at bounding box center [373, 92] width 346 height 6
drag, startPoint x: 254, startPoint y: 94, endPoint x: 297, endPoint y: 93, distance: 43.2
click at [297, 93] on p "to: MetaCareers <recruit@careersconnecthiringhub.com>" at bounding box center [373, 92] width 346 height 6
copy p "[EMAIL_ADDRESS][DOMAIN_NAME]"
click at [161, 159] on div "Re: MetaCareers Recruiting: Growth Marketing Hi! Thank you so much Interested M…" at bounding box center [133, 158] width 67 height 17
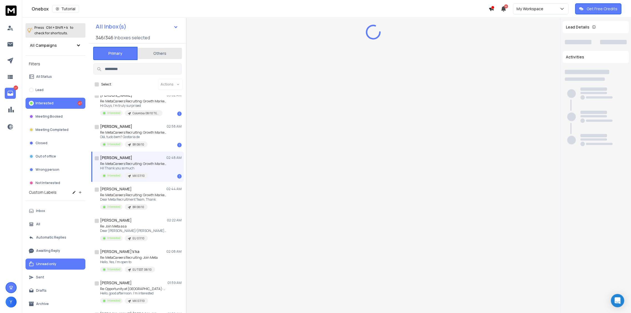
scroll to position [1336, 0]
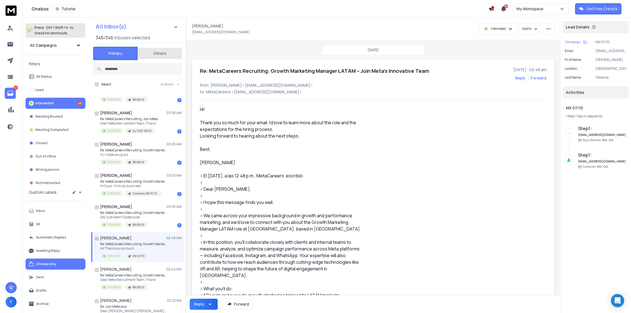
click at [219, 35] on div "Andrea Tobalina Andrea Tobalina andreatm@live.com Interested Add to Interested …" at bounding box center [373, 29] width 374 height 22
click at [219, 32] on p "andreatm@live.com" at bounding box center [221, 32] width 58 height 4
click at [235, 93] on p "to: MetaCareers <recruit@careersconnectjobconnect.com>" at bounding box center [373, 92] width 346 height 6
drag, startPoint x: 235, startPoint y: 93, endPoint x: 299, endPoint y: 92, distance: 64.6
click at [299, 92] on p "to: MetaCareers <recruit@careersconnectjobconnect.com>" at bounding box center [373, 92] width 346 height 6
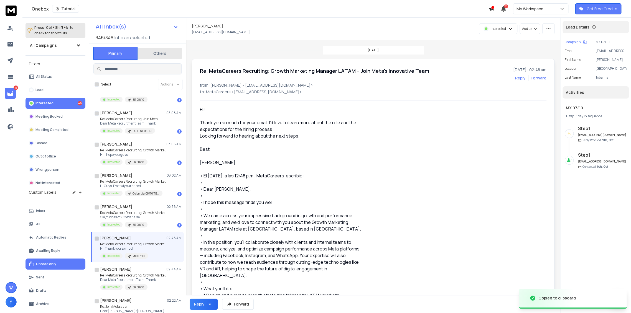
copy p "[EMAIL_ADDRESS][DOMAIN_NAME]"
click at [152, 207] on div "Edi Wilson 02:58 AM" at bounding box center [140, 207] width 81 height 6
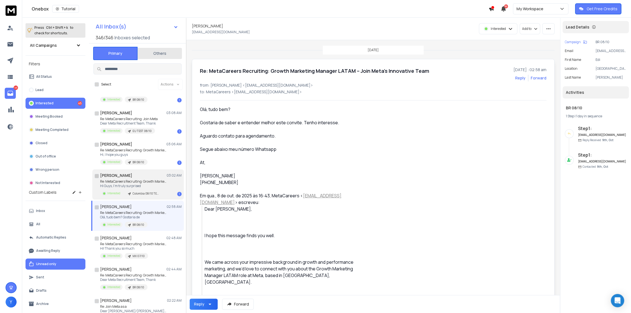
click at [156, 185] on p "Hi Guys, I’m truly surprised" at bounding box center [133, 186] width 67 height 4
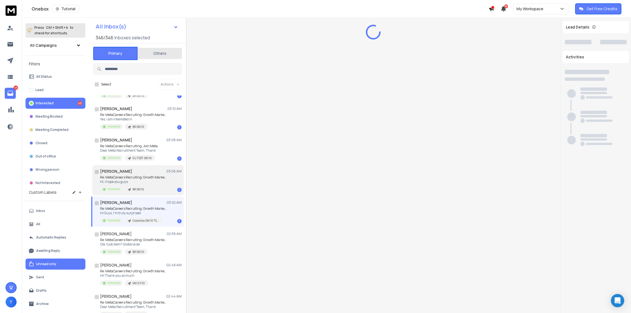
scroll to position [1305, 0]
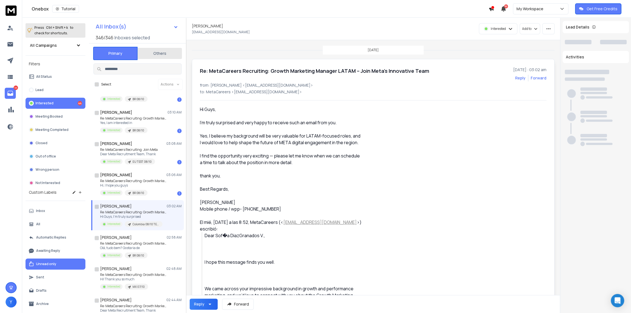
click at [224, 32] on p "sofiadiazgranados8@gmail.com" at bounding box center [221, 32] width 58 height 4
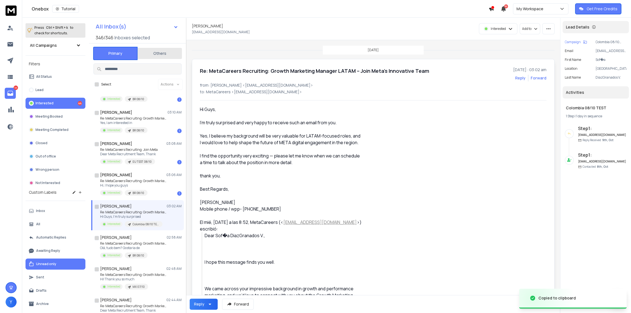
click at [234, 90] on p "to: MetaCareers <[EMAIL_ADDRESS][DOMAIN_NAME]>" at bounding box center [373, 92] width 346 height 6
drag, startPoint x: 234, startPoint y: 90, endPoint x: 298, endPoint y: 90, distance: 63.7
click at [298, 90] on p "to: MetaCareers <[EMAIL_ADDRESS][DOMAIN_NAME]>" at bounding box center [373, 92] width 346 height 6
copy p "[EMAIL_ADDRESS][DOMAIN_NAME]"
click at [162, 177] on div "Deoclecio Menezes 03:06 AM" at bounding box center [140, 175] width 81 height 6
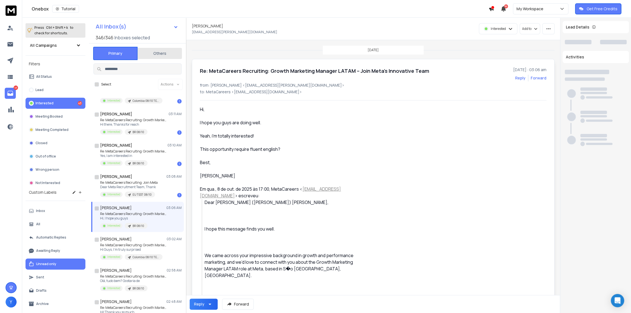
scroll to position [1244, 0]
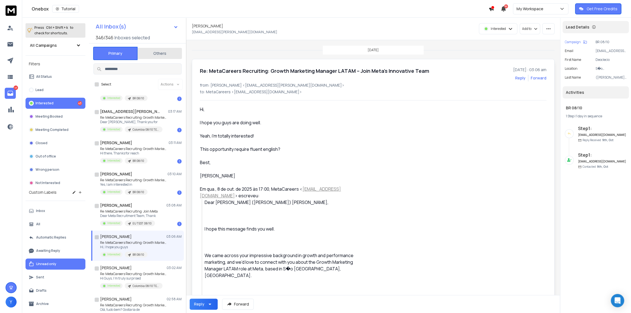
click at [223, 31] on p "deoclecio.s.menezes@gmail.com" at bounding box center [234, 32] width 85 height 4
click at [234, 90] on p "to: MetaCareers <[EMAIL_ADDRESS][DOMAIN_NAME]>" at bounding box center [373, 92] width 346 height 6
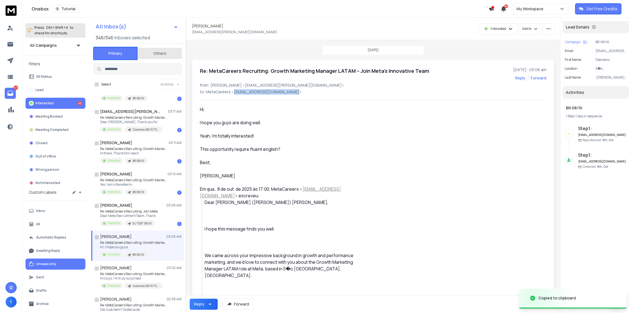
drag, startPoint x: 234, startPoint y: 90, endPoint x: 287, endPoint y: 93, distance: 52.7
click at [287, 93] on p "to: MetaCareers <[EMAIL_ADDRESS][DOMAIN_NAME]>" at bounding box center [373, 92] width 346 height 6
copy p "[EMAIL_ADDRESS][DOMAIN_NAME]"
click at [137, 210] on p "Re: MetaCareers Recruiting: Join Meta" at bounding box center [129, 211] width 58 height 4
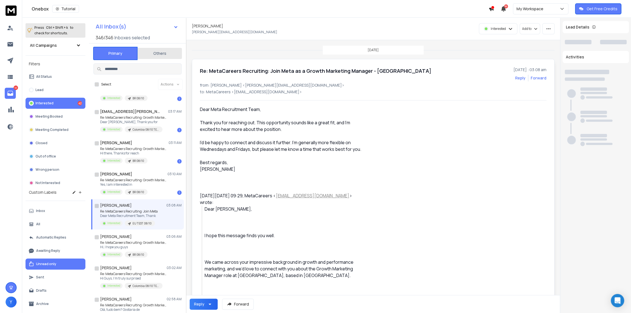
click at [224, 33] on p "horvath.ivett6@gmail.com" at bounding box center [234, 32] width 85 height 4
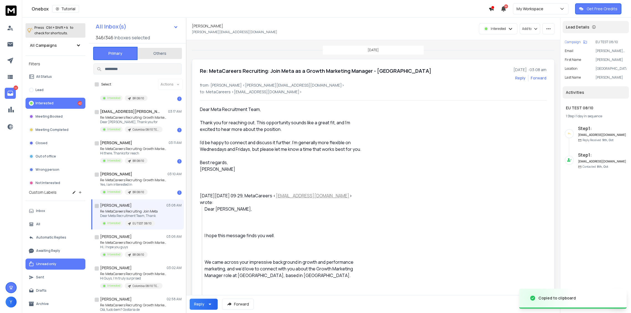
click at [231, 91] on p "to: MetaCareers <employee@careersconnectworklife.com>" at bounding box center [373, 92] width 346 height 6
drag, startPoint x: 231, startPoint y: 91, endPoint x: 299, endPoint y: 91, distance: 67.9
click at [299, 91] on p "to: MetaCareers <employee@careersconnectworklife.com>" at bounding box center [373, 92] width 346 height 6
copy p "[EMAIL_ADDRESS][DOMAIN_NAME]"
click at [169, 184] on div "Re: MetaCareers Recruiting: Growth Marketing Yes, I am interested in Interested…" at bounding box center [140, 186] width 81 height 17
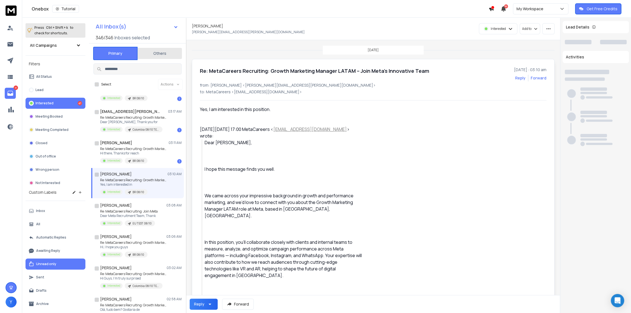
click at [224, 32] on p "aline.oelrich@gmail.com" at bounding box center [248, 32] width 113 height 4
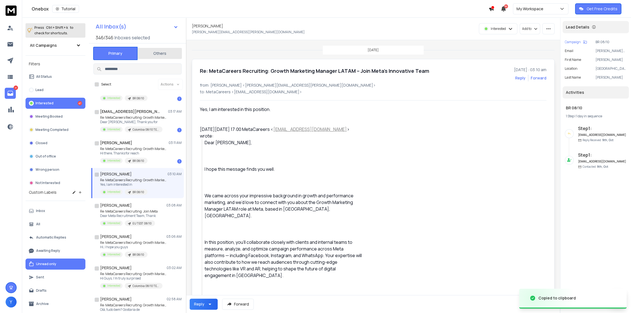
click at [234, 93] on p "to: MetaCareers <[EMAIL_ADDRESS][DOMAIN_NAME]>" at bounding box center [373, 92] width 346 height 6
drag, startPoint x: 234, startPoint y: 93, endPoint x: 284, endPoint y: 91, distance: 50.7
click at [284, 91] on p "to: MetaCareers <[EMAIL_ADDRESS][DOMAIN_NAME]>" at bounding box center [373, 92] width 346 height 6
copy p "[EMAIL_ADDRESS][DOMAIN_NAME]"
click at [128, 152] on p "Hi there, Thanks for reach" at bounding box center [133, 153] width 67 height 4
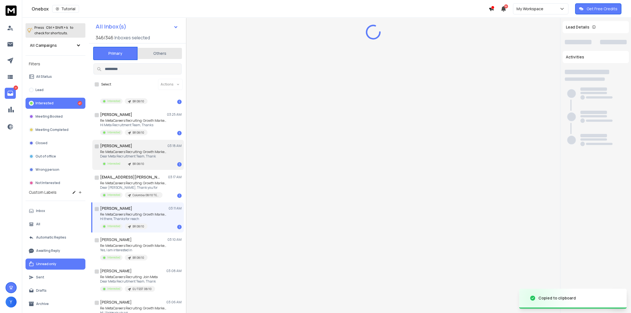
scroll to position [1151, 0]
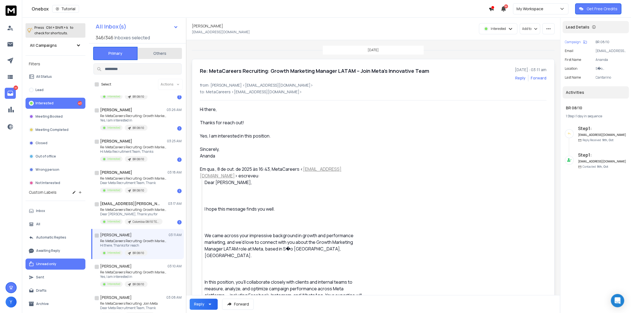
click at [229, 32] on p "anandacantarino@gmail.com" at bounding box center [221, 32] width 58 height 4
click at [239, 94] on p "to: MetaCareers <employee@careersconnecttalentworks.com>" at bounding box center [373, 92] width 346 height 6
drag, startPoint x: 239, startPoint y: 94, endPoint x: 306, endPoint y: 94, distance: 67.1
click at [306, 94] on p "to: MetaCareers <employee@careersconnecttalentworks.com>" at bounding box center [373, 92] width 346 height 6
copy p "[EMAIL_ADDRESS][DOMAIN_NAME]"
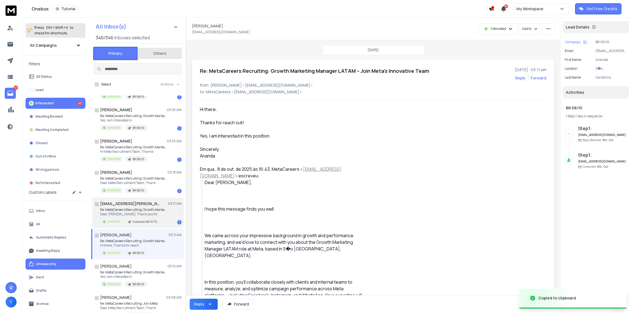
click at [158, 202] on div "marinm.fernando@gmail.com 03:17 AM" at bounding box center [140, 204] width 81 height 6
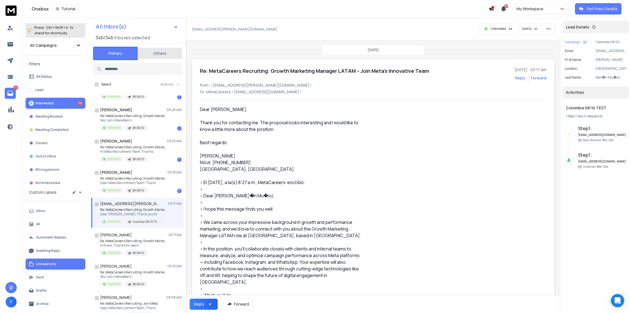
click at [227, 31] on p "[EMAIL_ADDRESS][PERSON_NAME][DOMAIN_NAME]" at bounding box center [234, 29] width 85 height 4
click at [242, 90] on p "to: MetaCareers <[EMAIL_ADDRESS][DOMAIN_NAME]>" at bounding box center [373, 92] width 346 height 6
click at [235, 92] on p "to: MetaCareers <[EMAIL_ADDRESS][DOMAIN_NAME]>" at bounding box center [373, 92] width 346 height 6
drag, startPoint x: 235, startPoint y: 92, endPoint x: 294, endPoint y: 91, distance: 58.7
click at [294, 91] on p "to: MetaCareers <[EMAIL_ADDRESS][DOMAIN_NAME]>" at bounding box center [373, 92] width 346 height 6
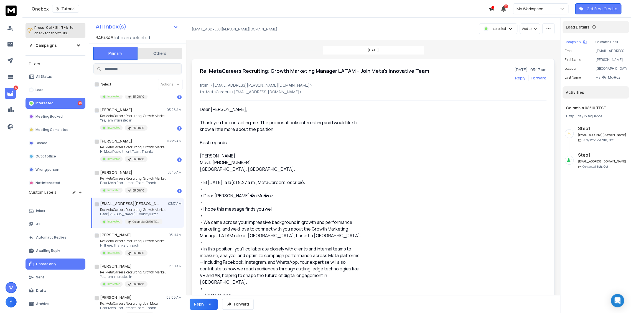
copy p "[EMAIL_ADDRESS][DOMAIN_NAME]"
click at [165, 175] on div "Wanessa Carvalho 03:18 AM Re: MetaCareers Recruiting: Growth Marketing Dear Met…" at bounding box center [140, 182] width 81 height 24
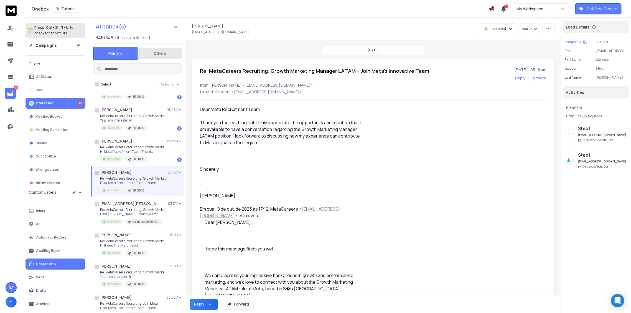
click at [239, 32] on p "wanessa.carvalho2030@gmail.com" at bounding box center [221, 32] width 58 height 4
click at [233, 89] on div "Re: MetaCareers Recruiting: Growth Marketing Manager LATAM – Join Meta’s Innova…" at bounding box center [373, 81] width 346 height 28
drag, startPoint x: 233, startPoint y: 89, endPoint x: 287, endPoint y: 93, distance: 53.9
click at [287, 93] on div "Re: MetaCareers Recruiting: Growth Marketing Manager LATAM – Join Meta’s Innova…" at bounding box center [373, 81] width 346 height 28
copy p "[EMAIL_ADDRESS][DOMAIN_NAME]"
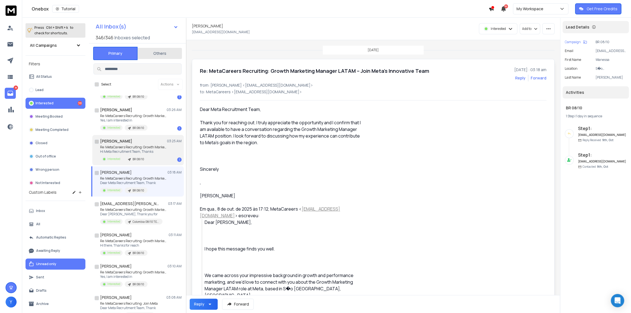
click at [152, 148] on p "Re: MetaCareers Recruiting: Growth Marketing" at bounding box center [133, 147] width 67 height 4
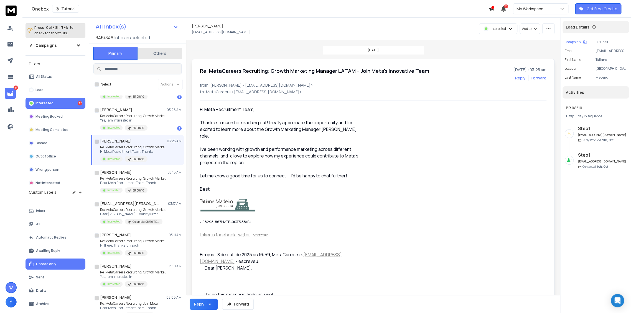
click at [214, 31] on p "tatiane.madeiro11@gmail.com" at bounding box center [221, 32] width 58 height 4
click at [233, 92] on p "to: MetaCareers <[EMAIL_ADDRESS][DOMAIN_NAME]>" at bounding box center [373, 92] width 346 height 6
drag, startPoint x: 233, startPoint y: 92, endPoint x: 291, endPoint y: 91, distance: 58.5
click at [291, 91] on p "to: MetaCareers <[EMAIL_ADDRESS][DOMAIN_NAME]>" at bounding box center [373, 92] width 346 height 6
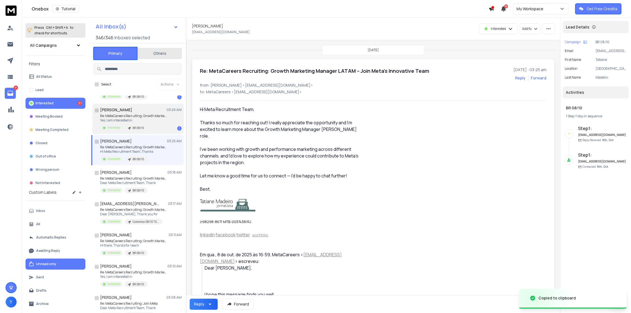
click at [157, 109] on div "Emmanuel de Oliveira 03:26 AM" at bounding box center [140, 110] width 81 height 6
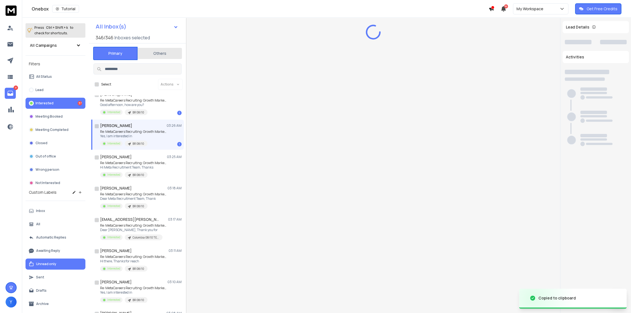
scroll to position [1090, 0]
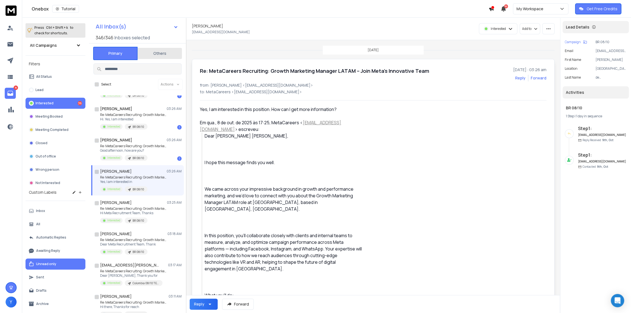
click at [224, 33] on p "emmanueloli98@gmail.com" at bounding box center [221, 32] width 58 height 4
click at [235, 90] on p "to: MetaCareers <info@careersconnectworkforce.com>" at bounding box center [373, 92] width 346 height 6
drag, startPoint x: 235, startPoint y: 90, endPoint x: 292, endPoint y: 93, distance: 57.1
click at [292, 93] on p "to: MetaCareers <info@careersconnectworkforce.com>" at bounding box center [373, 92] width 346 height 6
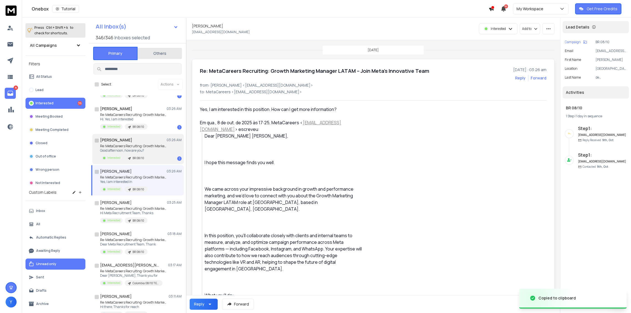
click at [162, 145] on p "Re: MetaCareers Recruiting: Growth Marketing" at bounding box center [133, 146] width 67 height 4
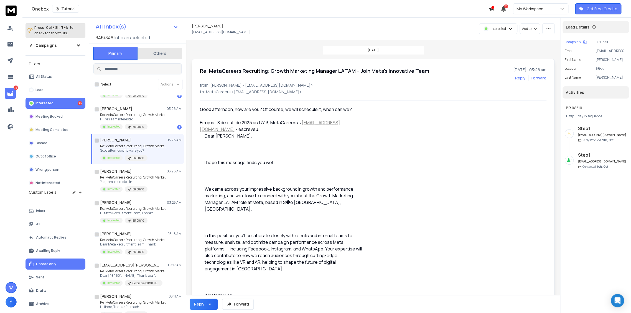
click at [227, 35] on div "Marcos Satoi Marcos Satoi satoimarcos@gmail.com Interested Add to Interested Ad…" at bounding box center [373, 29] width 374 height 22
click at [227, 32] on p "satoimarcos@gmail.com" at bounding box center [221, 32] width 58 height 4
click at [240, 89] on p "to: MetaCareers <employee@careersconnect-futurejobs.com>" at bounding box center [373, 92] width 346 height 6
drag, startPoint x: 240, startPoint y: 89, endPoint x: 306, endPoint y: 92, distance: 66.3
click at [306, 92] on p "to: MetaCareers <employee@careersconnect-futurejobs.com>" at bounding box center [373, 92] width 346 height 6
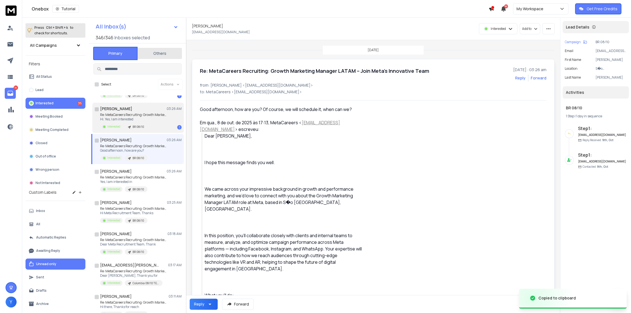
click at [148, 129] on div "Interested BR 08/10" at bounding box center [133, 127] width 67 height 6
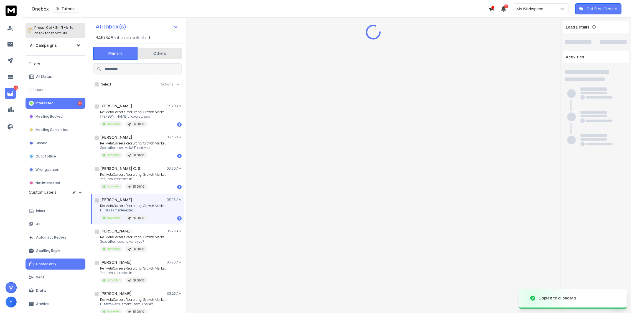
scroll to position [998, 0]
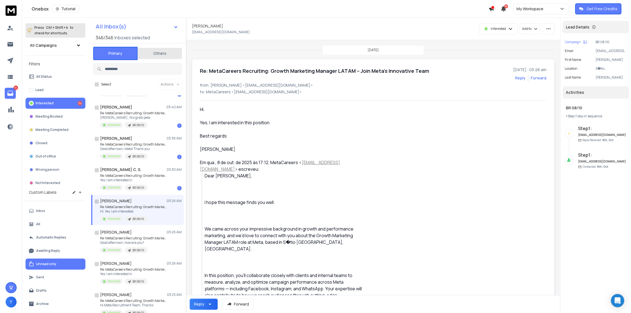
click at [218, 34] on p "dimitrisilva@gmail.com" at bounding box center [221, 32] width 58 height 4
click at [230, 92] on p "to: MetaCareers <info@careersconnectpartners.com>" at bounding box center [373, 92] width 346 height 6
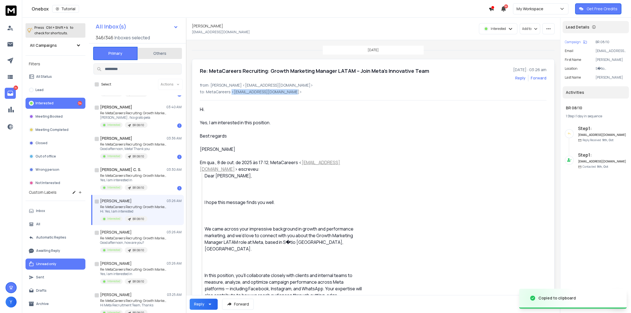
drag, startPoint x: 230, startPoint y: 92, endPoint x: 257, endPoint y: 91, distance: 27.2
click at [257, 91] on p "to: MetaCareers <info@careersconnectpartners.com>" at bounding box center [373, 92] width 346 height 6
click at [236, 91] on p "to: MetaCareers <info@careersconnectpartners.com>" at bounding box center [373, 92] width 346 height 6
drag, startPoint x: 236, startPoint y: 91, endPoint x: 288, endPoint y: 90, distance: 52.7
click at [288, 90] on p "to: MetaCareers <info@careersconnectpartners.com>" at bounding box center [373, 92] width 346 height 6
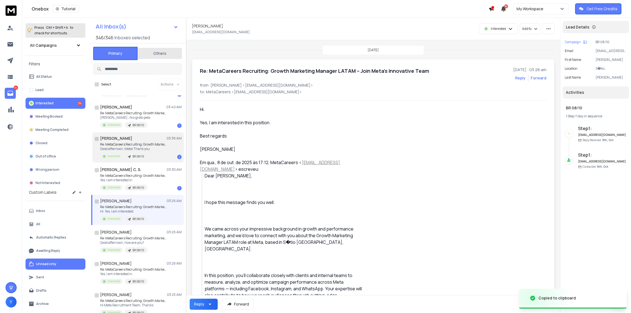
drag, startPoint x: 136, startPoint y: 158, endPoint x: 140, endPoint y: 154, distance: 5.5
click at [135, 158] on p "BR 08/10" at bounding box center [138, 157] width 12 height 4
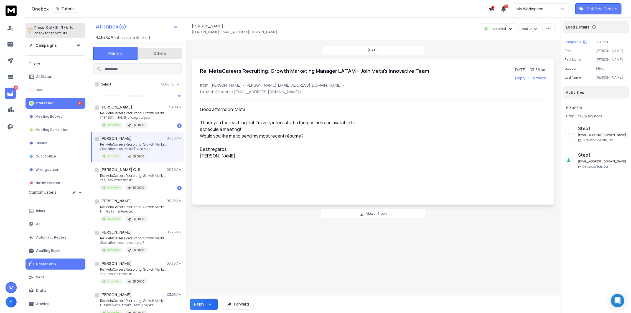
click at [226, 34] on p "beatriz.cortezsilva@gmail.com" at bounding box center [234, 32] width 85 height 4
click at [237, 93] on p "to: MetaCareers <recruit@careersconnectgrowthhub.com>" at bounding box center [373, 92] width 346 height 6
drag, startPoint x: 236, startPoint y: 93, endPoint x: 298, endPoint y: 92, distance: 61.5
click at [298, 92] on p "to: MetaCareers <recruit@careersconnectgrowthhub.com>" at bounding box center [373, 92] width 346 height 6
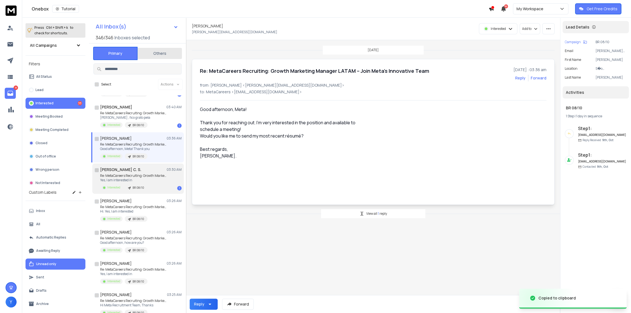
click at [145, 187] on div "BR 08/10" at bounding box center [136, 188] width 23 height 6
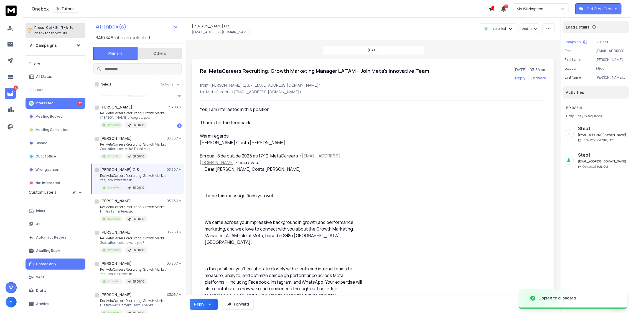
click at [223, 34] on p "yerdua10@gmail.com" at bounding box center [221, 32] width 58 height 4
click at [230, 91] on p "to: MetaCareers <info@careersconnectnextgen.com>" at bounding box center [373, 92] width 346 height 6
click at [234, 91] on p "to: MetaCareers <info@careersconnectnextgen.com>" at bounding box center [373, 92] width 346 height 6
drag, startPoint x: 234, startPoint y: 91, endPoint x: 288, endPoint y: 91, distance: 54.6
click at [288, 91] on p "to: MetaCareers <info@careersconnectnextgen.com>" at bounding box center [373, 92] width 346 height 6
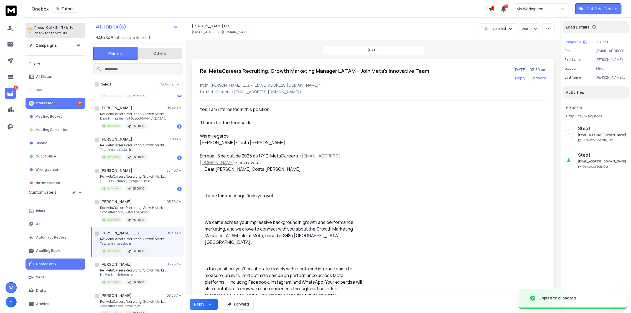
scroll to position [905, 0]
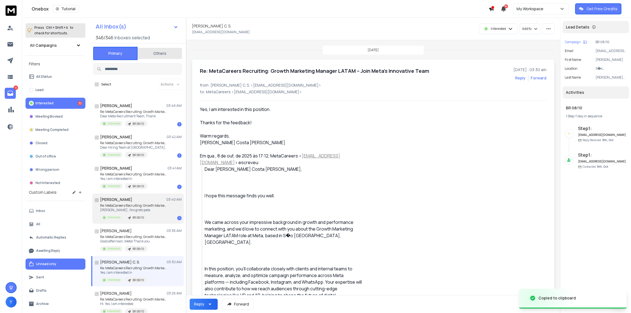
click at [159, 207] on p "Re: MetaCareers Recruiting: Growth Marketing" at bounding box center [133, 206] width 67 height 4
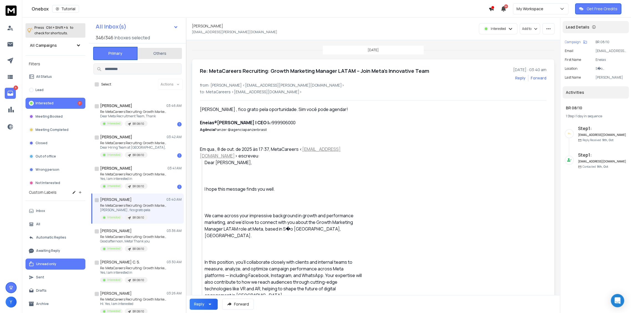
click at [218, 31] on p "eneias.nagel@gmail.com" at bounding box center [234, 32] width 85 height 4
click at [238, 93] on p "to: MetaCareers <hr@careersconnect-guide.com>" at bounding box center [373, 92] width 346 height 6
click at [232, 93] on p "to: MetaCareers <hr@careersconnect-guide.com>" at bounding box center [373, 92] width 346 height 6
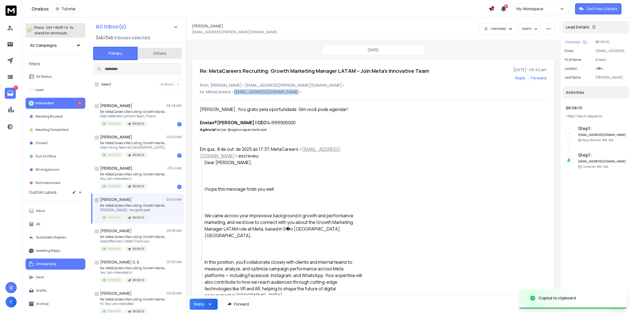
drag, startPoint x: 232, startPoint y: 93, endPoint x: 282, endPoint y: 93, distance: 49.1
click at [282, 93] on p "to: MetaCareers <hr@careersconnect-guide.com>" at bounding box center [373, 92] width 346 height 6
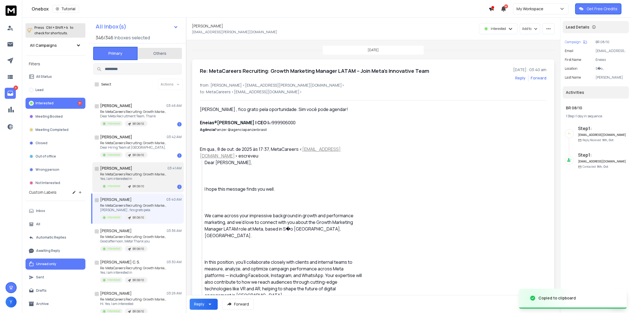
click at [147, 164] on div "Eneias Nagel 03:41 AM Re: MetaCareers Recruiting: Growth Marketing Yes, I am in…" at bounding box center [137, 177] width 91 height 30
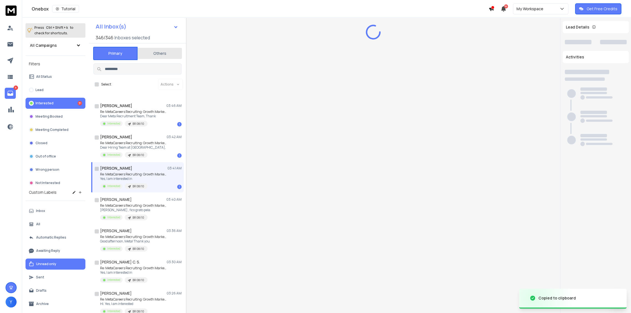
scroll to position [874, 0]
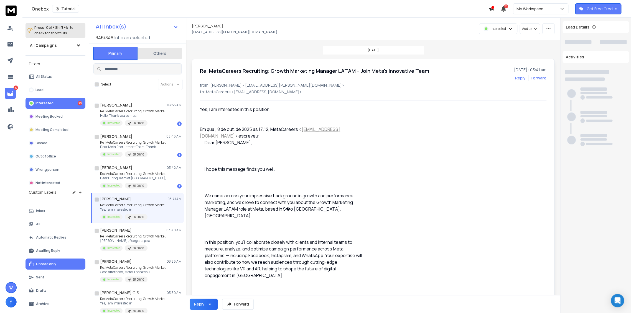
click at [223, 33] on p "eneias.nagel@gmail.com" at bounding box center [234, 32] width 85 height 4
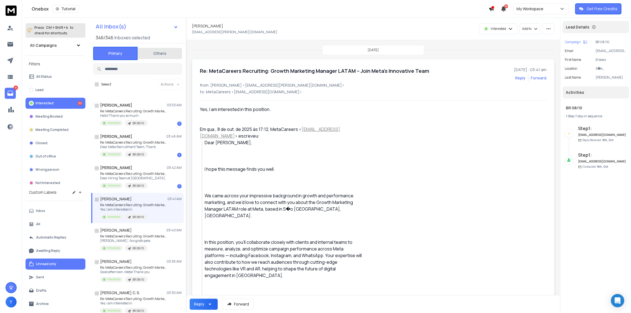
click at [232, 93] on p "to: MetaCareers <hr@careersconnectjobsnet.com>" at bounding box center [373, 92] width 346 height 6
drag, startPoint x: 232, startPoint y: 93, endPoint x: 284, endPoint y: 92, distance: 52.1
click at [284, 92] on p "to: MetaCareers <hr@careersconnectjobsnet.com>" at bounding box center [373, 92] width 346 height 6
click at [155, 176] on p "Re: MetaCareers Recruiting: Growth Marketing" at bounding box center [133, 174] width 67 height 4
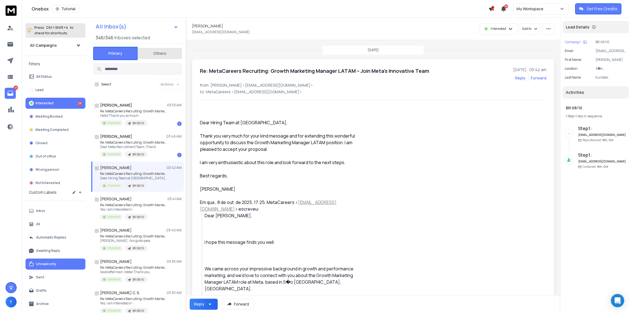
click at [217, 33] on p "rkunitaki@gmail.com" at bounding box center [221, 32] width 58 height 4
click at [239, 92] on p "to: MetaCareers <works@careersconnectworklife.com>" at bounding box center [373, 92] width 346 height 6
drag, startPoint x: 239, startPoint y: 92, endPoint x: 291, endPoint y: 90, distance: 51.6
click at [291, 90] on p "to: MetaCareers <works@careersconnectworklife.com>" at bounding box center [373, 92] width 346 height 6
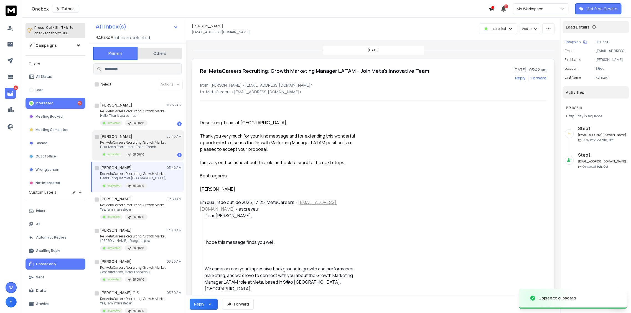
click at [159, 139] on div "Leonardo Capasso 03:46 AM" at bounding box center [140, 137] width 81 height 6
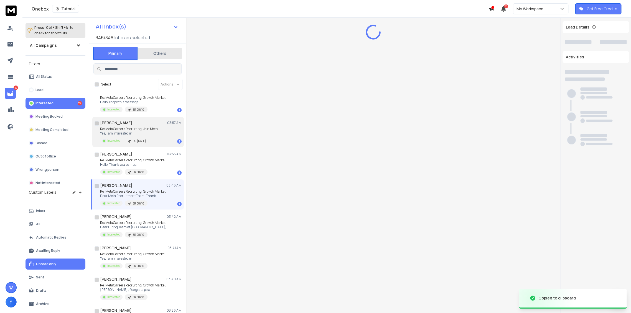
scroll to position [813, 0]
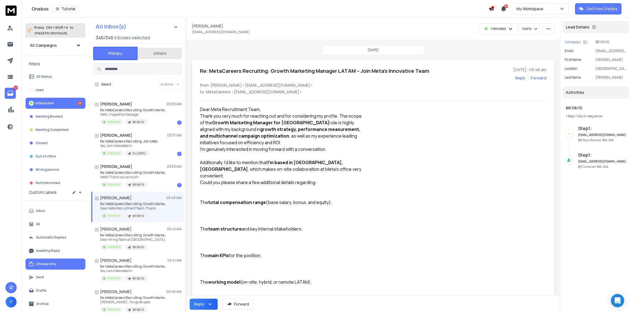
click at [223, 36] on div "Leonardo Capasso Leonardo Capasso lvcapasso@gmail.com Interested Add to Interes…" at bounding box center [373, 29] width 374 height 22
click at [223, 34] on p "lvcapasso@gmail.com" at bounding box center [221, 32] width 58 height 4
click at [237, 92] on p "to: MetaCareers <employee@careersconnectgrowth.com>" at bounding box center [373, 92] width 346 height 6
drag, startPoint x: 237, startPoint y: 92, endPoint x: 297, endPoint y: 90, distance: 60.2
click at [297, 90] on p "to: MetaCareers <employee@careersconnectgrowth.com>" at bounding box center [373, 92] width 346 height 6
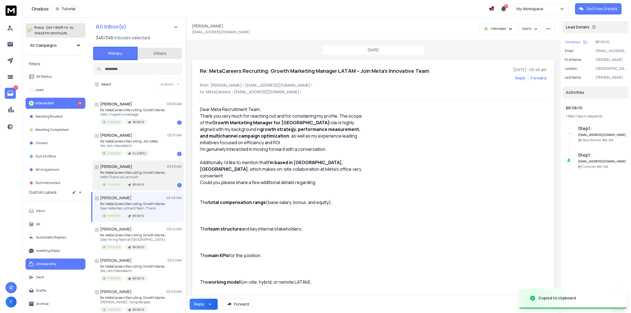
click at [157, 175] on p "Re: MetaCareers Recruiting: Growth Marketing" at bounding box center [133, 173] width 67 height 4
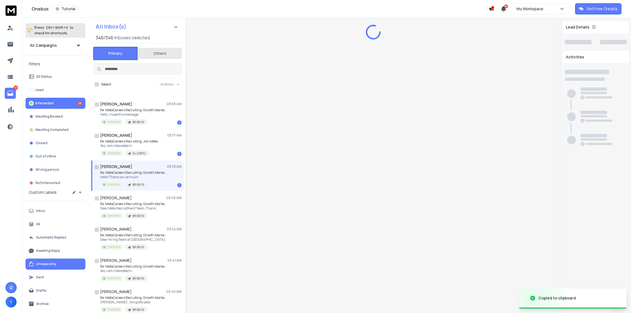
scroll to position [751, 0]
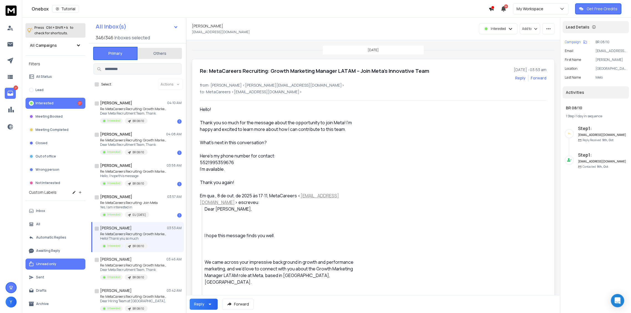
click at [211, 34] on div "Lara Melo Lara Melo melo.larap@gmail.com Interested Add to Interested Add to" at bounding box center [373, 29] width 374 height 22
click at [211, 34] on p "melo.larap@gmail.com" at bounding box center [221, 32] width 58 height 4
click at [221, 33] on p "melo.larap@gmail.com" at bounding box center [221, 32] width 58 height 4
click at [234, 91] on p "to: MetaCareers <recruit@careersconnecthiringhub.com>" at bounding box center [373, 92] width 346 height 6
drag, startPoint x: 234, startPoint y: 91, endPoint x: 299, endPoint y: 91, distance: 64.8
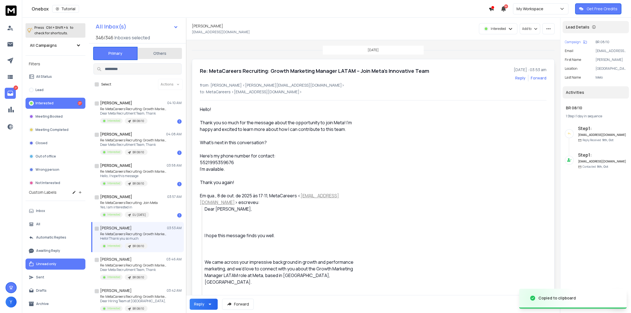
click at [299, 91] on p "to: MetaCareers <recruit@careersconnecthiringhub.com>" at bounding box center [373, 92] width 346 height 6
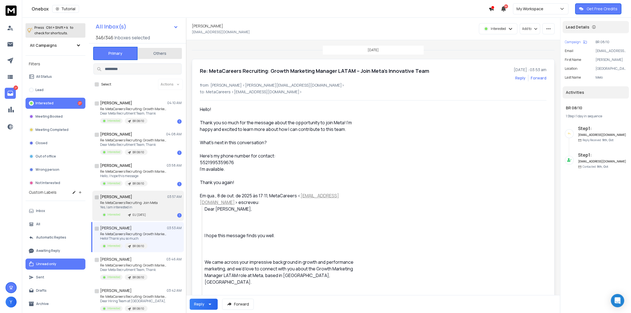
click at [158, 203] on p "Re: MetaCareers Recruiting: Join Meta" at bounding box center [129, 203] width 58 height 4
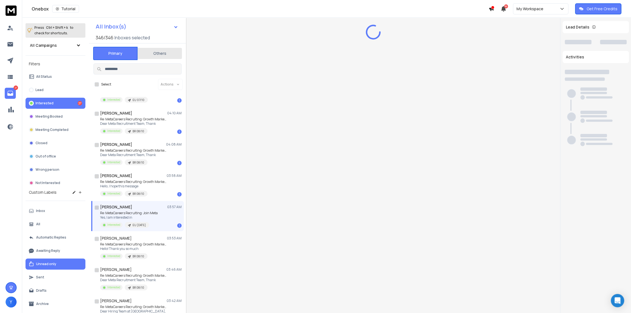
scroll to position [720, 0]
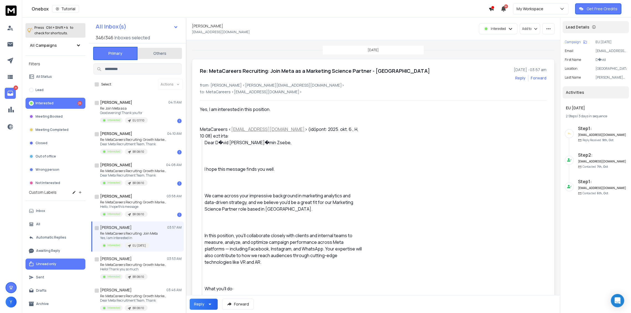
click at [220, 32] on p "zsebe.david00@gmail.com" at bounding box center [221, 32] width 58 height 4
click at [231, 92] on p "to: MetaCareers <info@careersconnect-globaljobs.com>" at bounding box center [373, 92] width 346 height 6
drag, startPoint x: 231, startPoint y: 92, endPoint x: 295, endPoint y: 94, distance: 64.6
click at [295, 94] on p "to: MetaCareers <info@careersconnect-globaljobs.com>" at bounding box center [373, 92] width 346 height 6
click at [165, 198] on div "Marcela Moraes 03:58 AM" at bounding box center [140, 197] width 81 height 6
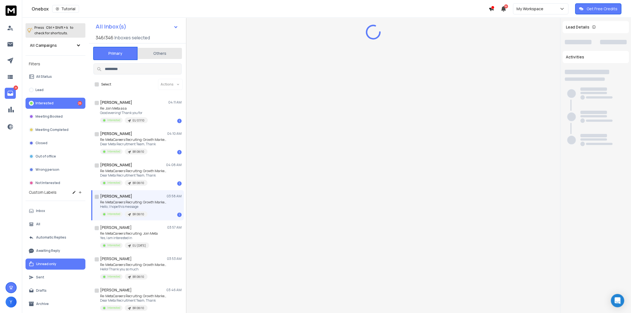
scroll to position [689, 0]
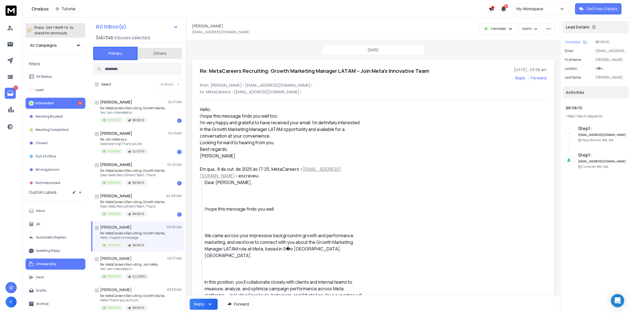
click at [226, 34] on p "marcelaaraujo.m@gmail.com" at bounding box center [221, 32] width 58 height 4
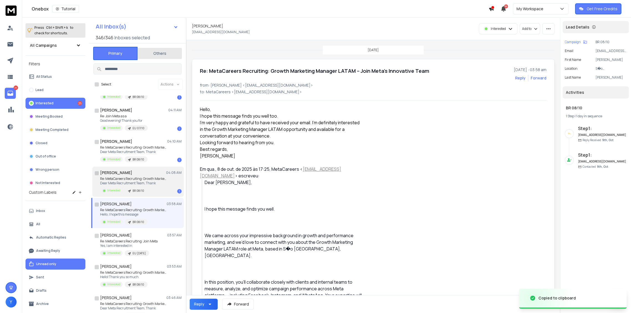
scroll to position [720, 0]
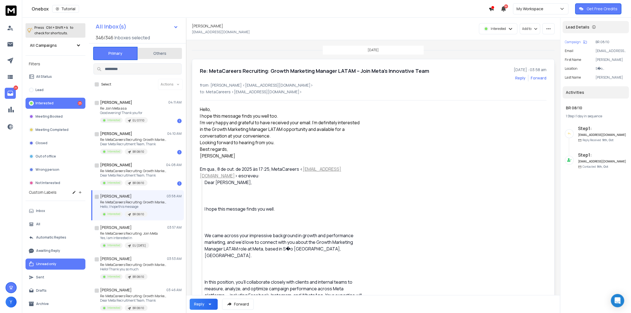
click at [233, 91] on p "to: MetaCareers <[EMAIL_ADDRESS][DOMAIN_NAME]>" at bounding box center [373, 92] width 346 height 6
drag, startPoint x: 233, startPoint y: 91, endPoint x: 295, endPoint y: 92, distance: 62.6
click at [295, 92] on p "to: MetaCareers <[EMAIL_ADDRESS][DOMAIN_NAME]>" at bounding box center [373, 92] width 346 height 6
click at [150, 182] on div "Interested BR 08/10" at bounding box center [133, 183] width 67 height 6
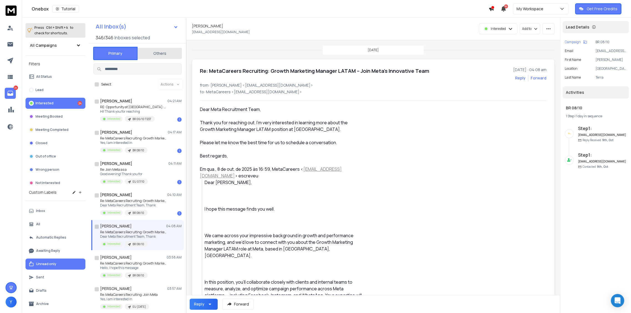
scroll to position [659, 0]
click at [217, 33] on p "terramichel04@gmail.com" at bounding box center [221, 32] width 58 height 4
click at [237, 92] on p "to: MetaCareers <info@careersconnectnextgen.com>" at bounding box center [373, 92] width 346 height 6
drag, startPoint x: 237, startPoint y: 92, endPoint x: 289, endPoint y: 91, distance: 52.4
click at [289, 91] on p "to: MetaCareers <info@careersconnectnextgen.com>" at bounding box center [373, 92] width 346 height 6
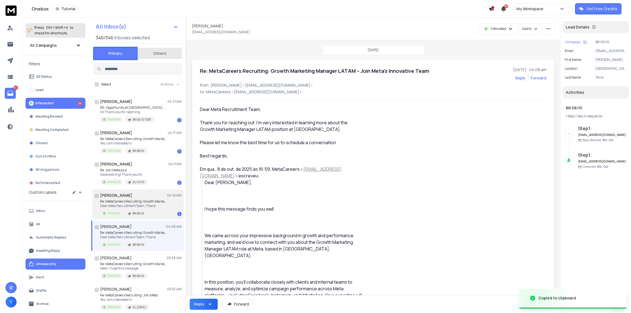
click at [146, 198] on div "Lorraine Lee 04:10 AM" at bounding box center [140, 196] width 81 height 6
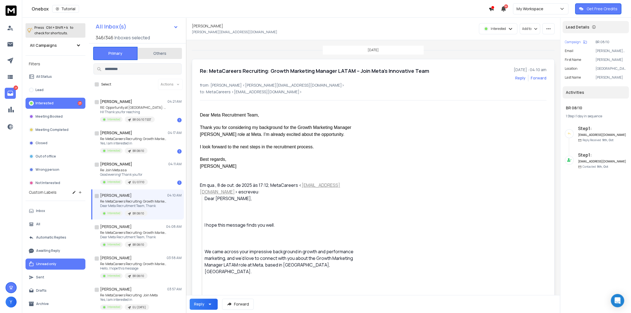
click at [204, 33] on p "lorraine.leelo@gmail.com" at bounding box center [234, 32] width 85 height 4
click at [237, 92] on p "to: MetaCareers <[EMAIL_ADDRESS][DOMAIN_NAME]>" at bounding box center [373, 92] width 346 height 6
drag, startPoint x: 237, startPoint y: 92, endPoint x: 297, endPoint y: 93, distance: 59.6
click at [297, 93] on p "to: MetaCareers <[EMAIL_ADDRESS][DOMAIN_NAME]>" at bounding box center [373, 92] width 346 height 6
click at [156, 176] on div "Re: Join Meta as a Good evening! Thank you for Interested EU 07/10 1" at bounding box center [140, 176] width 81 height 17
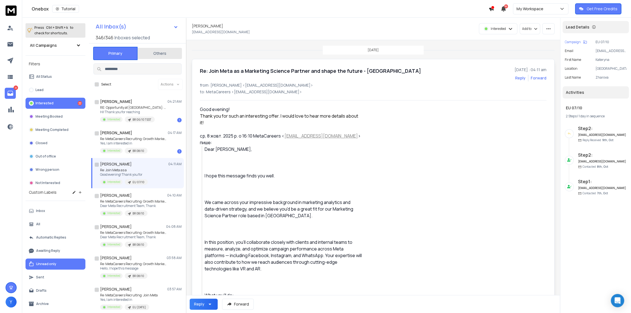
click at [221, 34] on p "katya.zharova222@gmail.com" at bounding box center [221, 32] width 58 height 4
click at [238, 93] on p "to: MetaCareers <[EMAIL_ADDRESS][DOMAIN_NAME]>" at bounding box center [373, 92] width 346 height 6
drag, startPoint x: 238, startPoint y: 93, endPoint x: 297, endPoint y: 91, distance: 59.3
click at [297, 91] on p "to: MetaCareers <[EMAIL_ADDRESS][DOMAIN_NAME]>" at bounding box center [373, 92] width 346 height 6
click at [143, 144] on p "Yes, I am interested in" at bounding box center [133, 143] width 67 height 4
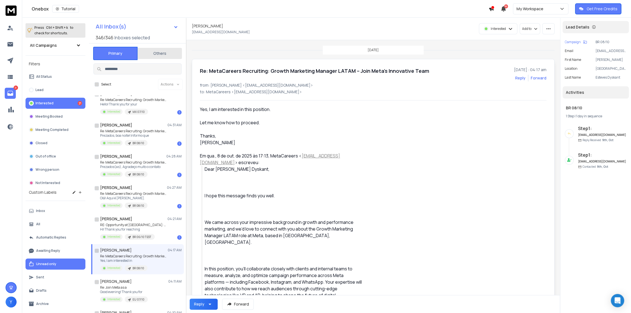
scroll to position [536, 0]
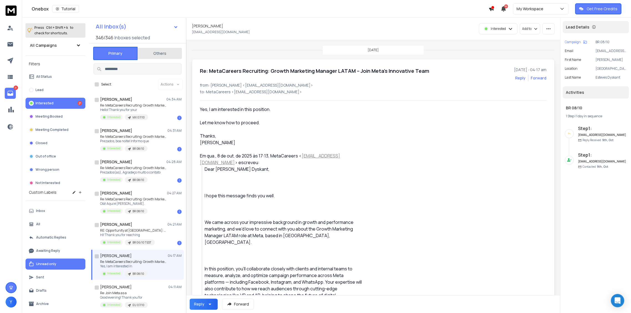
click at [220, 31] on p "ddyskant@gmail.com" at bounding box center [221, 32] width 58 height 4
click at [237, 93] on p "to: MetaCareers <info@careersconnectcareersteps.com>" at bounding box center [373, 92] width 346 height 6
drag, startPoint x: 237, startPoint y: 93, endPoint x: 293, endPoint y: 93, distance: 55.4
click at [293, 93] on p "to: MetaCareers <info@careersconnectcareersteps.com>" at bounding box center [373, 92] width 346 height 6
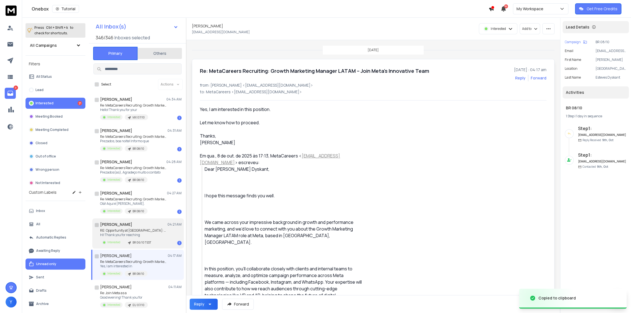
click at [123, 229] on p "RE: Opportunity at [GEOGRAPHIC_DATA]: Growth" at bounding box center [133, 231] width 67 height 4
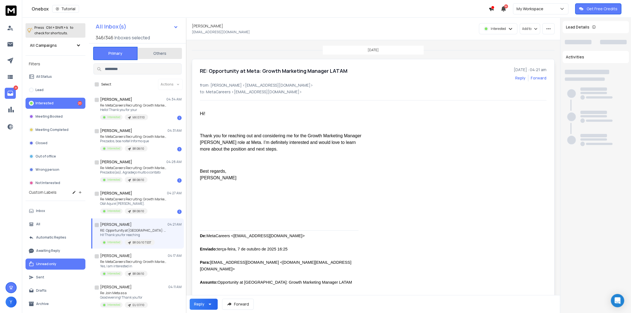
click at [208, 34] on p "milanne.lima@hotmail.com" at bounding box center [221, 32] width 58 height 4
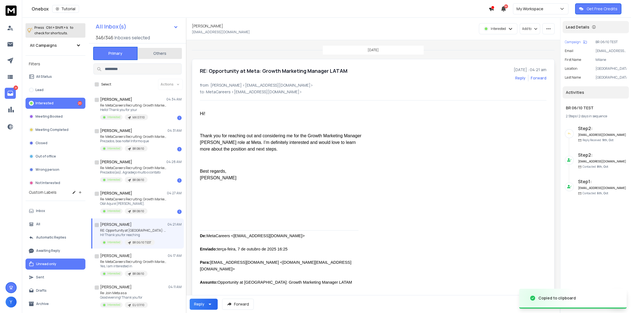
click at [230, 89] on p "to: MetaCareers <[EMAIL_ADDRESS][DOMAIN_NAME]>" at bounding box center [373, 92] width 346 height 6
click at [232, 91] on p "to: MetaCareers <[EMAIL_ADDRESS][DOMAIN_NAME]>" at bounding box center [373, 92] width 346 height 6
drag, startPoint x: 232, startPoint y: 91, endPoint x: 292, endPoint y: 93, distance: 60.2
click at [292, 93] on p "to: MetaCareers <[EMAIL_ADDRESS][DOMAIN_NAME]>" at bounding box center [373, 92] width 346 height 6
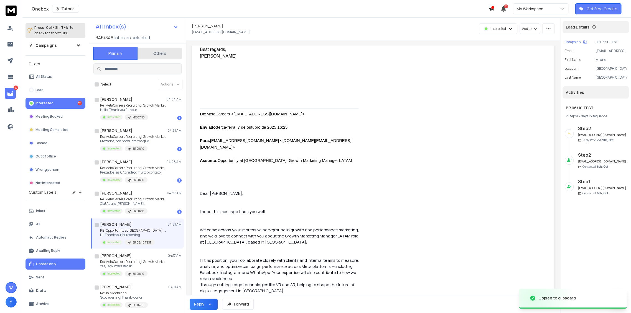
scroll to position [0, 0]
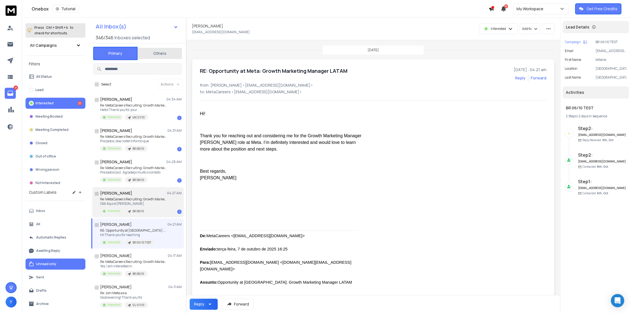
click at [141, 205] on p "Olá! Aqui é [PERSON_NAME]." at bounding box center [133, 204] width 67 height 4
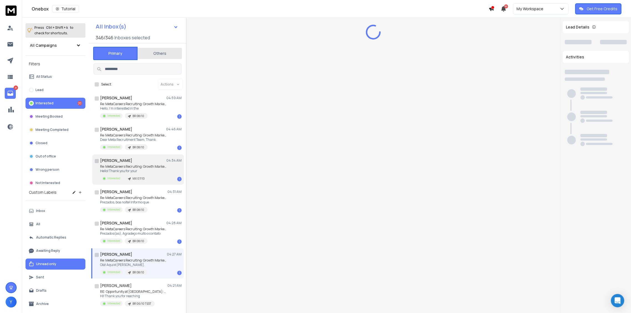
scroll to position [474, 0]
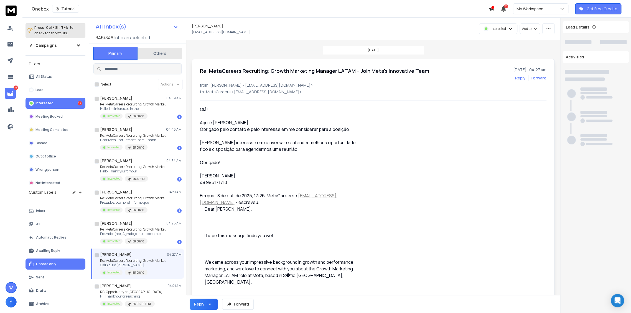
click at [219, 32] on p "rodrigoeu360@gmail.com" at bounding box center [221, 32] width 58 height 4
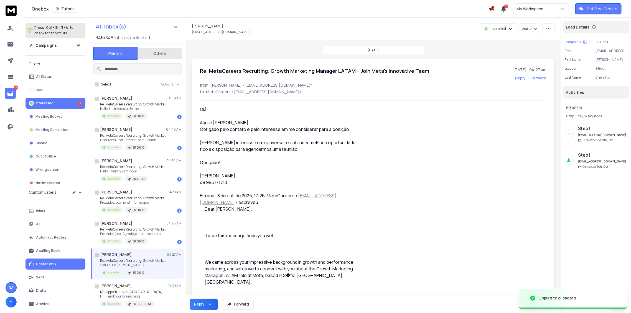
click at [239, 92] on p "to: MetaCareers <[EMAIL_ADDRESS][DOMAIN_NAME]>" at bounding box center [373, 92] width 346 height 6
drag, startPoint x: 239, startPoint y: 92, endPoint x: 298, endPoint y: 91, distance: 58.8
click at [298, 91] on p "to: MetaCareers <[EMAIL_ADDRESS][DOMAIN_NAME]>" at bounding box center [373, 92] width 346 height 6
click at [148, 231] on p "Re: MetaCareers Recruiting: Growth Marketing" at bounding box center [133, 229] width 67 height 4
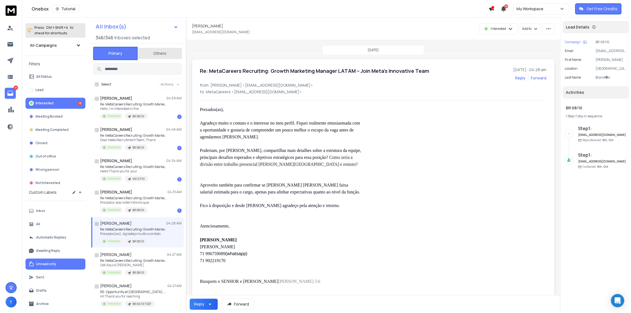
click at [218, 33] on p "alinebrandaomelo@gmail.com" at bounding box center [221, 32] width 58 height 4
click at [235, 91] on p "to: MetaCareers <hr@careersconnectcenter.com>" at bounding box center [373, 92] width 346 height 6
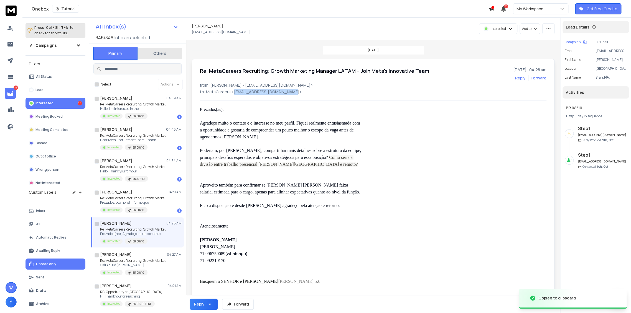
drag, startPoint x: 235, startPoint y: 91, endPoint x: 283, endPoint y: 96, distance: 48.1
click at [141, 193] on div "Soraia Monteiro 04:31 AM" at bounding box center [140, 193] width 81 height 6
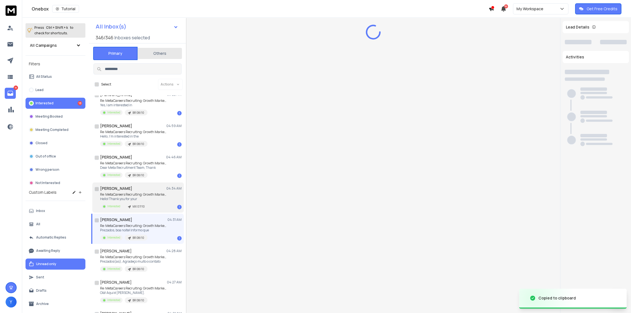
scroll to position [443, 0]
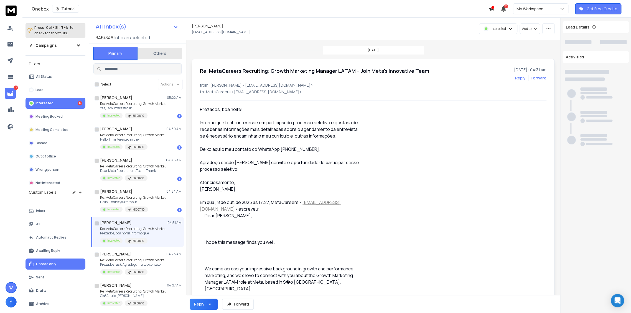
click at [219, 30] on p "soraiamonteiro46@gmail.com" at bounding box center [221, 32] width 58 height 4
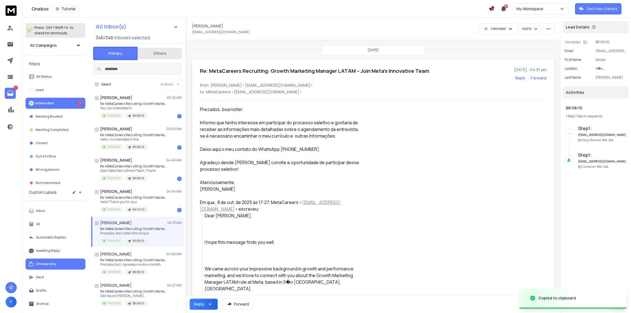
click at [219, 34] on p "soraiamonteiro46@gmail.com" at bounding box center [221, 32] width 58 height 4
click at [234, 91] on p "to: MetaCareers <employee@careersconnectsuccesspath.com>" at bounding box center [373, 92] width 346 height 6
drag, startPoint x: 234, startPoint y: 91, endPoint x: 308, endPoint y: 91, distance: 74.3
click at [308, 91] on p "to: MetaCareers <employee@careersconnectsuccesspath.com>" at bounding box center [373, 92] width 346 height 6
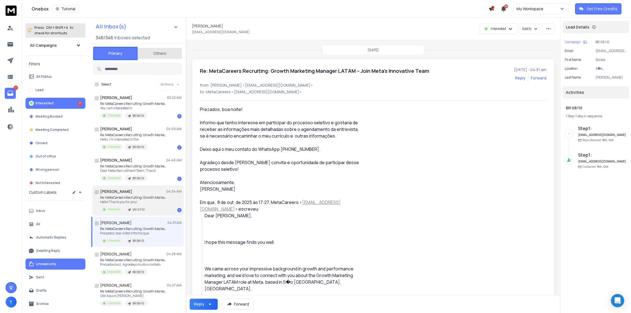
click at [163, 196] on p "Re: MetaCareers Recruiting: Growth Marketing" at bounding box center [133, 198] width 67 height 4
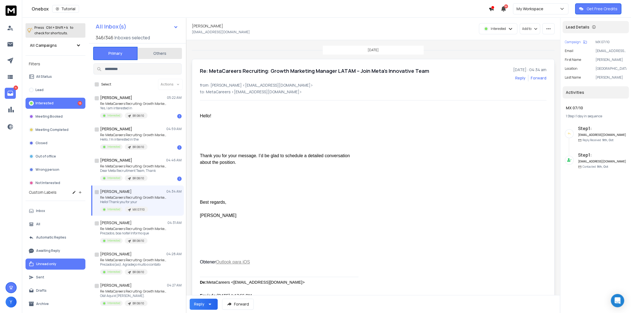
click at [334, 138] on div at bounding box center [281, 136] width 162 height 20
click at [210, 33] on p "kayruuiz@hotmail.com" at bounding box center [221, 32] width 58 height 4
click at [235, 91] on p "to: MetaCareers <[EMAIL_ADDRESS][DOMAIN_NAME]>" at bounding box center [373, 92] width 346 height 6
drag, startPoint x: 235, startPoint y: 91, endPoint x: 304, endPoint y: 92, distance: 69.0
click at [304, 92] on p "to: MetaCareers <[EMAIL_ADDRESS][DOMAIN_NAME]>" at bounding box center [373, 92] width 346 height 6
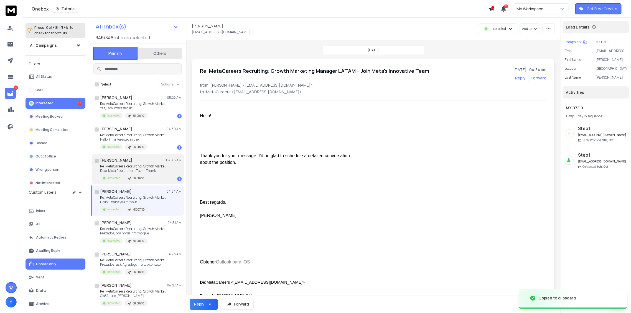
click at [151, 170] on p "Dear Meta Recruitment Team, Thank" at bounding box center [133, 171] width 67 height 4
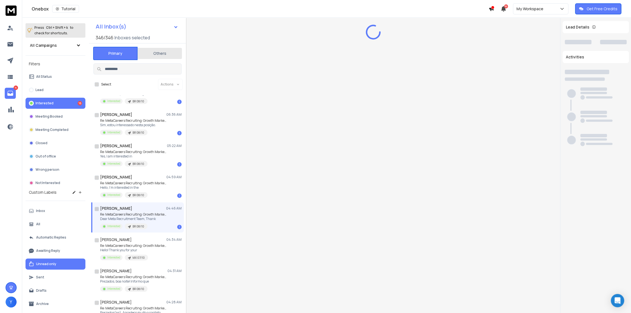
scroll to position [382, 0]
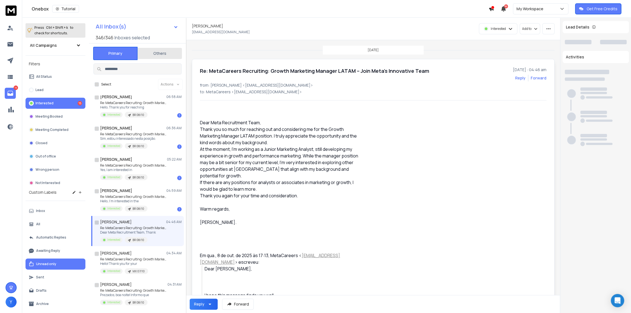
click at [217, 33] on p "delgadofernanda703@gmail.com" at bounding box center [221, 32] width 58 height 4
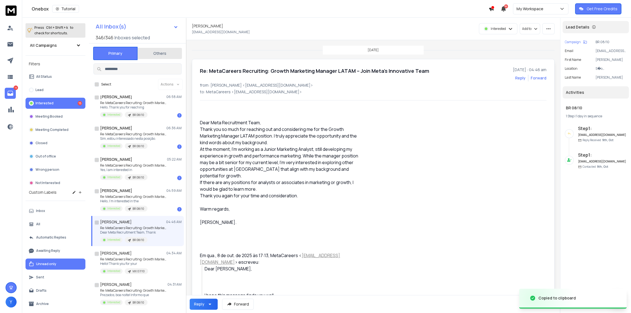
click at [237, 91] on p "to: MetaCareers <[EMAIL_ADDRESS][DOMAIN_NAME]>" at bounding box center [373, 92] width 346 height 6
drag, startPoint x: 237, startPoint y: 91, endPoint x: 297, endPoint y: 92, distance: 60.1
click at [297, 92] on p "to: MetaCareers <[EMAIL_ADDRESS][DOMAIN_NAME]>" at bounding box center [373, 92] width 346 height 6
click at [146, 147] on div "BR 08/10" at bounding box center [136, 146] width 23 height 6
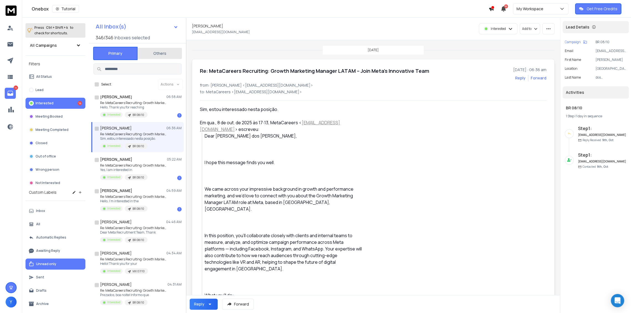
click at [228, 31] on p "contato.adielsp@gmail.com" at bounding box center [221, 32] width 58 height 4
click at [234, 94] on p "to: MetaCareers <works@careersconnectnetwork.com>" at bounding box center [373, 92] width 346 height 6
drag, startPoint x: 234, startPoint y: 94, endPoint x: 291, endPoint y: 93, distance: 57.1
click at [291, 93] on p "to: MetaCareers <works@careersconnectnetwork.com>" at bounding box center [373, 92] width 346 height 6
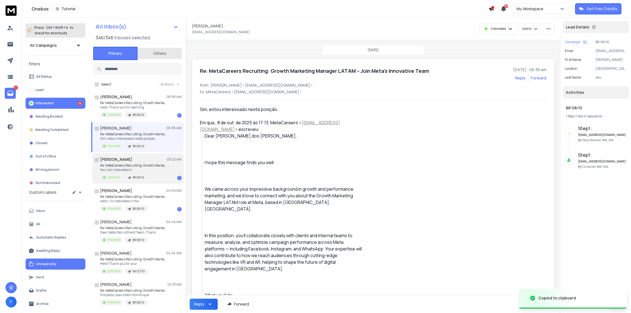
click at [157, 171] on p "Yes, I am interested in" at bounding box center [133, 170] width 67 height 4
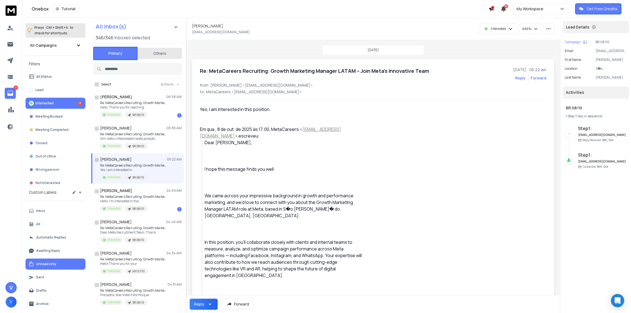
click at [220, 32] on p "xoveryoux@gmail.com" at bounding box center [221, 32] width 58 height 4
click at [234, 92] on p "to: MetaCareers <info@careersconnectcareershub.com>" at bounding box center [373, 92] width 346 height 6
drag, startPoint x: 234, startPoint y: 92, endPoint x: 297, endPoint y: 94, distance: 63.2
click at [297, 94] on p "to: MetaCareers <info@careersconnectcareershub.com>" at bounding box center [373, 92] width 346 height 6
click at [150, 197] on p "Re: MetaCareers Recruiting: Growth Marketing" at bounding box center [133, 197] width 67 height 4
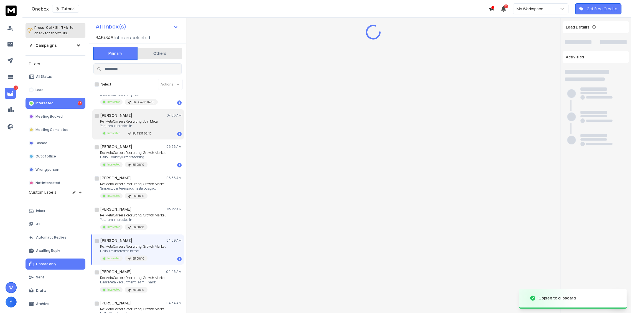
scroll to position [289, 0]
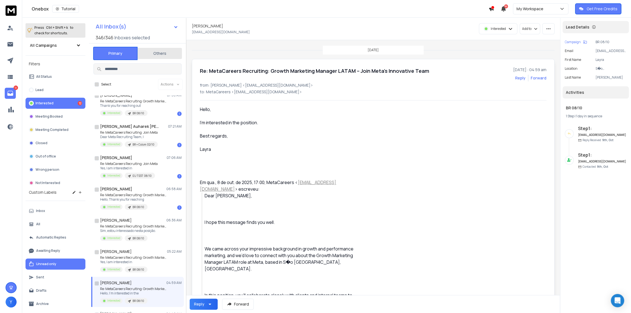
click at [215, 34] on p "layrafoliveira@gmail.com" at bounding box center [221, 32] width 58 height 4
click at [230, 92] on p "to: MetaCareers <[EMAIL_ADDRESS][DOMAIN_NAME]>" at bounding box center [373, 92] width 346 height 6
click at [232, 92] on p "to: MetaCareers <[EMAIL_ADDRESS][DOMAIN_NAME]>" at bounding box center [373, 92] width 346 height 6
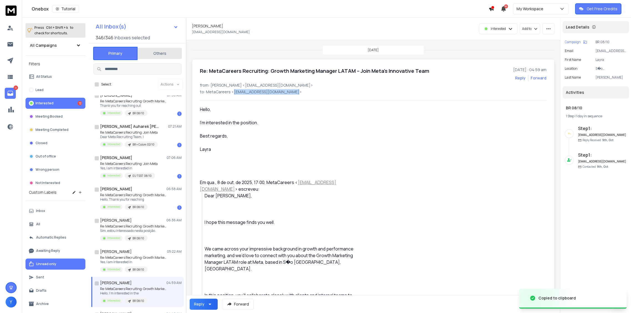
drag, startPoint x: 232, startPoint y: 92, endPoint x: 289, endPoint y: 90, distance: 56.8
click at [289, 90] on p "to: MetaCareers <[EMAIL_ADDRESS][DOMAIN_NAME]>" at bounding box center [373, 92] width 346 height 6
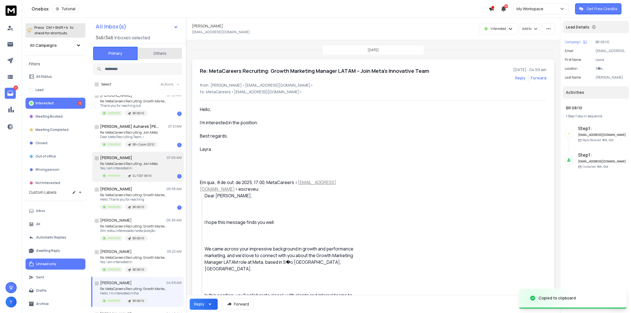
click at [157, 158] on div "Александр Отришко 07:06 AM" at bounding box center [140, 158] width 81 height 6
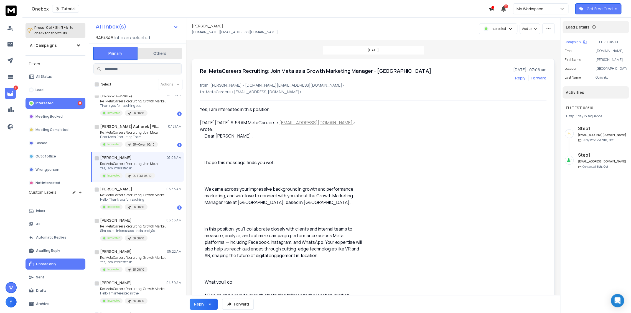
click at [228, 34] on p "sanprod.boston@gmail.com" at bounding box center [235, 32] width 86 height 4
click at [234, 93] on p "to: MetaCareers <[EMAIL_ADDRESS][DOMAIN_NAME]>" at bounding box center [373, 92] width 346 height 6
drag, startPoint x: 234, startPoint y: 93, endPoint x: 295, endPoint y: 92, distance: 60.7
click at [295, 92] on p "to: MetaCareers <[EMAIL_ADDRESS][DOMAIN_NAME]>" at bounding box center [373, 92] width 346 height 6
click at [140, 195] on p "Re: MetaCareers Recruiting: Growth Marketing" at bounding box center [133, 195] width 67 height 4
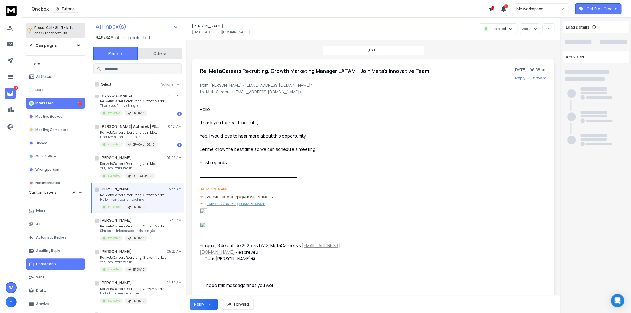
click at [217, 34] on p "diogotohme@gmail.com" at bounding box center [221, 32] width 58 height 4
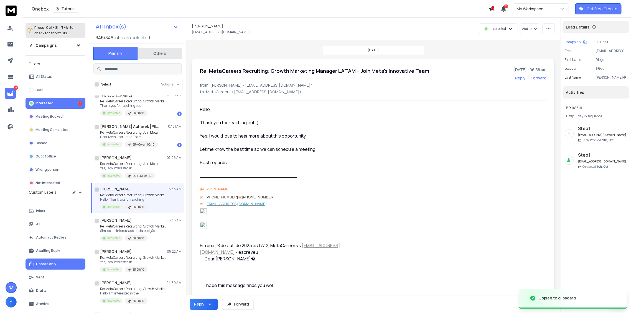
click at [237, 93] on p "to: MetaCareers <[EMAIL_ADDRESS][DOMAIN_NAME]>" at bounding box center [373, 92] width 346 height 6
drag, startPoint x: 237, startPoint y: 93, endPoint x: 296, endPoint y: 93, distance: 58.7
click at [296, 93] on p "to: MetaCareers <[EMAIL_ADDRESS][DOMAIN_NAME]>" at bounding box center [373, 92] width 346 height 6
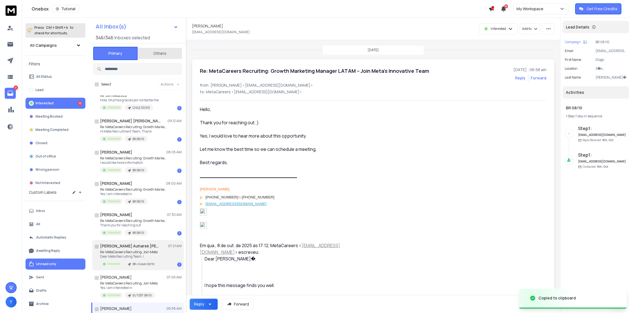
scroll to position [166, 0]
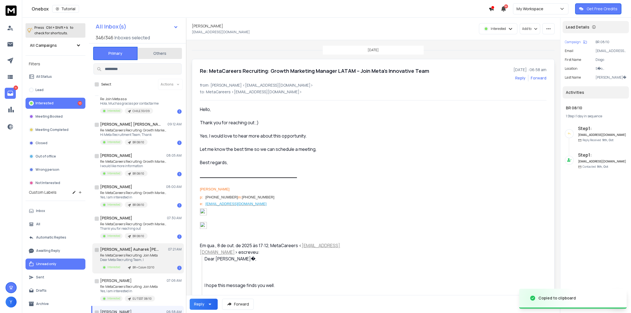
click at [143, 263] on div "Re: MetaCareers Recruiting: Join Meta Dear Meta Recruiting Team, I Interested B…" at bounding box center [129, 262] width 58 height 17
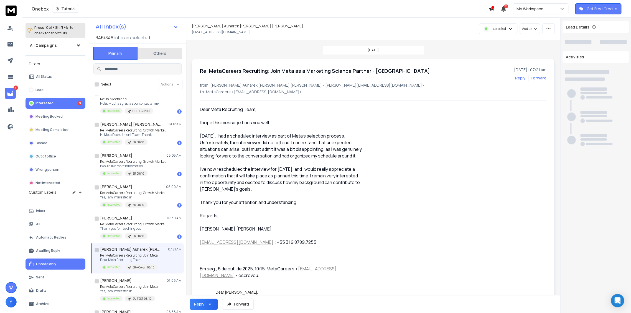
click at [227, 34] on p "matheus.auharek@gmail.com" at bounding box center [221, 32] width 58 height 4
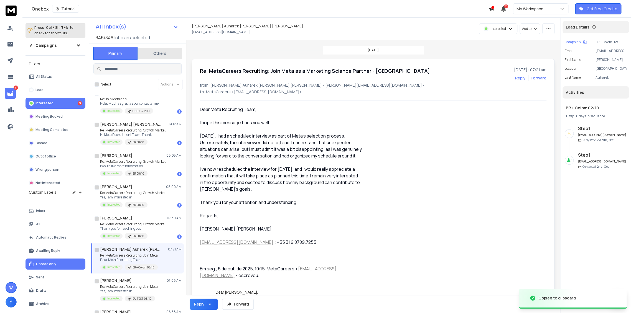
click at [238, 90] on p "to: MetaCareers <works@careersconnectexpert.com>" at bounding box center [373, 92] width 346 height 6
drag, startPoint x: 238, startPoint y: 90, endPoint x: 290, endPoint y: 92, distance: 52.4
click at [290, 92] on p "to: MetaCareers <works@careersconnectexpert.com>" at bounding box center [373, 92] width 346 height 6
click at [144, 219] on div "Stephanie Próbio 07:30 AM" at bounding box center [140, 219] width 81 height 6
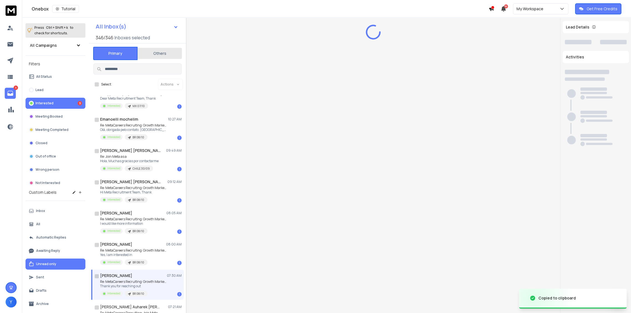
scroll to position [104, 0]
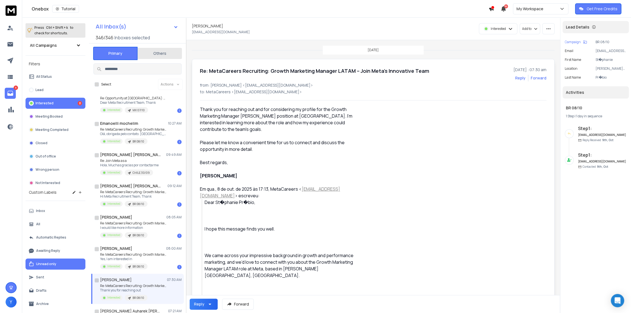
click at [222, 33] on p "stepprobio@gmail.com" at bounding box center [221, 32] width 58 height 4
click at [239, 92] on p "to: MetaCareers <works@careersconnectexpert.com>" at bounding box center [373, 92] width 346 height 6
drag, startPoint x: 239, startPoint y: 92, endPoint x: 290, endPoint y: 94, distance: 51.3
click at [290, 94] on p "to: MetaCareers <works@careersconnectexpert.com>" at bounding box center [373, 92] width 346 height 6
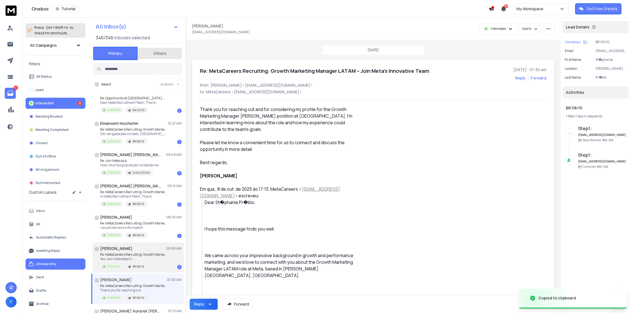
click at [148, 264] on div "Interested BR 08/10" at bounding box center [133, 267] width 67 height 6
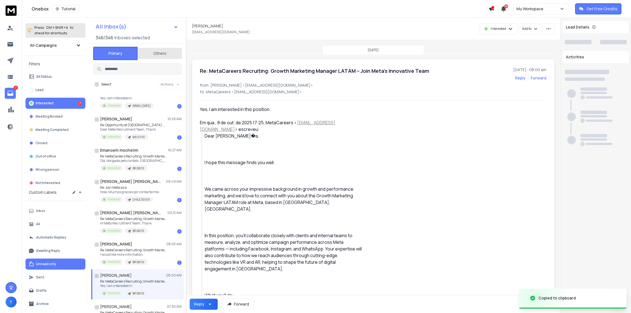
scroll to position [43, 0]
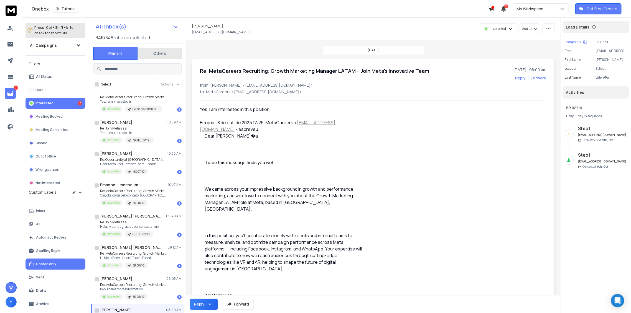
click at [229, 32] on p "valencacomunicacao@gmail.com" at bounding box center [221, 32] width 58 height 4
click at [237, 91] on p "to: MetaCareers <employee@careersconnecttalentpool.com>" at bounding box center [373, 92] width 346 height 6
drag, startPoint x: 237, startPoint y: 91, endPoint x: 304, endPoint y: 93, distance: 67.1
click at [304, 93] on p "to: MetaCareers <employee@careersconnecttalentpool.com>" at bounding box center [373, 92] width 346 height 6
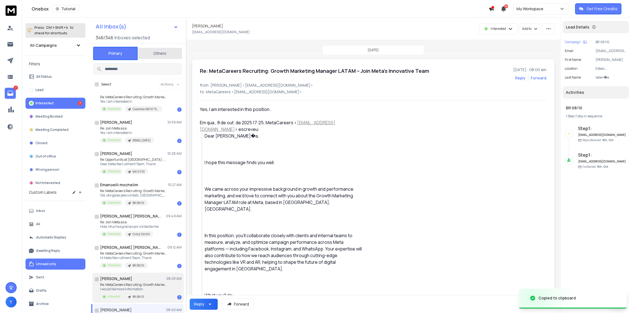
click at [149, 289] on p "I would like more information" at bounding box center [133, 289] width 67 height 4
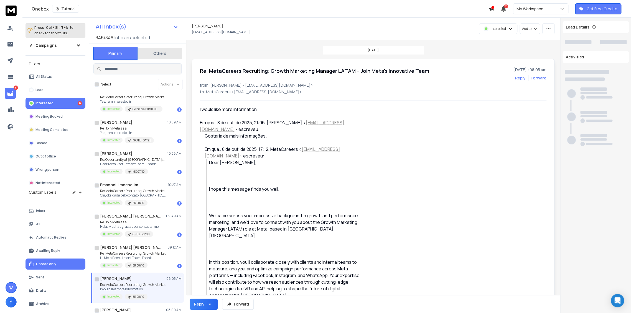
click at [224, 33] on p "kayane.e.deh@gmail.com" at bounding box center [221, 32] width 58 height 4
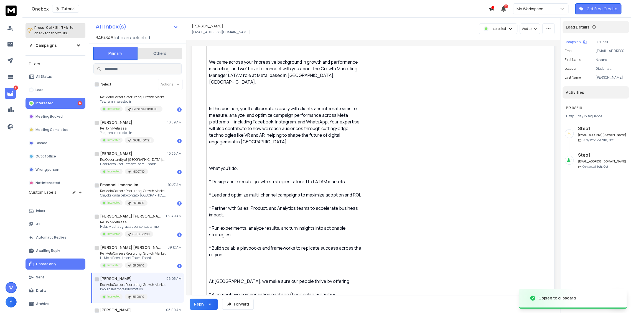
scroll to position [0, 0]
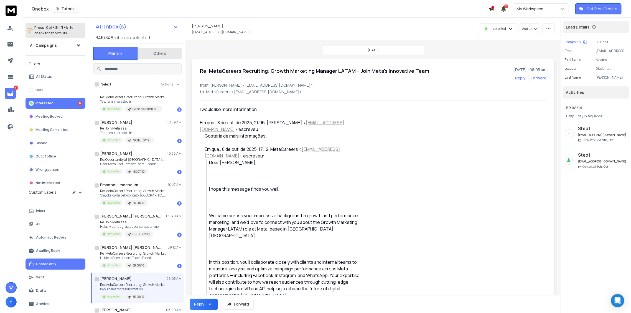
click at [238, 93] on p "to: MetaCareers <employee@careersconnect-globaljobs.com>" at bounding box center [373, 92] width 346 height 6
drag, startPoint x: 238, startPoint y: 93, endPoint x: 306, endPoint y: 94, distance: 68.2
click at [306, 94] on p "to: MetaCareers <employee@careersconnect-globaljobs.com>" at bounding box center [373, 92] width 346 height 6
click at [145, 255] on p "Re: MetaCareers Recruiting: Growth Marketing" at bounding box center [133, 254] width 67 height 4
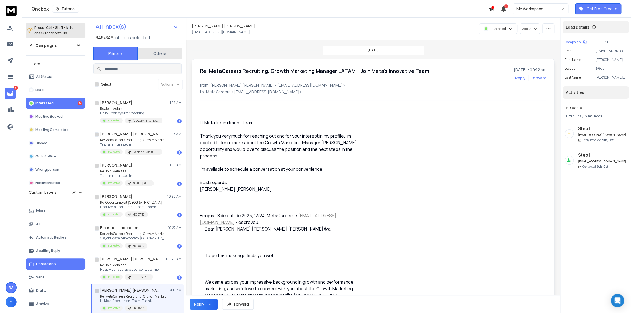
click at [222, 32] on p "analulopescorrea@gmail.com" at bounding box center [221, 32] width 58 height 4
click at [233, 91] on p "to: MetaCareers <info@careersconnectsolutions.com>" at bounding box center [373, 92] width 346 height 6
drag, startPoint x: 233, startPoint y: 91, endPoint x: 289, endPoint y: 91, distance: 56.5
click at [289, 91] on p "to: MetaCareers <info@careersconnectsolutions.com>" at bounding box center [373, 92] width 346 height 6
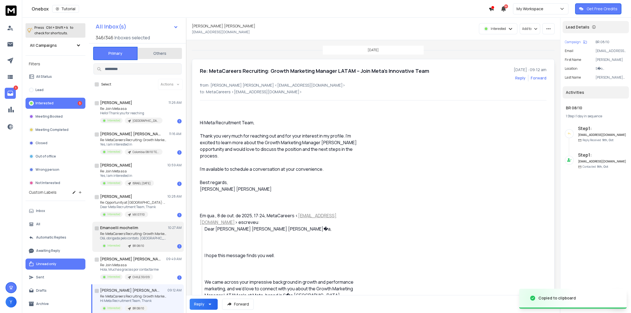
click at [147, 262] on div "Liliana Jaimes Tolosa 09:49 AM Re: Join Meta as a Hola, Muchas gracias por cont…" at bounding box center [140, 269] width 81 height 24
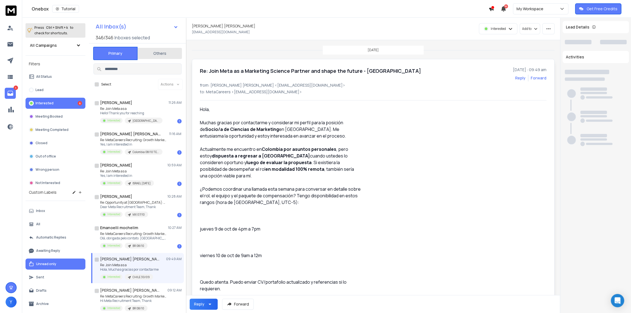
click at [226, 32] on p "lilianajaimes0727@gmail.com" at bounding box center [221, 32] width 58 height 4
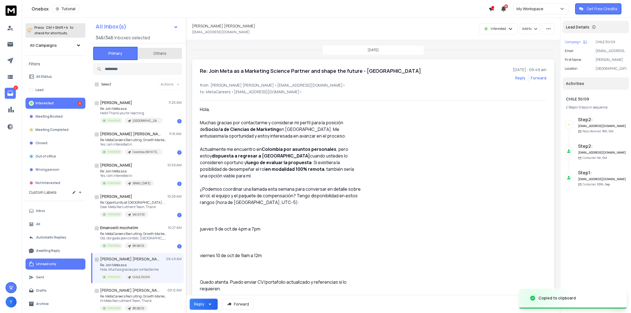
click at [233, 91] on p "to: MetaCareers <works@careersconnectexpert.com>" at bounding box center [373, 92] width 346 height 6
drag, startPoint x: 233, startPoint y: 91, endPoint x: 288, endPoint y: 91, distance: 54.6
click at [288, 91] on p "to: MetaCareers <works@careersconnectexpert.com>" at bounding box center [373, 92] width 346 height 6
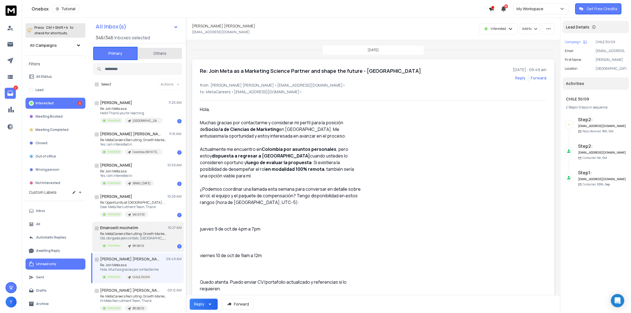
click at [151, 232] on p "Re: MetaCareers Recruiting: Growth Marketing" at bounding box center [133, 234] width 67 height 4
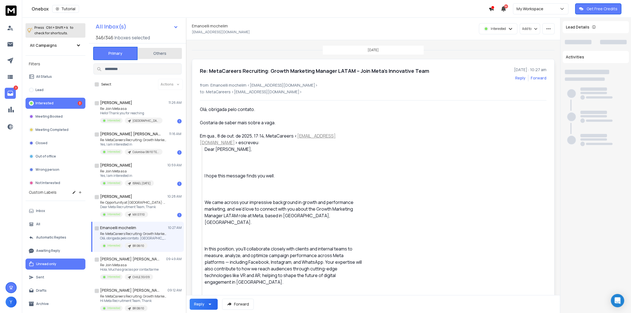
click at [230, 34] on p "emanoellimochelim@gmail.com" at bounding box center [221, 32] width 58 height 4
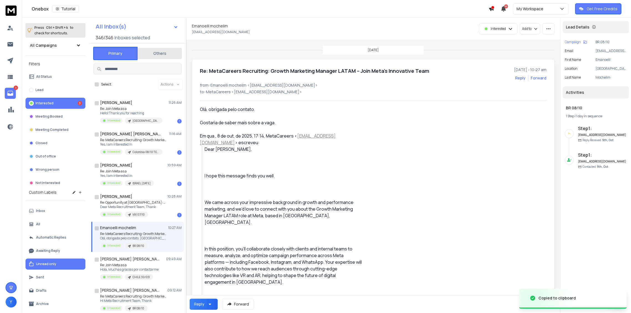
click at [231, 92] on p "to: MetaCareers <[EMAIL_ADDRESS][DOMAIN_NAME]>" at bounding box center [373, 92] width 346 height 6
drag, startPoint x: 232, startPoint y: 92, endPoint x: 279, endPoint y: 94, distance: 47.7
click at [279, 94] on p "to: MetaCareers <[EMAIL_ADDRESS][DOMAIN_NAME]>" at bounding box center [373, 92] width 346 height 6
click at [155, 207] on p "Dear Meta Recruitment Team, Thank" at bounding box center [133, 207] width 67 height 4
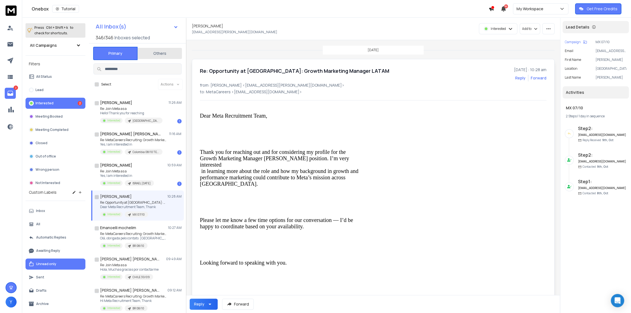
click at [222, 32] on p "tochito.munoz@hotmail.com" at bounding box center [234, 32] width 85 height 4
click at [235, 91] on p "to: MetaCareers <recruit@careersconnectworld.com>" at bounding box center [373, 92] width 346 height 6
drag, startPoint x: 235, startPoint y: 91, endPoint x: 291, endPoint y: 92, distance: 56.0
click at [291, 92] on p "to: MetaCareers <recruit@careersconnectworld.com>" at bounding box center [373, 92] width 346 height 6
click at [147, 179] on div "Re: Join Meta as a Yes, I am interested in Interested ISRAEL 18/09/2025" at bounding box center [127, 177] width 54 height 17
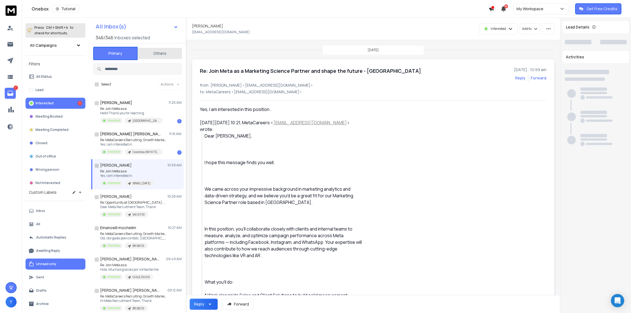
click at [225, 32] on p "nashashibigh@gmail.com" at bounding box center [221, 32] width 58 height 4
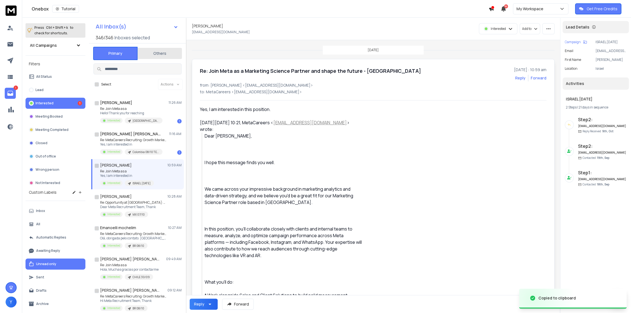
click at [223, 91] on p "to: MetaCareers <works@careersconnectbridge.com>" at bounding box center [373, 92] width 346 height 6
click at [239, 92] on p "to: MetaCareers <works@careersconnectbridge.com>" at bounding box center [373, 92] width 346 height 6
drag, startPoint x: 239, startPoint y: 92, endPoint x: 290, endPoint y: 96, distance: 51.4
drag, startPoint x: 361, startPoint y: 71, endPoint x: 384, endPoint y: 73, distance: 23.0
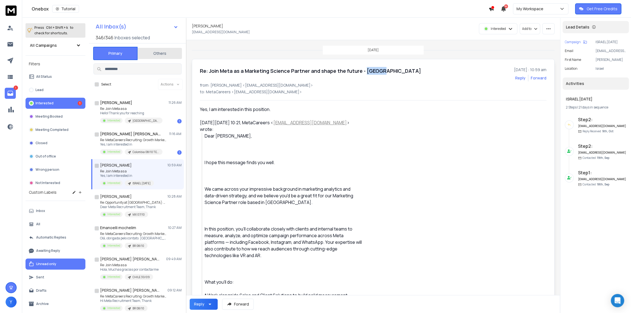
click at [384, 73] on div "Re: Join Meta as a Marketing Science Partner and shape the future - Israel 9 Oc…" at bounding box center [373, 74] width 346 height 14
click at [156, 127] on div "Kris Pauline Ibalarosa 11:26 AM Re: Join Meta as a Hello! Thank you for reachin…" at bounding box center [137, 212] width 97 height 232
click at [153, 140] on p "Re: MetaCareers Recruiting: Growth Marketing" at bounding box center [133, 140] width 67 height 4
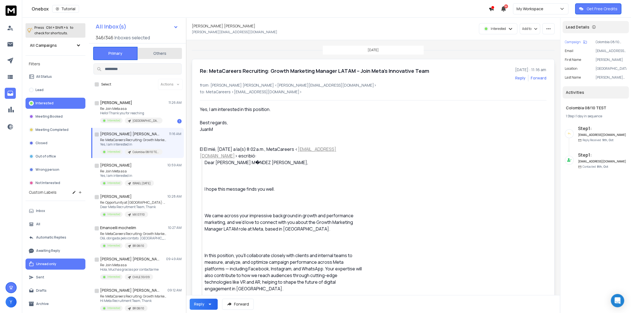
click at [233, 34] on p "juan.mendeznavas@gmail.com" at bounding box center [234, 32] width 85 height 4
click at [239, 90] on p "to: MetaCareers <info@careersconnectworld.com>" at bounding box center [373, 92] width 346 height 6
click at [236, 91] on p "to: MetaCareers <info@careersconnectworld.com>" at bounding box center [373, 92] width 346 height 6
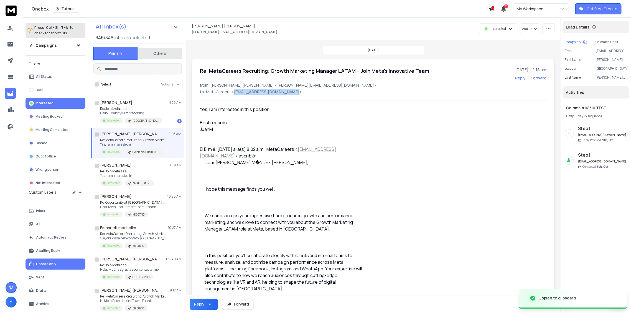
drag, startPoint x: 236, startPoint y: 91, endPoint x: 283, endPoint y: 89, distance: 47.7
click at [283, 89] on p "to: MetaCareers <info@careersconnectworld.com>" at bounding box center [373, 92] width 346 height 6
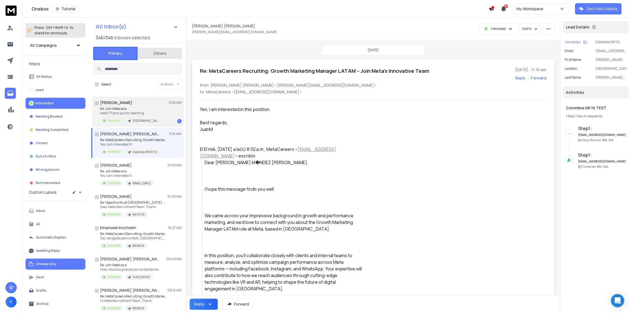
click at [166, 125] on div "Kris Pauline Ibalarosa 11:26 AM Re: Join Meta as a Hello! Thank you for reachin…" at bounding box center [137, 112] width 91 height 30
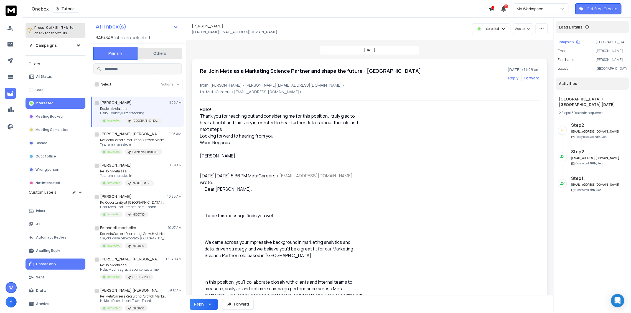
click at [229, 33] on p "pauline.ibalarosa@gmail.com" at bounding box center [234, 32] width 85 height 4
click at [215, 34] on div "Kris Pauline Ibalarosa Kris Pauline Ibalarosa pauline.ibalarosa@gmail.com Inter…" at bounding box center [369, 29] width 367 height 22
click at [216, 34] on p "pauline.ibalarosa@gmail.com" at bounding box center [234, 32] width 85 height 4
click at [238, 91] on p "to: MetaCareers <[EMAIL_ADDRESS][DOMAIN_NAME]>" at bounding box center [369, 92] width 339 height 6
drag, startPoint x: 238, startPoint y: 91, endPoint x: 291, endPoint y: 90, distance: 52.9
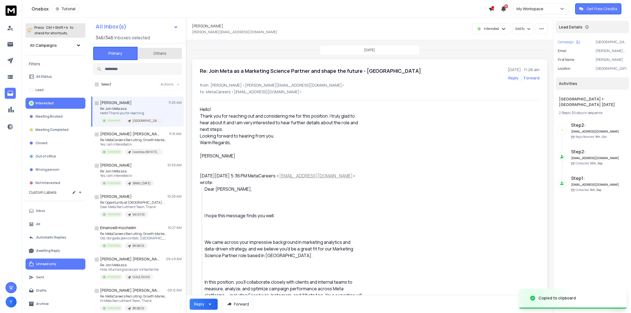
click at [291, 90] on p "to: MetaCareers <[EMAIL_ADDRESS][DOMAIN_NAME]>" at bounding box center [369, 92] width 339 height 6
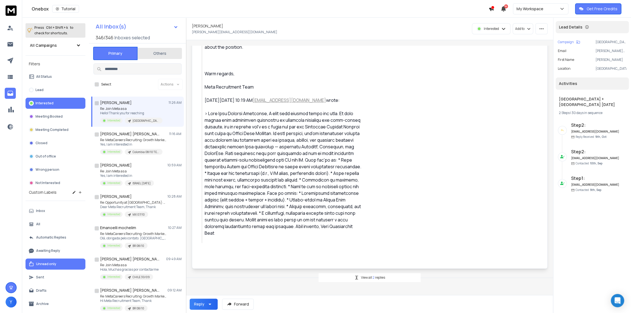
scroll to position [481, 0]
click at [365, 275] on div "View all 2 replies" at bounding box center [369, 277] width 102 height 9
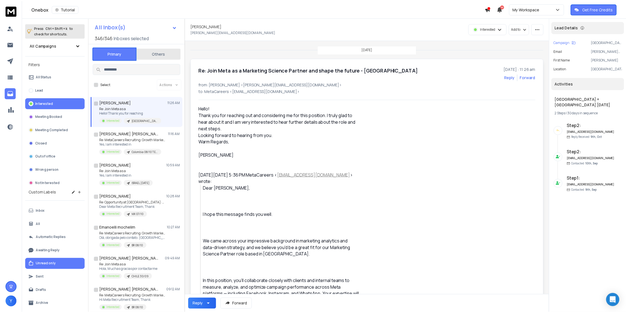
scroll to position [0, 0]
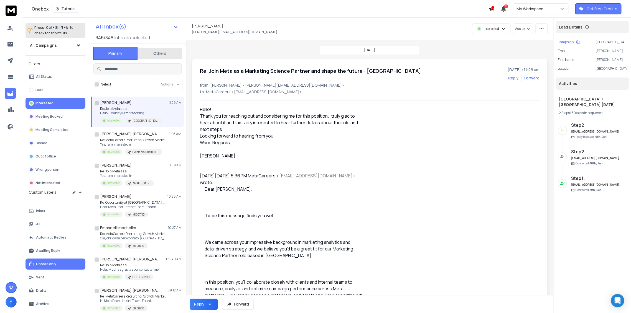
click at [132, 69] on input at bounding box center [137, 68] width 88 height 11
click at [9, 56] on link at bounding box center [10, 60] width 11 height 11
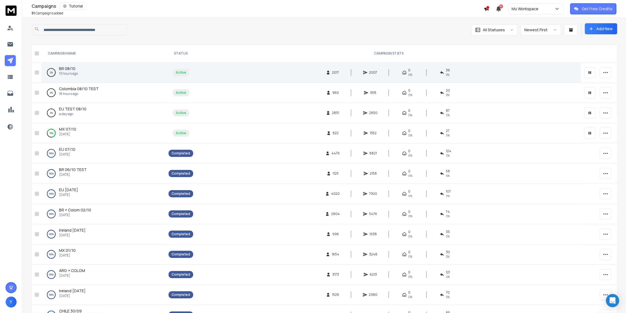
click at [603, 71] on icon "button" at bounding box center [606, 73] width 6 height 6
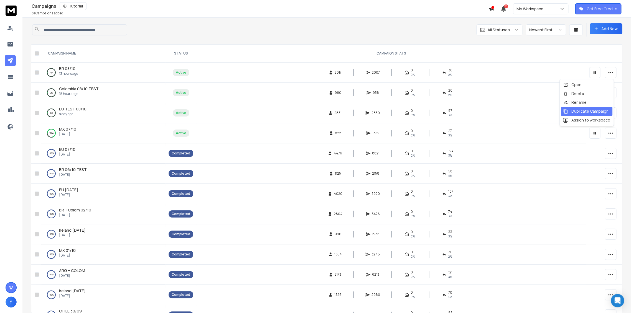
click at [628, 103] on html "ReferralStack Unlock AI-powered affiliate growth Lifetime Deals available! Clai…" at bounding box center [315, 156] width 631 height 313
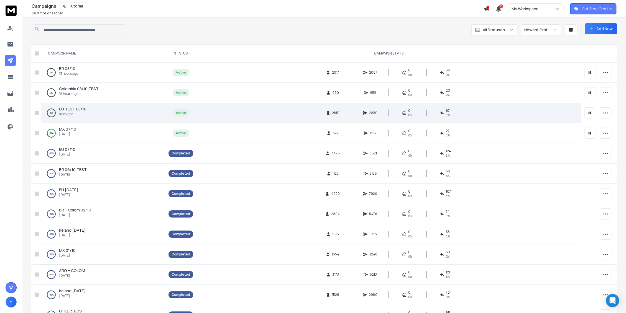
click at [603, 114] on icon "button" at bounding box center [606, 113] width 6 height 6
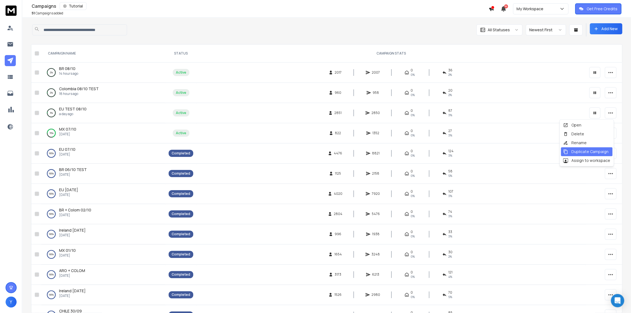
click at [572, 150] on div "Duplicate Campaign" at bounding box center [585, 152] width 45 height 6
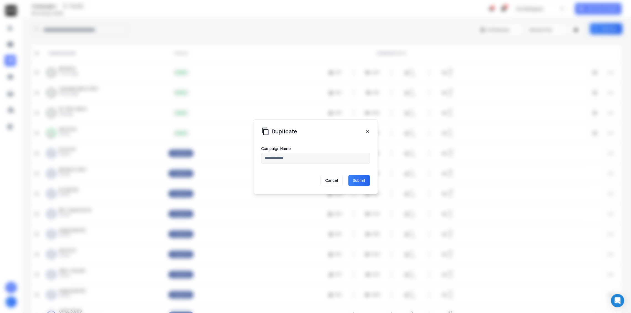
click at [314, 159] on input "text" at bounding box center [315, 158] width 109 height 11
drag, startPoint x: 291, startPoint y: 162, endPoint x: 223, endPoint y: 158, distance: 67.7
click at [224, 158] on div "Duplicate Campaign Name *** Cancel Submit" at bounding box center [315, 157] width 631 height 86
drag, startPoint x: 280, startPoint y: 160, endPoint x: 276, endPoint y: 160, distance: 3.3
click at [276, 160] on input "********" at bounding box center [315, 158] width 109 height 11
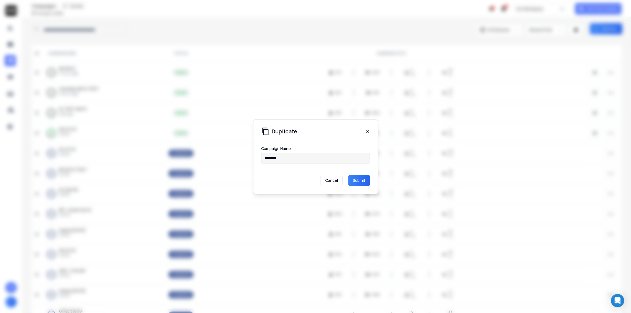
click at [295, 157] on input "********" at bounding box center [315, 158] width 109 height 11
drag, startPoint x: 287, startPoint y: 160, endPoint x: 273, endPoint y: 160, distance: 13.6
click at [273, 160] on input "********" at bounding box center [315, 158] width 109 height 11
drag, startPoint x: 295, startPoint y: 158, endPoint x: 290, endPoint y: 159, distance: 5.3
click at [290, 159] on input "**********" at bounding box center [315, 158] width 109 height 11
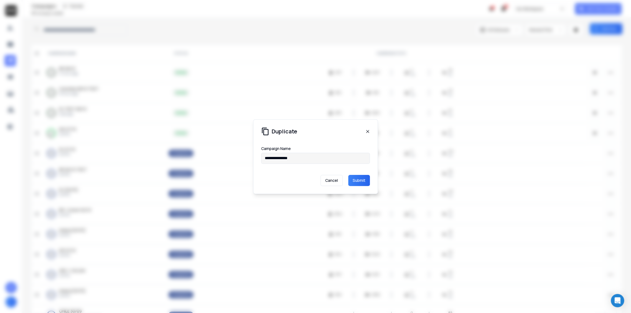
paste input "**********"
type input "**********"
click at [359, 181] on button "Submit" at bounding box center [359, 180] width 22 height 11
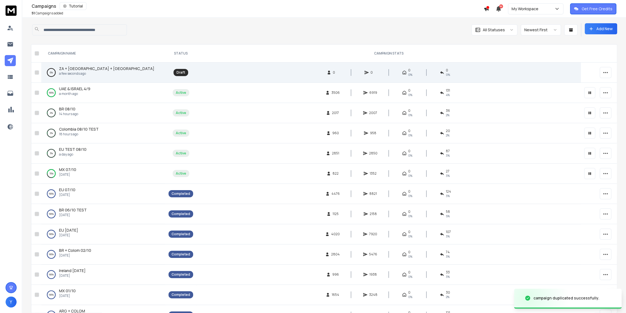
click at [600, 71] on button "button" at bounding box center [606, 72] width 12 height 11
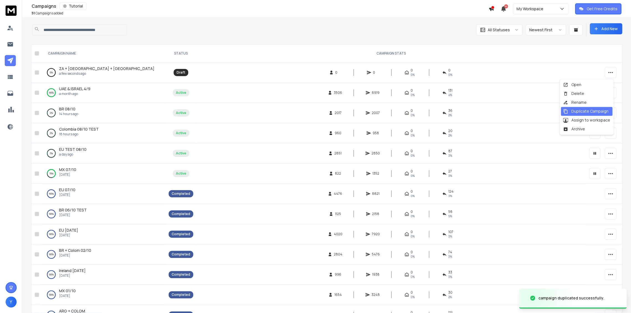
click at [567, 110] on icon at bounding box center [565, 111] width 5 height 5
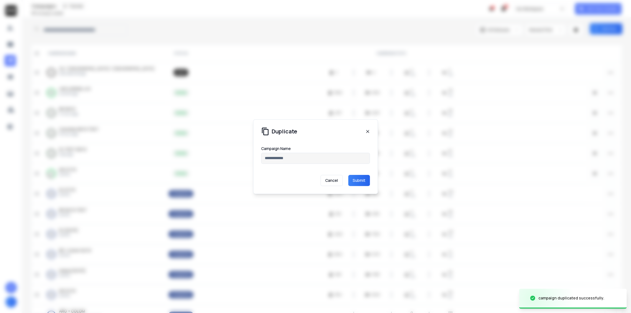
click at [331, 155] on input "text" at bounding box center [315, 158] width 109 height 11
click at [365, 131] on icon at bounding box center [367, 131] width 4 height 4
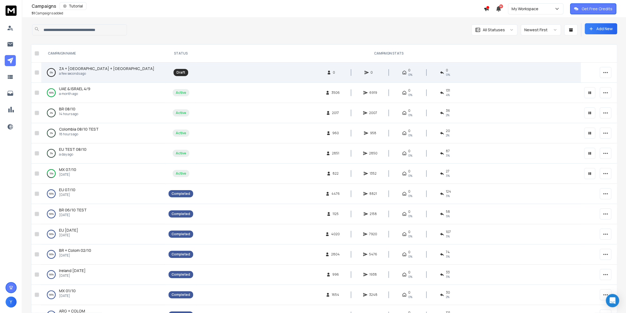
click at [608, 68] on td at bounding box center [599, 73] width 36 height 20
click at [605, 71] on button "button" at bounding box center [606, 72] width 12 height 11
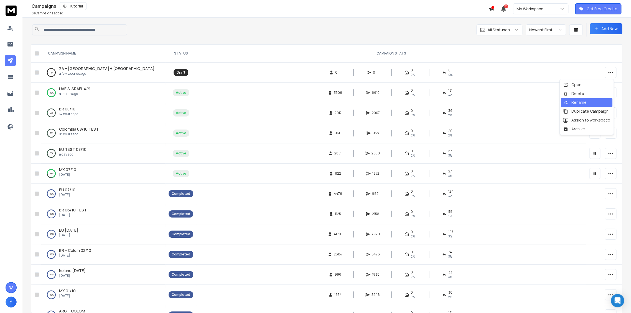
click at [586, 103] on div "Rename" at bounding box center [587, 102] width 52 height 9
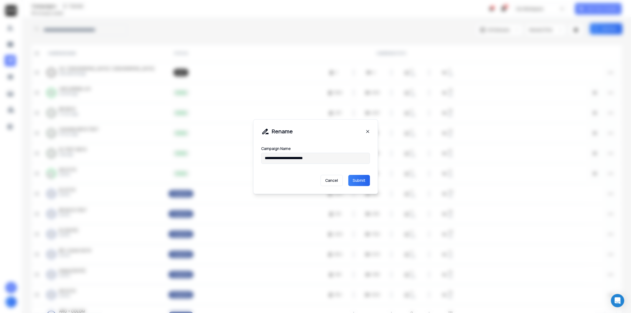
click at [325, 163] on input "**********" at bounding box center [315, 158] width 109 height 11
type input "**********"
click at [348, 175] on button "Submit" at bounding box center [359, 180] width 22 height 11
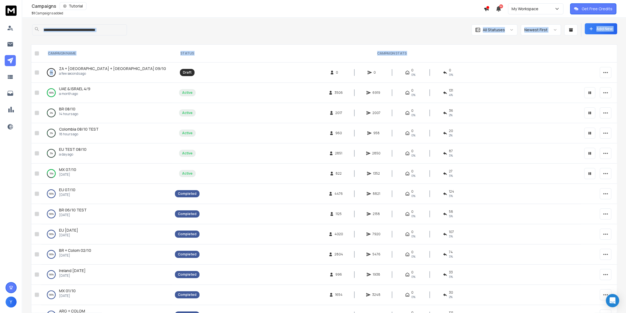
drag, startPoint x: 58, startPoint y: 68, endPoint x: 142, endPoint y: 38, distance: 88.8
click at [142, 38] on div "Campaigns 51 Campaigns Added All Statuses Newest First Add New CAMPAIGN NAME ST…" at bounding box center [324, 179] width 586 height 313
click at [142, 37] on div "Campaigns 51 Campaigns Added All Statuses Newest First Add New CAMPAIGN NAME ST…" at bounding box center [324, 179] width 586 height 313
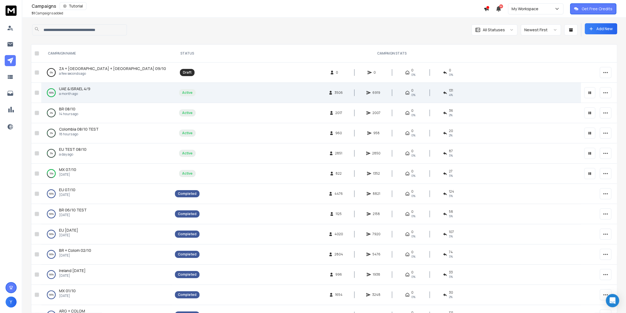
click at [236, 84] on td "3506 6919 0 0% 131 4 %" at bounding box center [392, 93] width 378 height 20
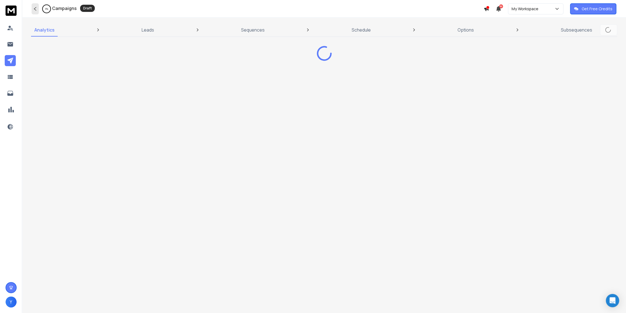
click at [37, 5] on button at bounding box center [35, 8] width 7 height 11
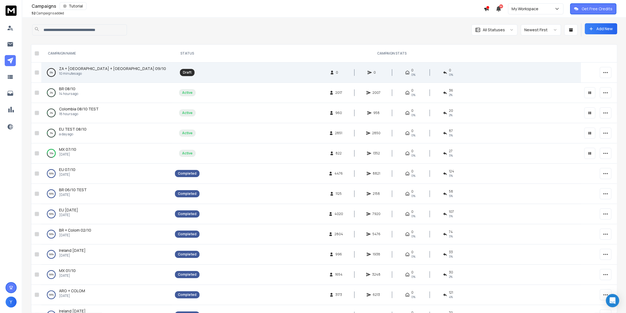
click at [136, 71] on td "0 % ZA + Finland + Saudi Arabia 09/10 10 minutes ago" at bounding box center [106, 73] width 130 height 20
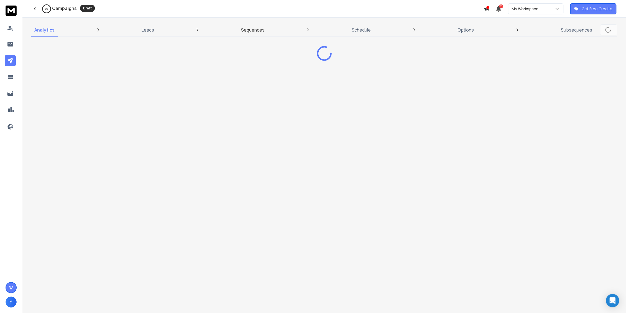
click at [246, 31] on p "Sequences" at bounding box center [253, 30] width 24 height 7
click at [358, 32] on p "Schedule" at bounding box center [363, 30] width 19 height 7
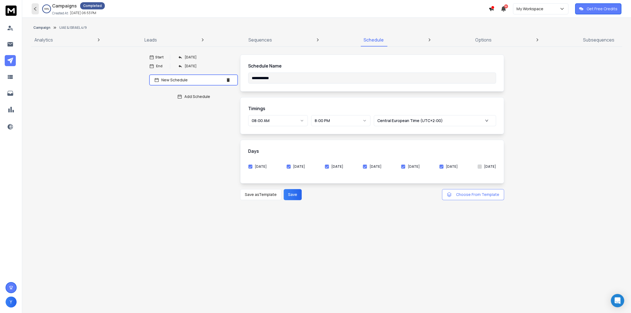
click at [33, 7] on icon at bounding box center [35, 8] width 5 height 5
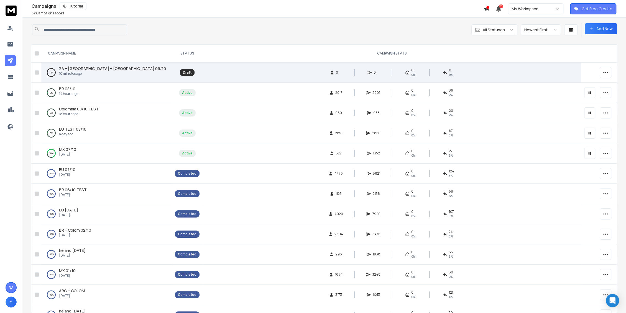
click at [124, 65] on td "0 % ZA + Finland + Saudi Arabia 09/10 10 minutes ago" at bounding box center [106, 73] width 130 height 20
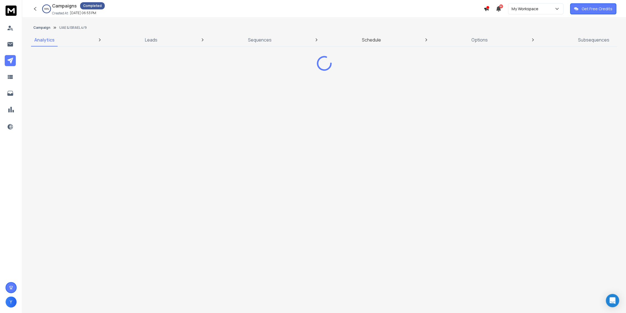
click at [373, 38] on p "Schedule" at bounding box center [371, 40] width 19 height 7
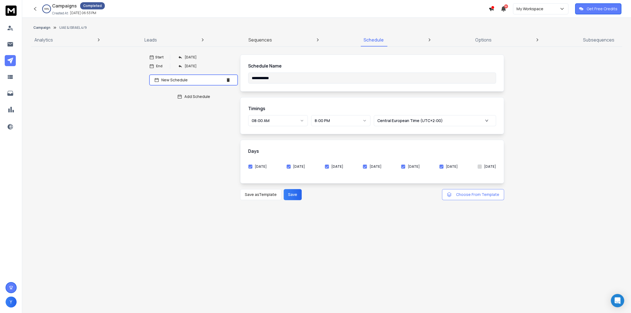
click at [270, 38] on p "Sequences" at bounding box center [260, 40] width 24 height 7
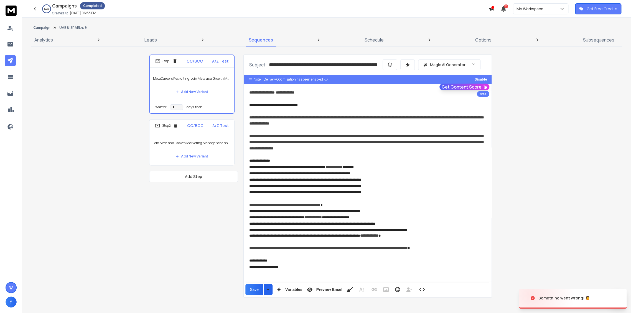
click at [163, 39] on div "Analytics Leads Sequences Schedule Options Subsequences" at bounding box center [324, 39] width 586 height 13
click at [40, 7] on div "100 % Campaigns Completed Created At: Sep 04, 2025, 06:53 PM" at bounding box center [68, 8] width 73 height 13
click at [38, 8] on button at bounding box center [35, 8] width 7 height 11
